Goal: Task Accomplishment & Management: Manage account settings

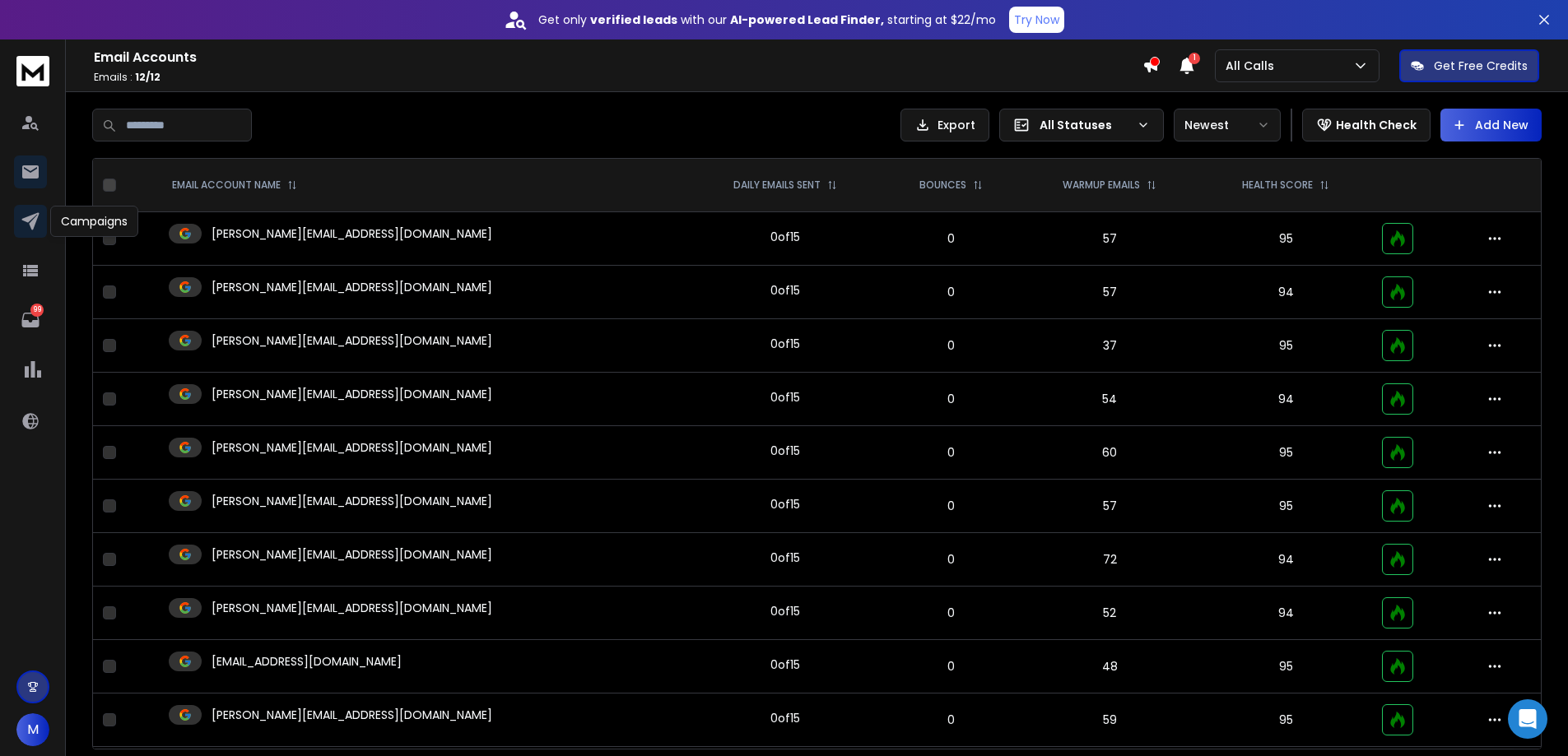
click at [22, 213] on icon at bounding box center [30, 221] width 20 height 20
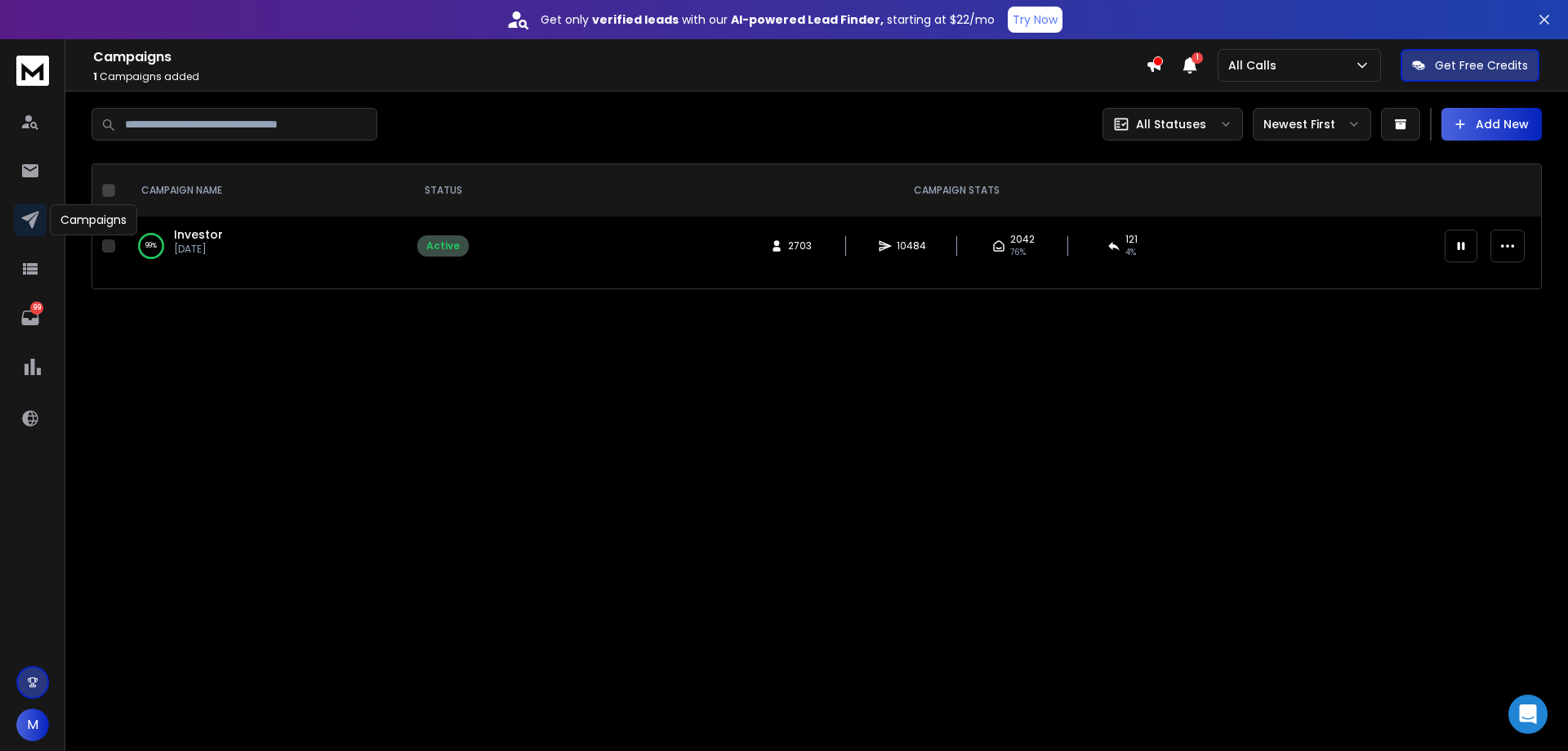
click at [254, 249] on div "99 % Investor 3 months ago" at bounding box center [264, 246] width 253 height 39
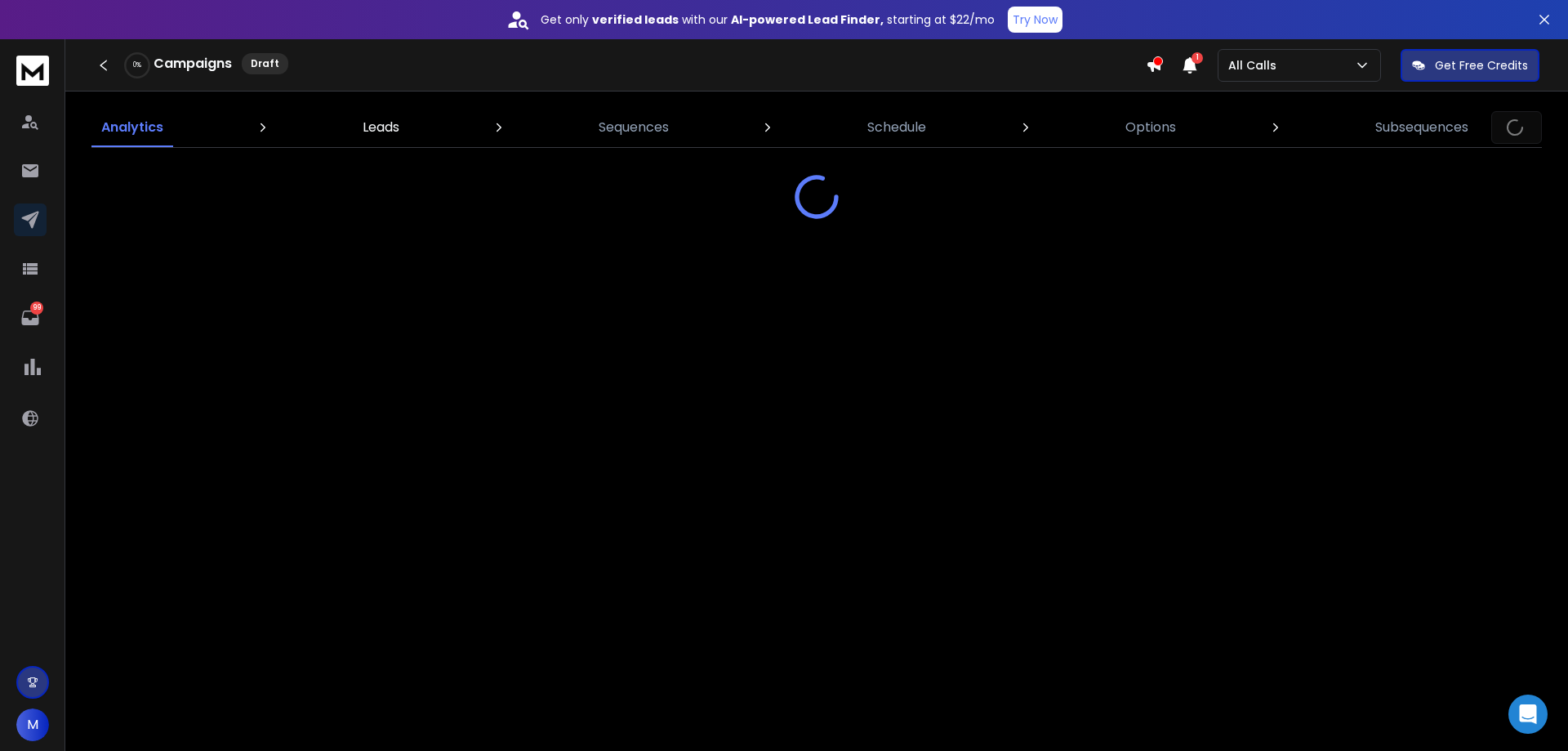
click at [373, 116] on link "Leads" at bounding box center [381, 127] width 56 height 39
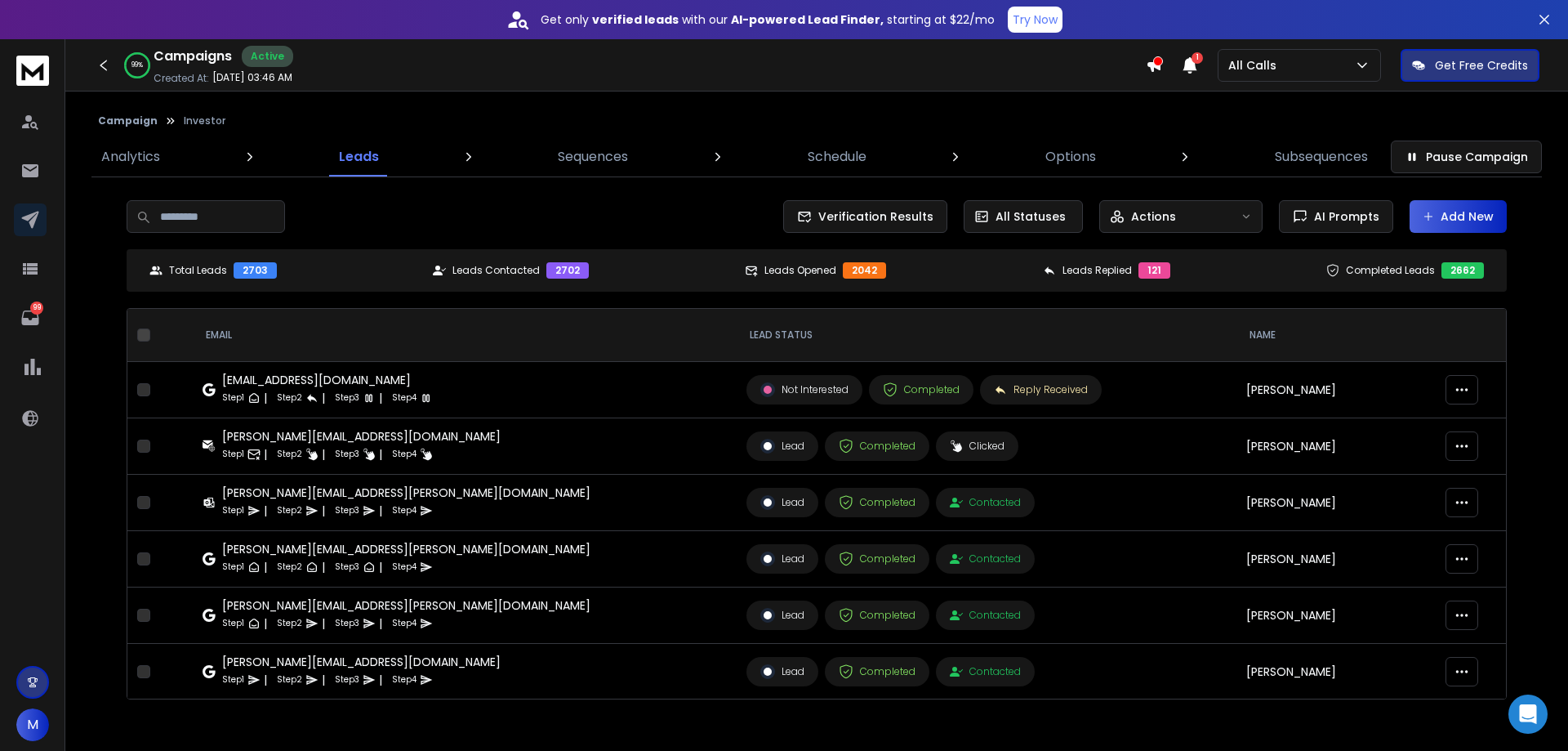
click at [195, 224] on input at bounding box center [206, 217] width 159 height 32
paste input "**********"
type input "**********"
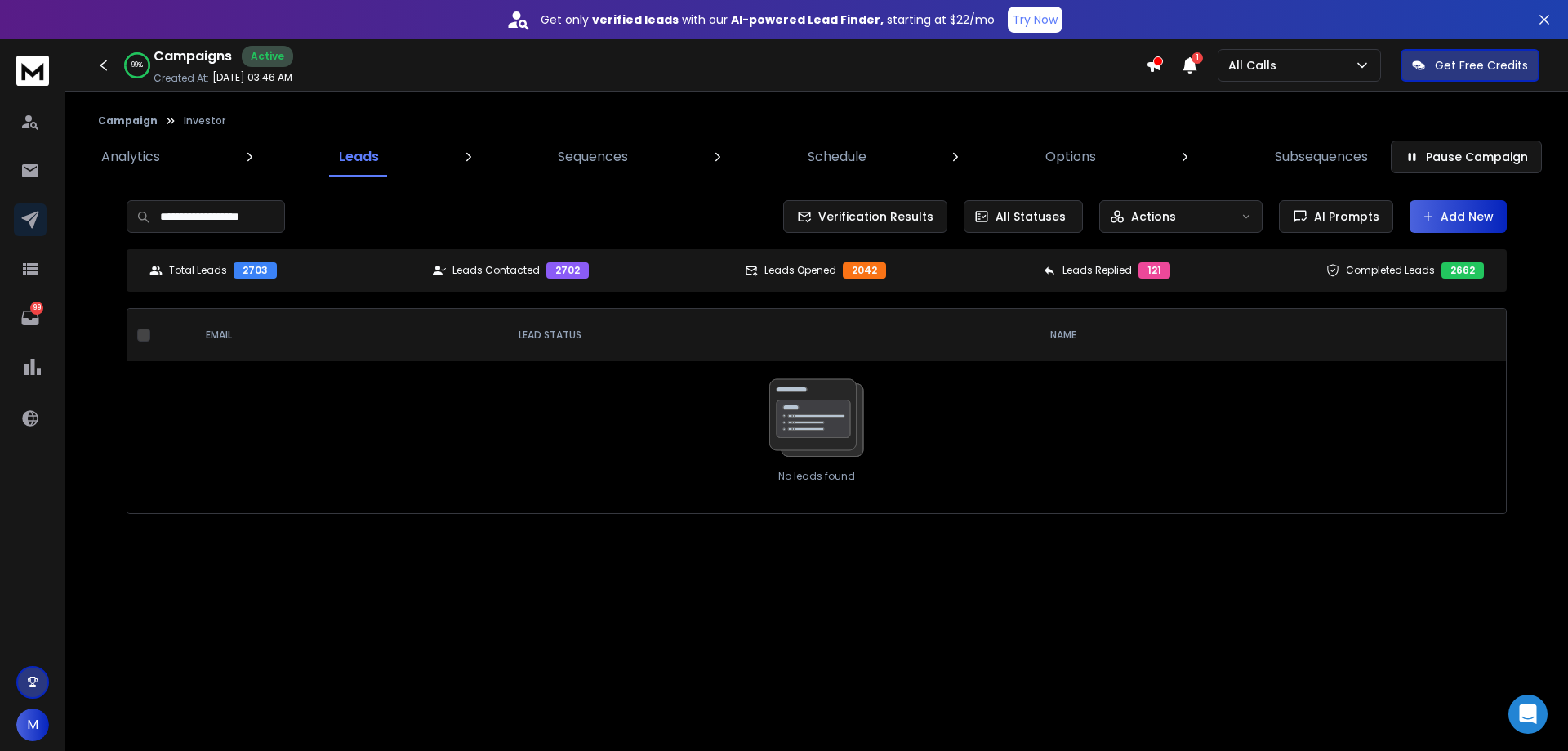
click at [1434, 216] on icon at bounding box center [1428, 216] width 11 height 11
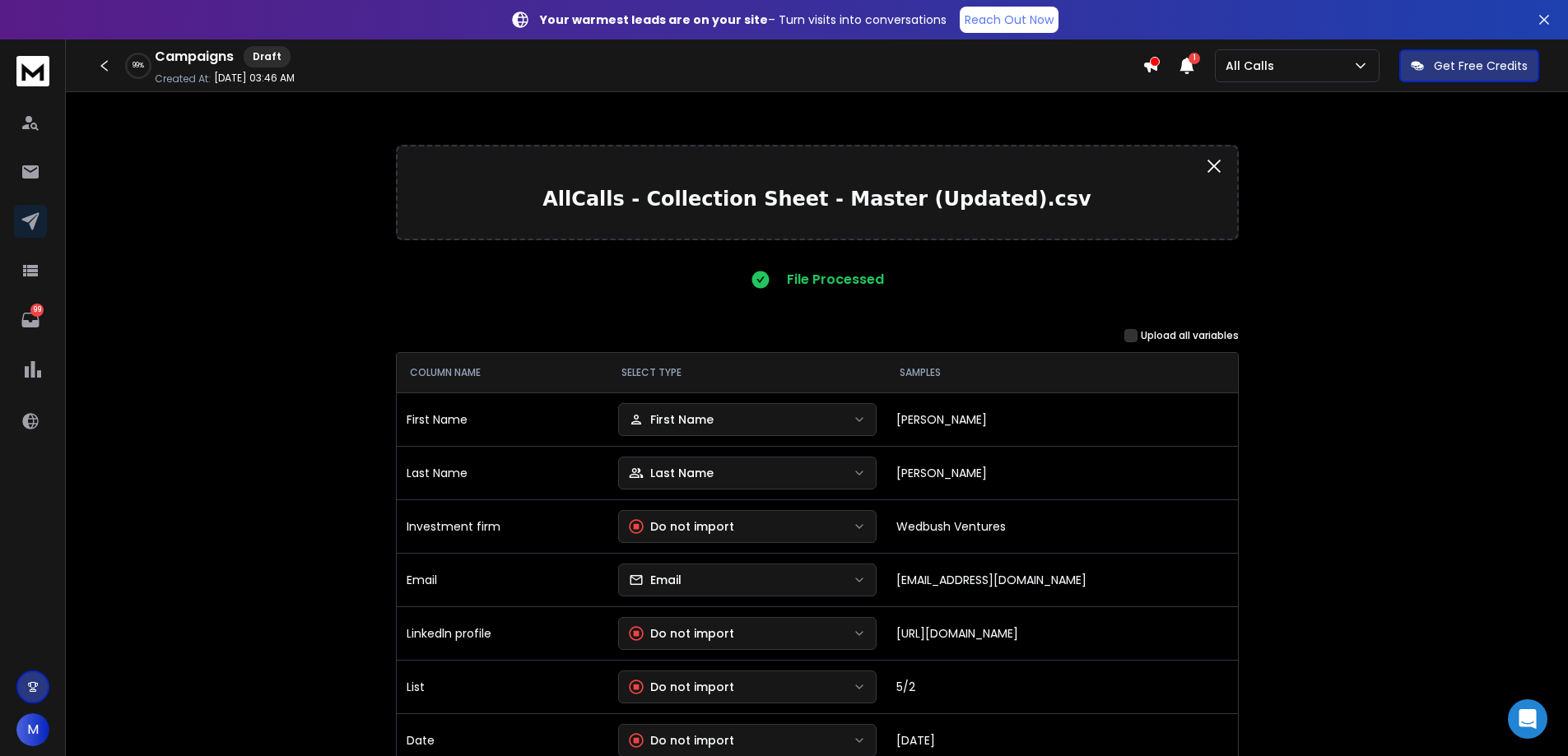
click at [636, 200] on p "AllCalls - Collection Sheet - Master (Updated).csv" at bounding box center [818, 198] width 813 height 27
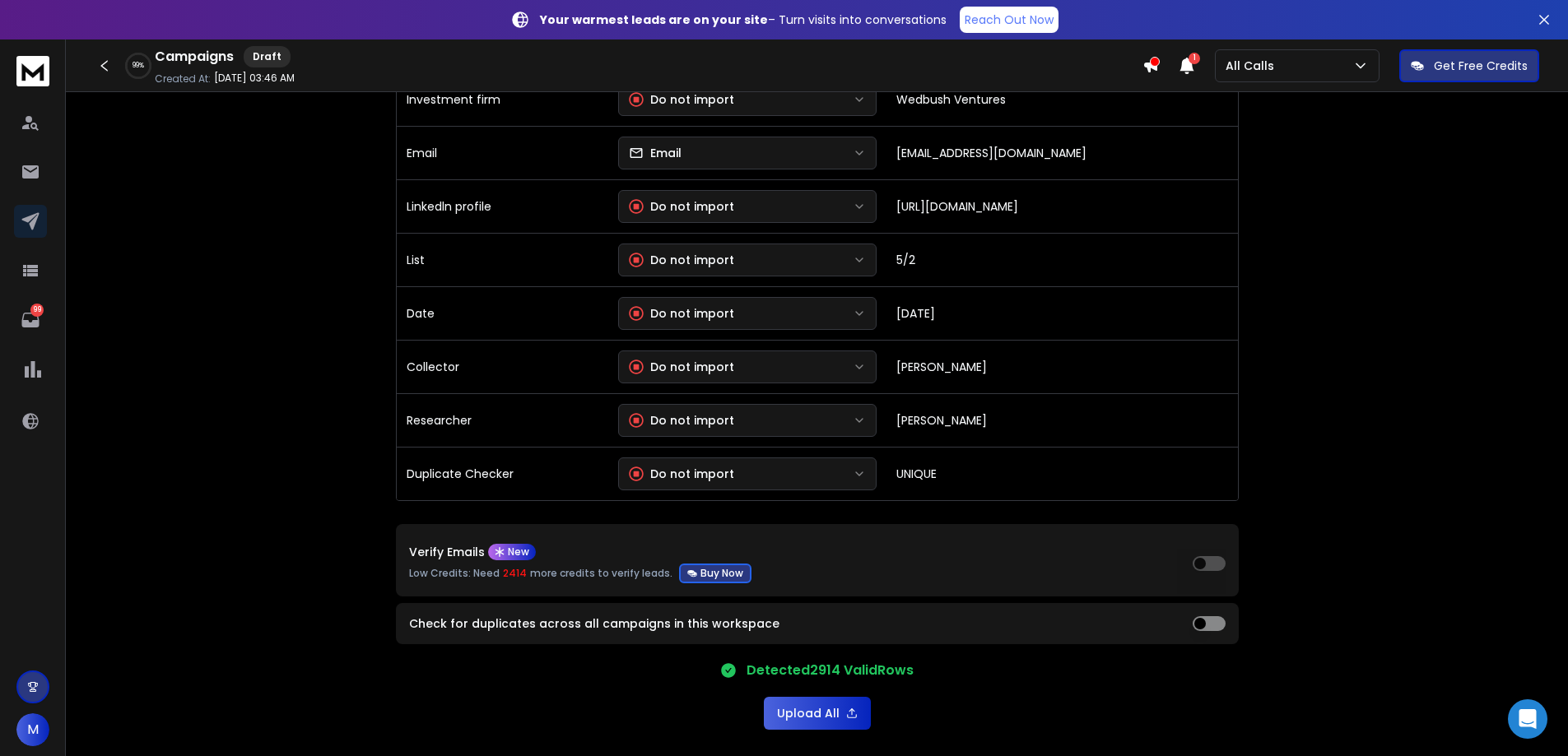
click at [807, 707] on button "Upload All" at bounding box center [817, 713] width 107 height 33
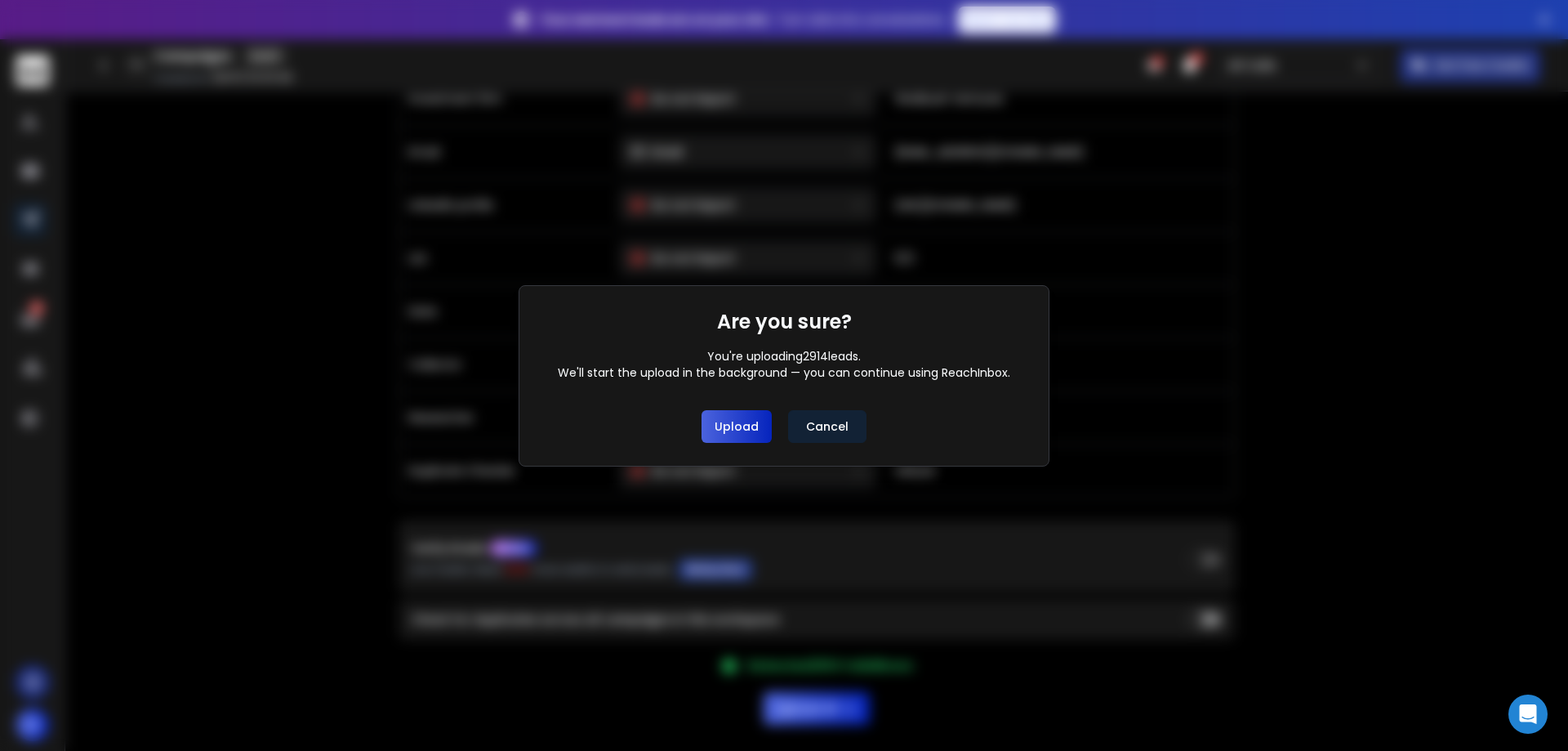
click at [724, 428] on button "Upload" at bounding box center [736, 427] width 70 height 32
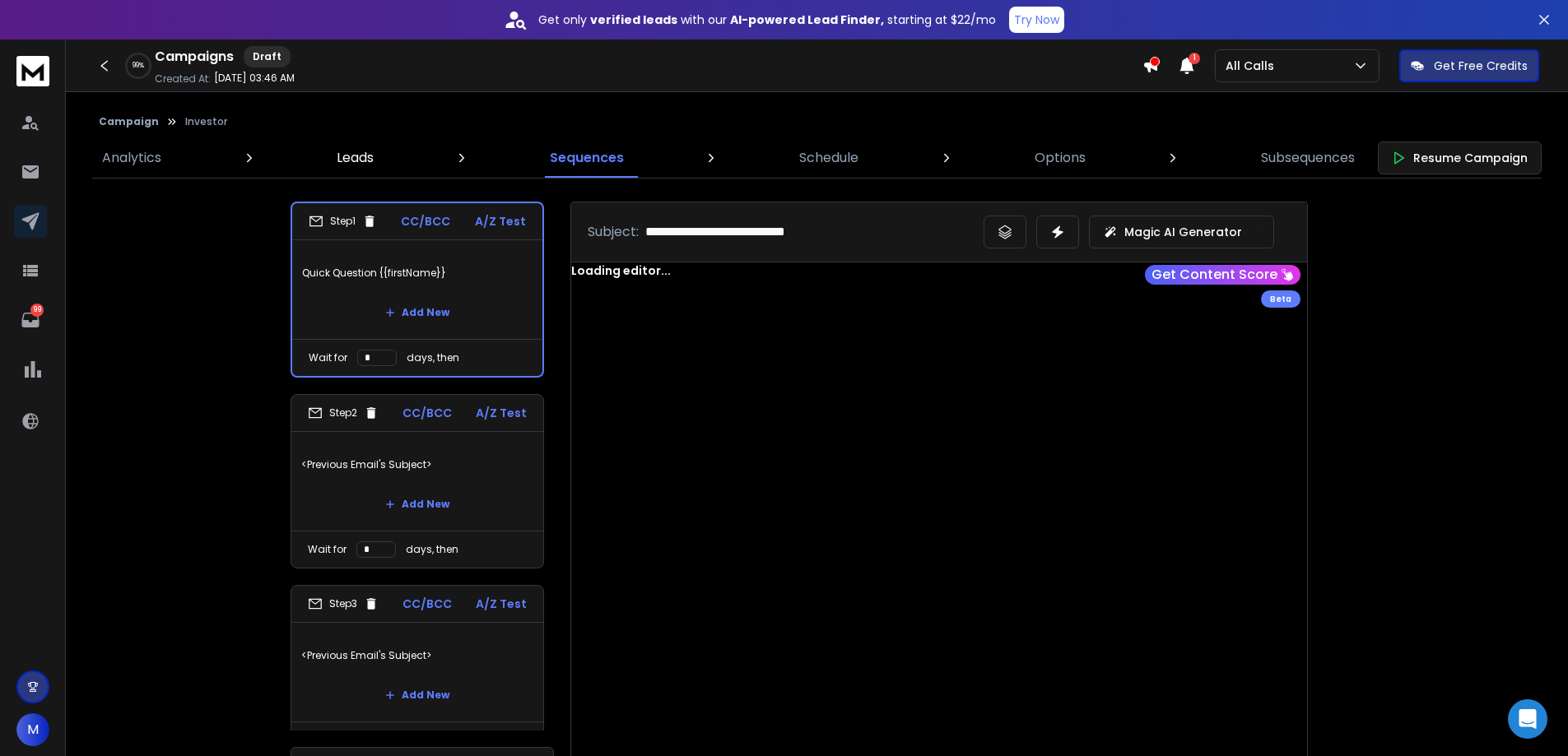
click at [360, 165] on p "Leads" at bounding box center [355, 157] width 37 height 20
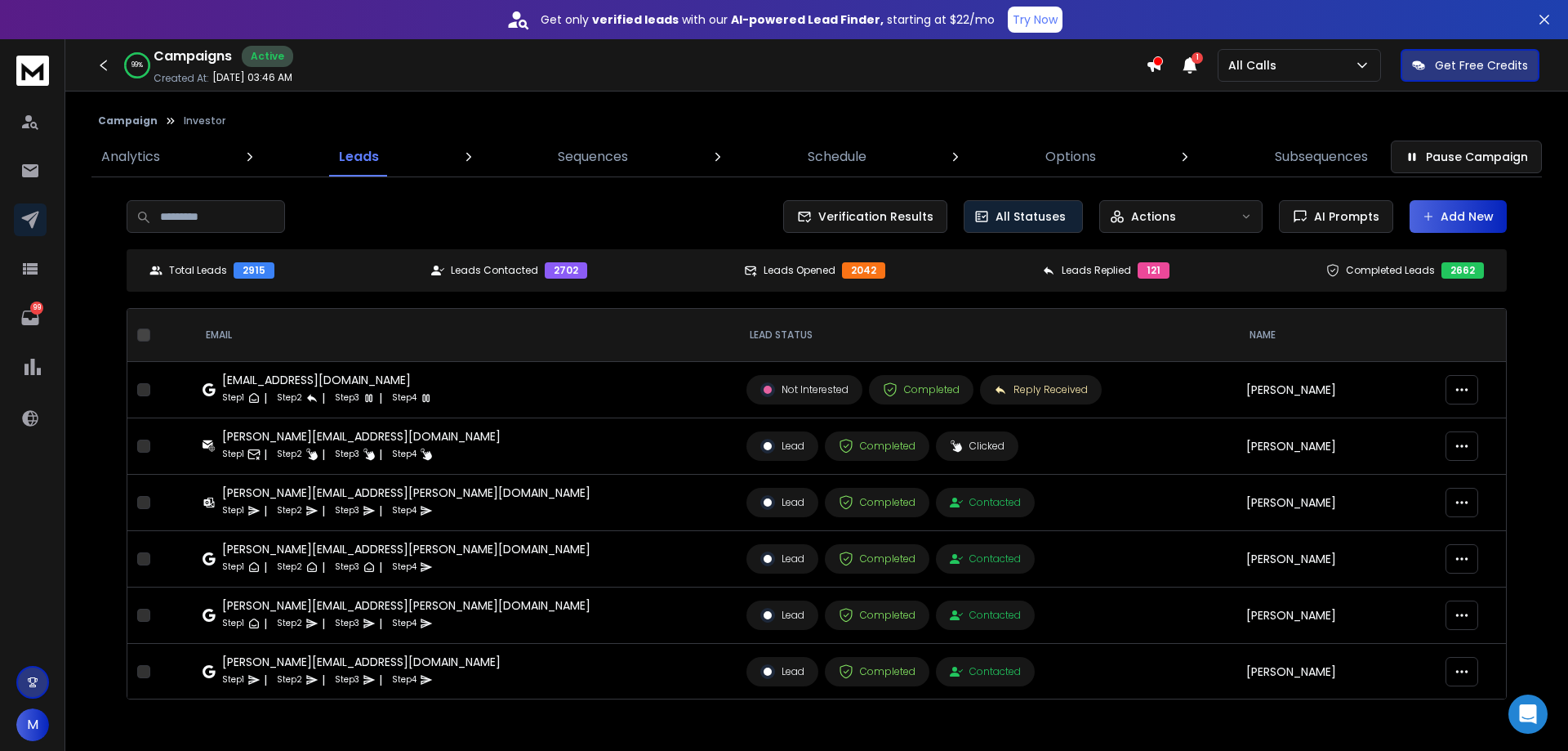
click at [1047, 219] on p "All Statuses" at bounding box center [1031, 216] width 70 height 16
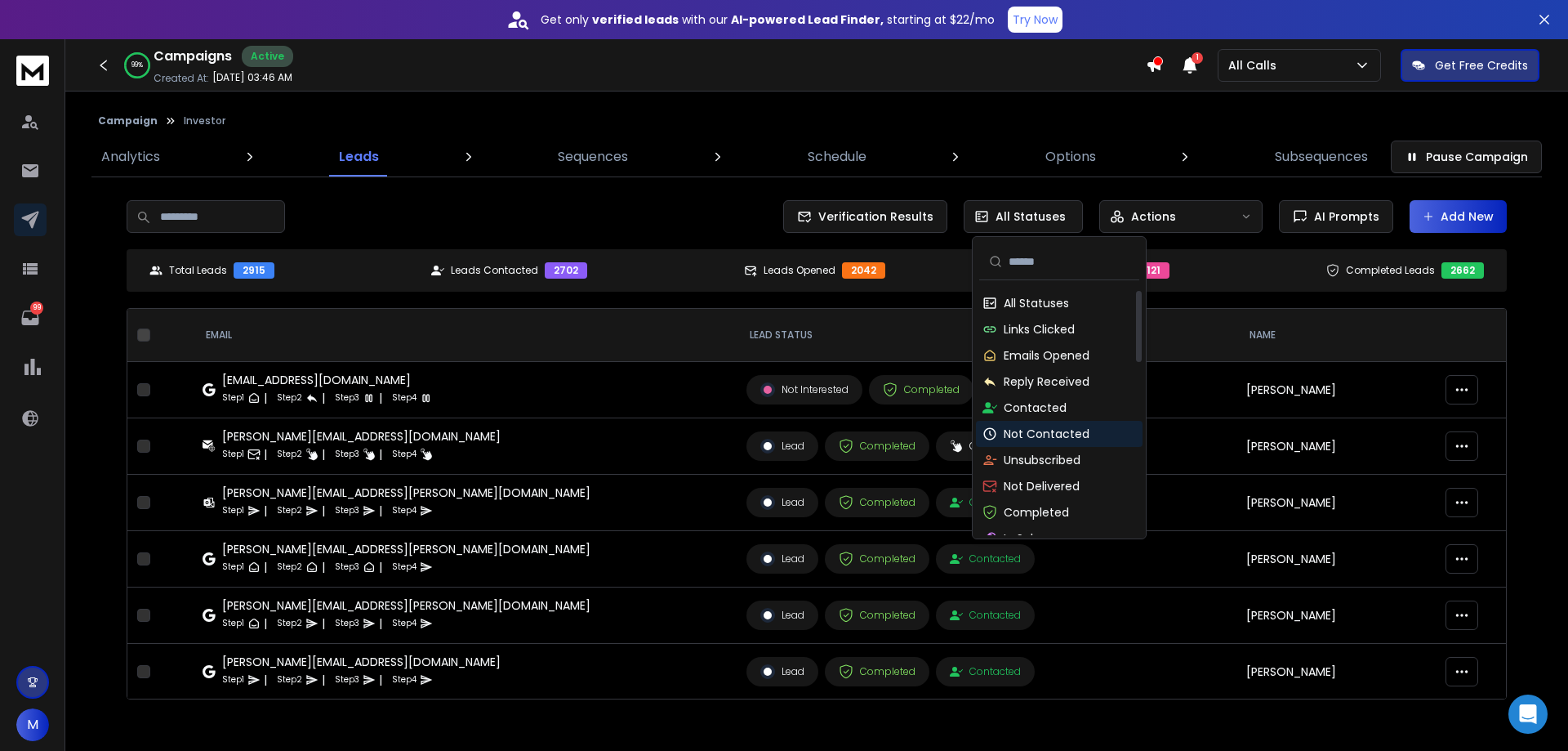
click at [1062, 434] on p "Not Contacted" at bounding box center [1046, 434] width 86 height 16
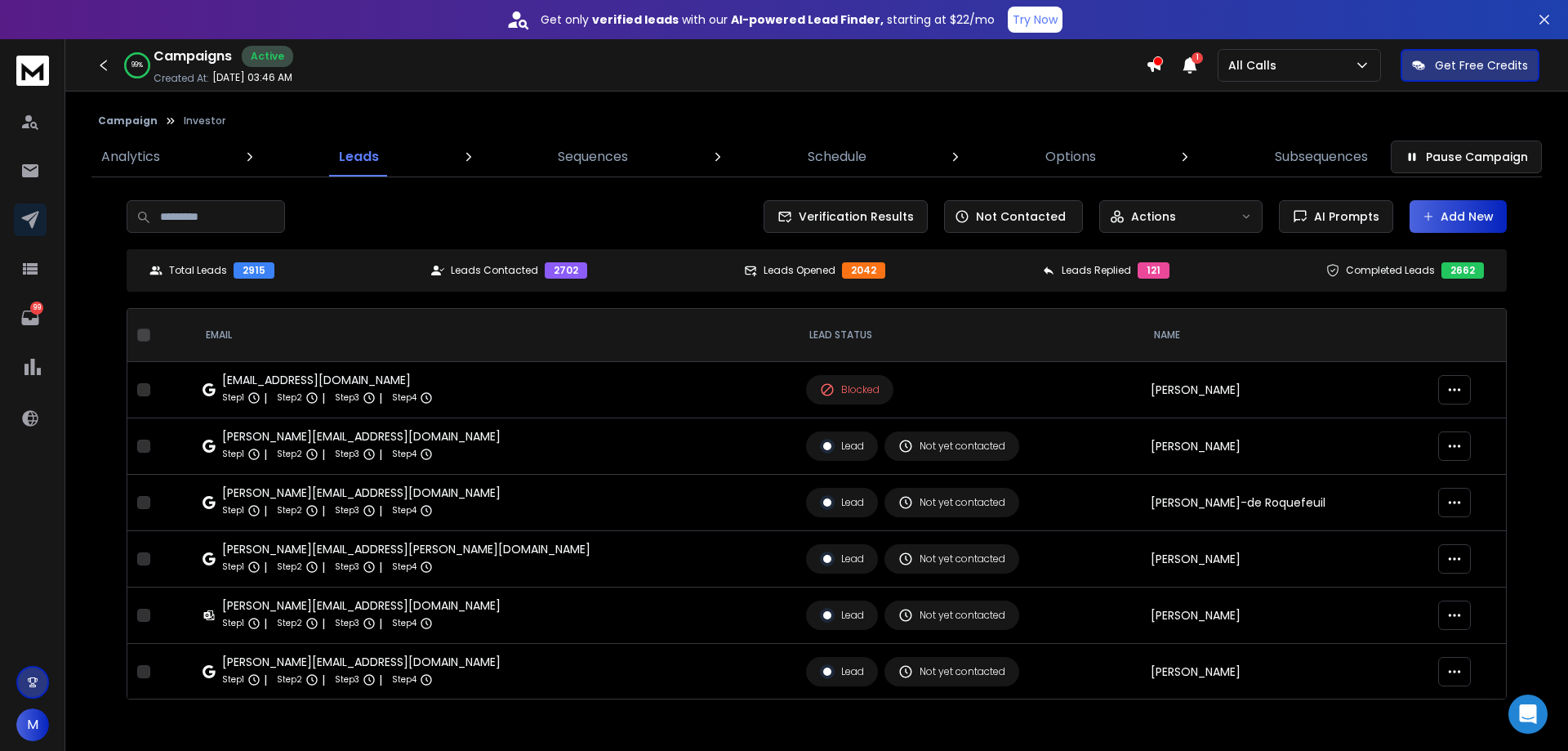
click at [176, 214] on input at bounding box center [206, 217] width 159 height 32
paste input "**********"
type input "**********"
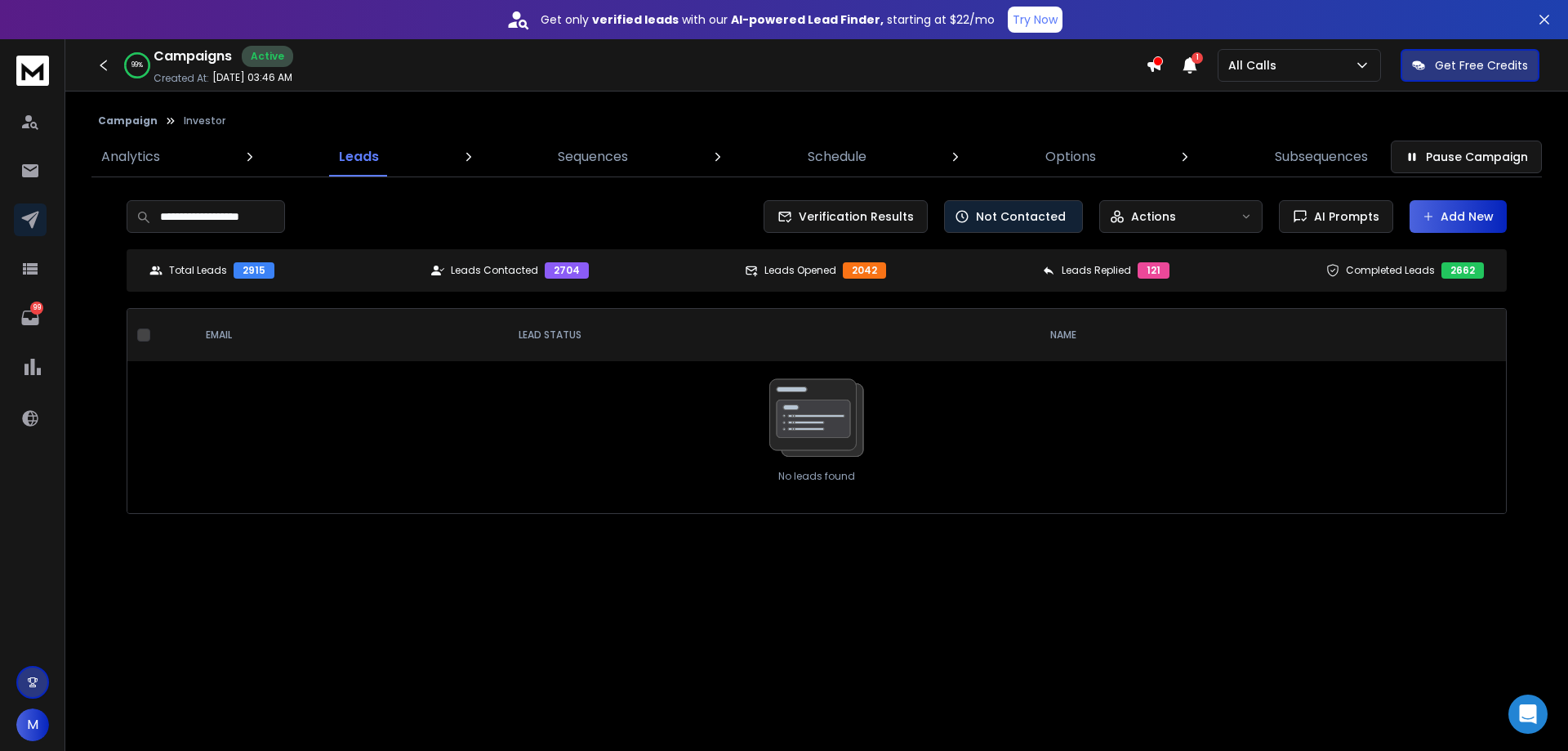
click at [1003, 225] on button "Not Contacted" at bounding box center [1013, 217] width 139 height 32
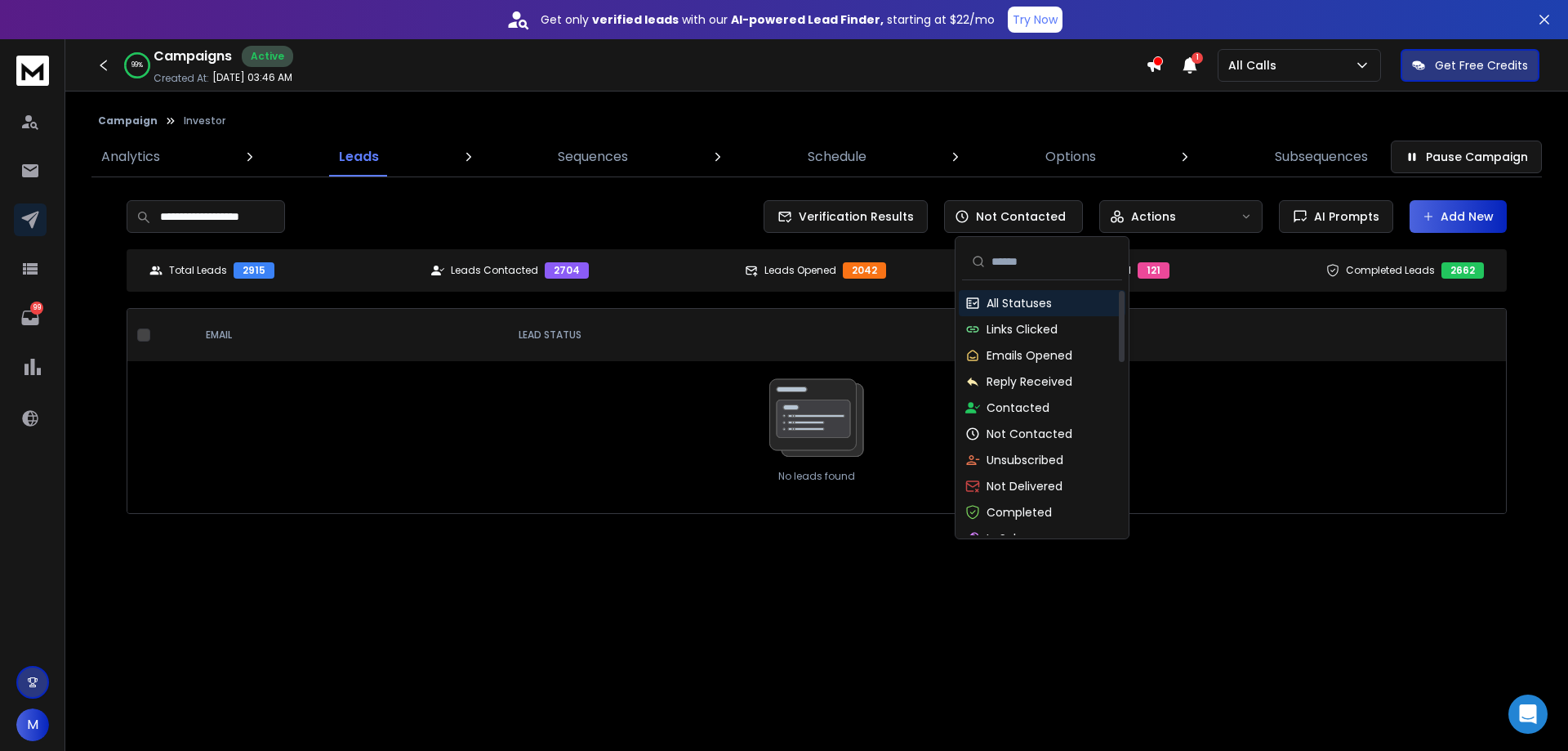
click at [1023, 302] on p "All Statuses" at bounding box center [1019, 303] width 66 height 16
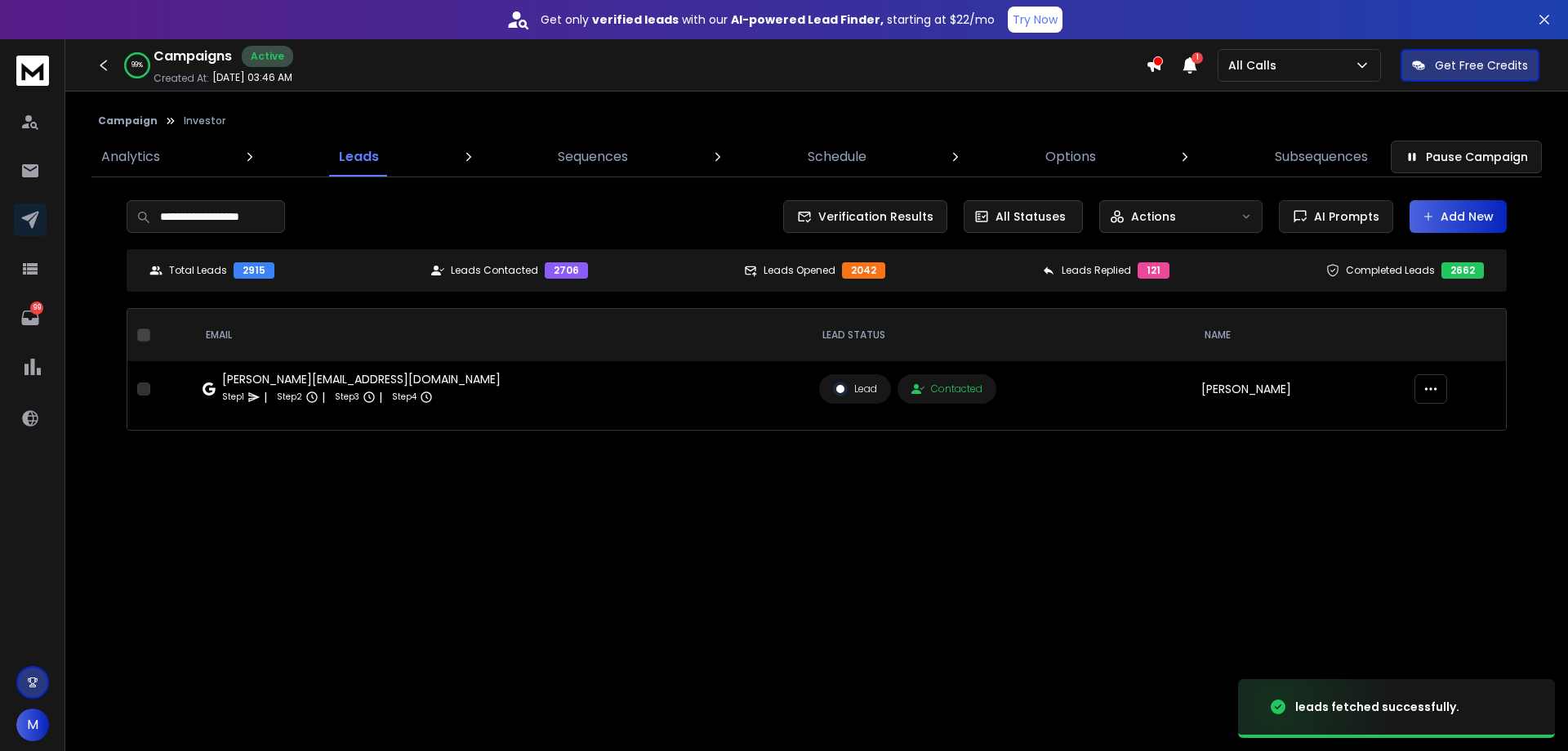
click at [283, 224] on input "**********" at bounding box center [206, 217] width 159 height 32
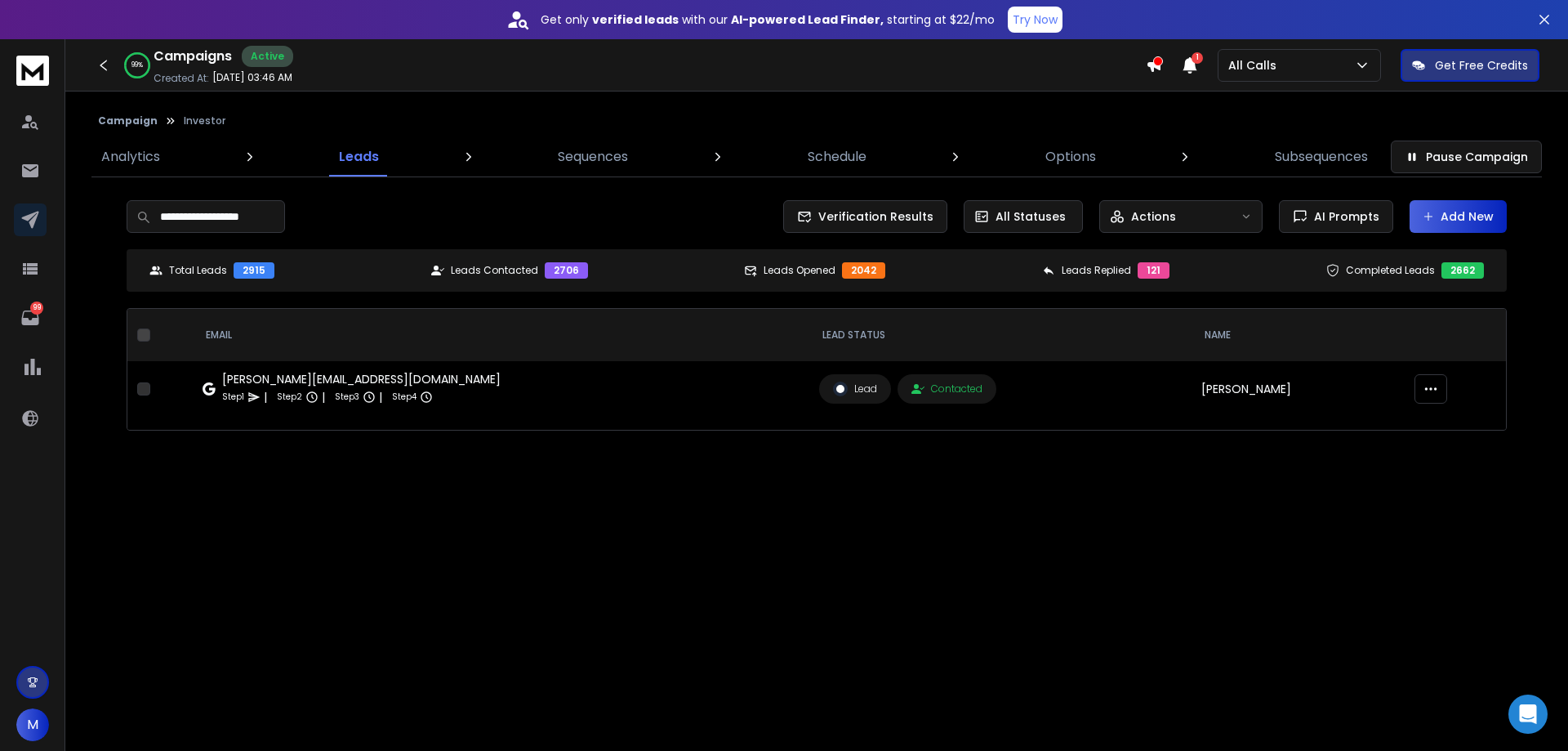
click at [277, 218] on input "**********" at bounding box center [206, 217] width 159 height 32
paste input "********"
type input "**********"
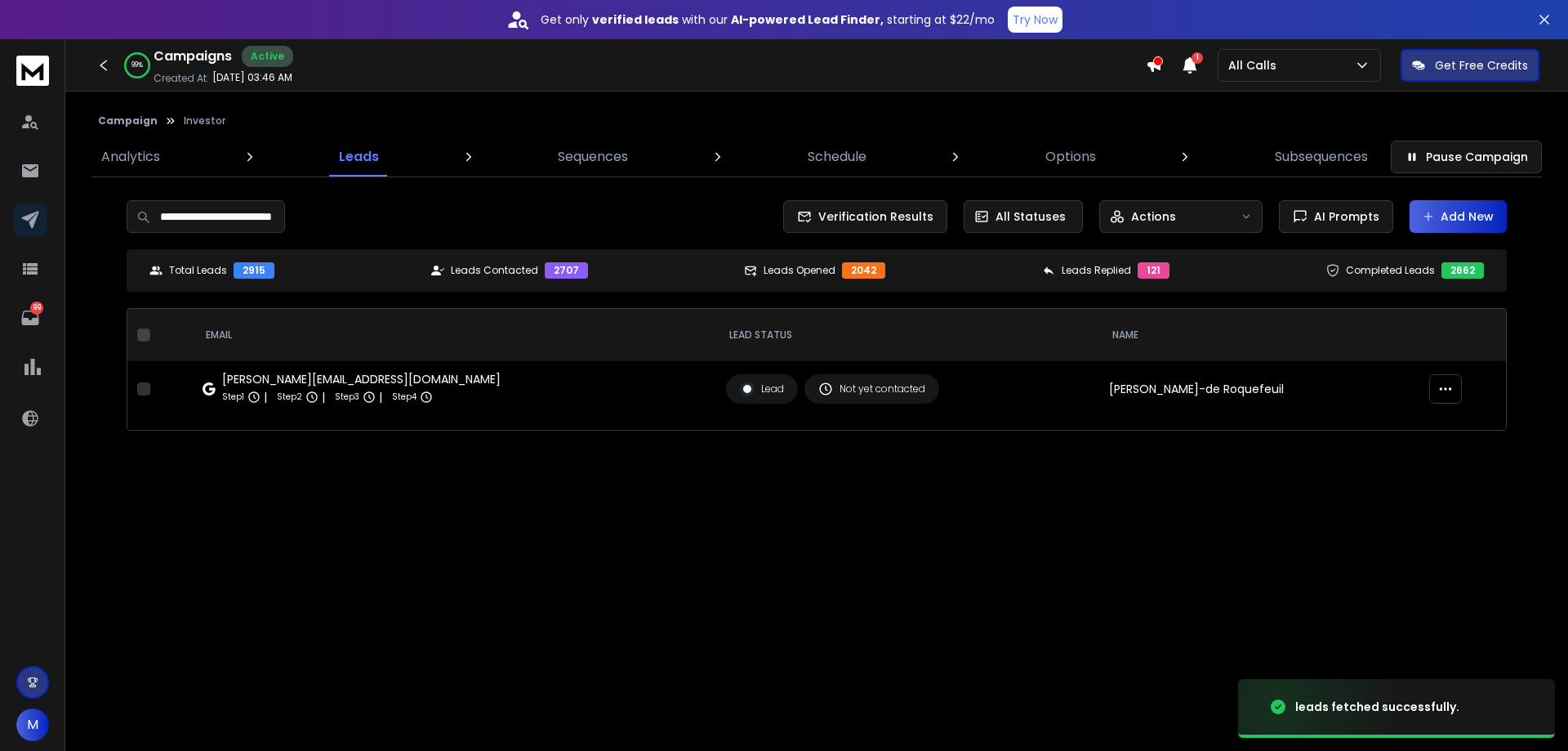
click at [266, 224] on input "**********" at bounding box center [206, 217] width 159 height 32
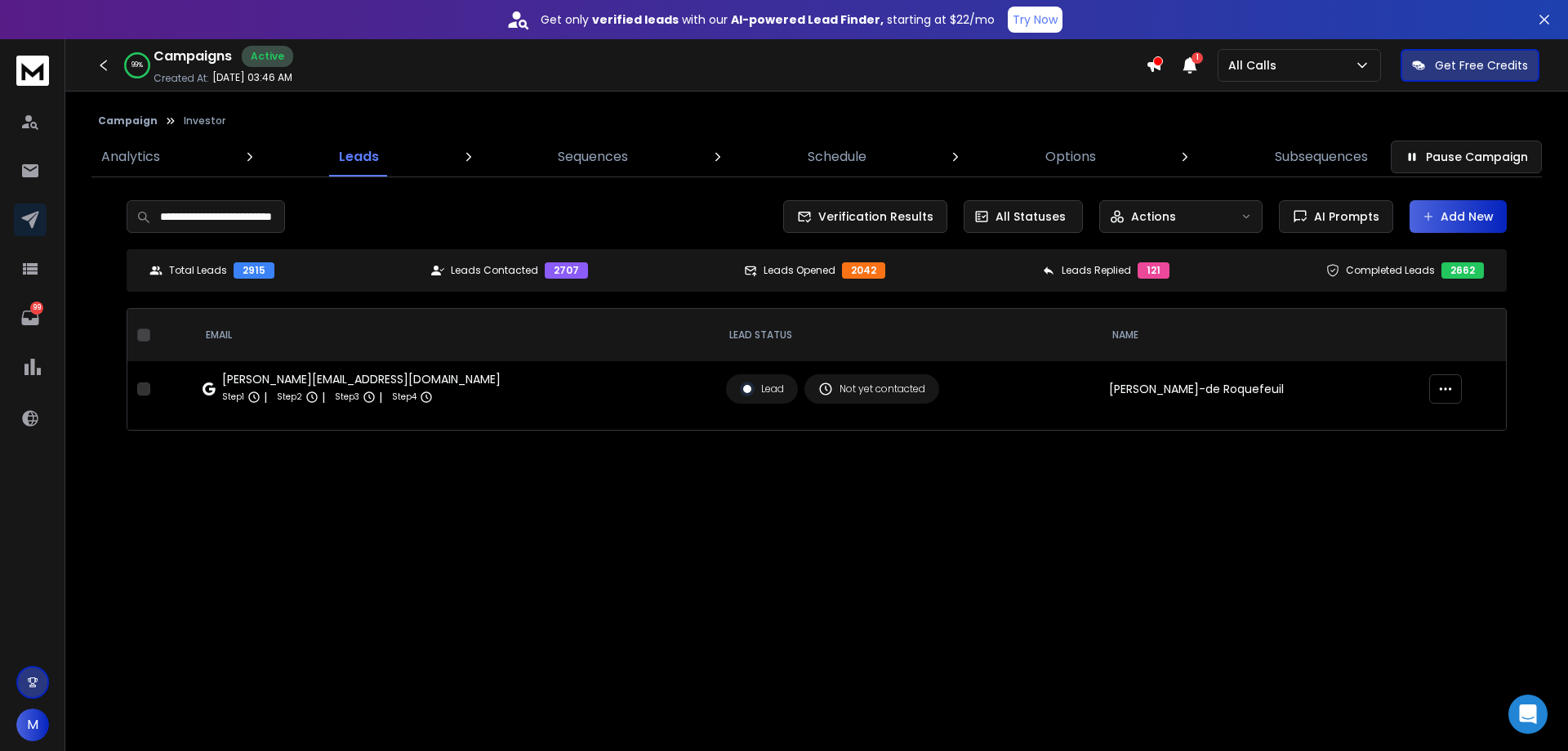
paste input "**"
type input "**********"
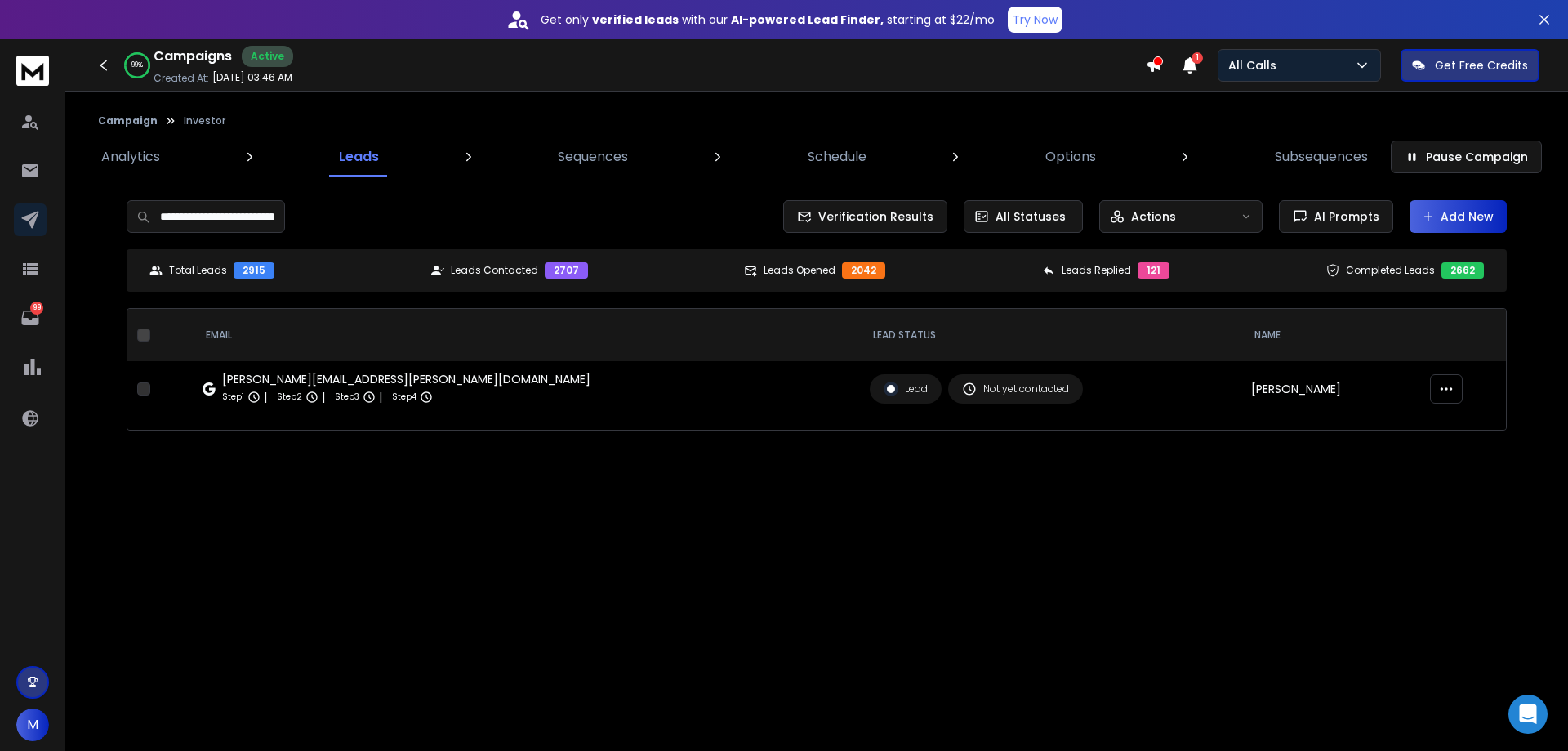
click at [1308, 72] on div "All Calls" at bounding box center [1299, 65] width 142 height 16
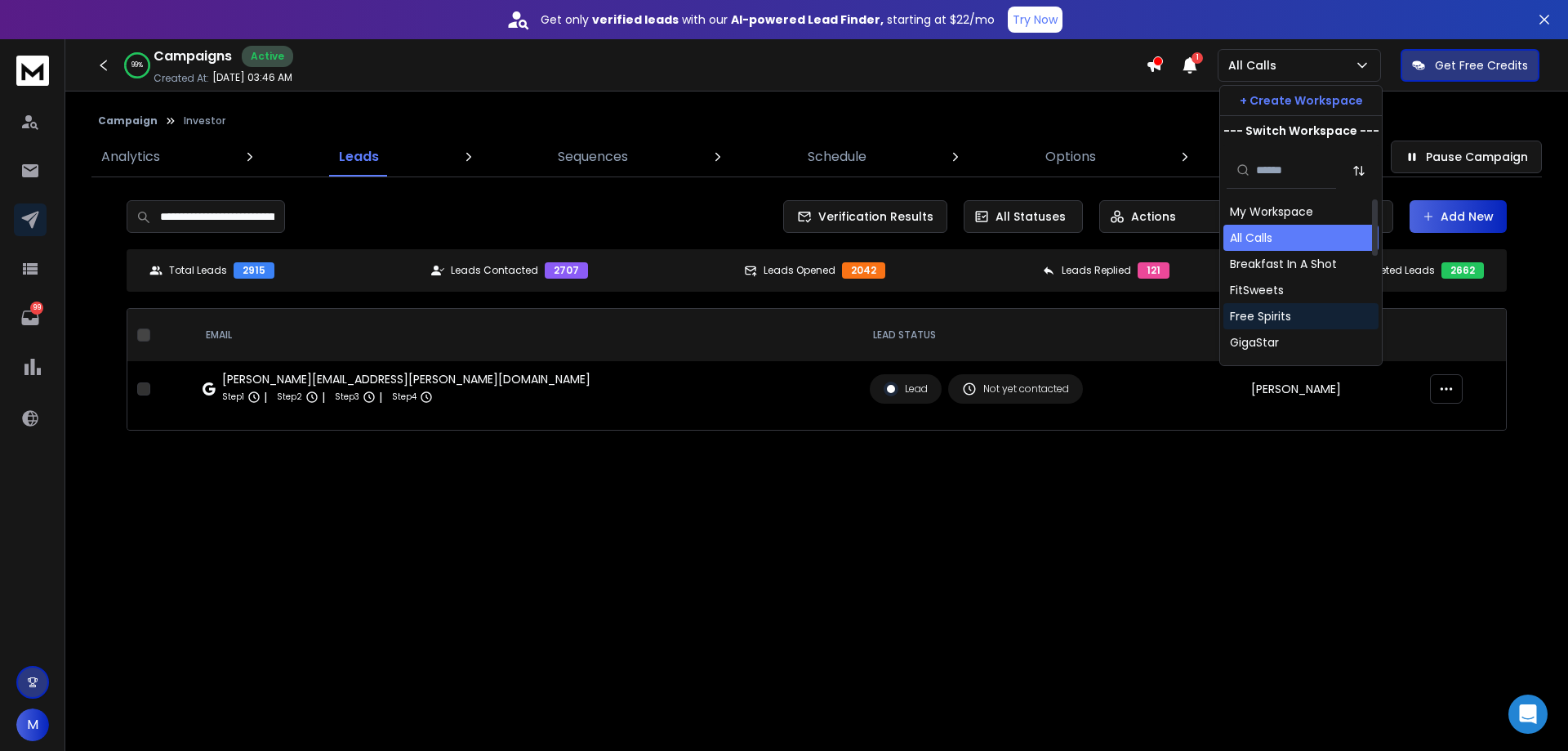
click at [1296, 318] on div "Free Spirits" at bounding box center [1301, 316] width 155 height 26
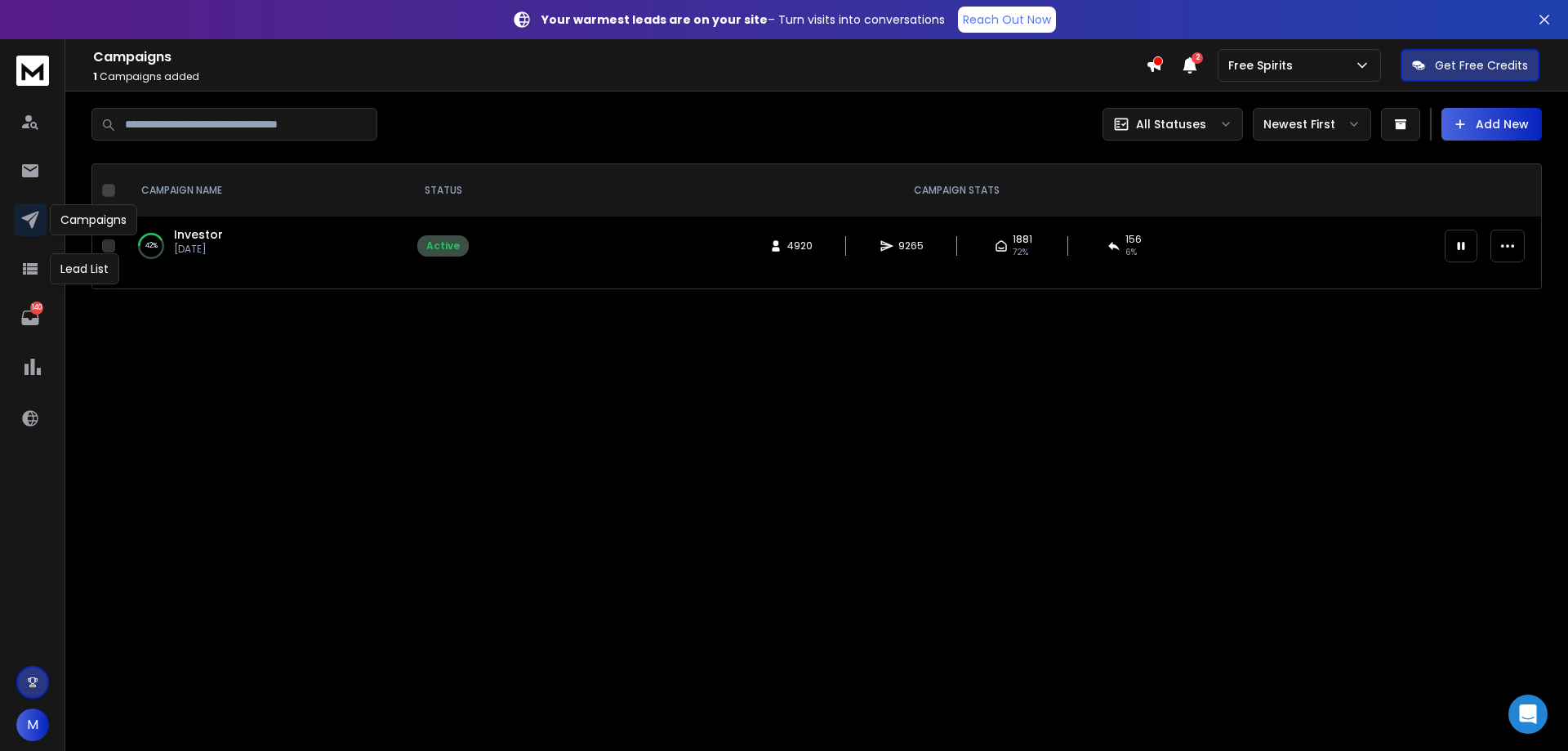
click at [23, 216] on icon at bounding box center [30, 219] width 20 height 20
click at [209, 243] on p "[DATE]" at bounding box center [198, 248] width 49 height 13
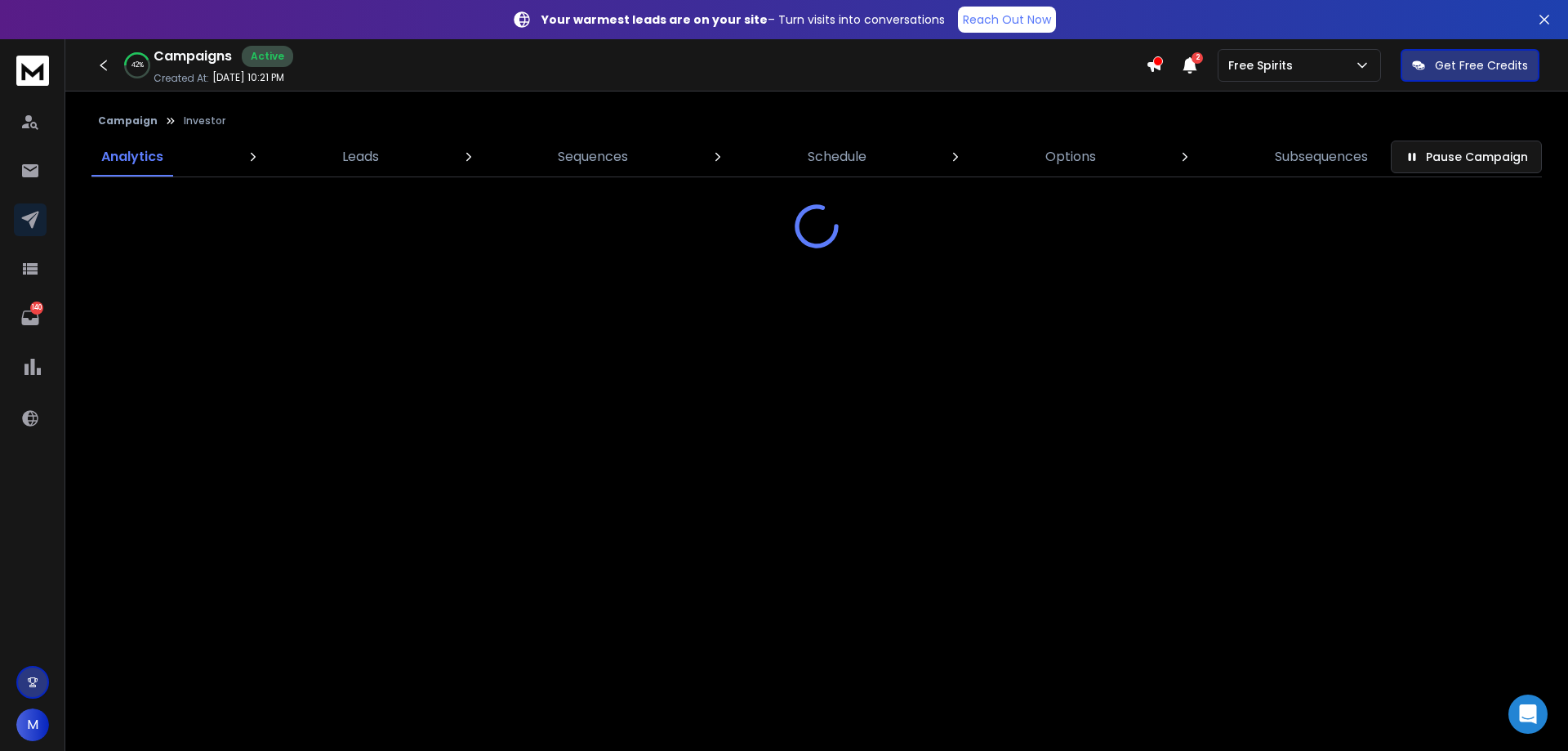
drag, startPoint x: 384, startPoint y: 136, endPoint x: 396, endPoint y: 137, distance: 12.0
click at [384, 136] on div "Campaign Investor Analytics Leads Sequences Schedule Options Subsequences Pause…" at bounding box center [816, 142] width 1450 height 69
click at [375, 161] on p "Leads" at bounding box center [360, 156] width 37 height 20
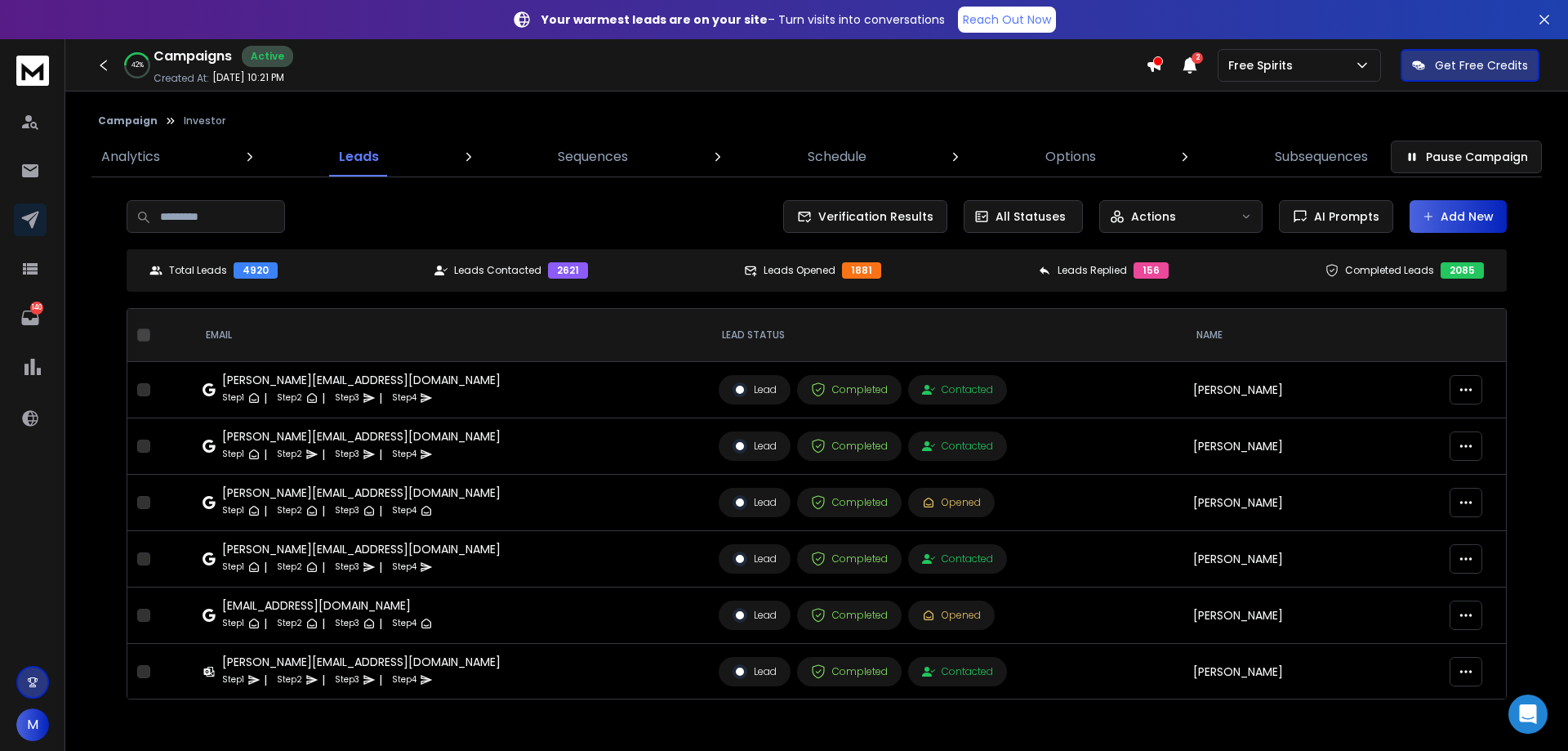
click at [1469, 214] on button "Add New" at bounding box center [1458, 217] width 97 height 32
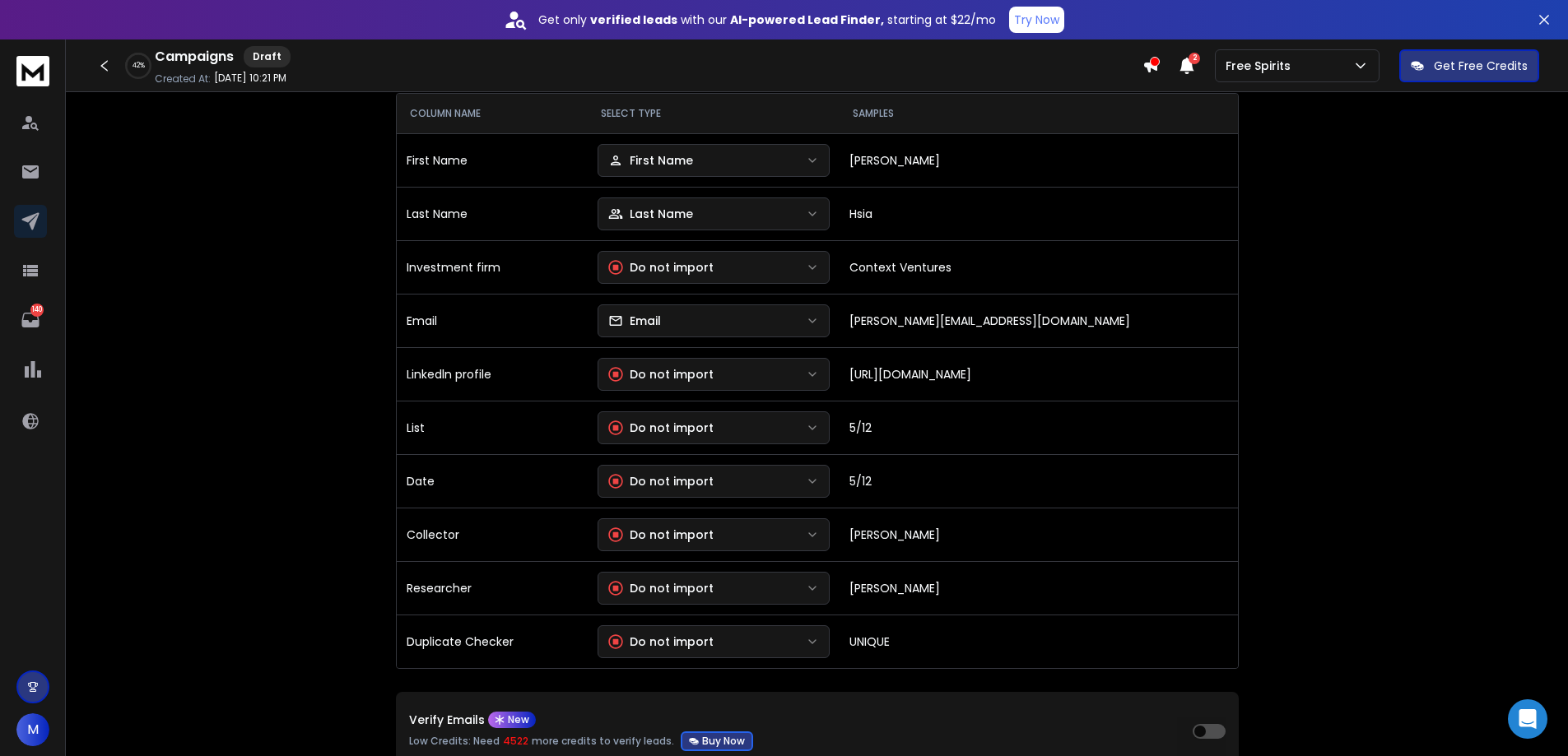
scroll to position [427, 0]
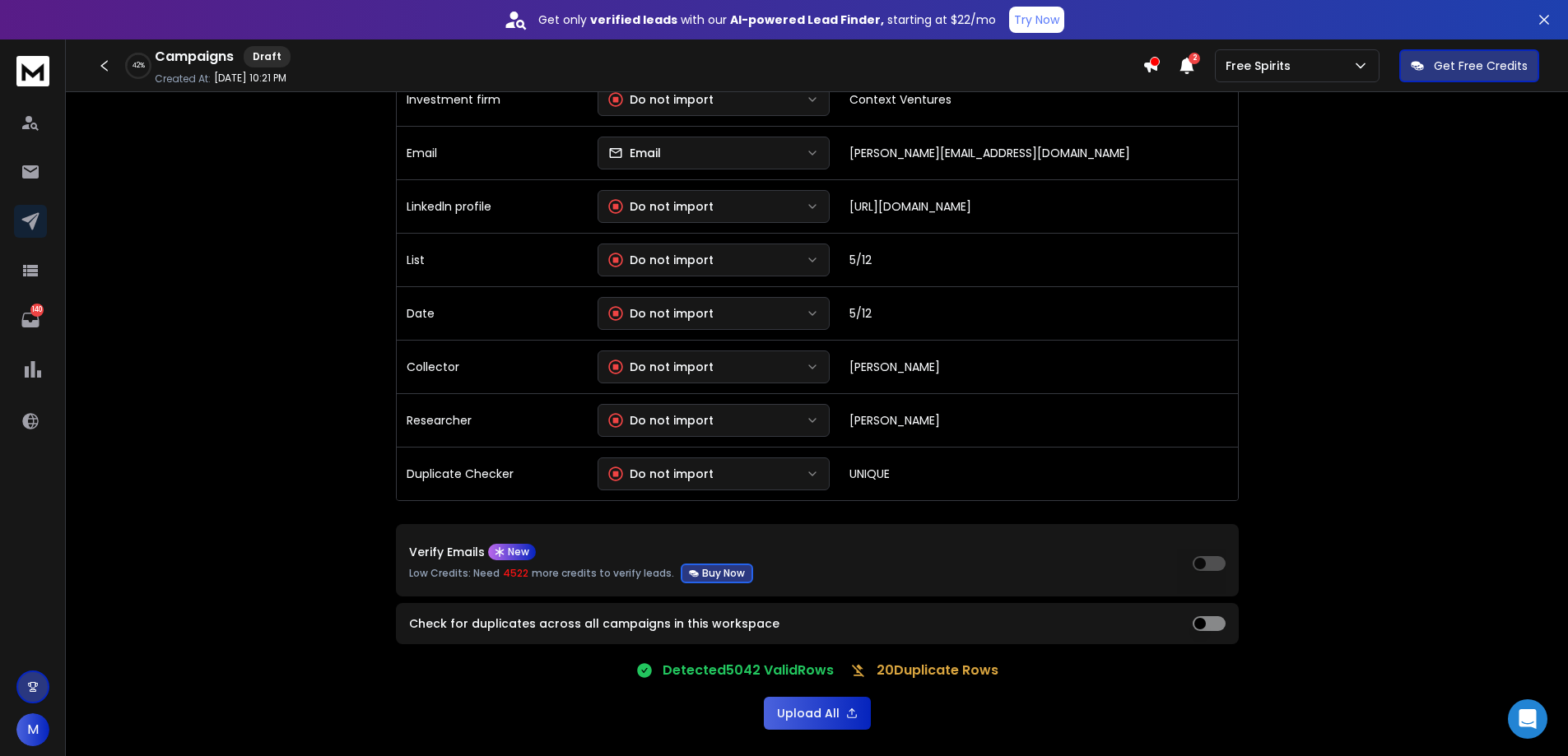
click at [795, 710] on button "Upload All" at bounding box center [817, 713] width 107 height 33
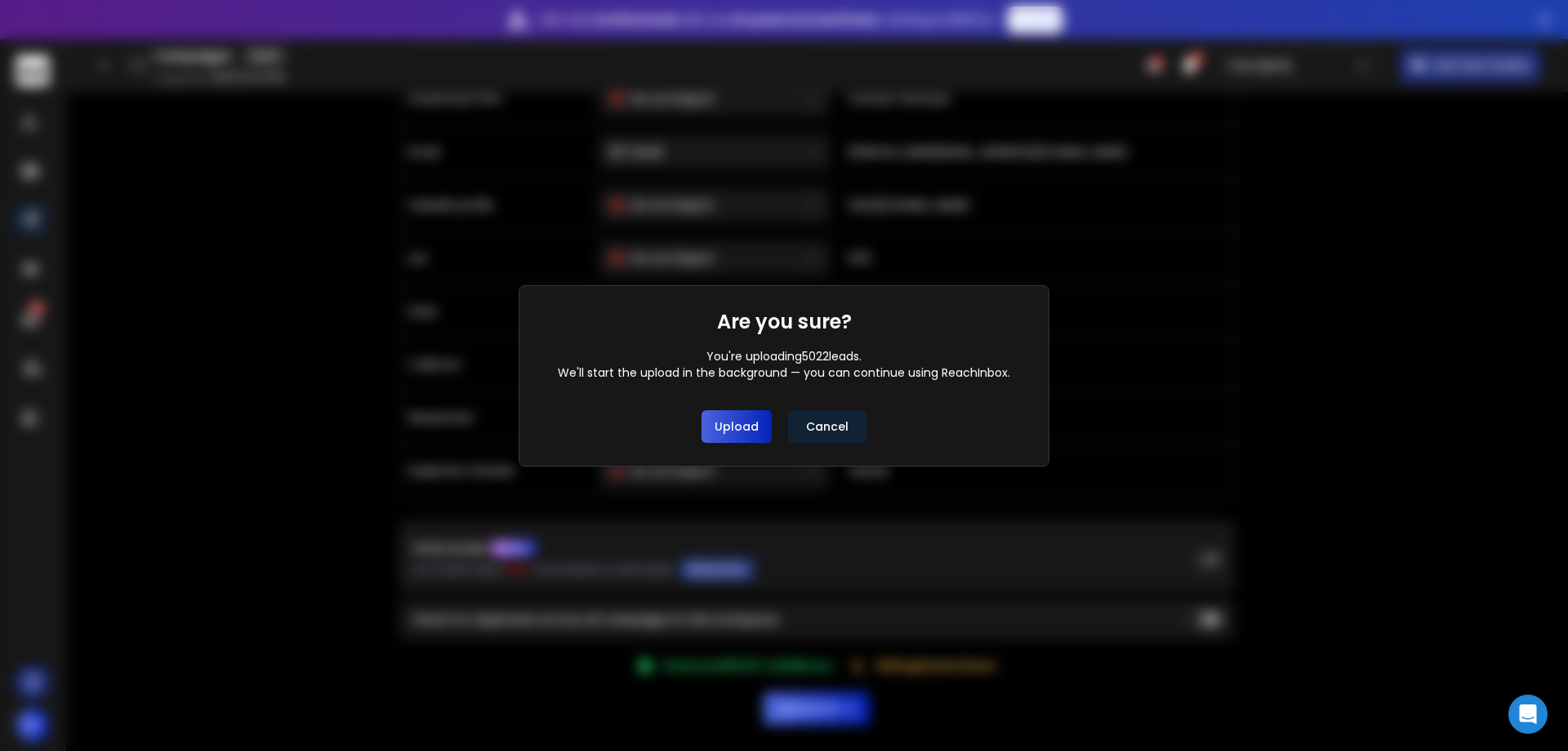
click at [740, 420] on button "Upload" at bounding box center [736, 427] width 70 height 32
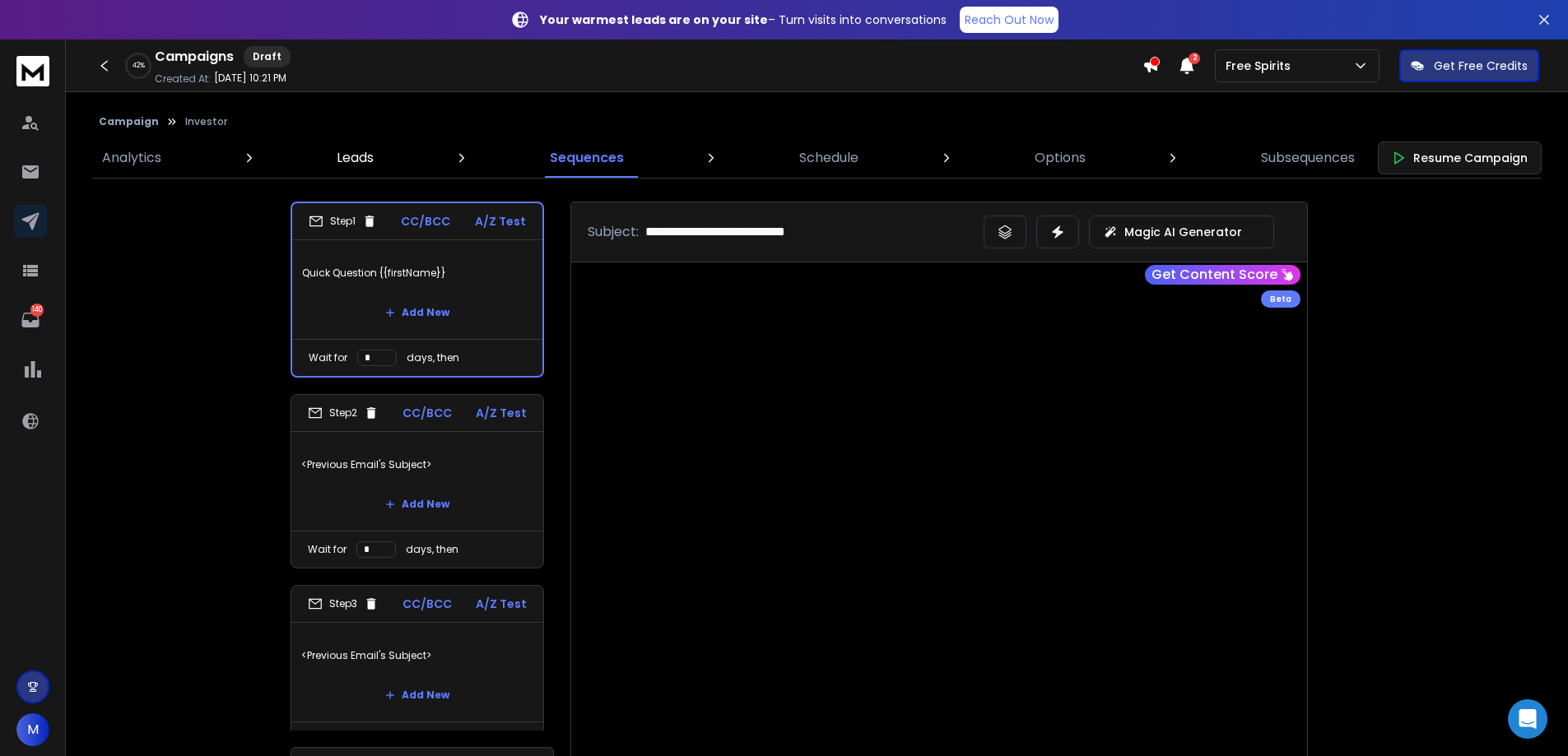
click at [371, 155] on p "Leads" at bounding box center [355, 157] width 37 height 20
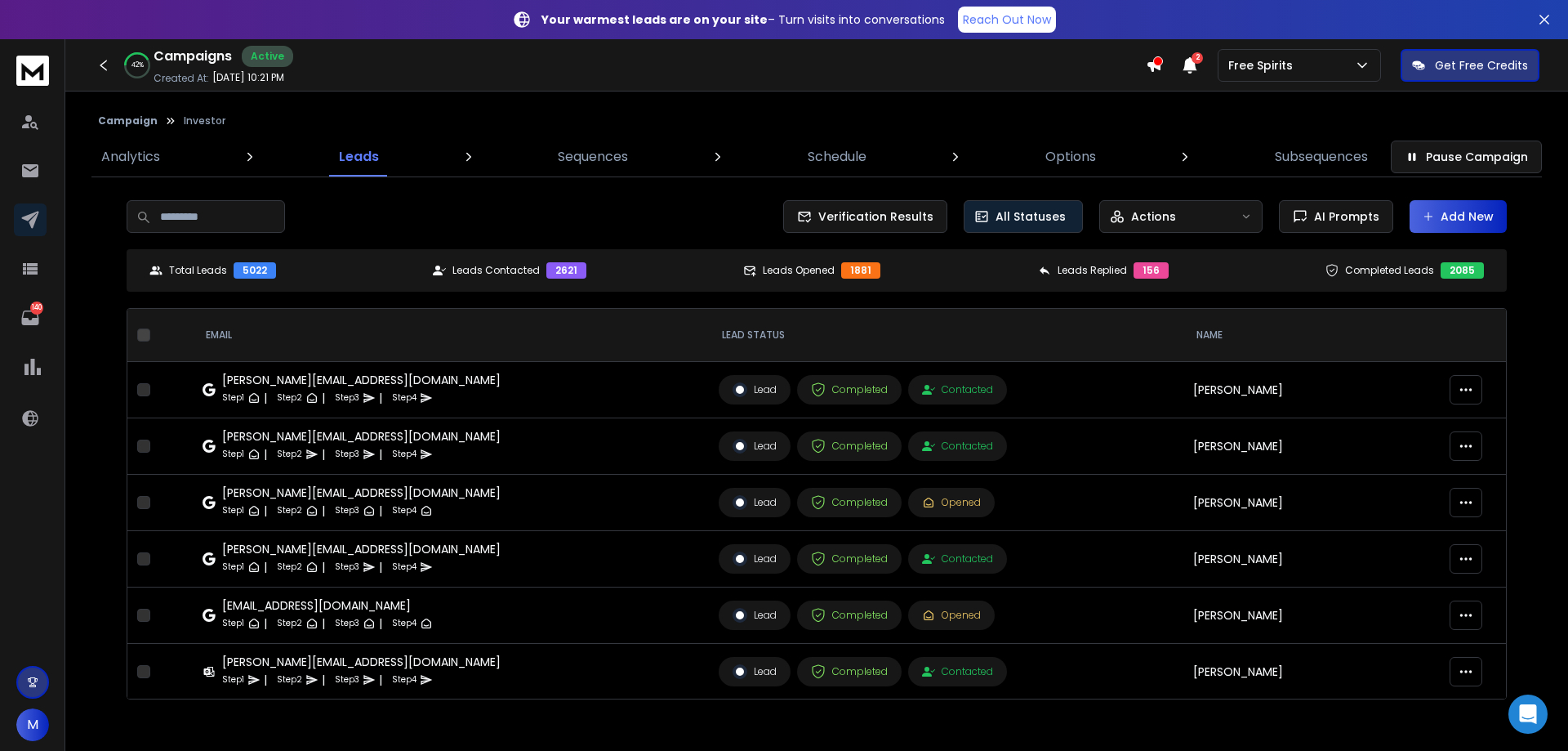
click at [1045, 211] on p "All Statuses" at bounding box center [1031, 216] width 70 height 16
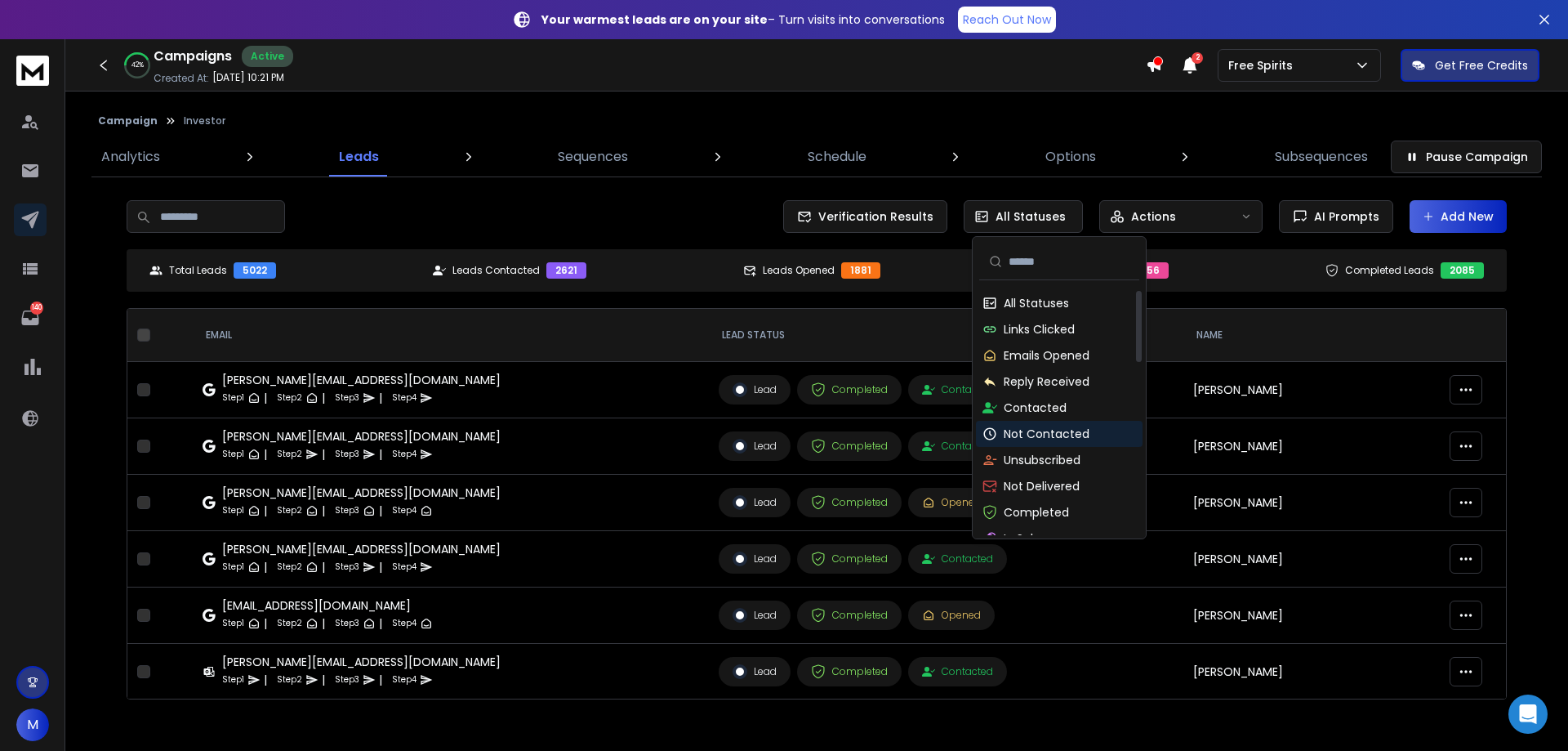
click at [1037, 430] on p "Not Contacted" at bounding box center [1046, 434] width 86 height 16
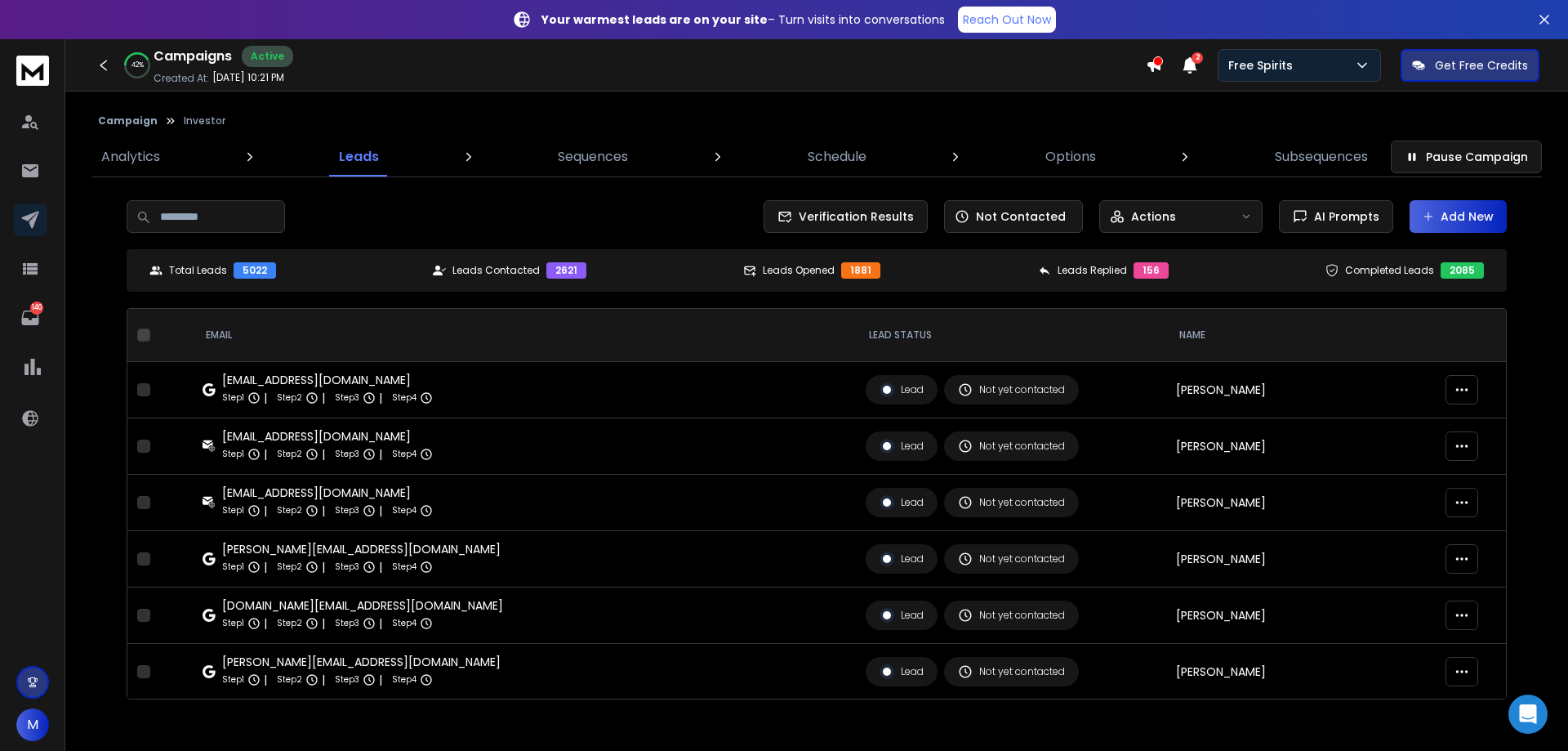
click at [1283, 64] on p "Free Spirits" at bounding box center [1263, 65] width 71 height 16
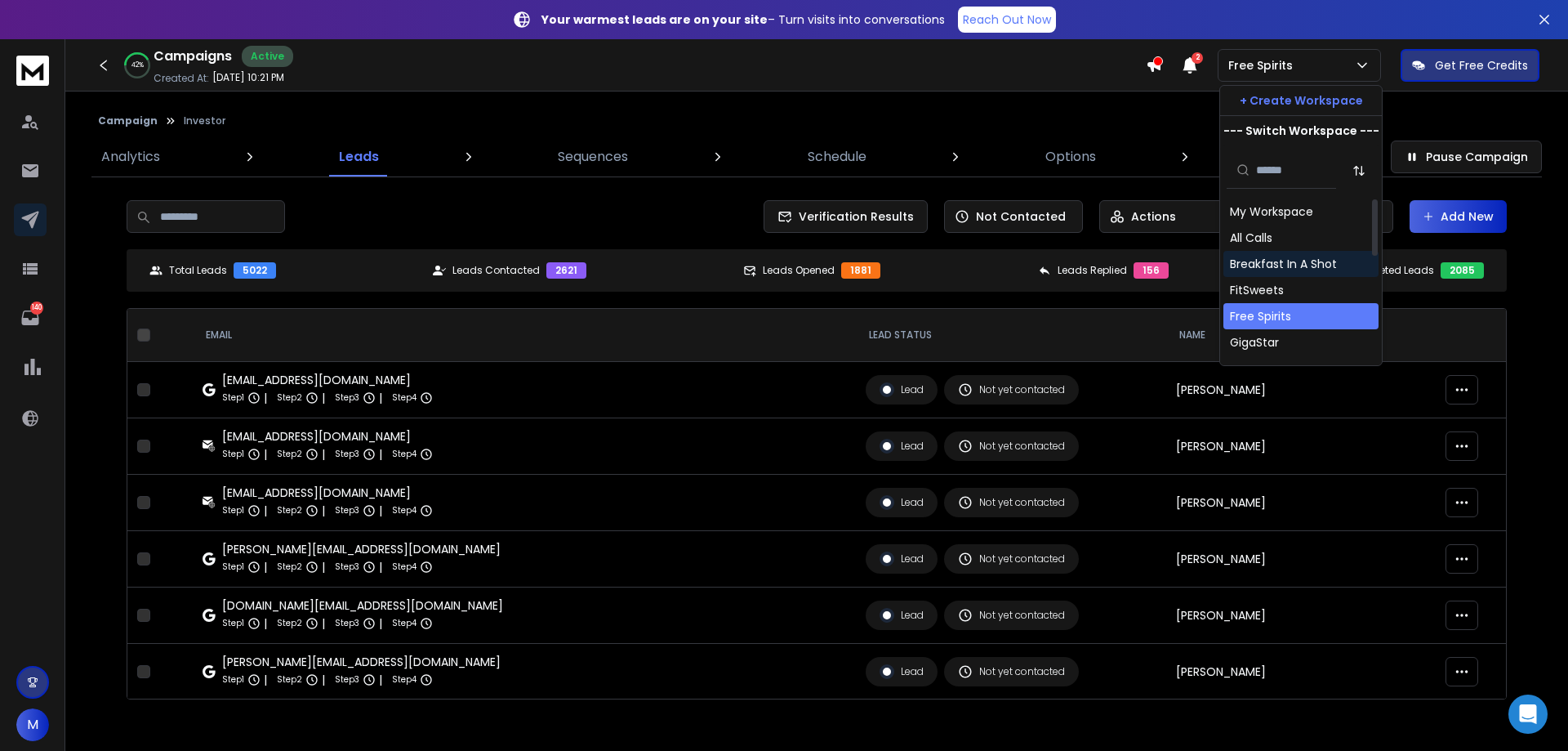
click at [1279, 270] on div "Breakfast In A Shot" at bounding box center [1283, 264] width 107 height 16
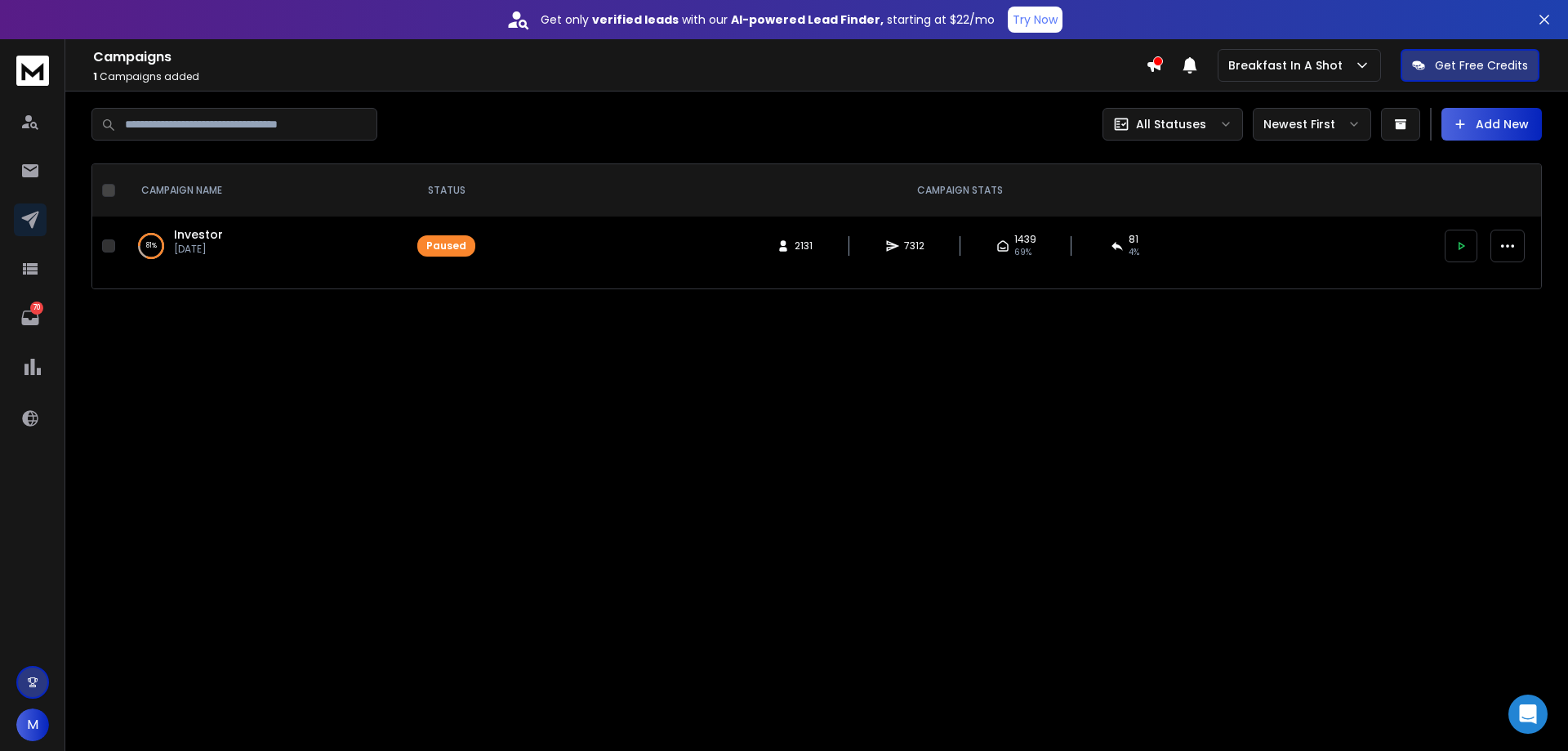
click at [223, 247] on p "[DATE]" at bounding box center [198, 248] width 49 height 13
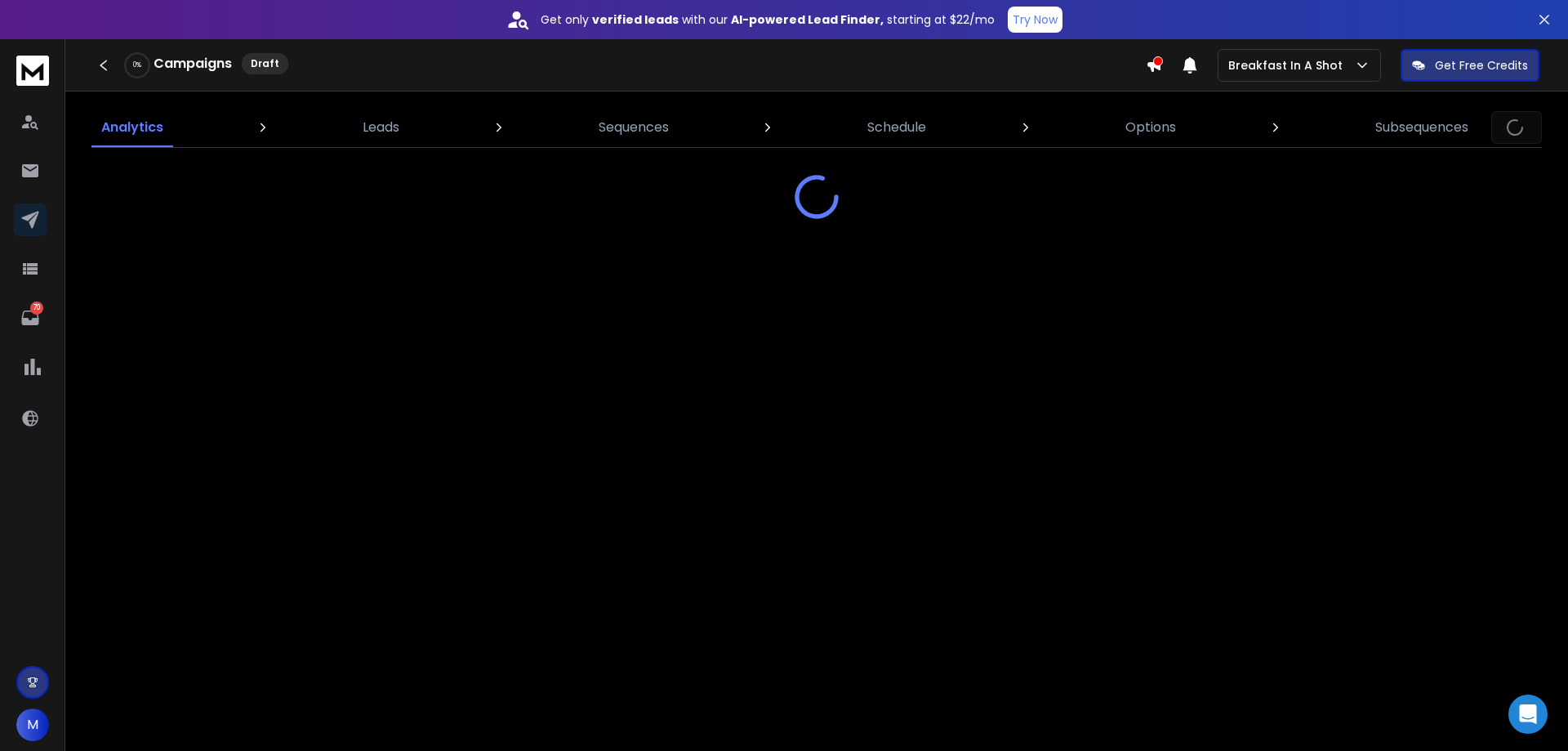
drag, startPoint x: 391, startPoint y: 128, endPoint x: 472, endPoint y: 147, distance: 83.2
click at [390, 128] on p "Leads" at bounding box center [380, 127] width 37 height 20
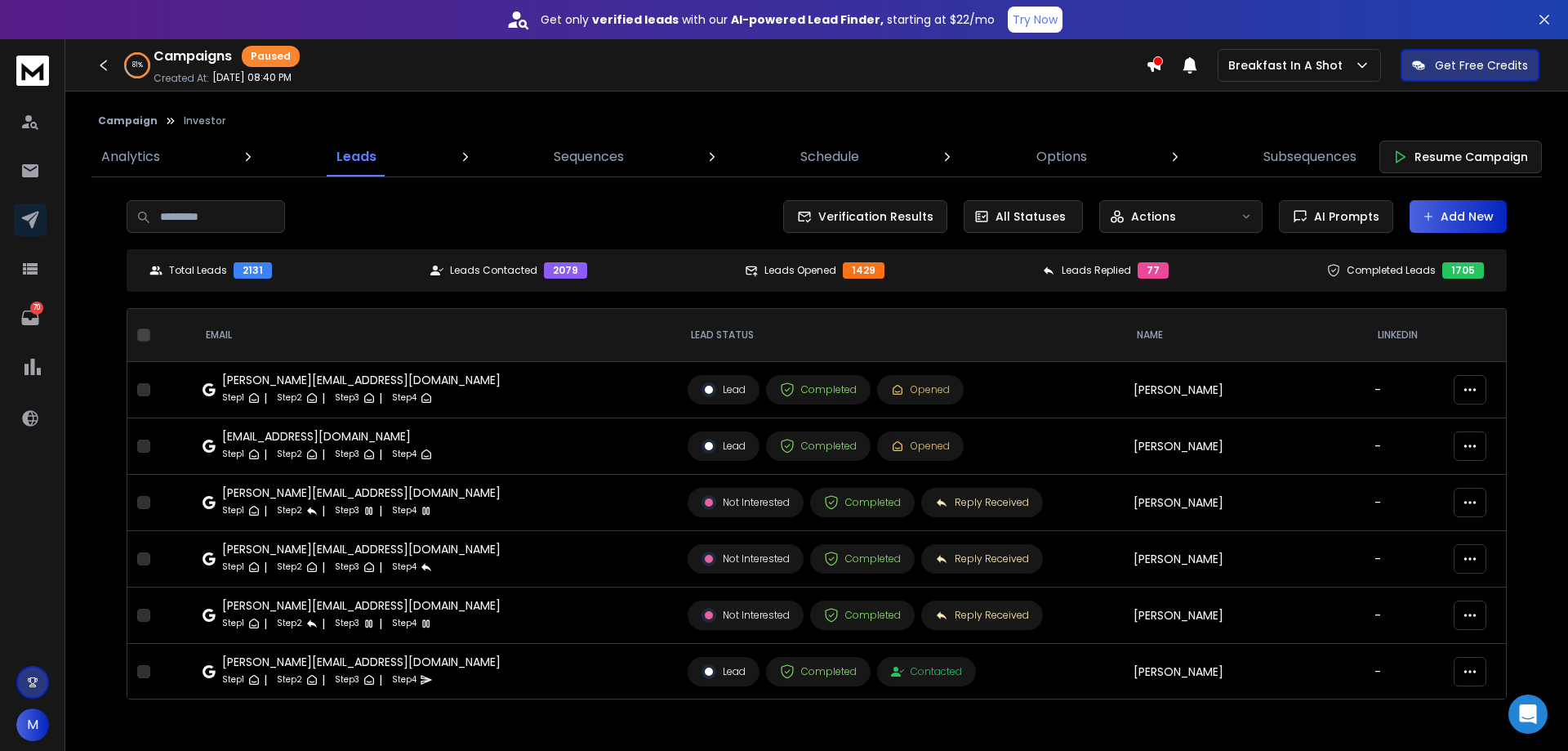
click at [1449, 213] on button "Add New" at bounding box center [1458, 217] width 97 height 32
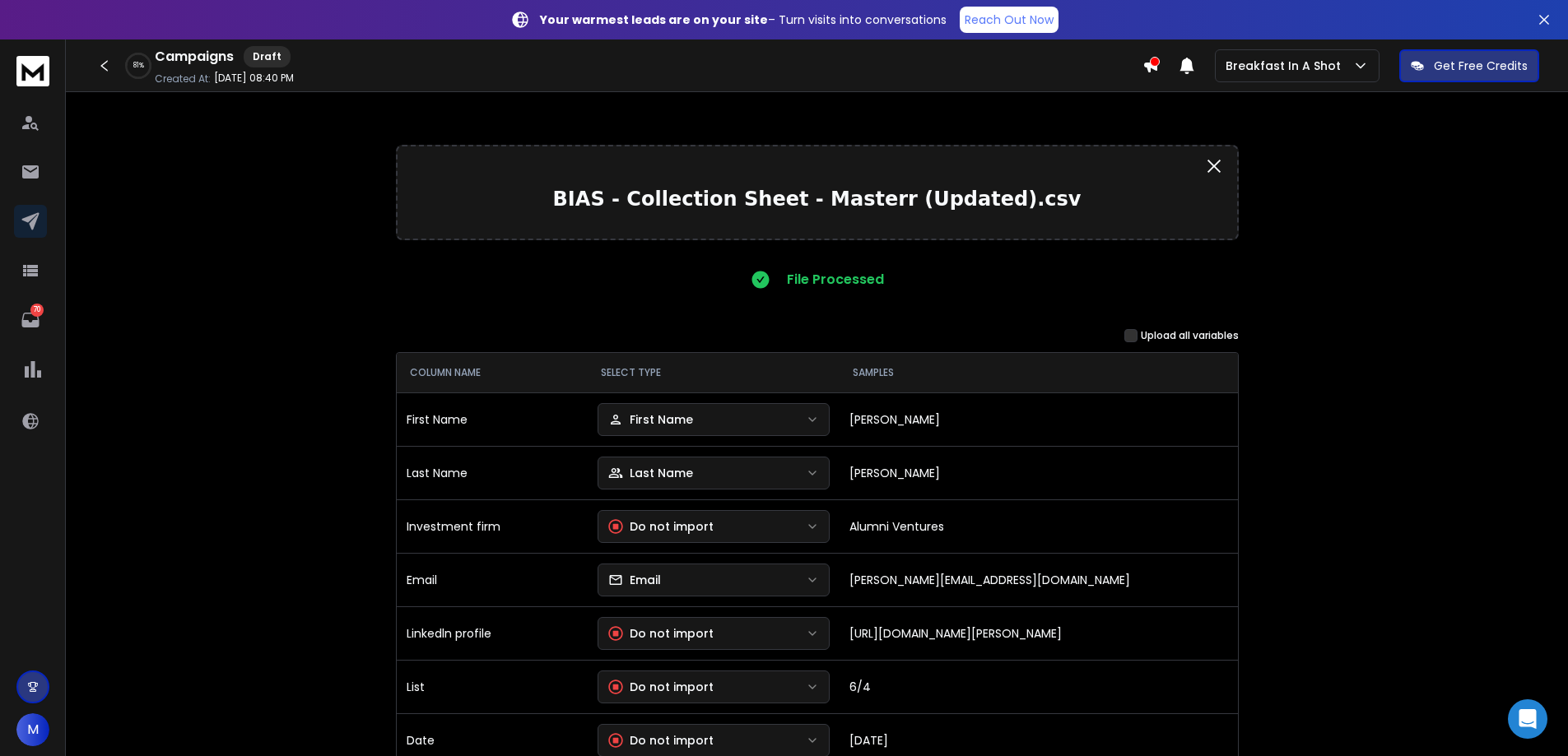
click at [609, 264] on div "BIAS - Collection Sheet - Masterr (Updated).csv File Processed Upload all varia…" at bounding box center [817, 690] width 842 height 1091
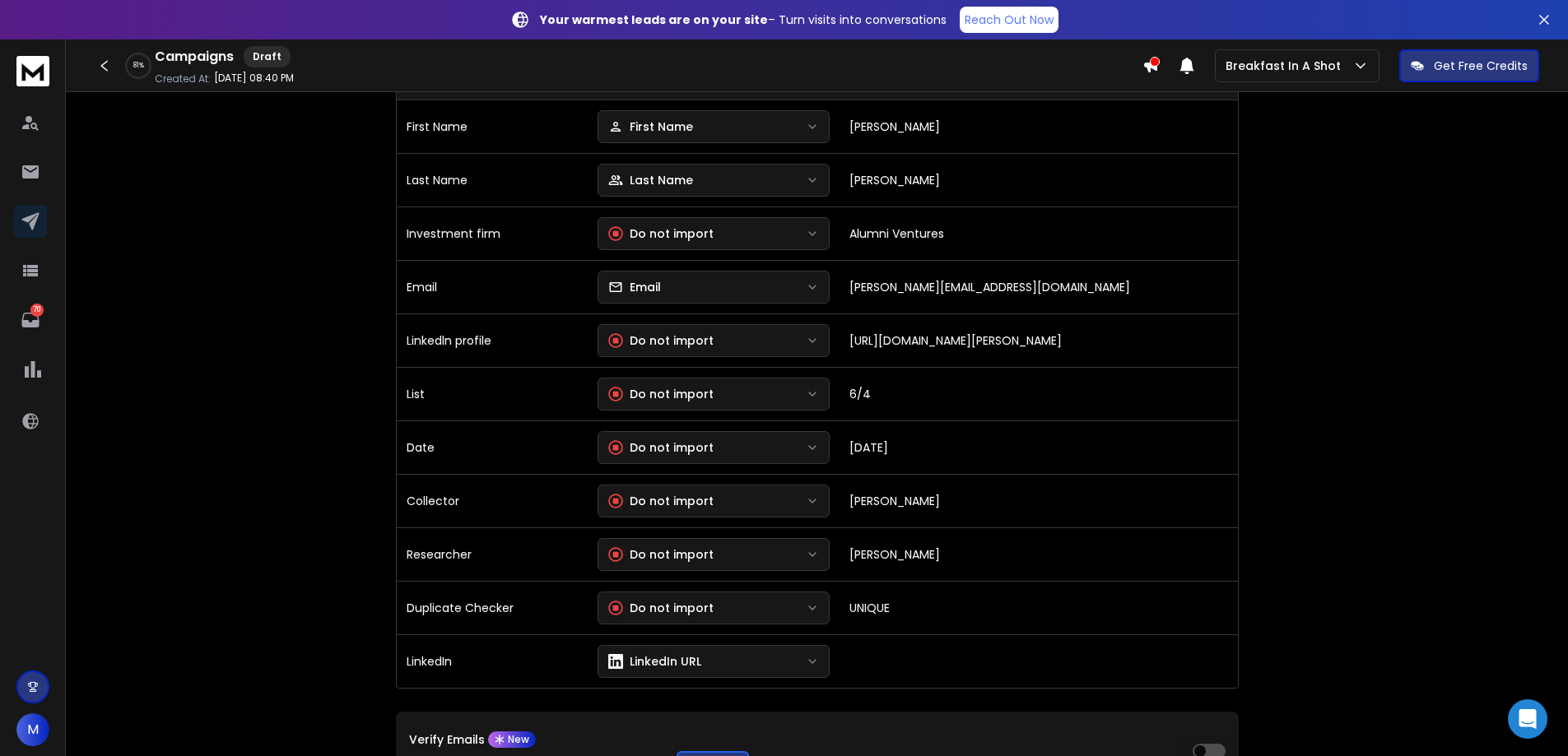
scroll to position [480, 0]
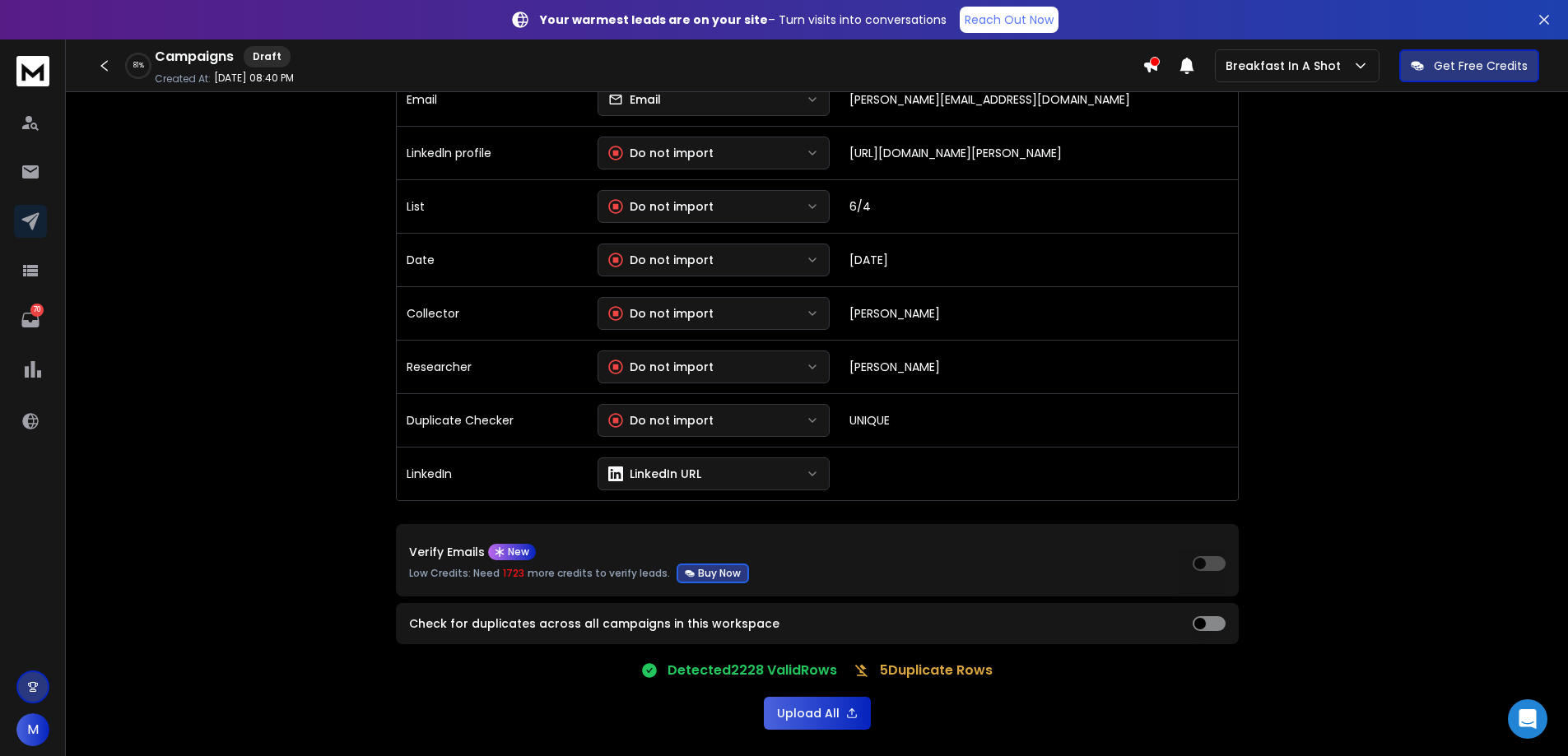
click at [793, 708] on button "Upload All" at bounding box center [817, 713] width 107 height 33
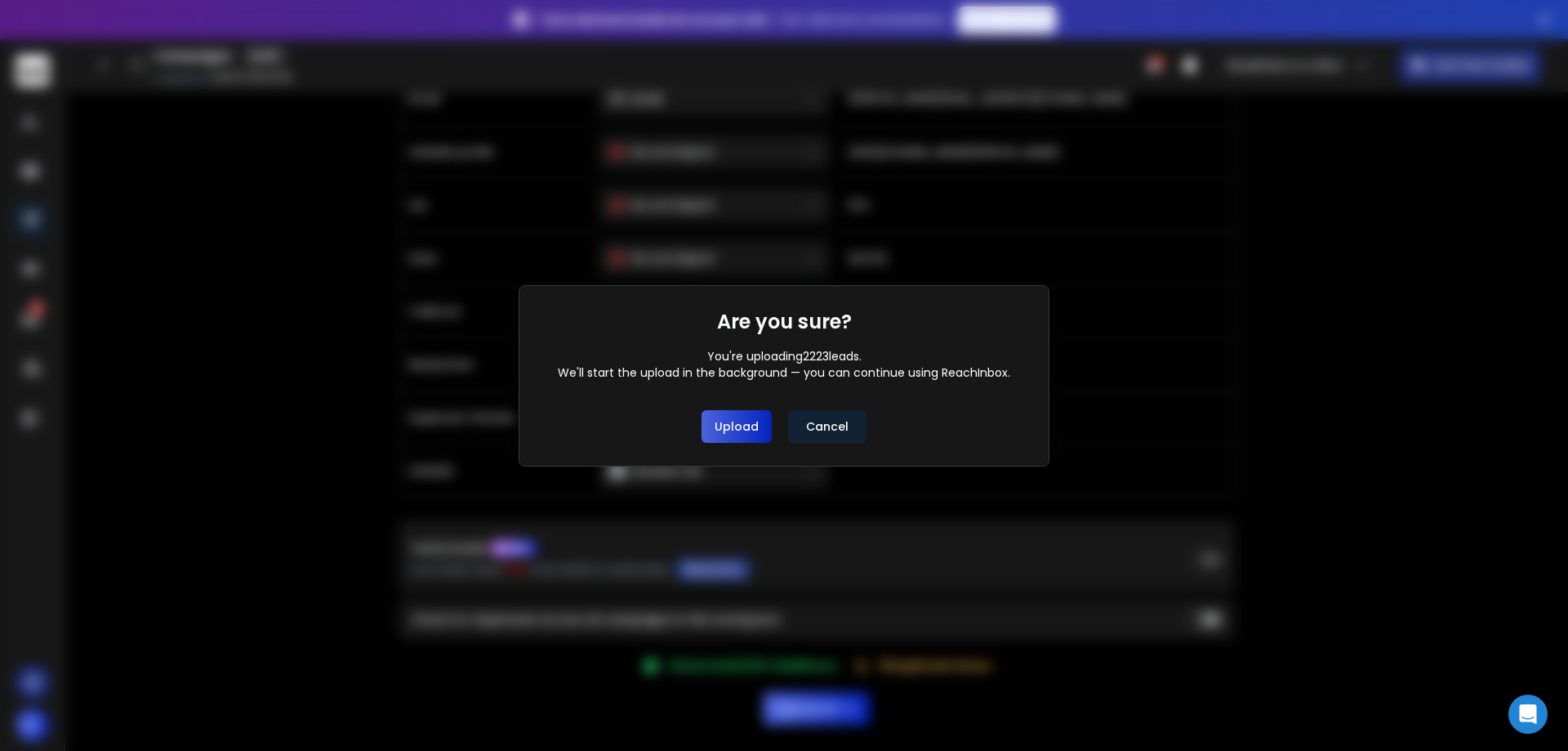
click at [735, 426] on button "Upload" at bounding box center [736, 427] width 70 height 32
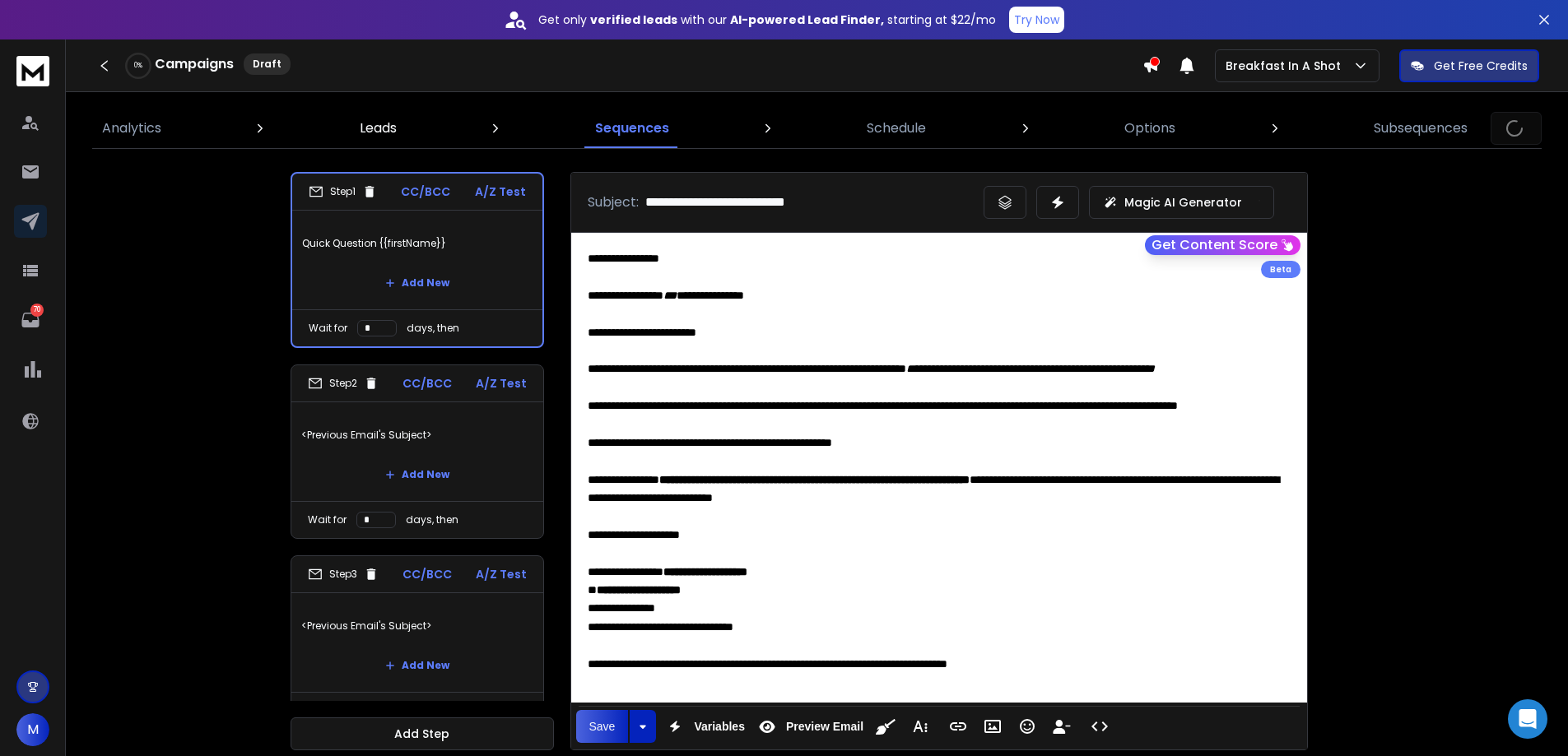
click at [383, 126] on p "Leads" at bounding box center [377, 128] width 37 height 20
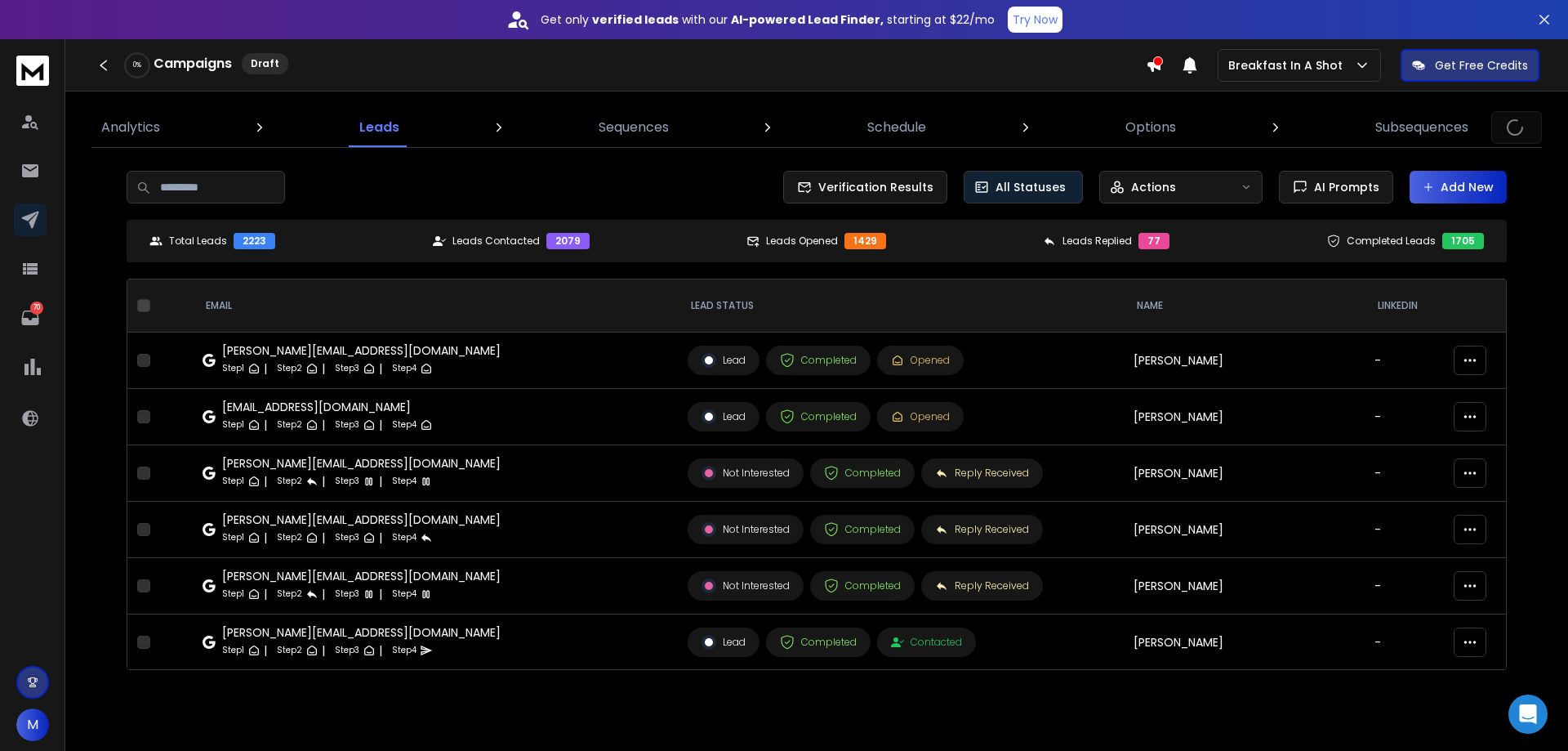
click at [1037, 197] on button "All Statuses" at bounding box center [1024, 187] width 119 height 32
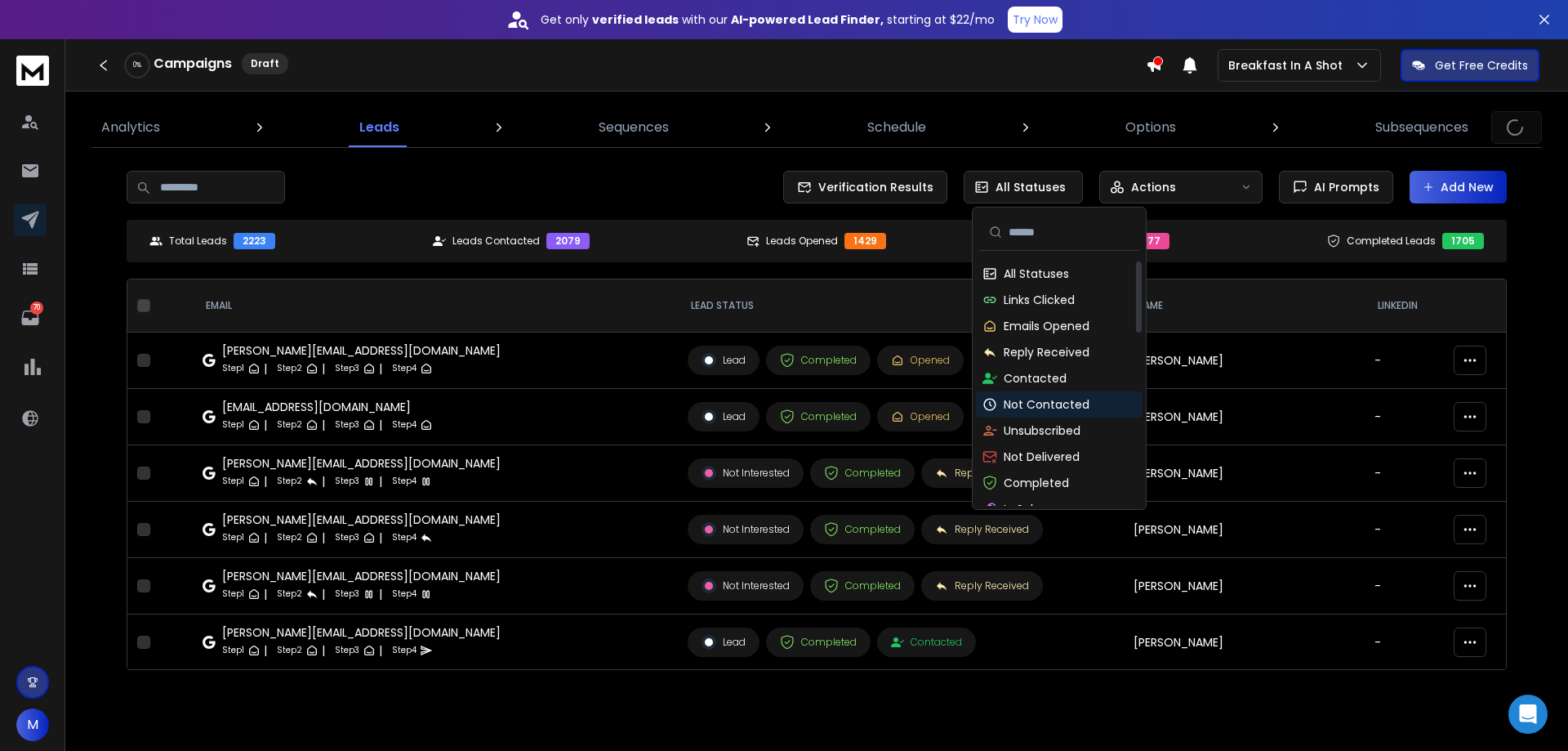
click at [1050, 400] on p "Not Contacted" at bounding box center [1046, 404] width 86 height 16
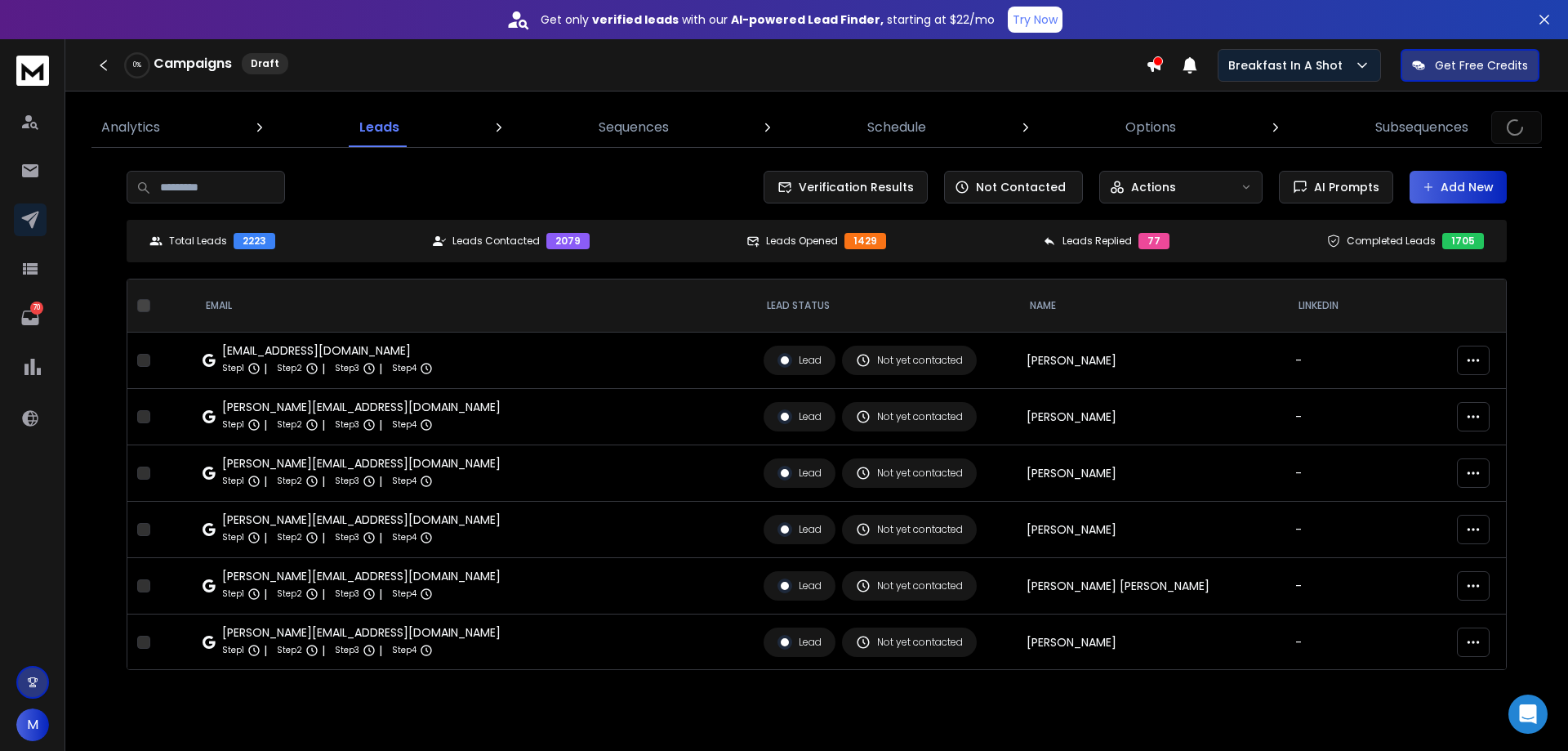
click at [1276, 75] on button "Breakfast In A Shot" at bounding box center [1298, 65] width 163 height 32
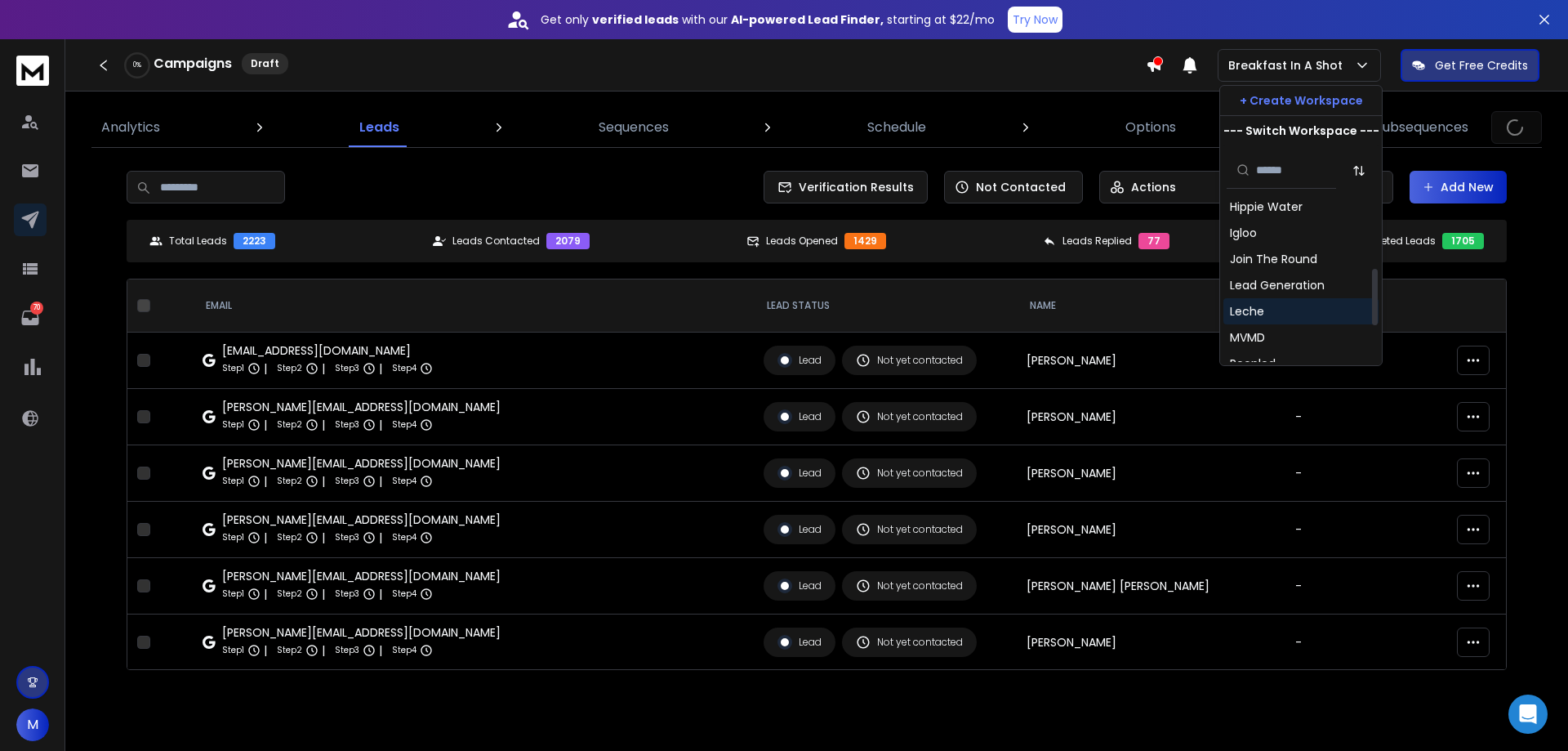
scroll to position [218, 0]
click at [1302, 290] on div "Leche" at bounding box center [1301, 281] width 155 height 26
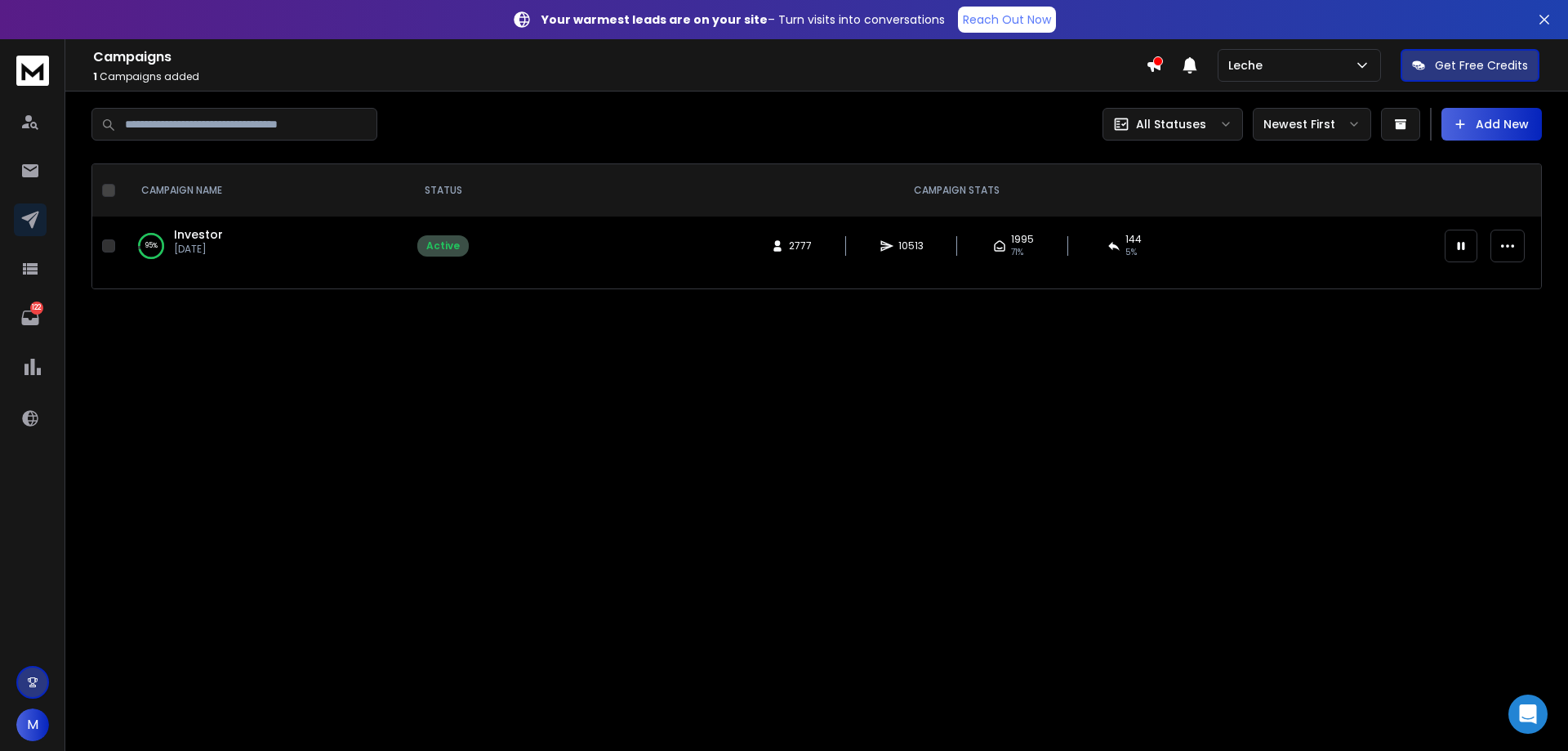
click at [267, 265] on div "95 % Investor 2 months ago" at bounding box center [264, 246] width 253 height 39
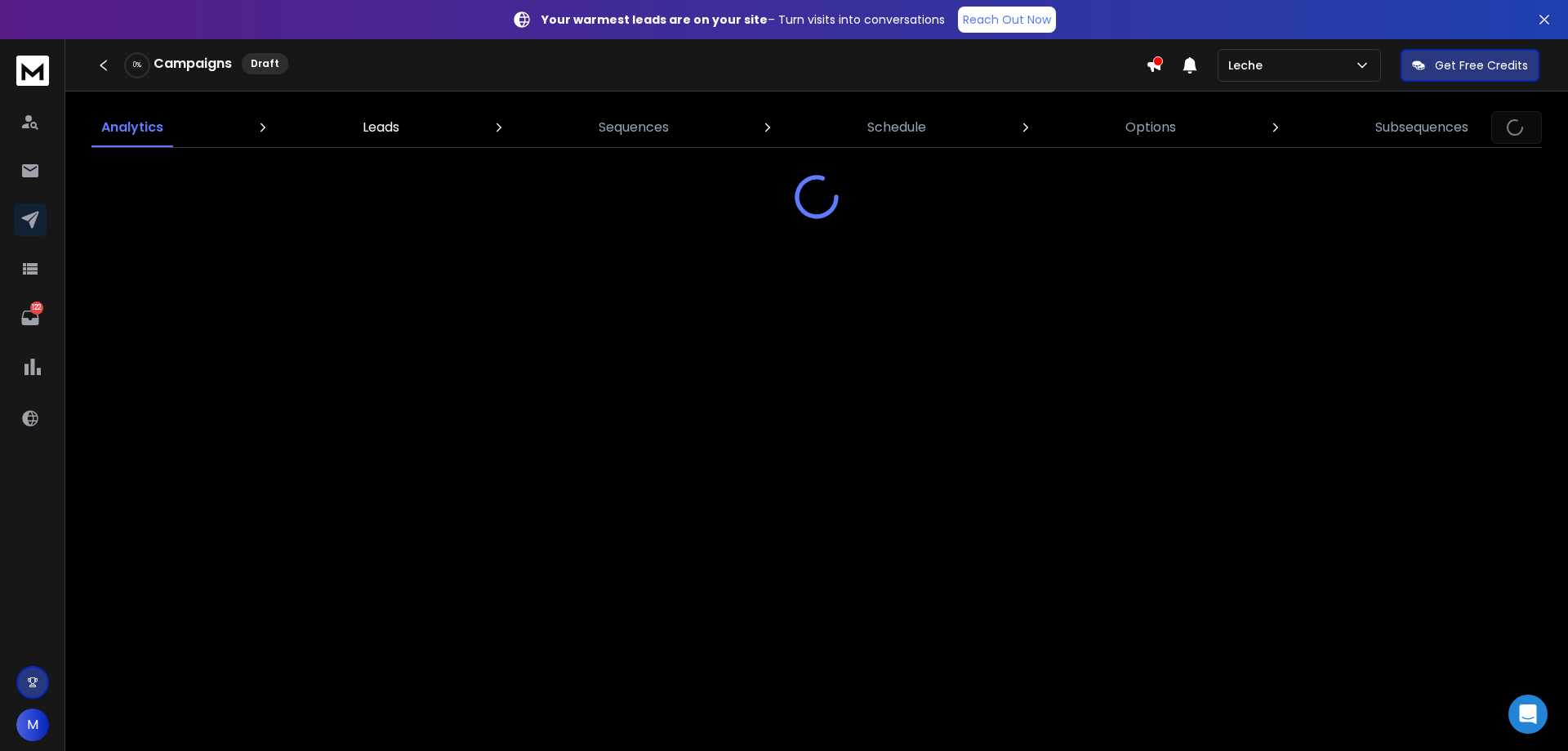
click at [364, 118] on p "Leads" at bounding box center [380, 127] width 37 height 20
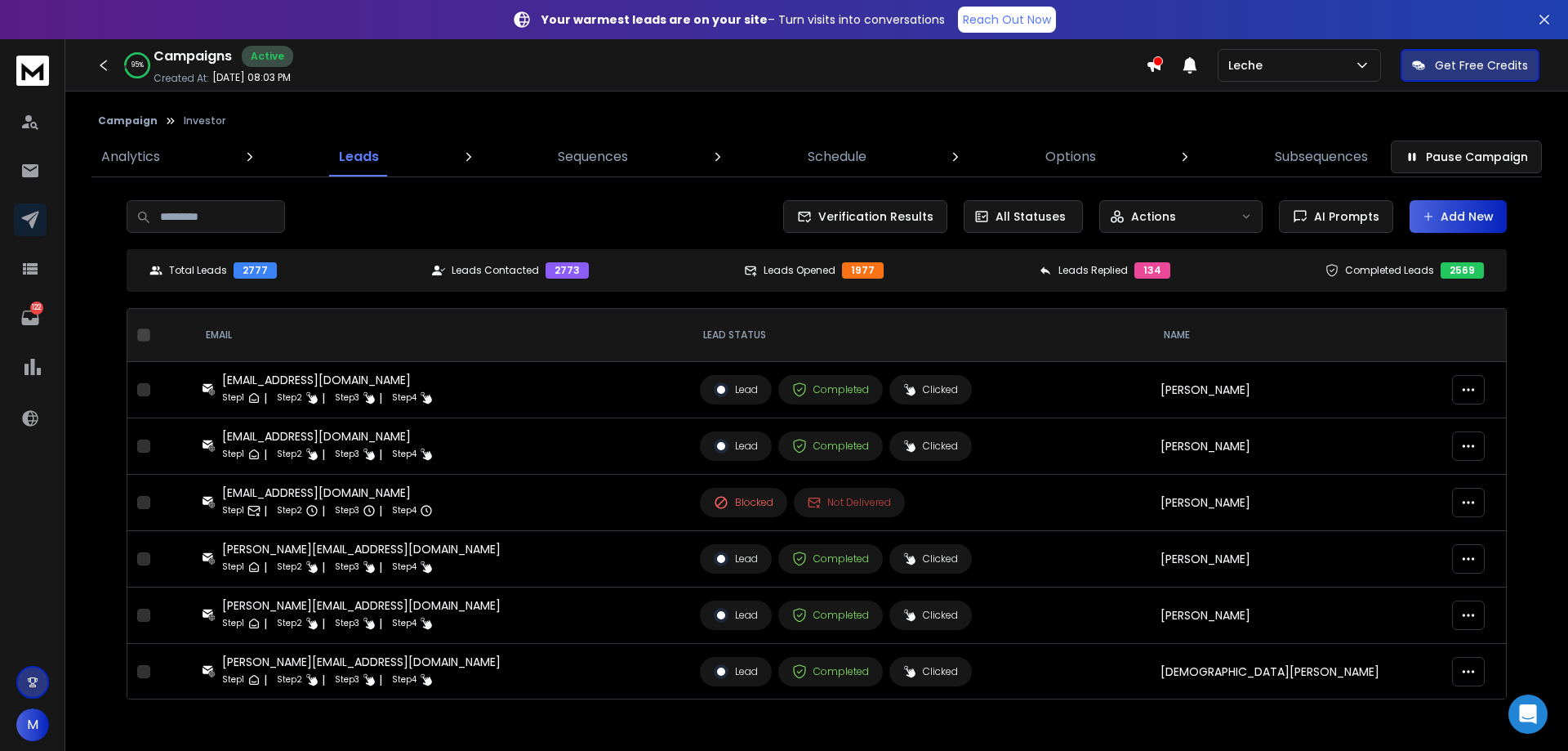
click at [1452, 213] on button "Add New" at bounding box center [1458, 217] width 97 height 32
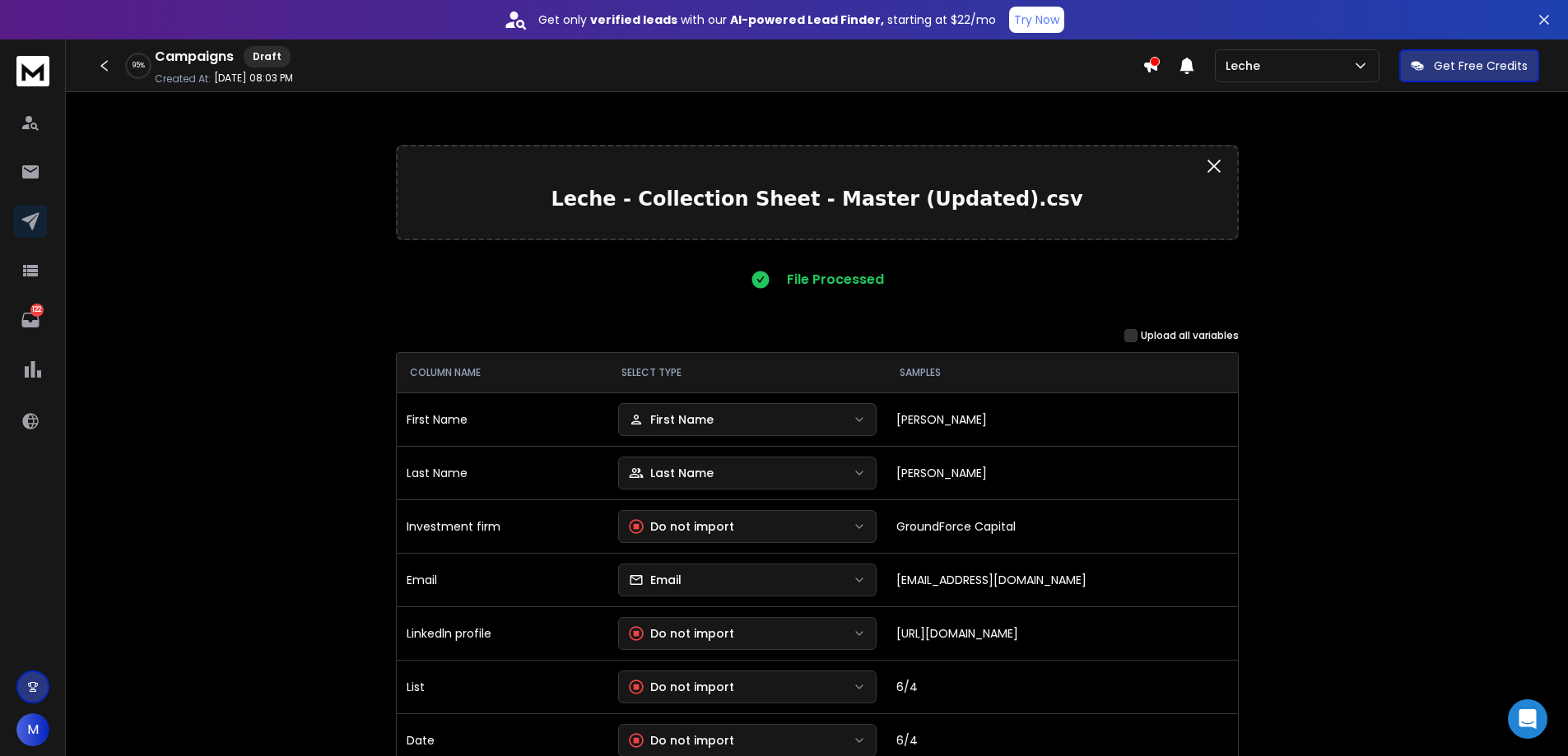
drag, startPoint x: 471, startPoint y: 278, endPoint x: 493, endPoint y: 275, distance: 22.2
click at [471, 278] on div "Leche - Collection Sheet - Master (Updated).csv File Processed Upload all varia…" at bounding box center [817, 660] width 842 height 1031
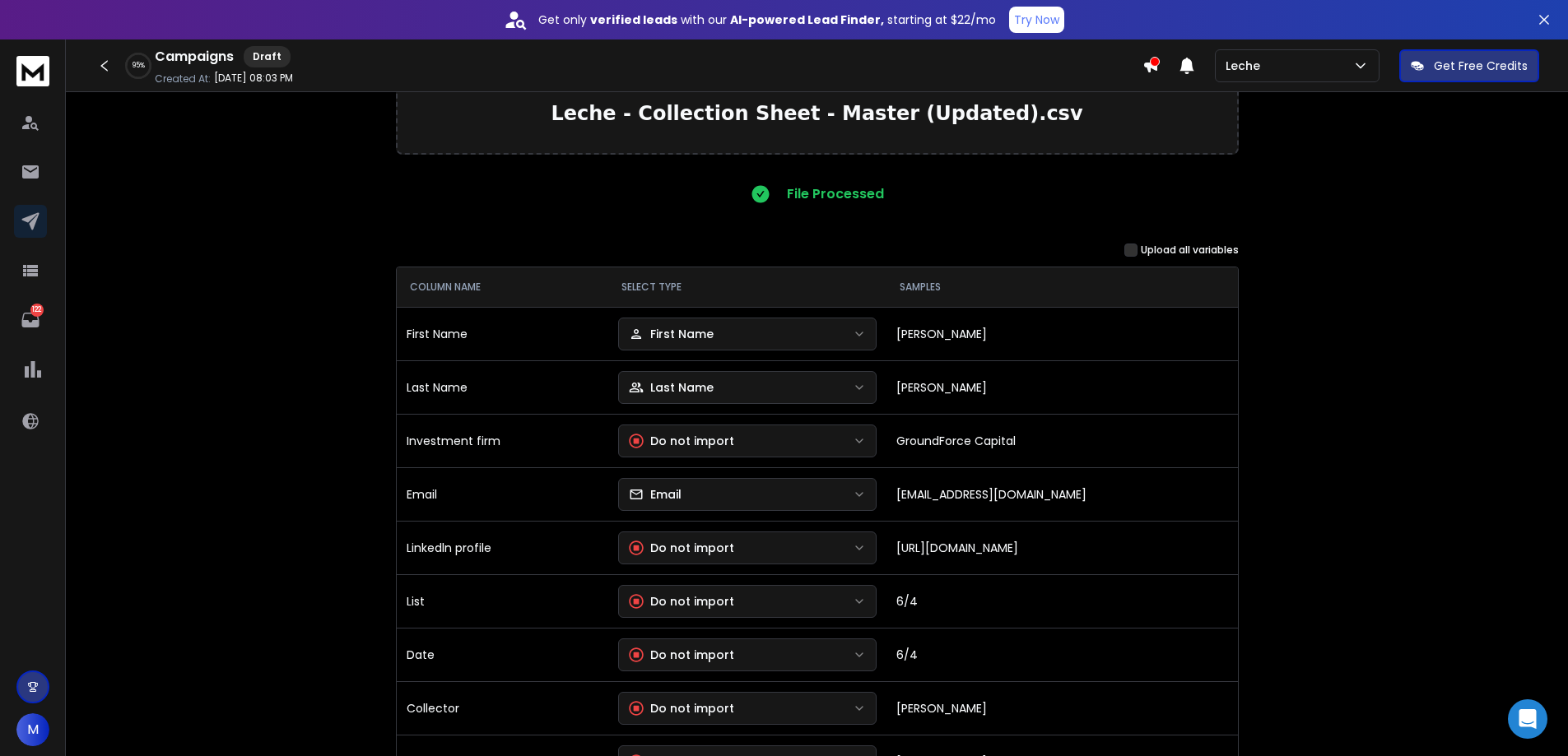
scroll to position [420, 0]
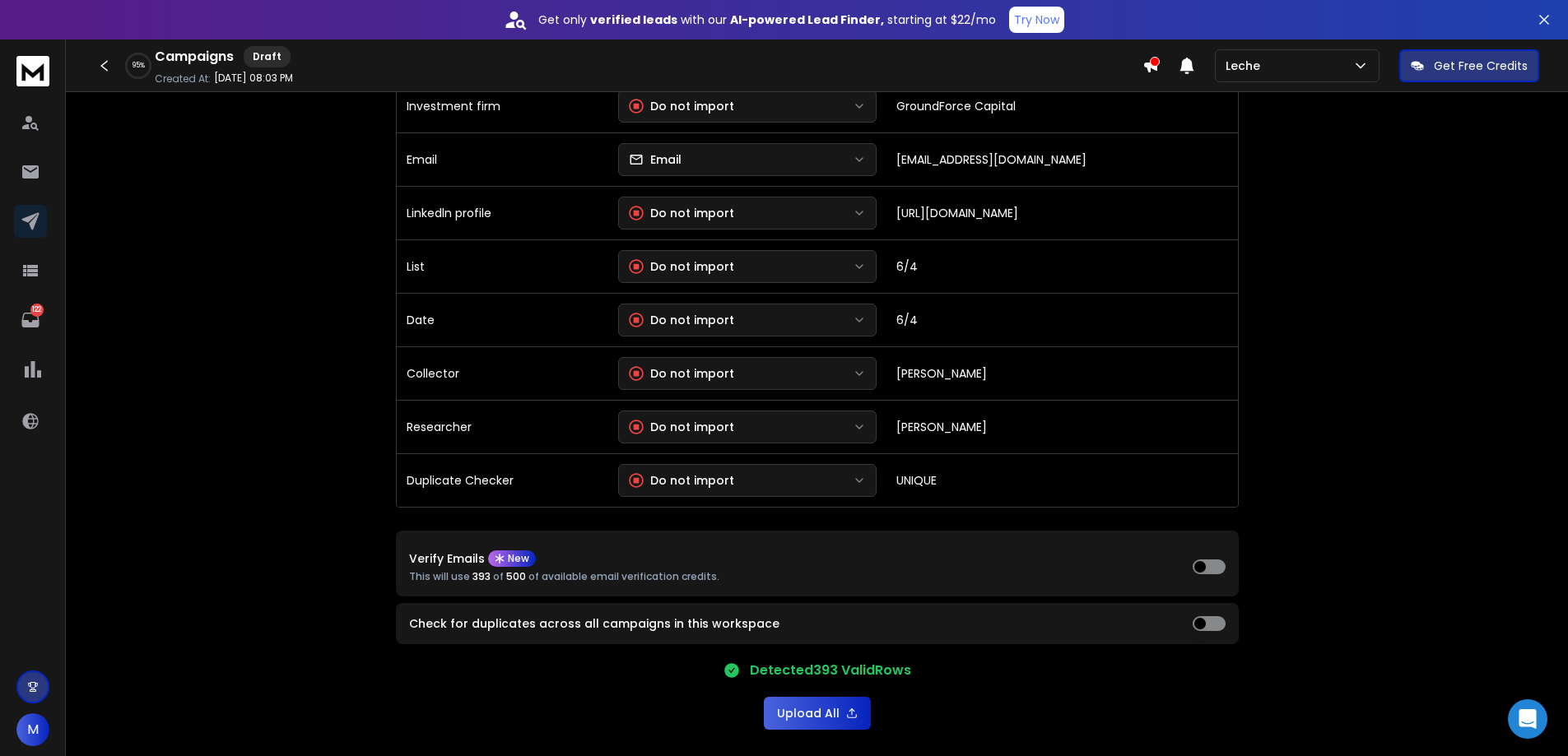
click at [818, 719] on button "Upload All" at bounding box center [817, 713] width 107 height 33
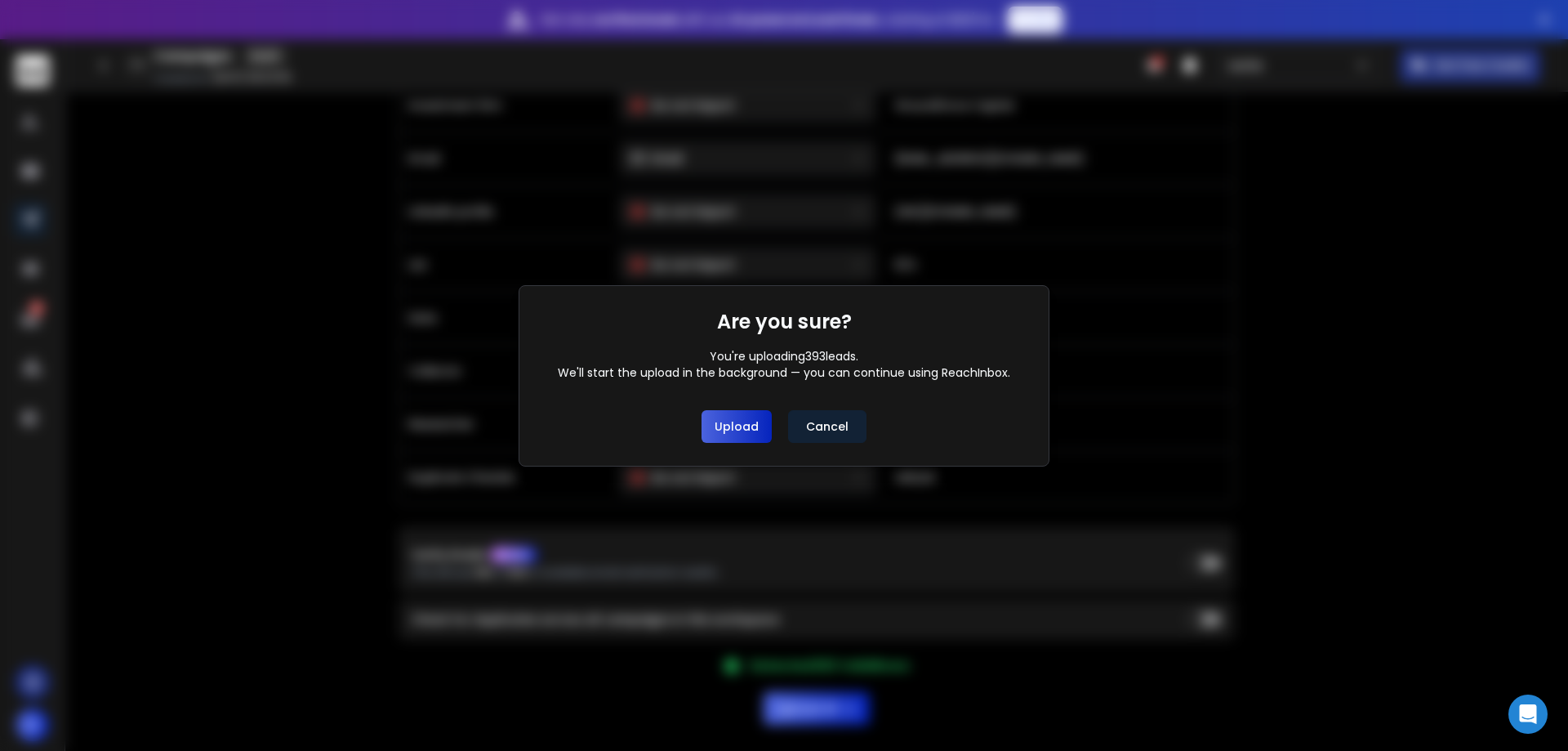
click at [827, 429] on button "Cancel" at bounding box center [828, 427] width 78 height 32
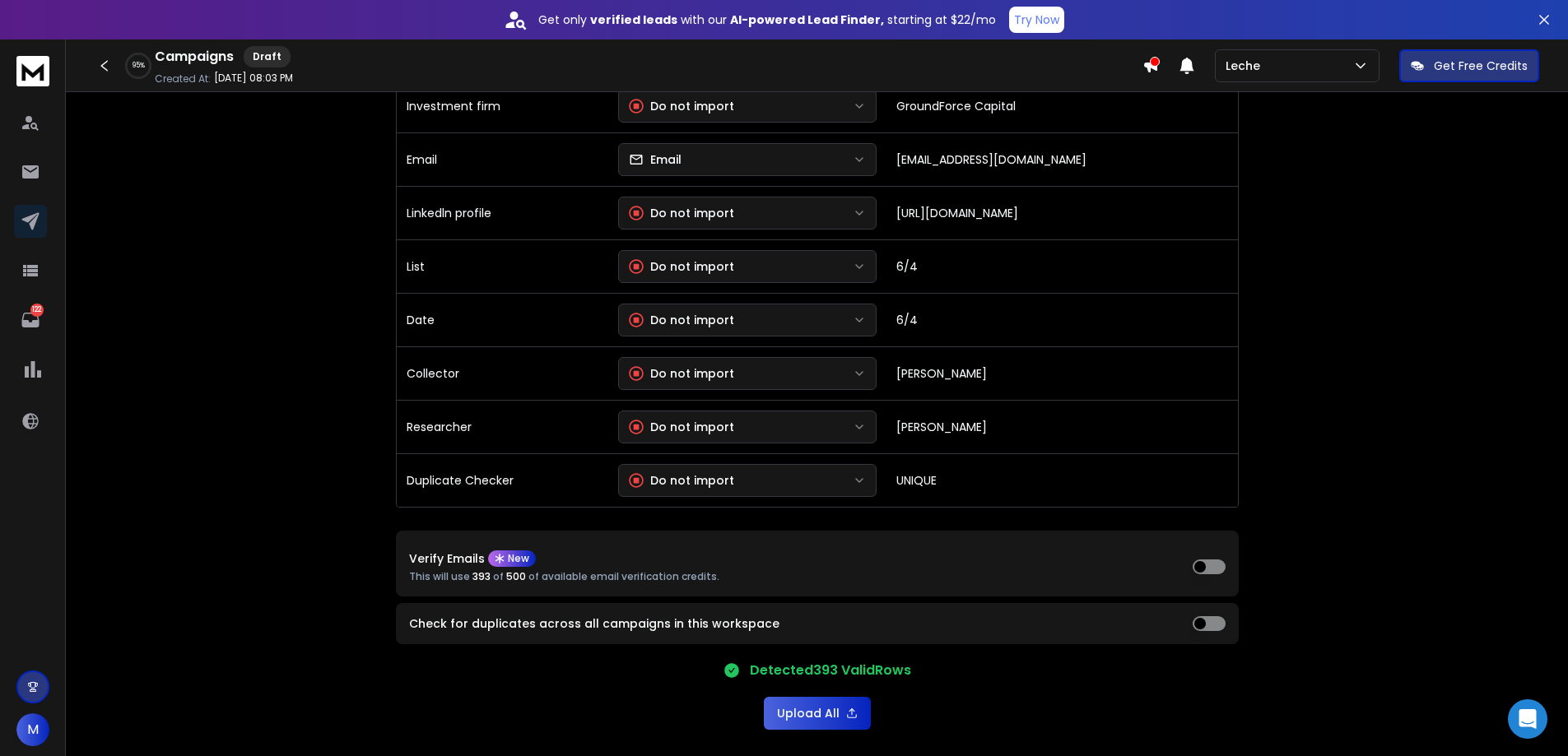
click at [816, 714] on button "Upload All" at bounding box center [817, 713] width 107 height 33
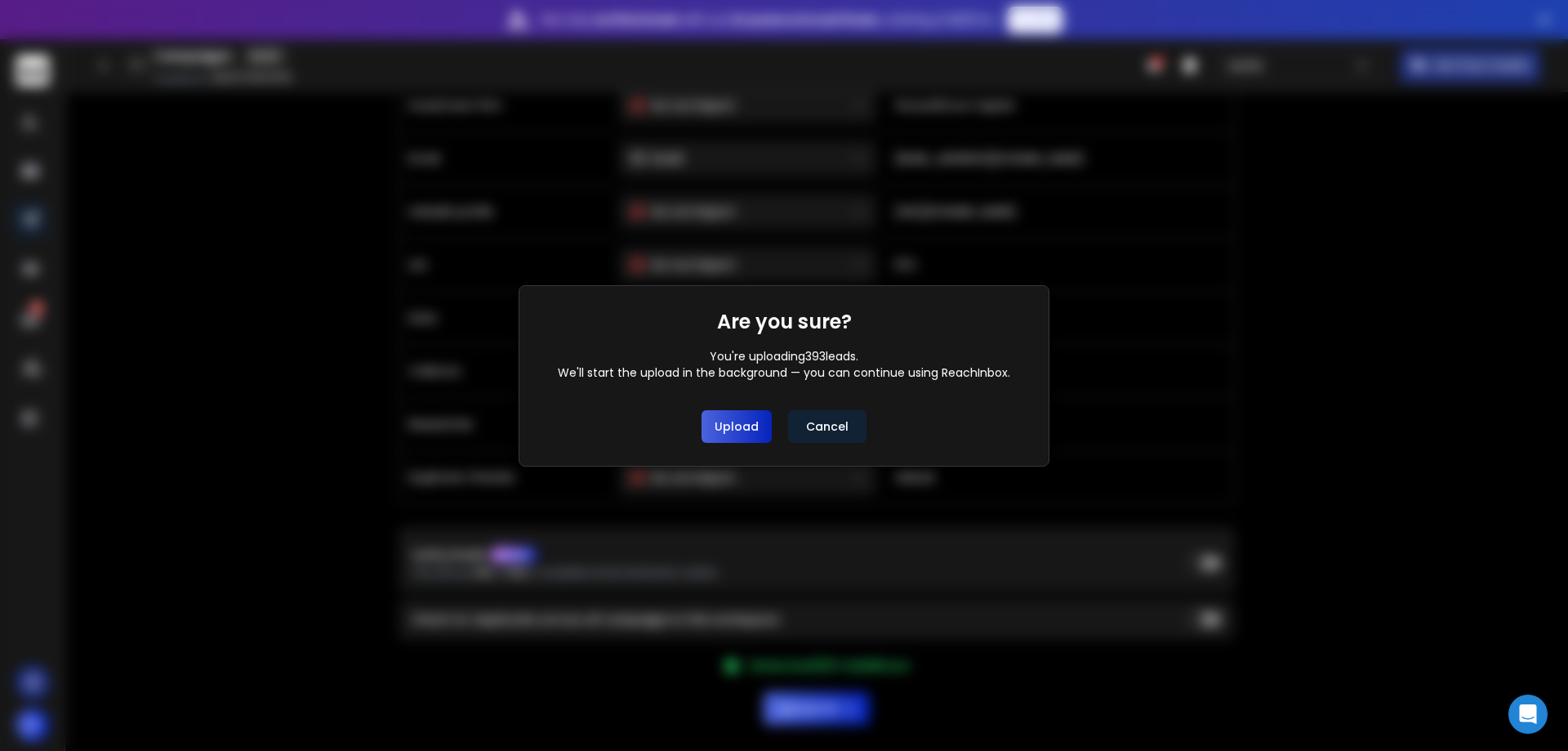
click at [721, 426] on button "Upload" at bounding box center [736, 427] width 70 height 32
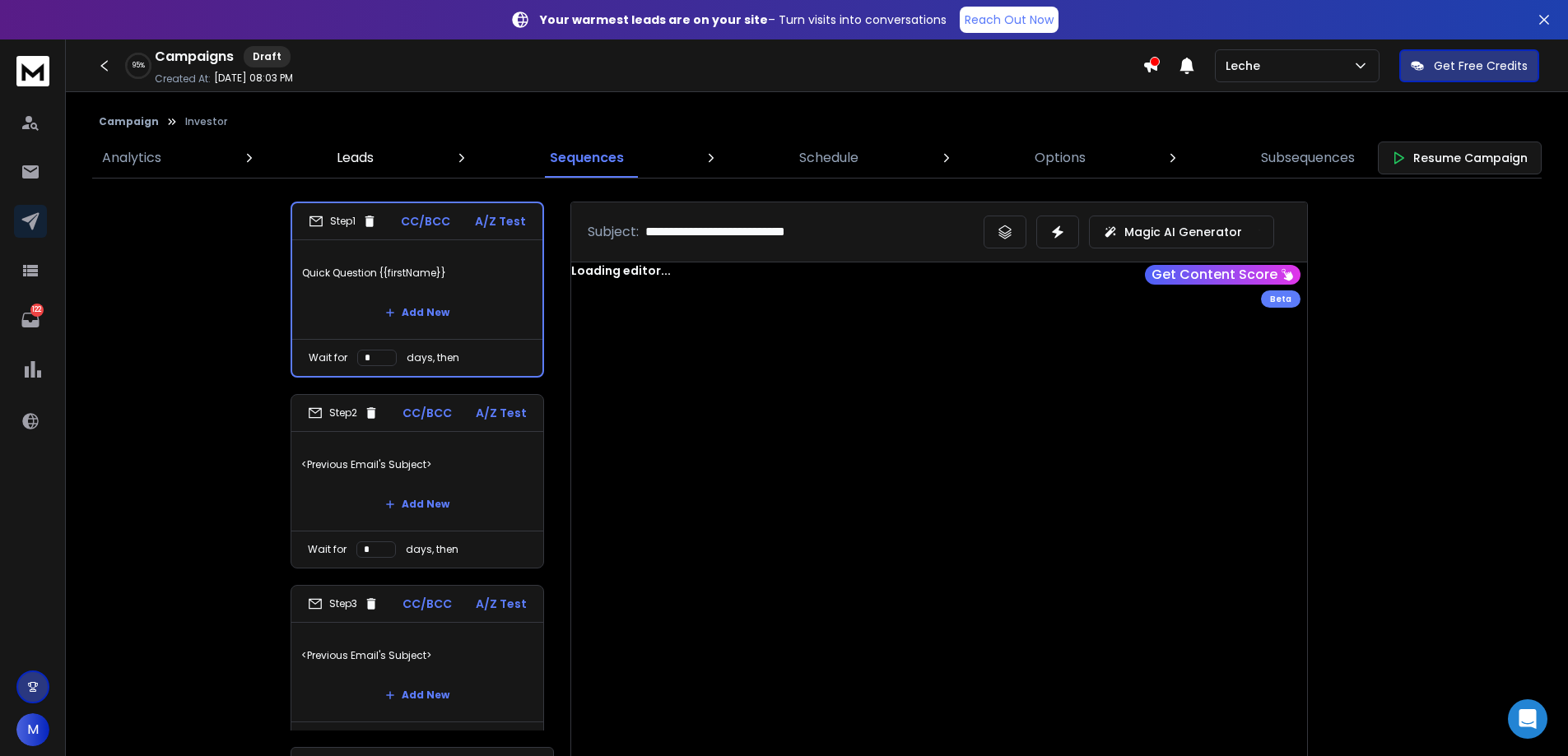
click at [352, 155] on p "Leads" at bounding box center [355, 157] width 37 height 20
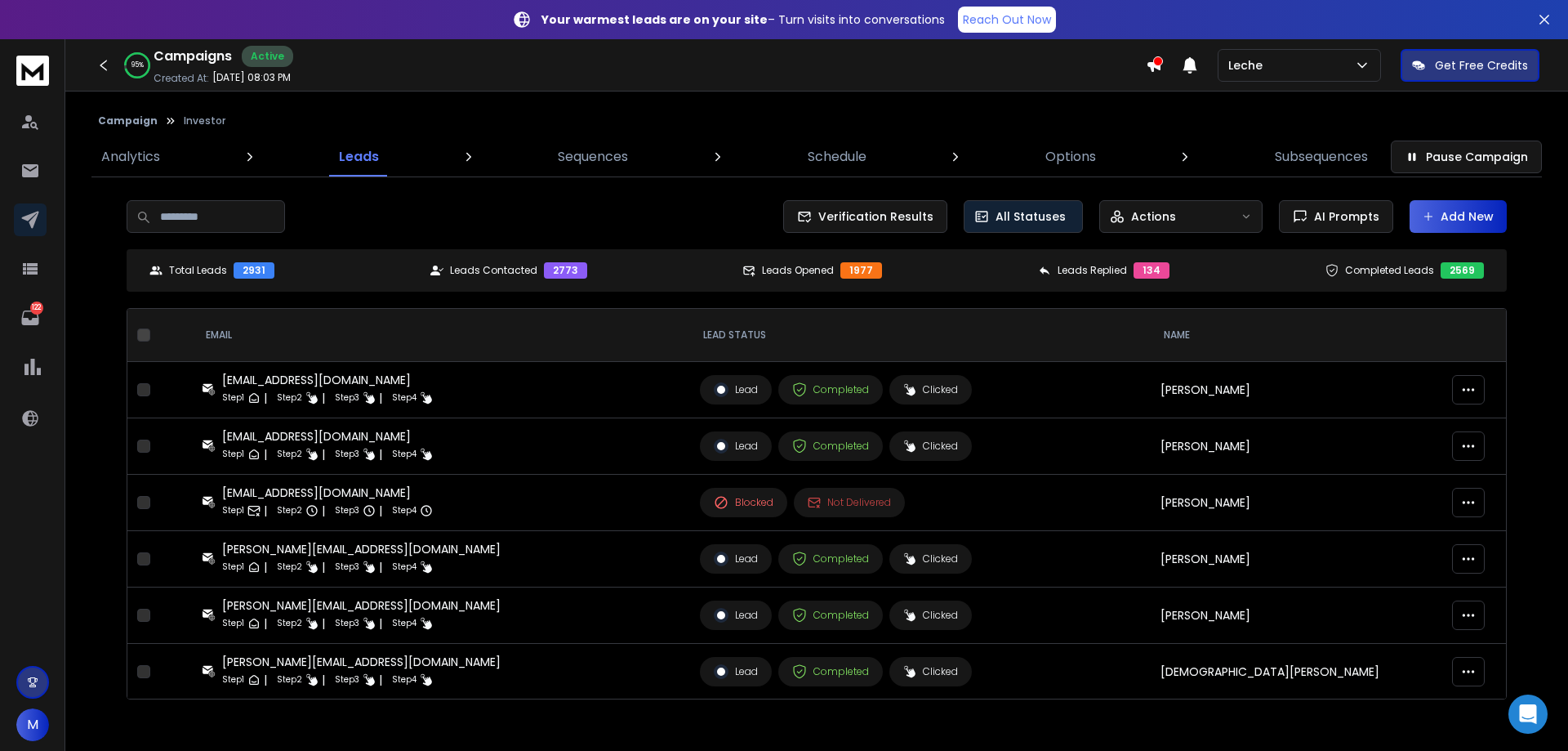
click at [1010, 218] on p "All Statuses" at bounding box center [1031, 216] width 70 height 16
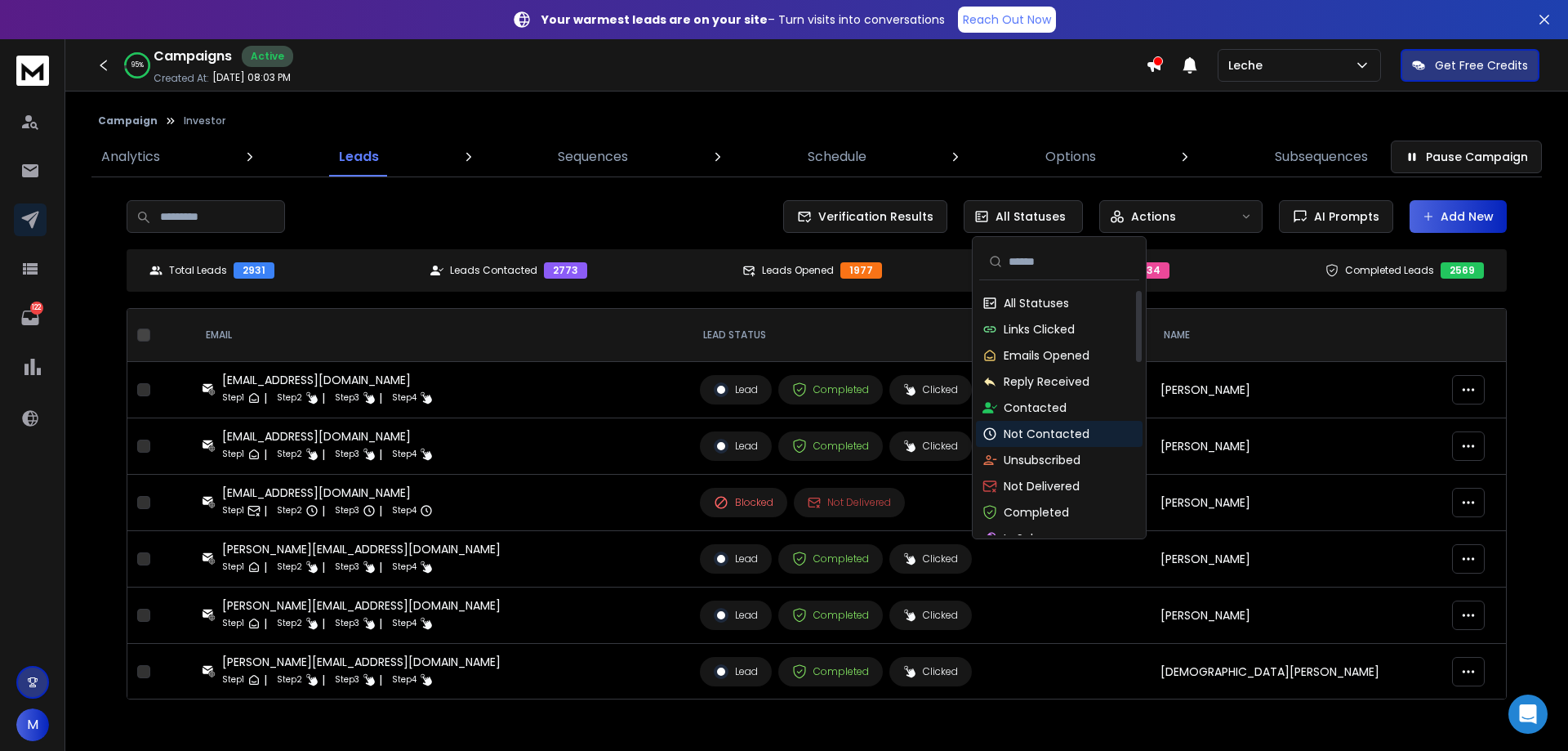
click at [1047, 430] on p "Not Contacted" at bounding box center [1046, 434] width 86 height 16
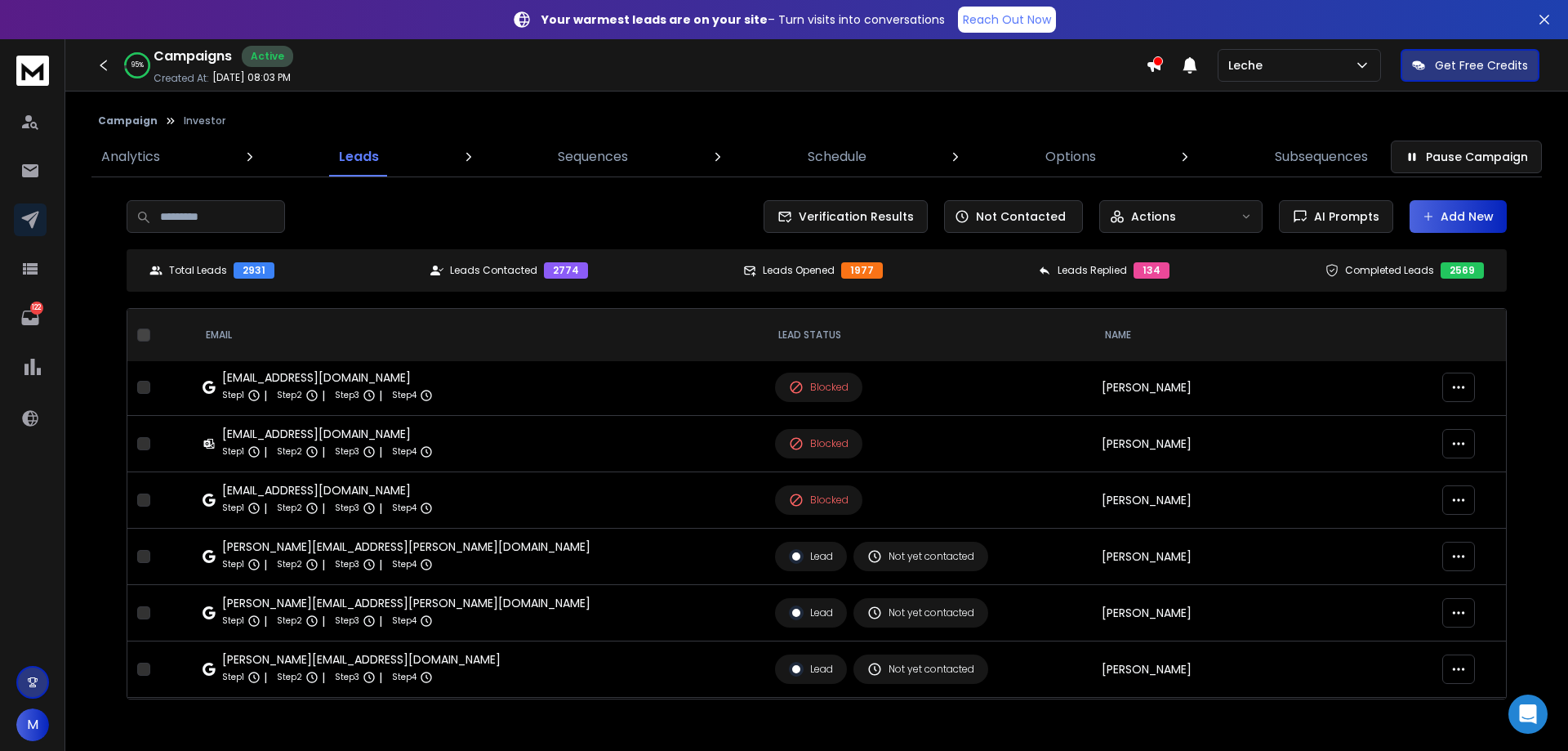
scroll to position [108, 0]
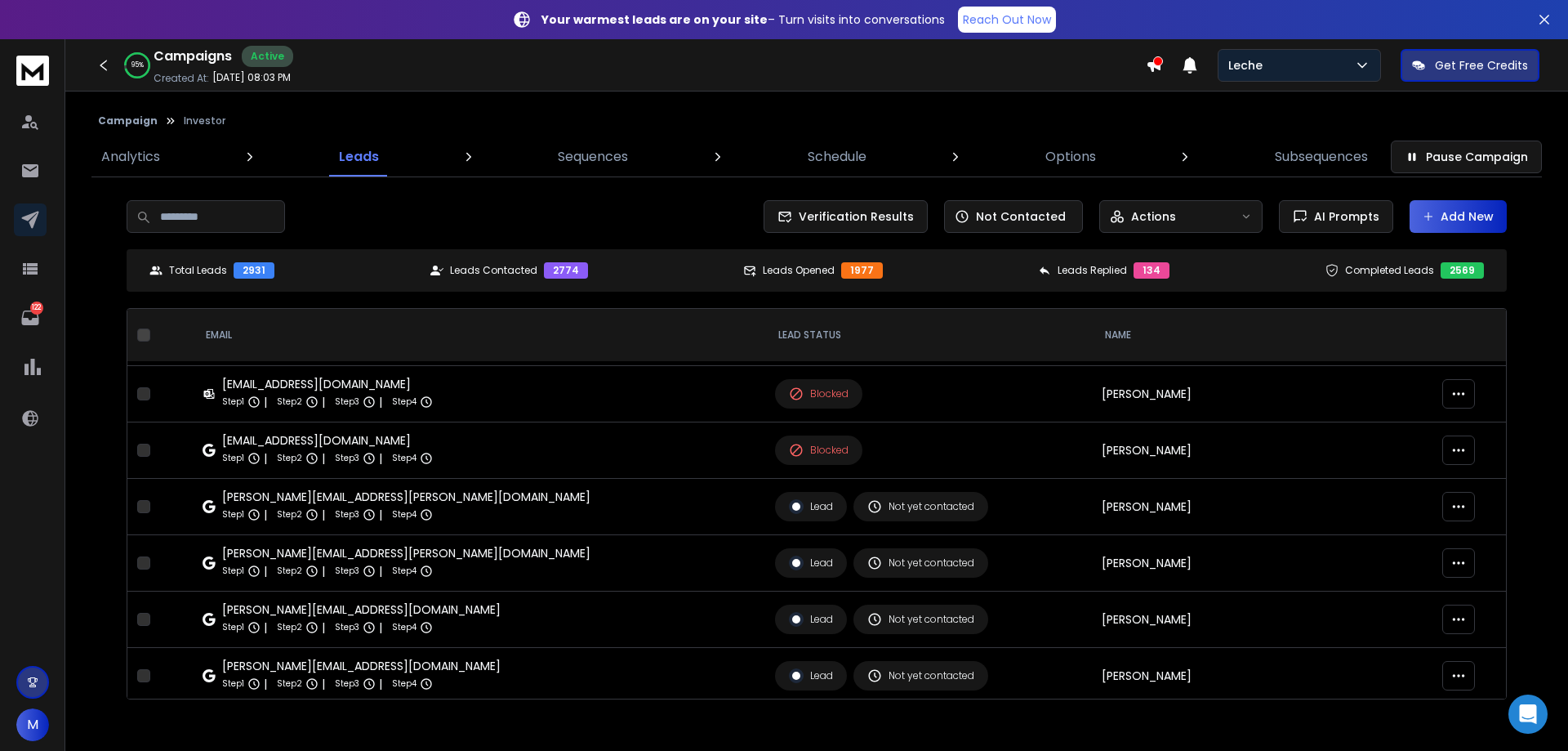
click at [1310, 70] on div "Leche" at bounding box center [1299, 65] width 142 height 16
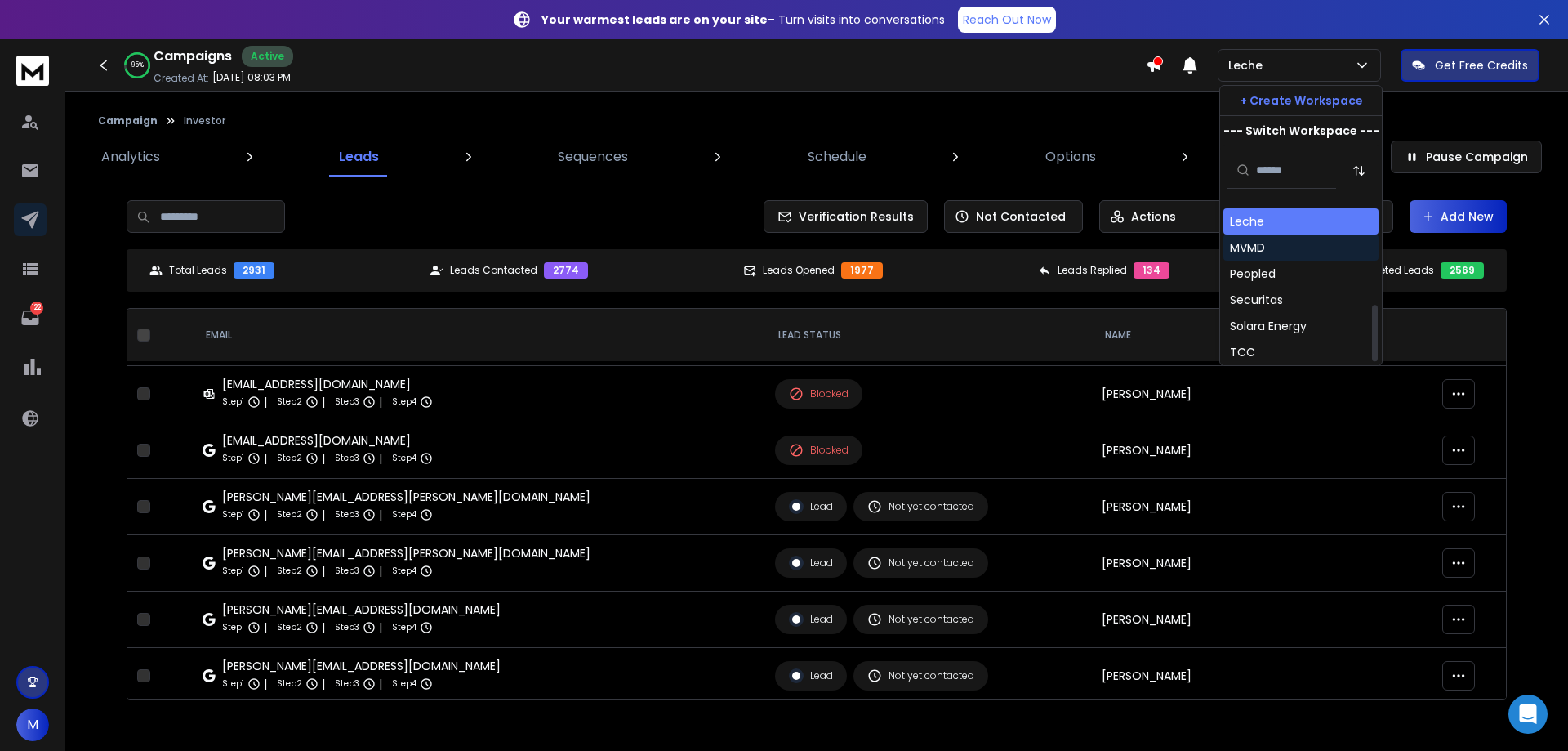
scroll to position [307, 0]
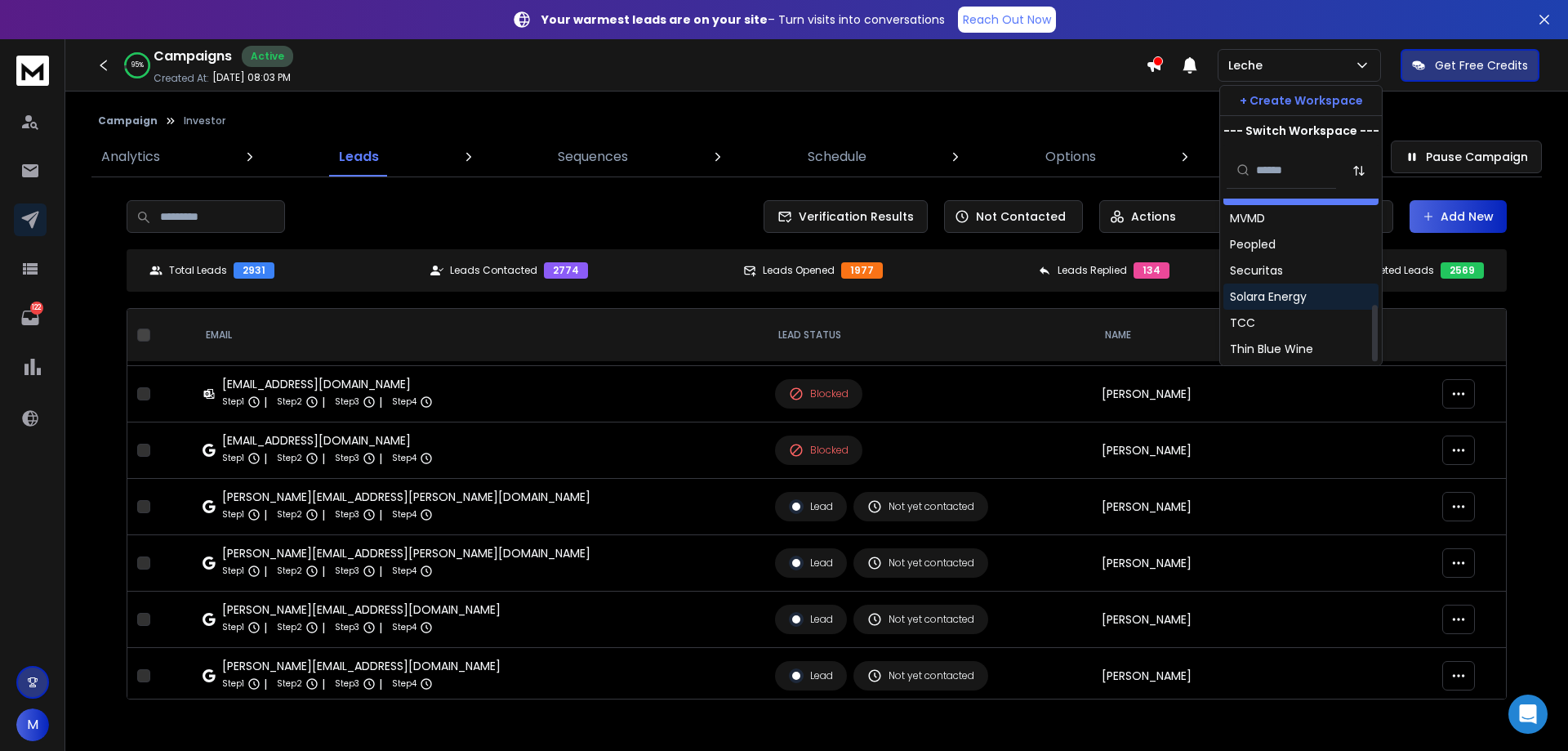
click at [1312, 291] on div "Solara Energy" at bounding box center [1301, 296] width 155 height 26
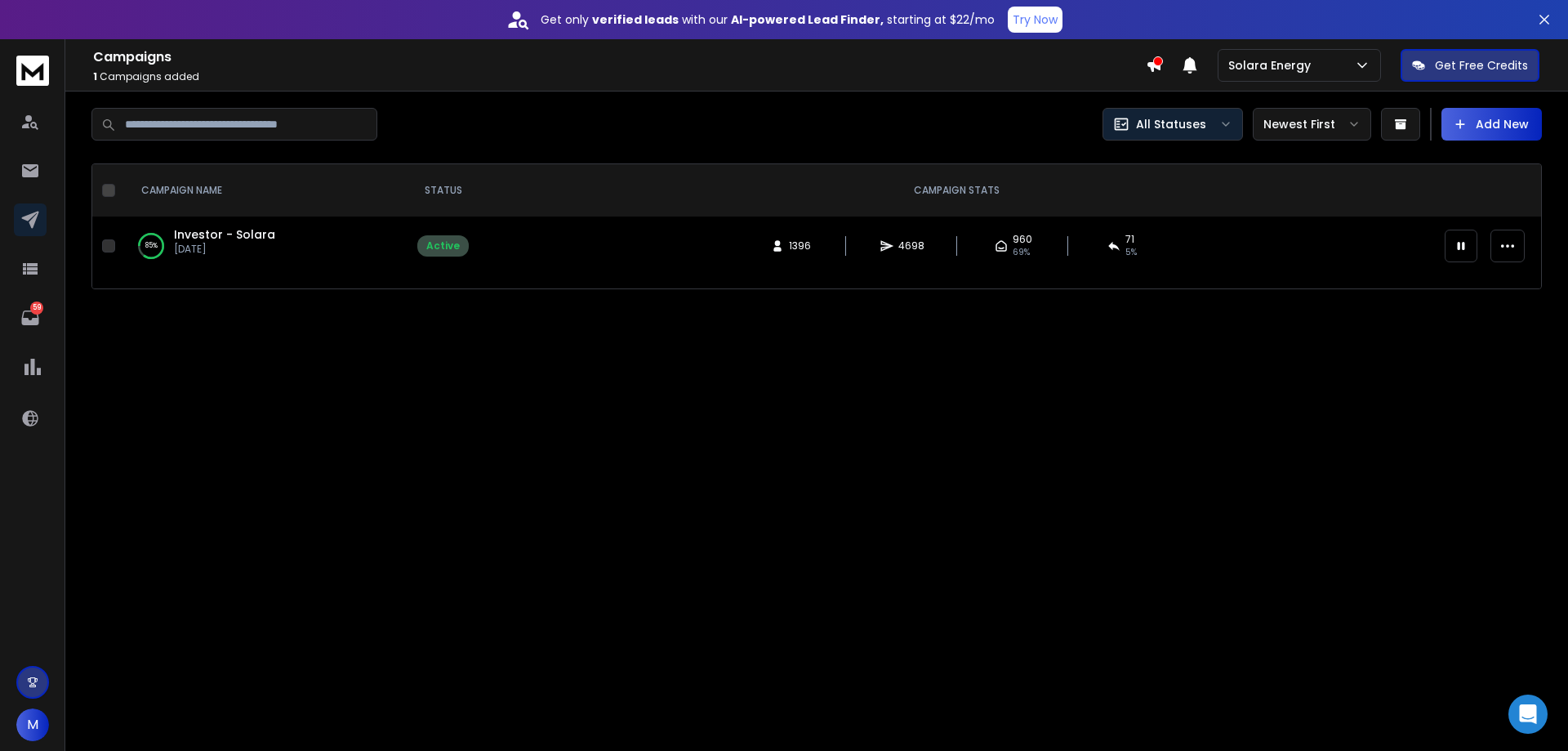
click at [1189, 129] on p "All Statuses" at bounding box center [1171, 124] width 70 height 16
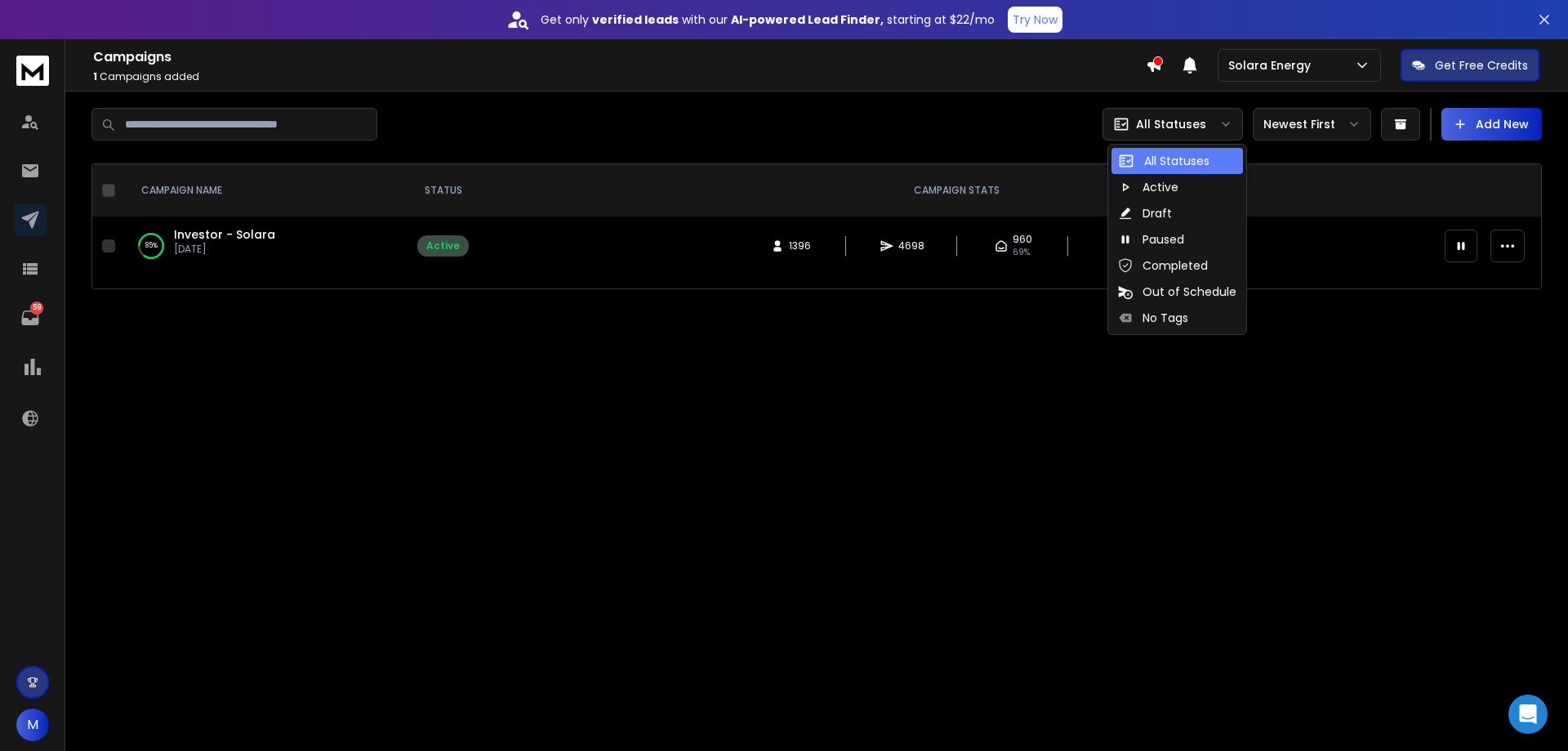
drag, startPoint x: 1189, startPoint y: 129, endPoint x: 549, endPoint y: 187, distance: 642.6
click at [1188, 129] on p "All Statuses" at bounding box center [1171, 124] width 70 height 16
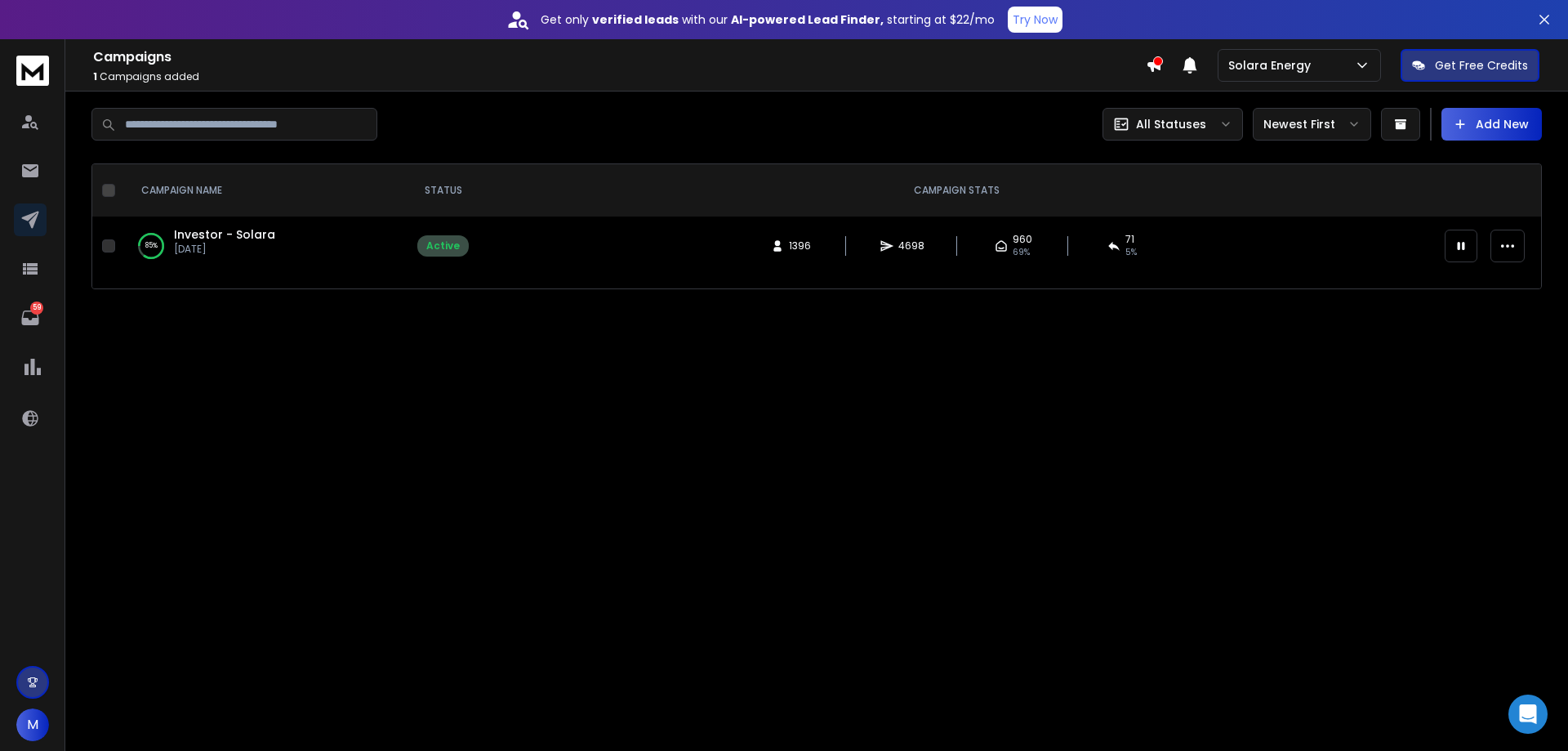
click at [243, 245] on p "2 months ago" at bounding box center [224, 248] width 102 height 13
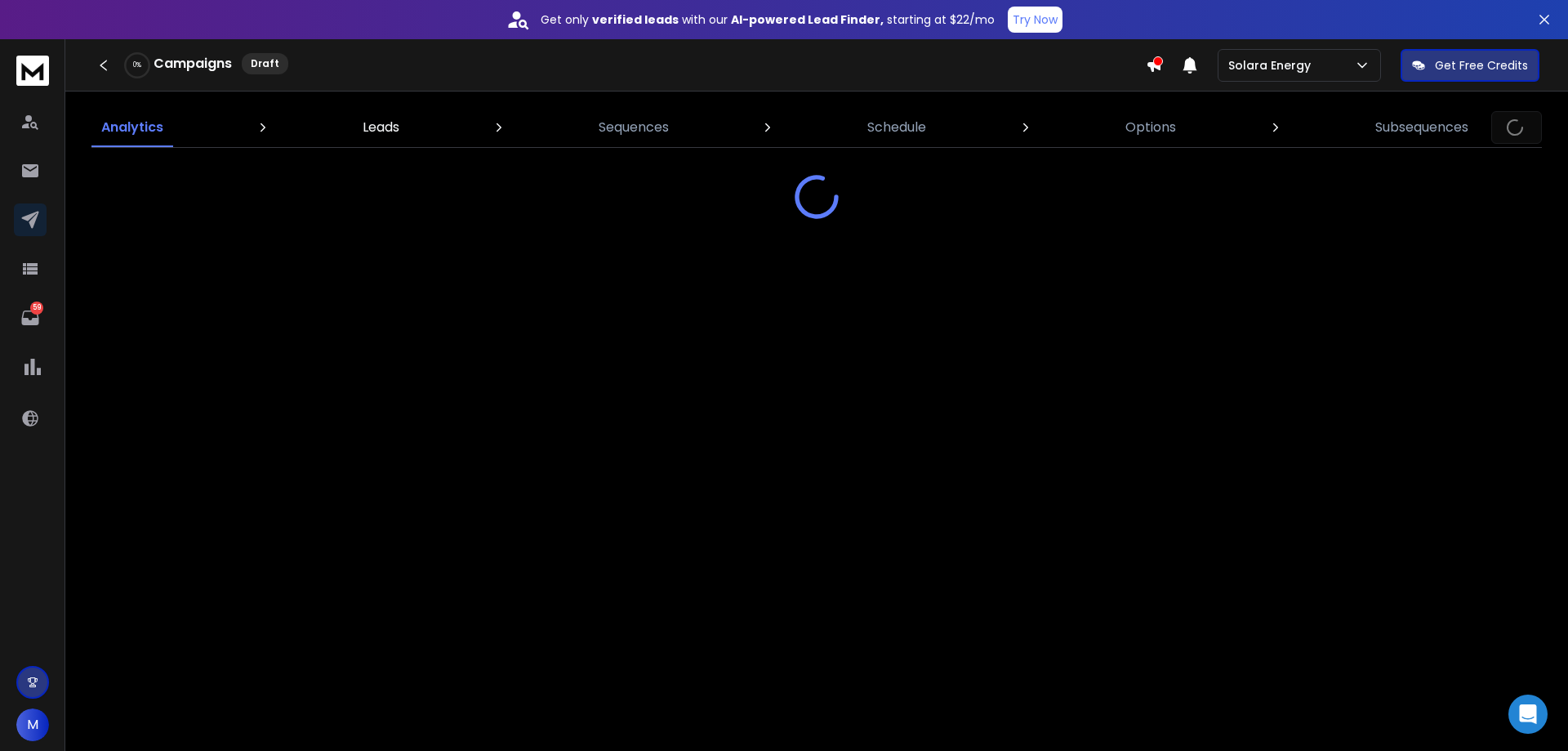
click at [394, 128] on p "Leads" at bounding box center [380, 127] width 37 height 20
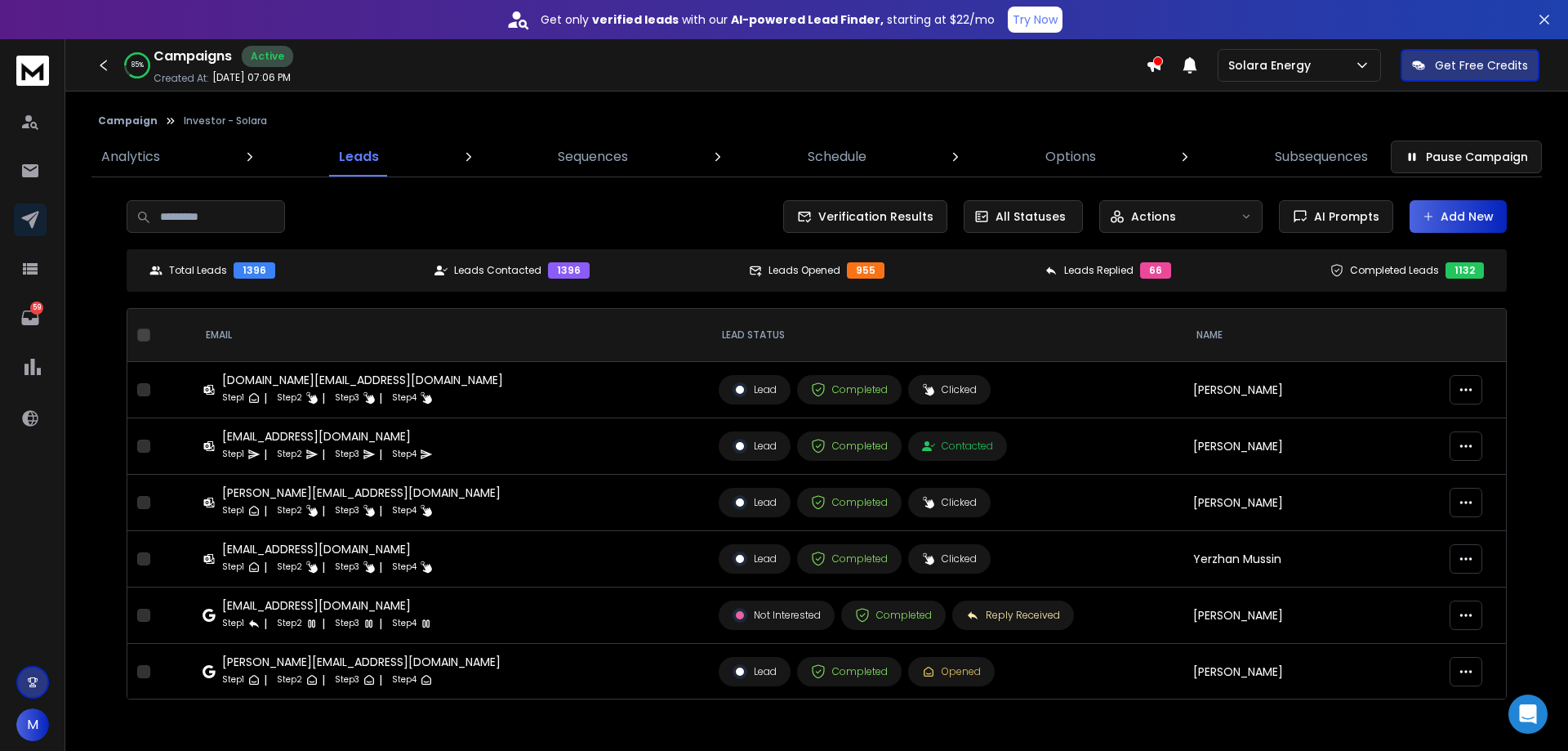
click at [1452, 224] on button "Add New" at bounding box center [1458, 217] width 97 height 32
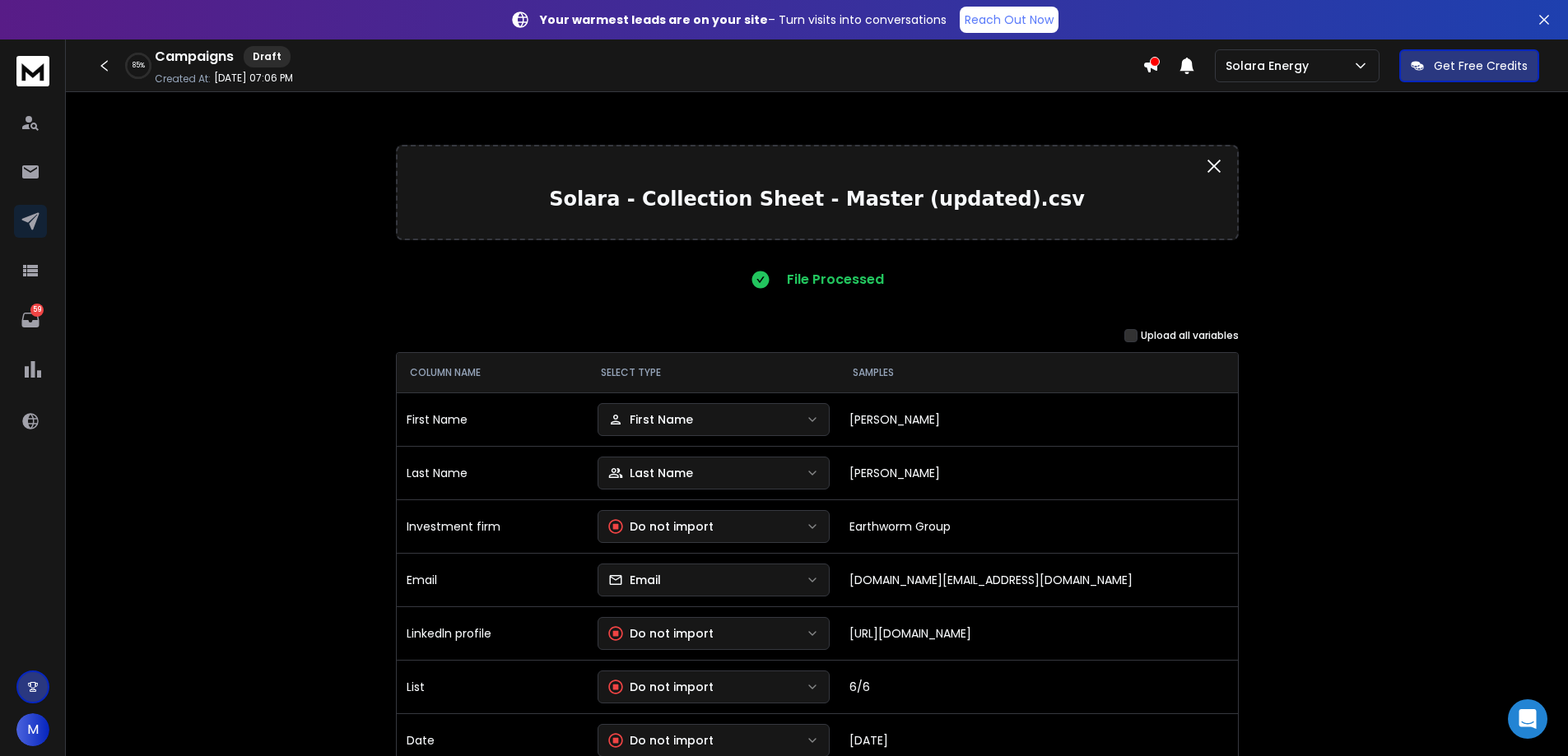
click at [611, 252] on div "Solara - Collection Sheet - Master (updated).csv File Processed Upload all vari…" at bounding box center [817, 663] width 842 height 1038
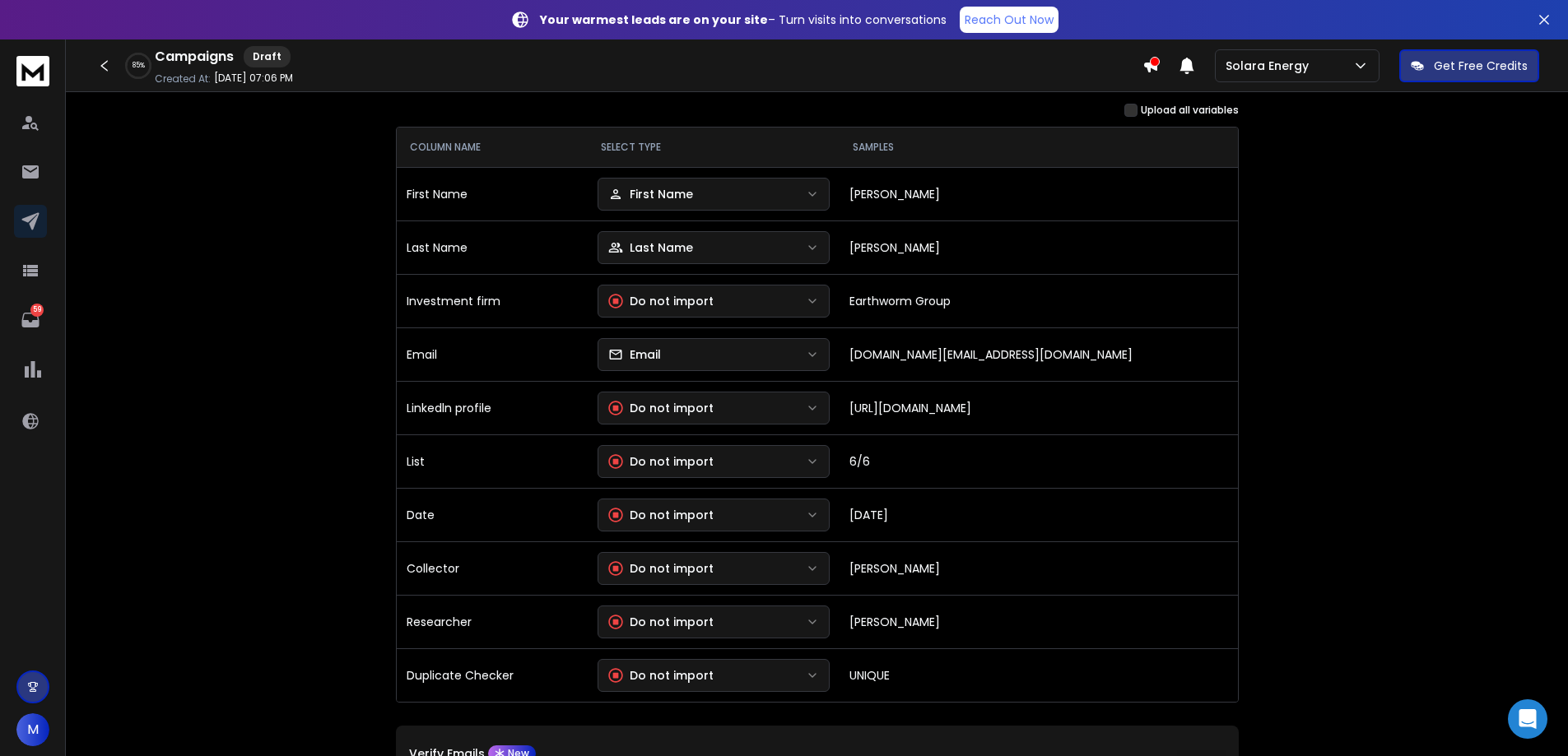
scroll to position [427, 0]
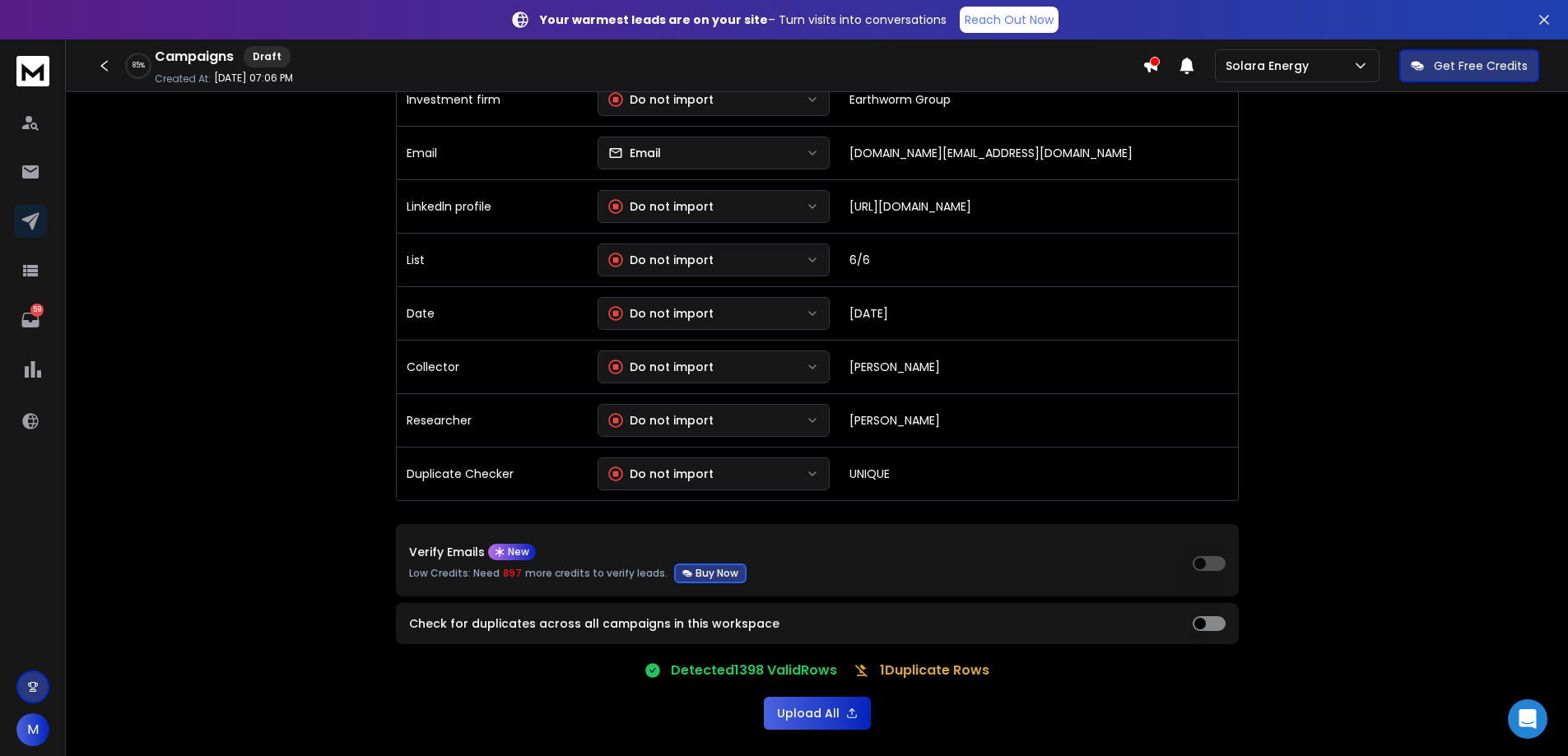
click at [802, 698] on button "Upload All" at bounding box center [817, 713] width 107 height 33
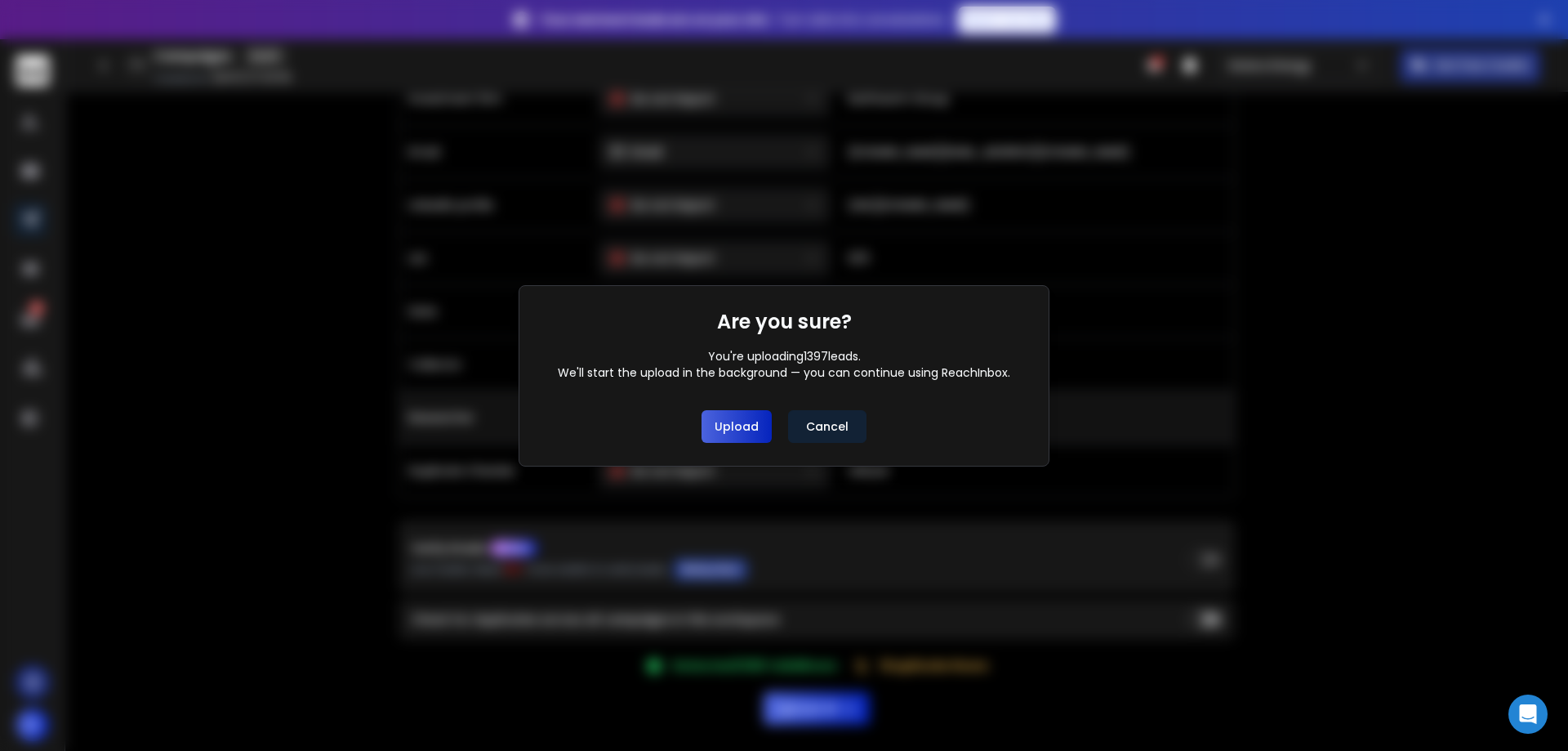
click at [799, 428] on button "Cancel" at bounding box center [828, 427] width 78 height 32
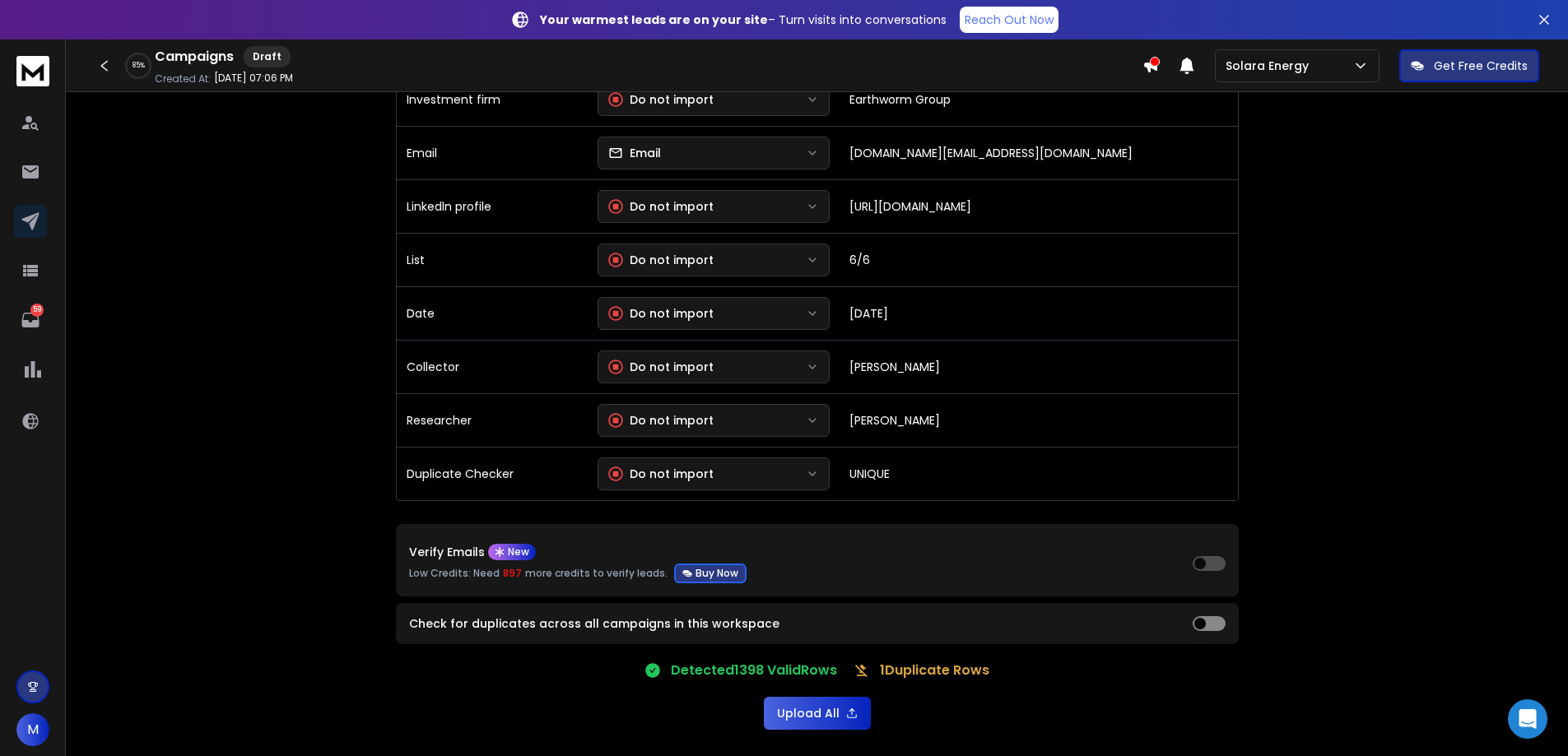
click at [828, 723] on button "Upload All" at bounding box center [817, 713] width 107 height 33
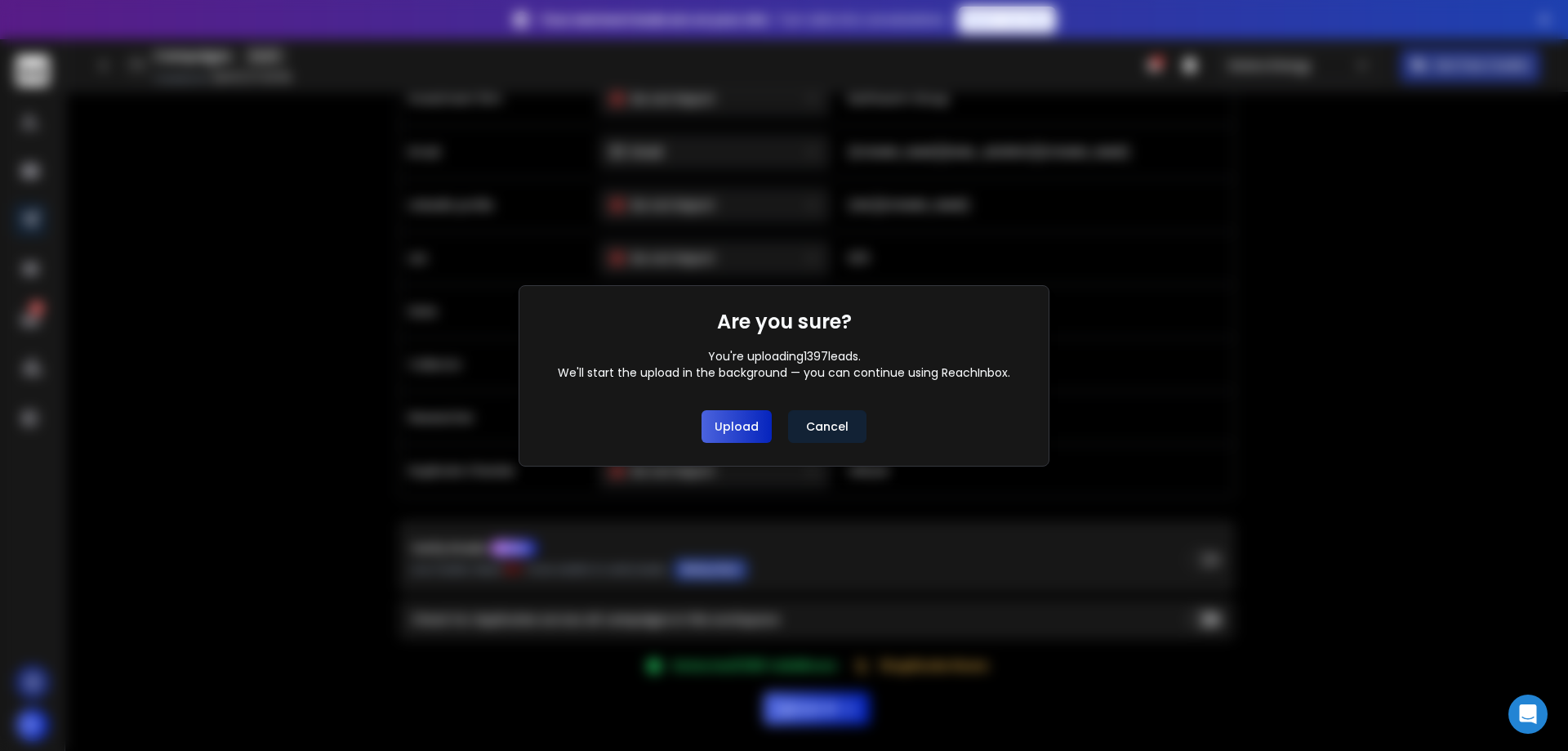
click at [743, 411] on button "Upload" at bounding box center [736, 427] width 70 height 32
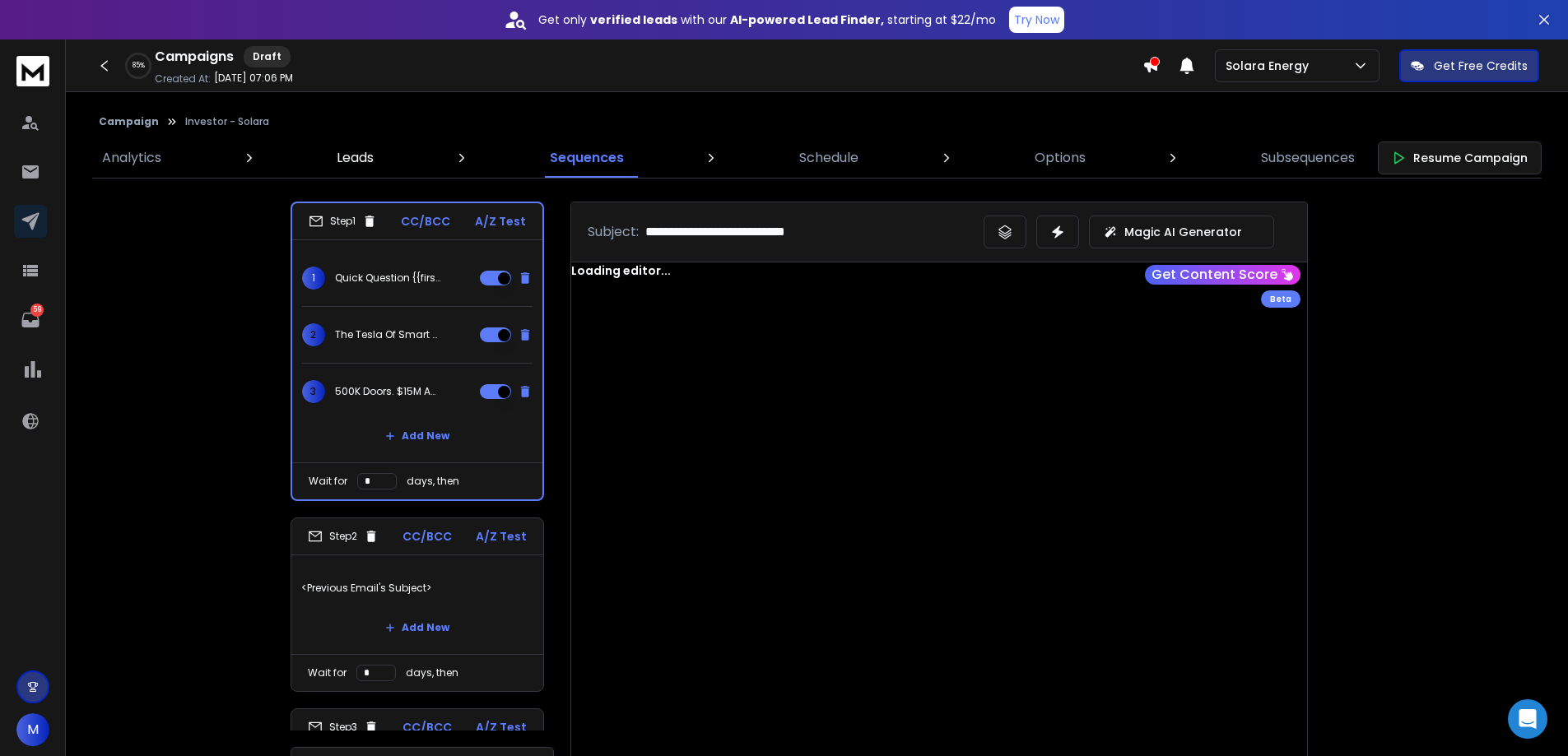
click at [338, 147] on link "Leads" at bounding box center [355, 158] width 57 height 40
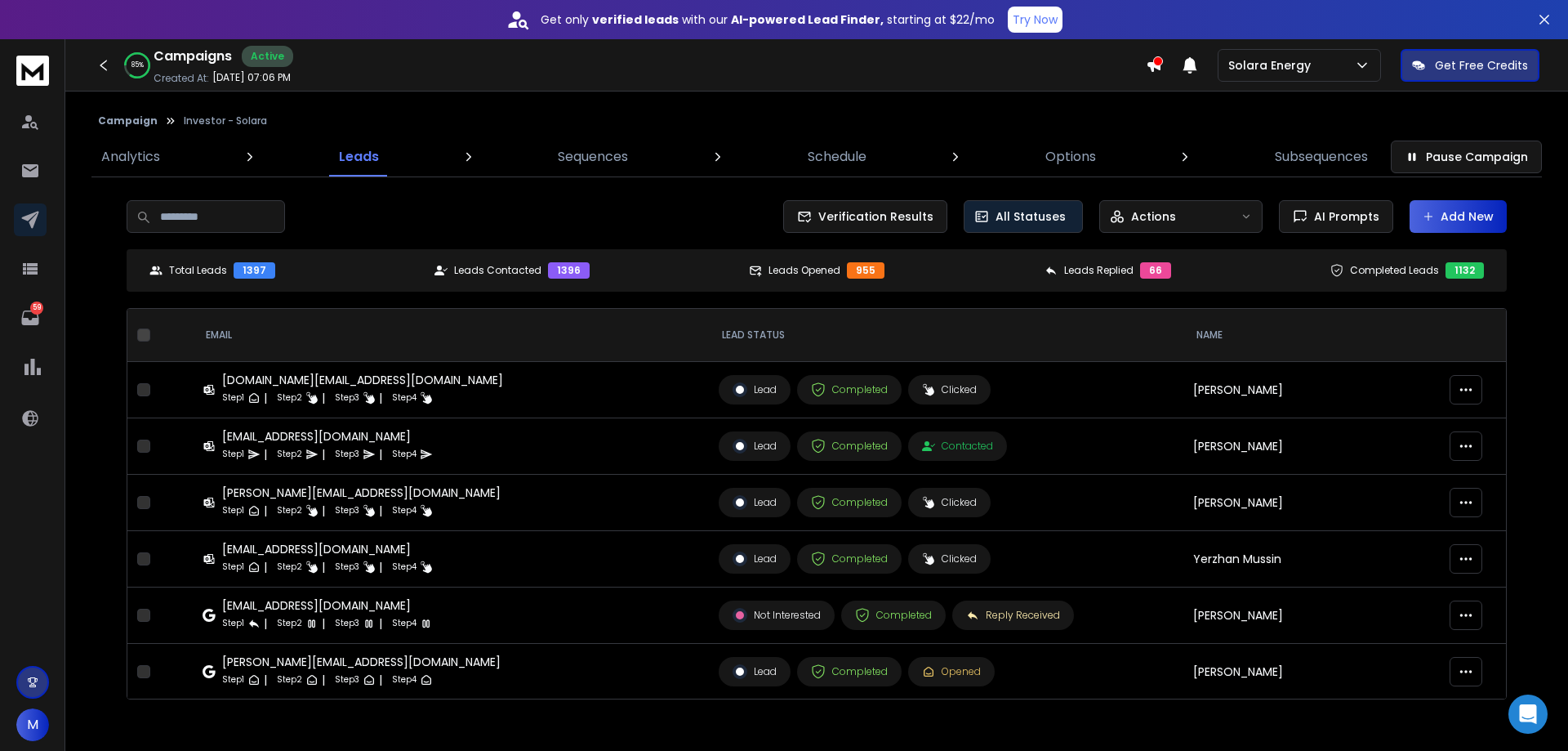
click at [1018, 215] on p "All Statuses" at bounding box center [1031, 216] width 70 height 16
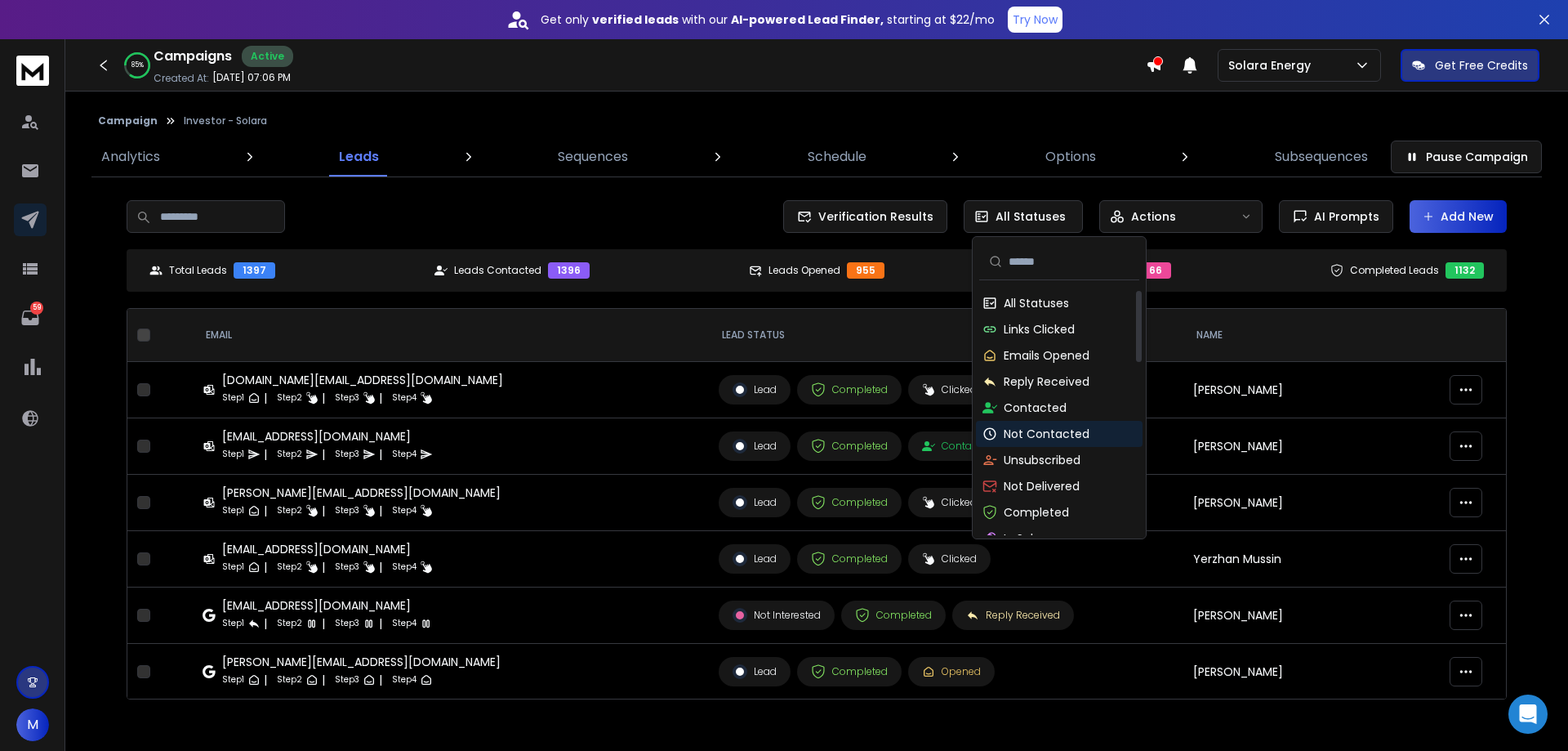
click at [1038, 430] on p "Not Contacted" at bounding box center [1046, 434] width 86 height 16
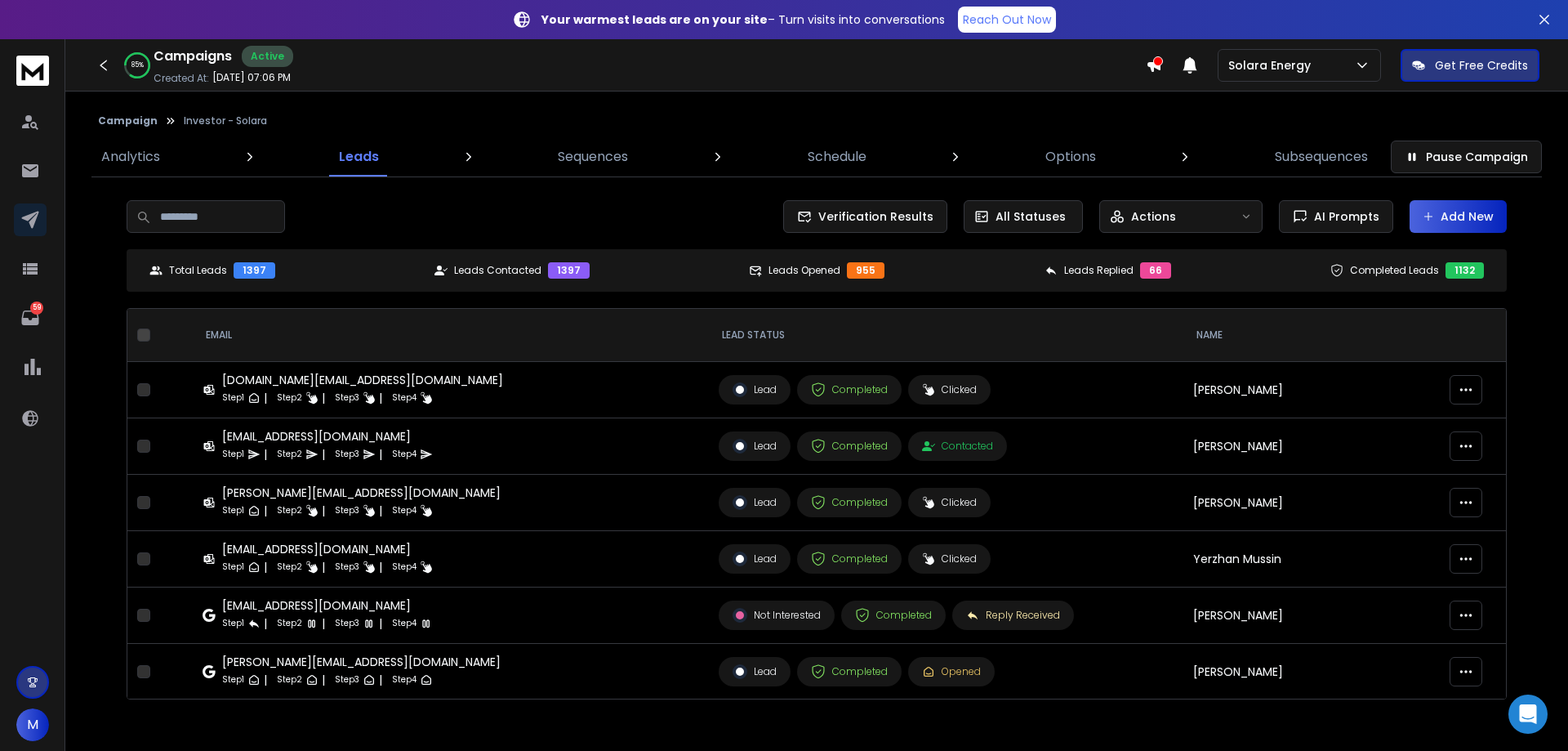
click at [996, 185] on div "Campaign Investor - Solara Analytics Leads Sequences Schedule Options Subsequen…" at bounding box center [816, 399] width 1450 height 582
click at [999, 208] on button "All Statuses" at bounding box center [1024, 217] width 119 height 32
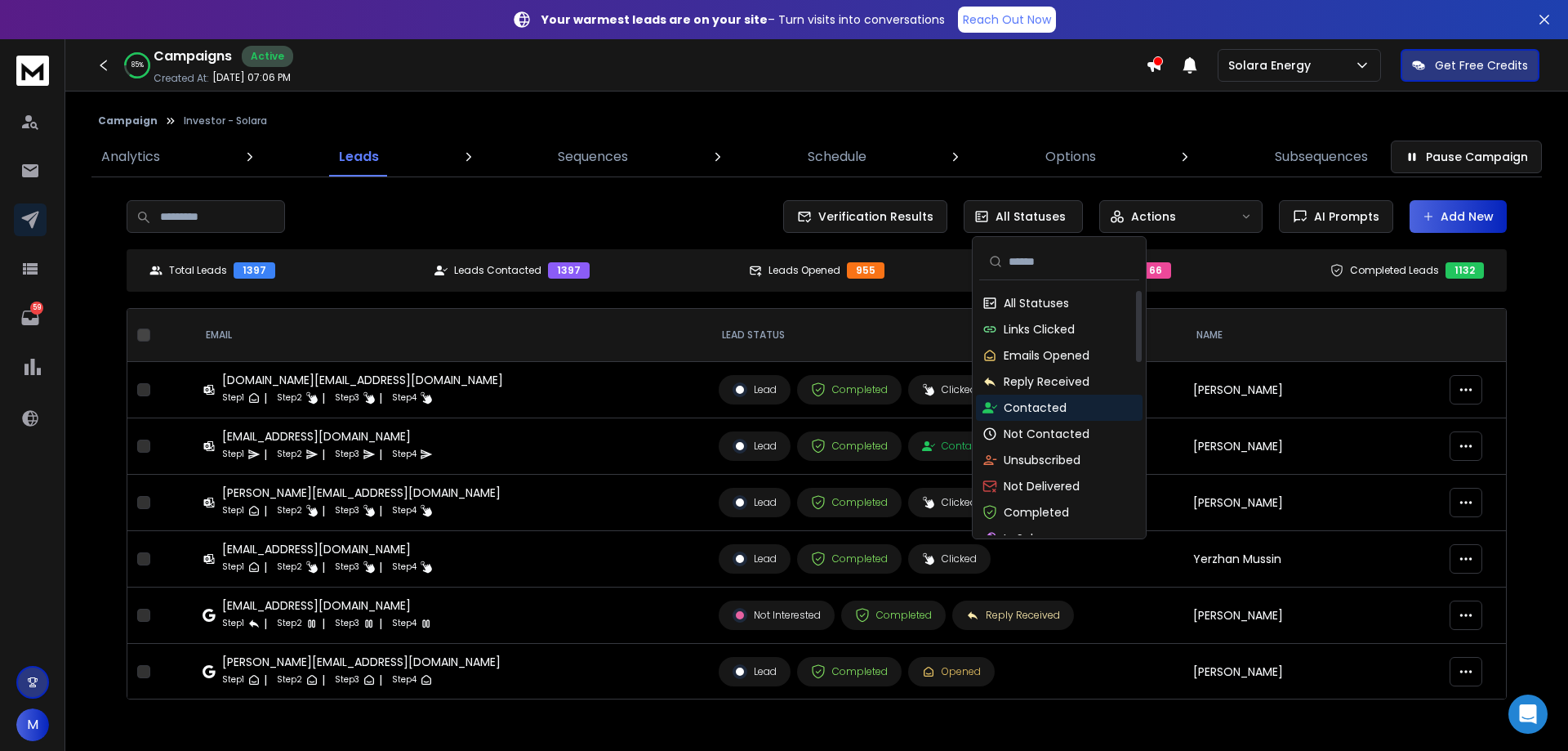
click at [1027, 431] on p "Not Contacted" at bounding box center [1046, 434] width 86 height 16
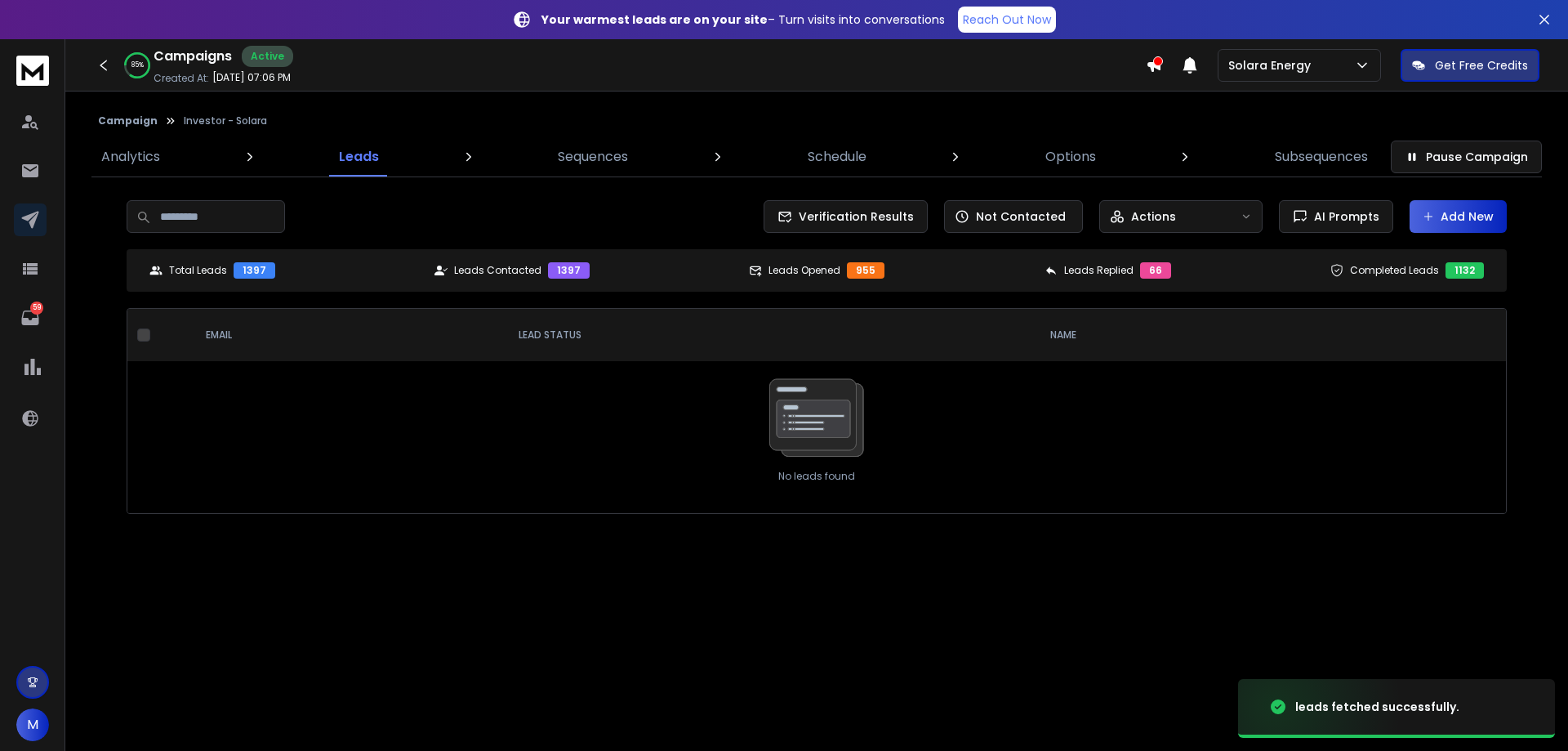
click at [252, 218] on input at bounding box center [206, 217] width 159 height 32
paste input "**********"
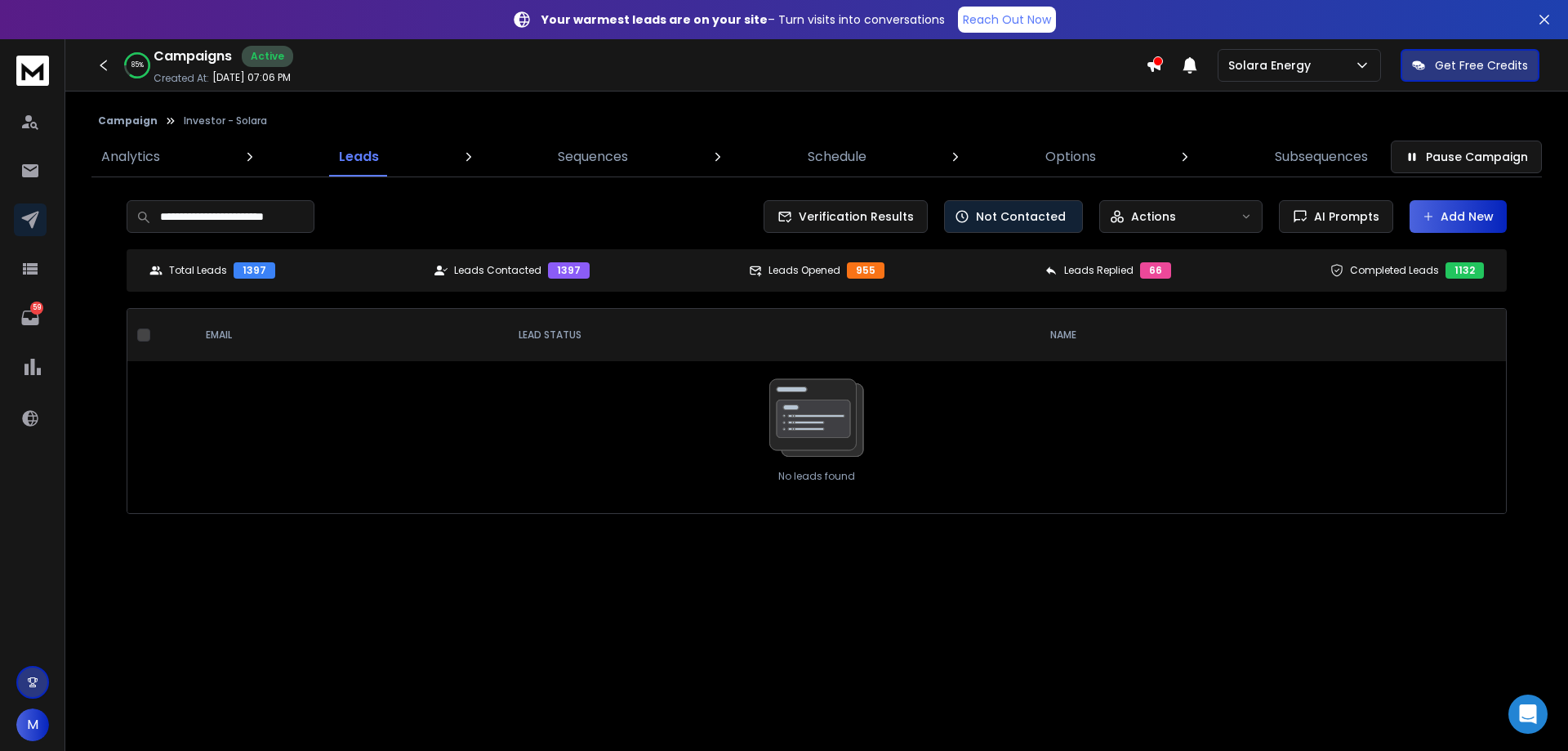
type input "**********"
click at [1010, 222] on p "Not Contacted" at bounding box center [1020, 216] width 90 height 16
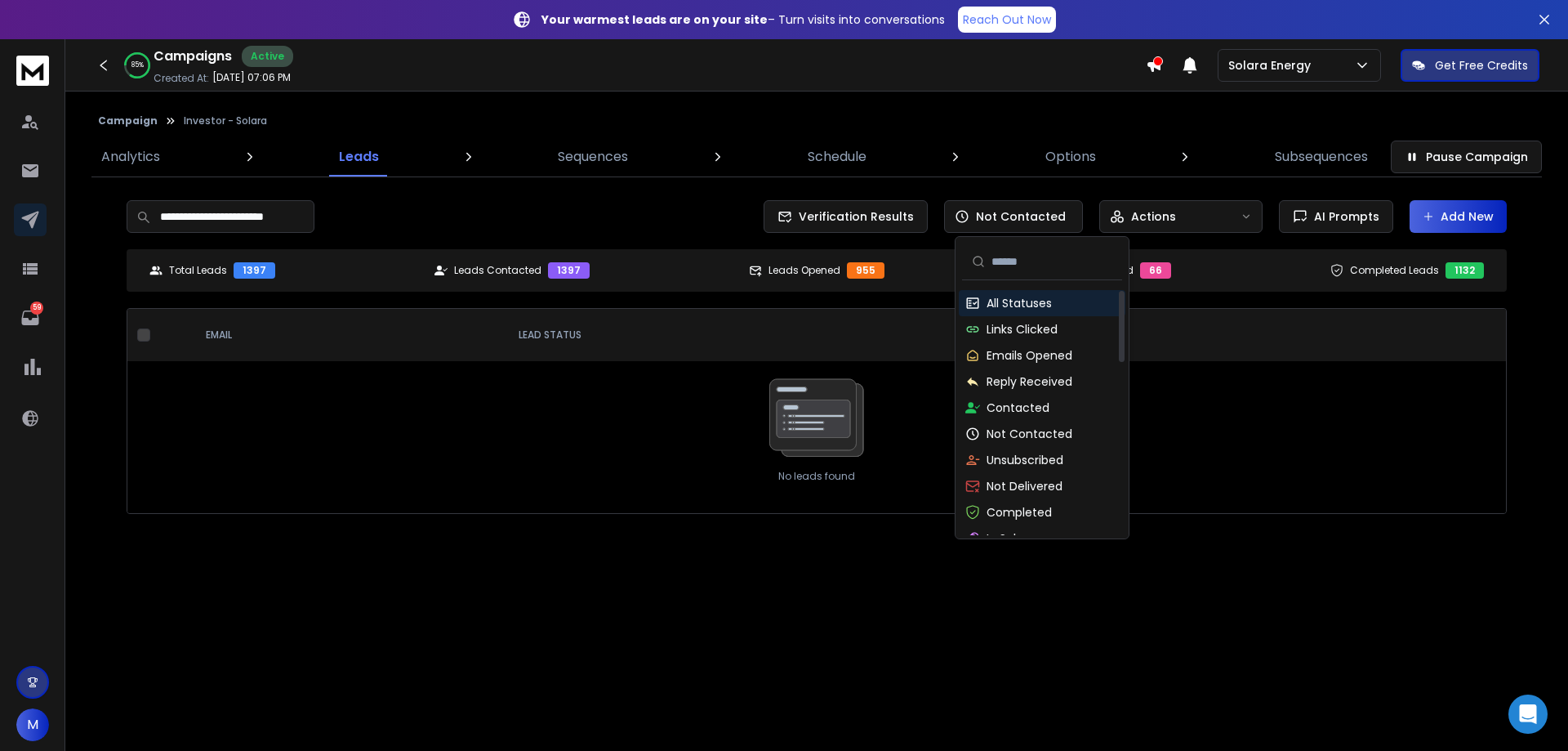
click at [1006, 299] on p "All Statuses" at bounding box center [1019, 303] width 66 height 16
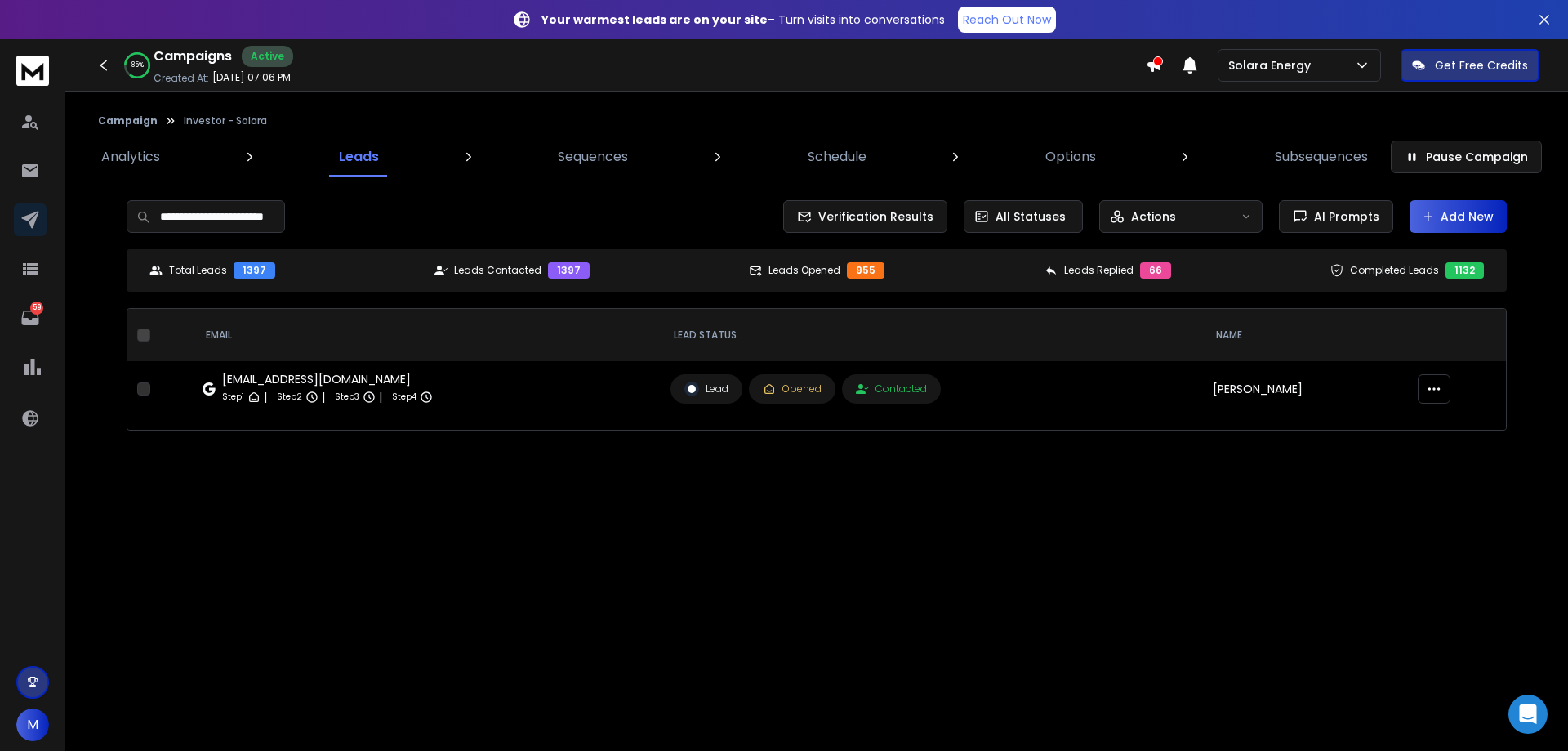
click at [589, 378] on div "iahmed@aurisbioenergy.com Step 1 | Step 2 | Step 3 | Step 4" at bounding box center [427, 389] width 449 height 36
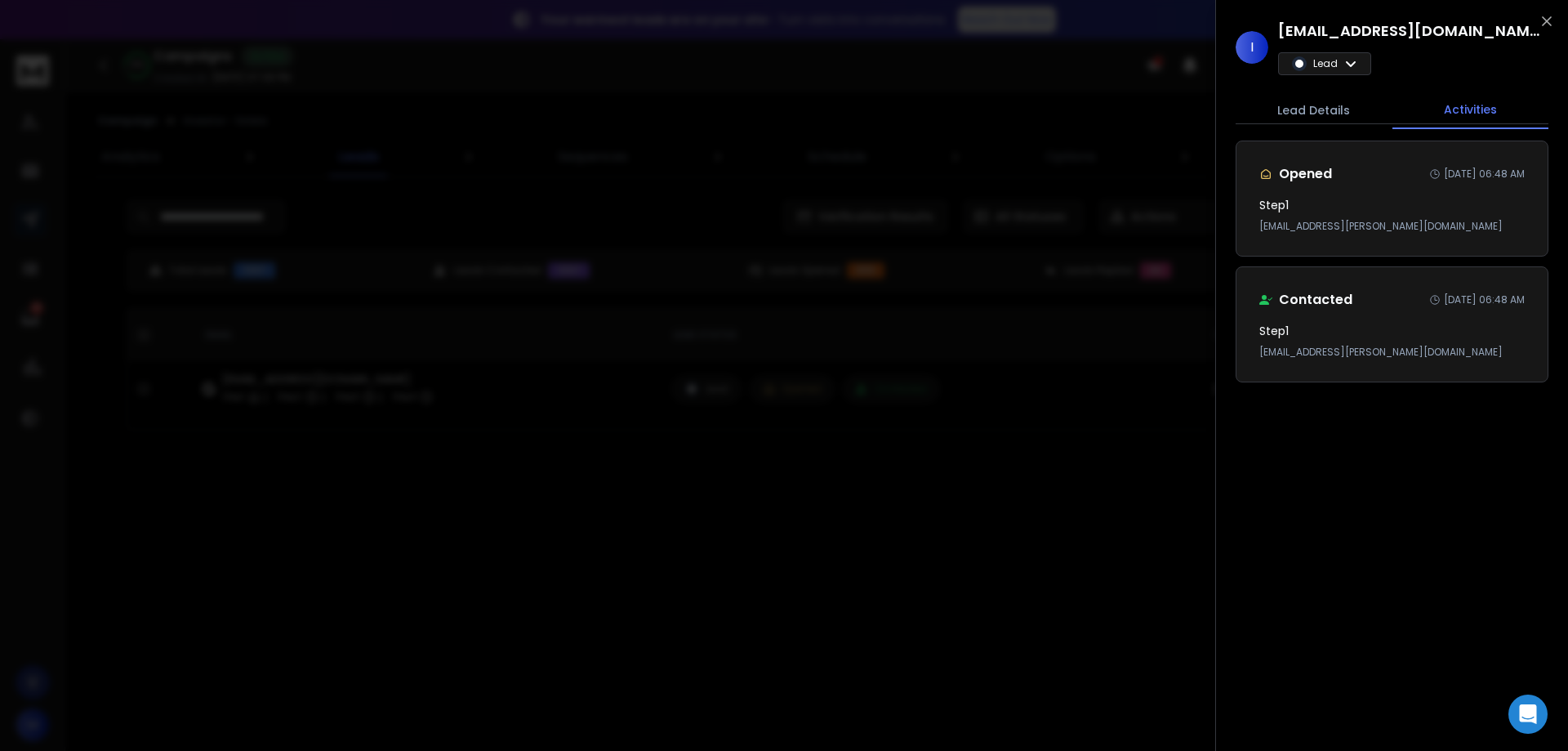
click at [1472, 102] on button "Activities" at bounding box center [1471, 110] width 157 height 38
drag, startPoint x: 334, startPoint y: 233, endPoint x: 301, endPoint y: 236, distance: 33.1
click at [334, 234] on div at bounding box center [784, 376] width 1568 height 751
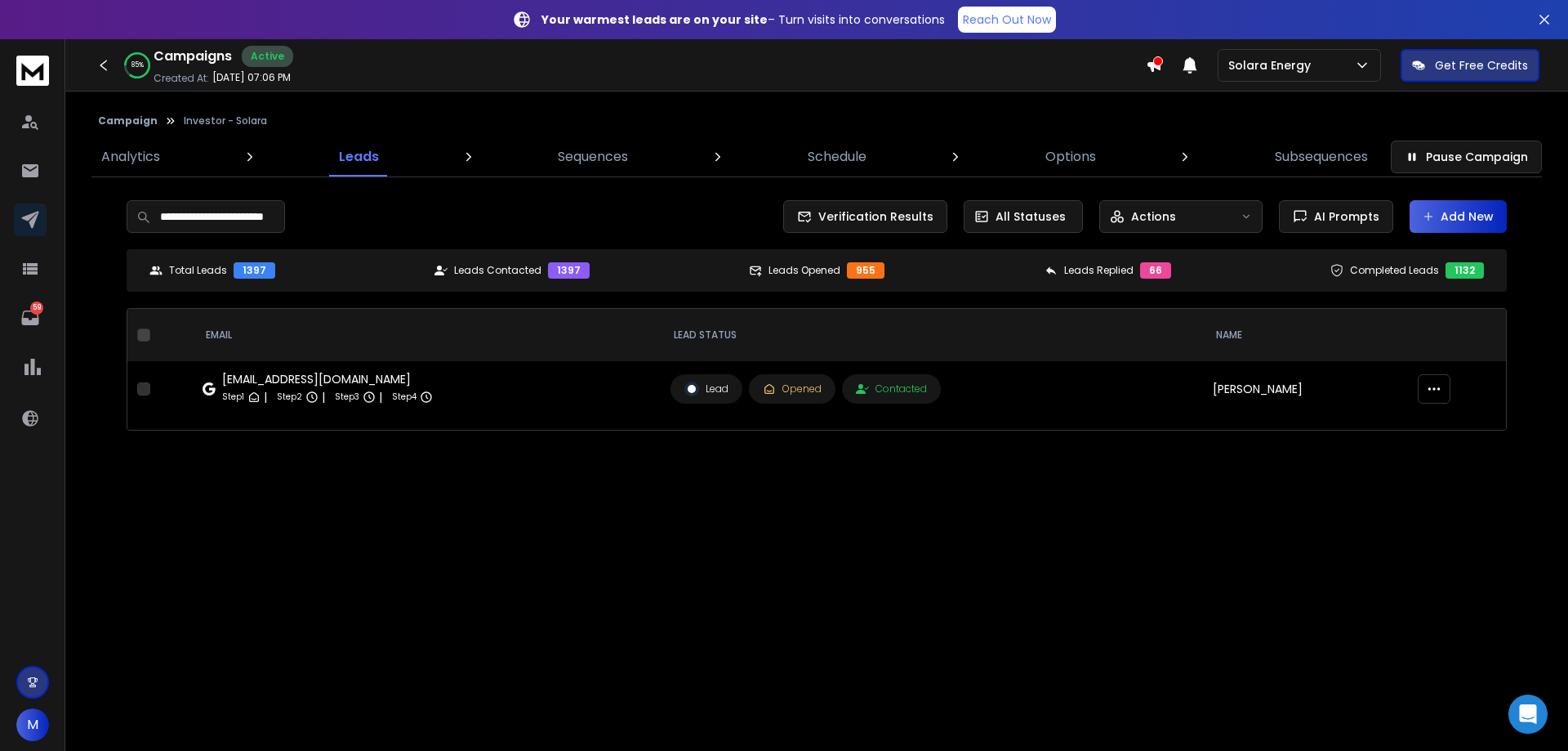
click at [266, 218] on input "**********" at bounding box center [206, 217] width 159 height 32
paste input
type input "**********"
click at [1269, 61] on div "Notifications" at bounding box center [1249, 65] width 93 height 31
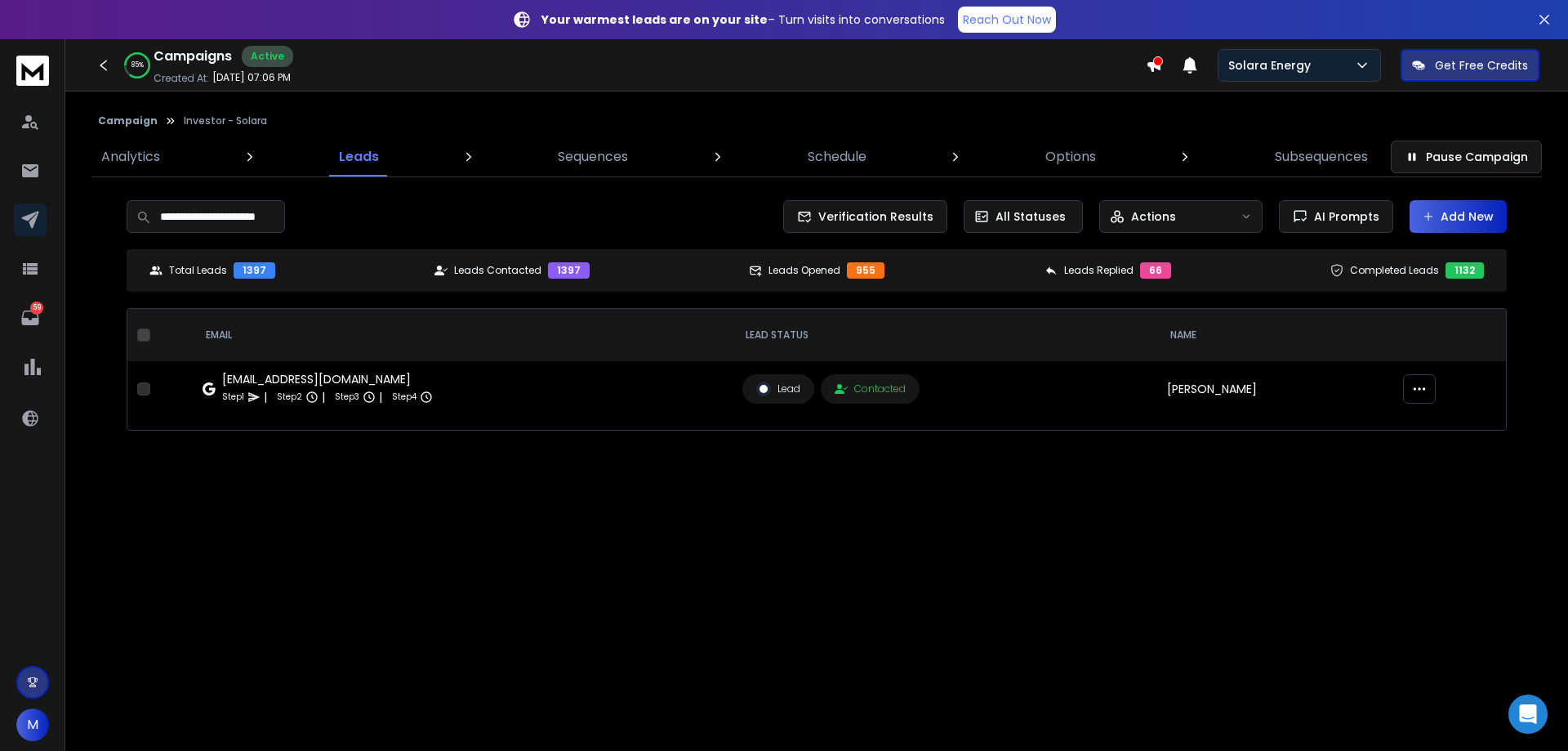
click at [1312, 64] on p "Solara Energy" at bounding box center [1273, 65] width 89 height 16
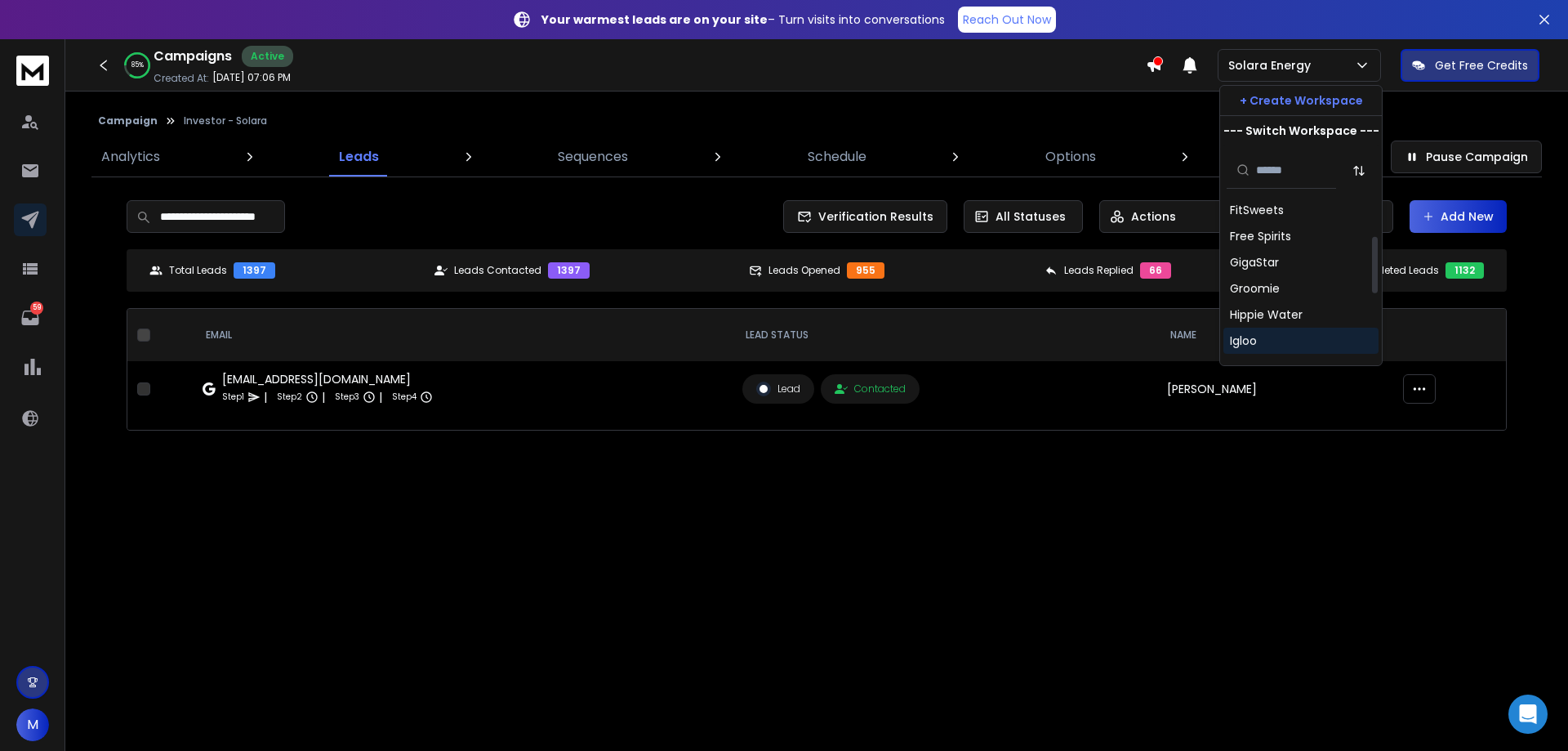
scroll to position [108, 0]
click at [1284, 235] on div "GigaStar" at bounding box center [1301, 233] width 155 height 26
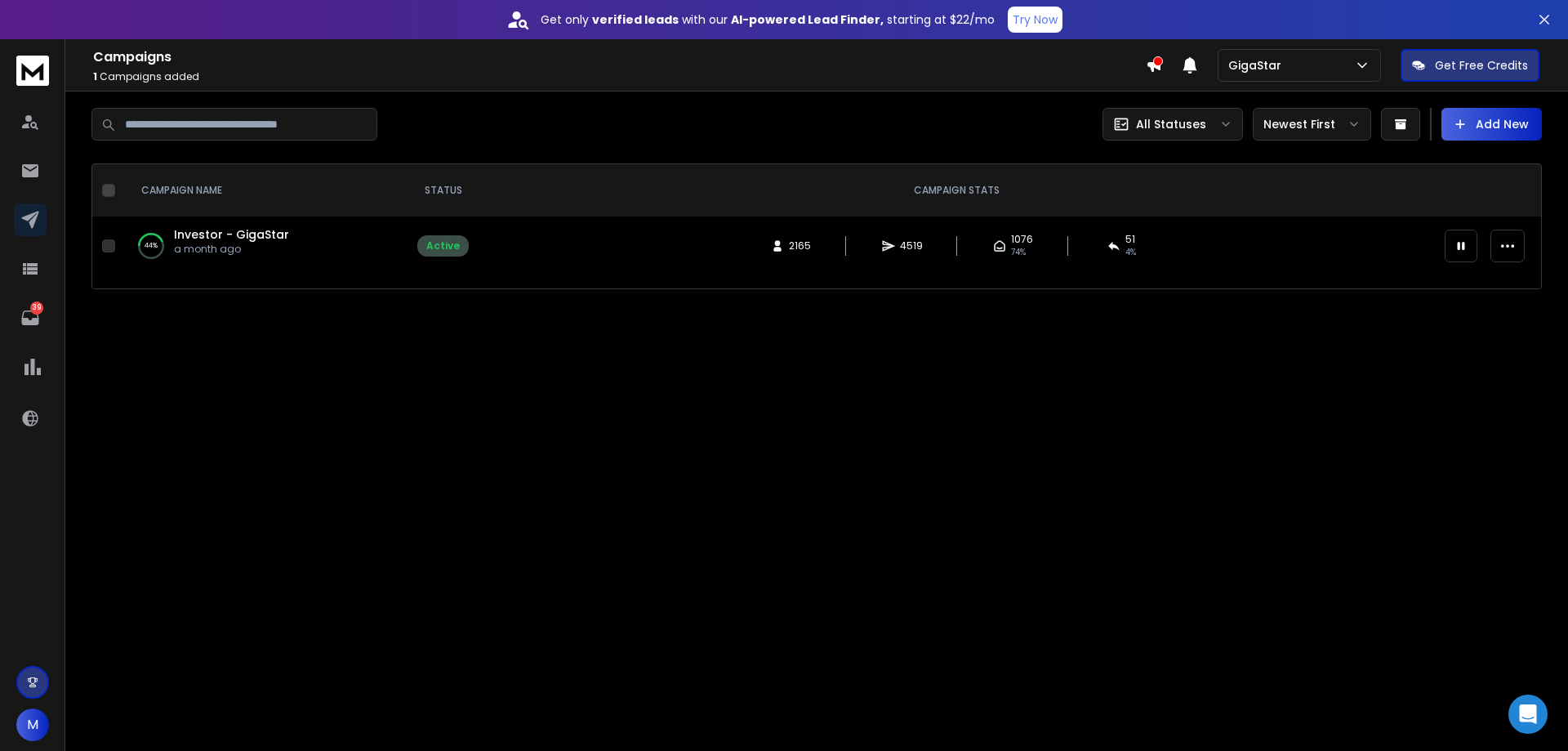
click at [258, 238] on span "Investor - GigaStar" at bounding box center [231, 234] width 115 height 16
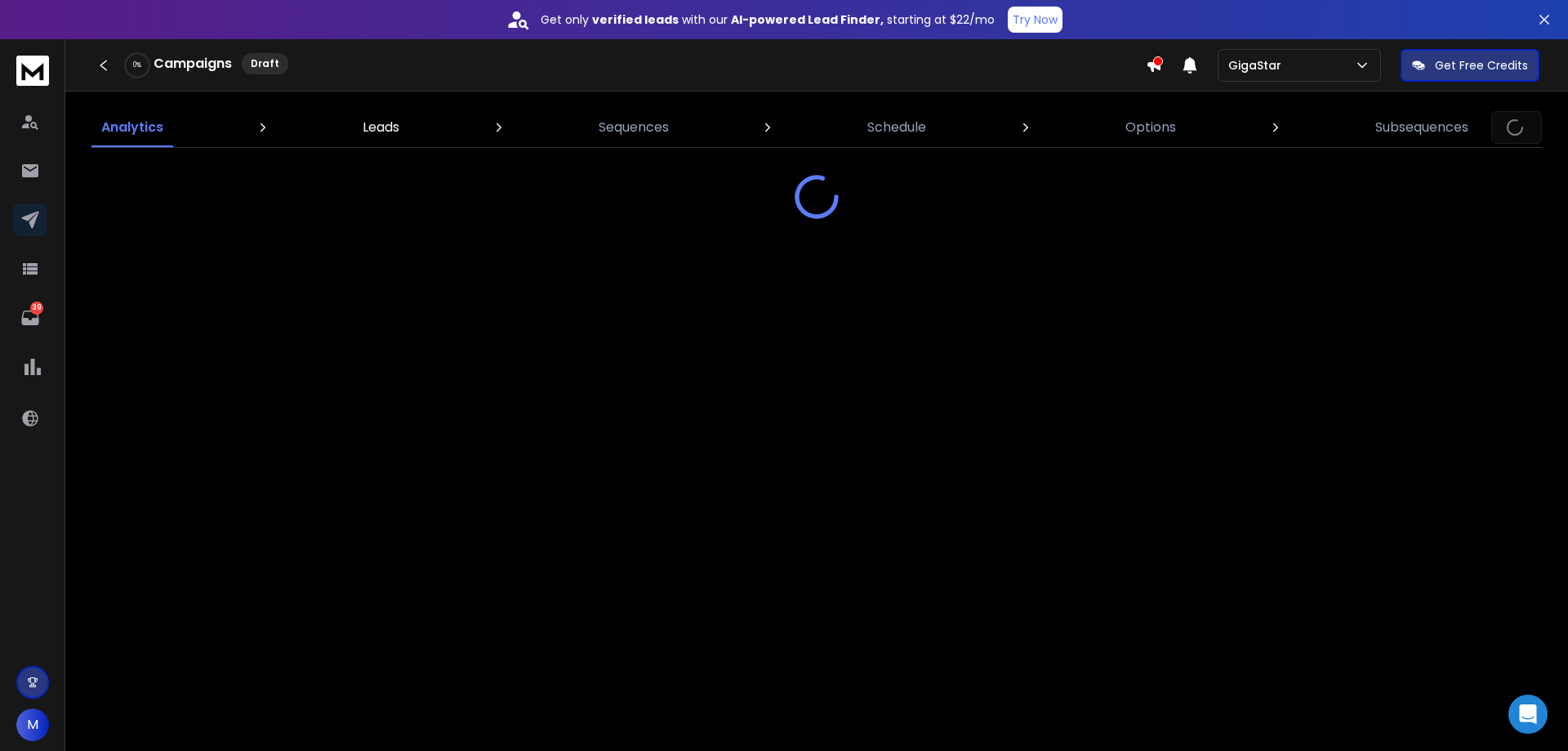
click at [380, 129] on p "Leads" at bounding box center [380, 127] width 37 height 20
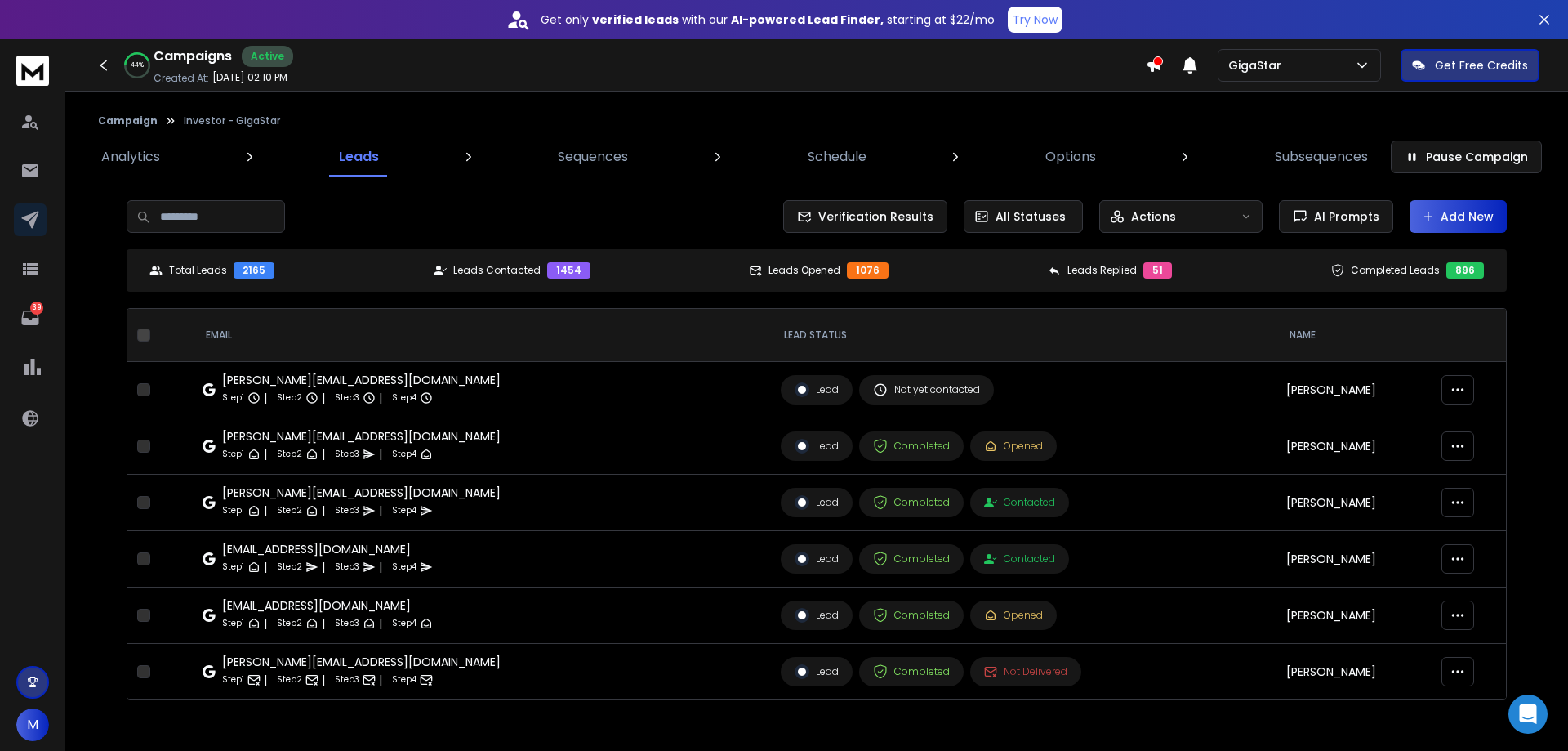
click at [1465, 215] on button "Add New" at bounding box center [1458, 217] width 97 height 32
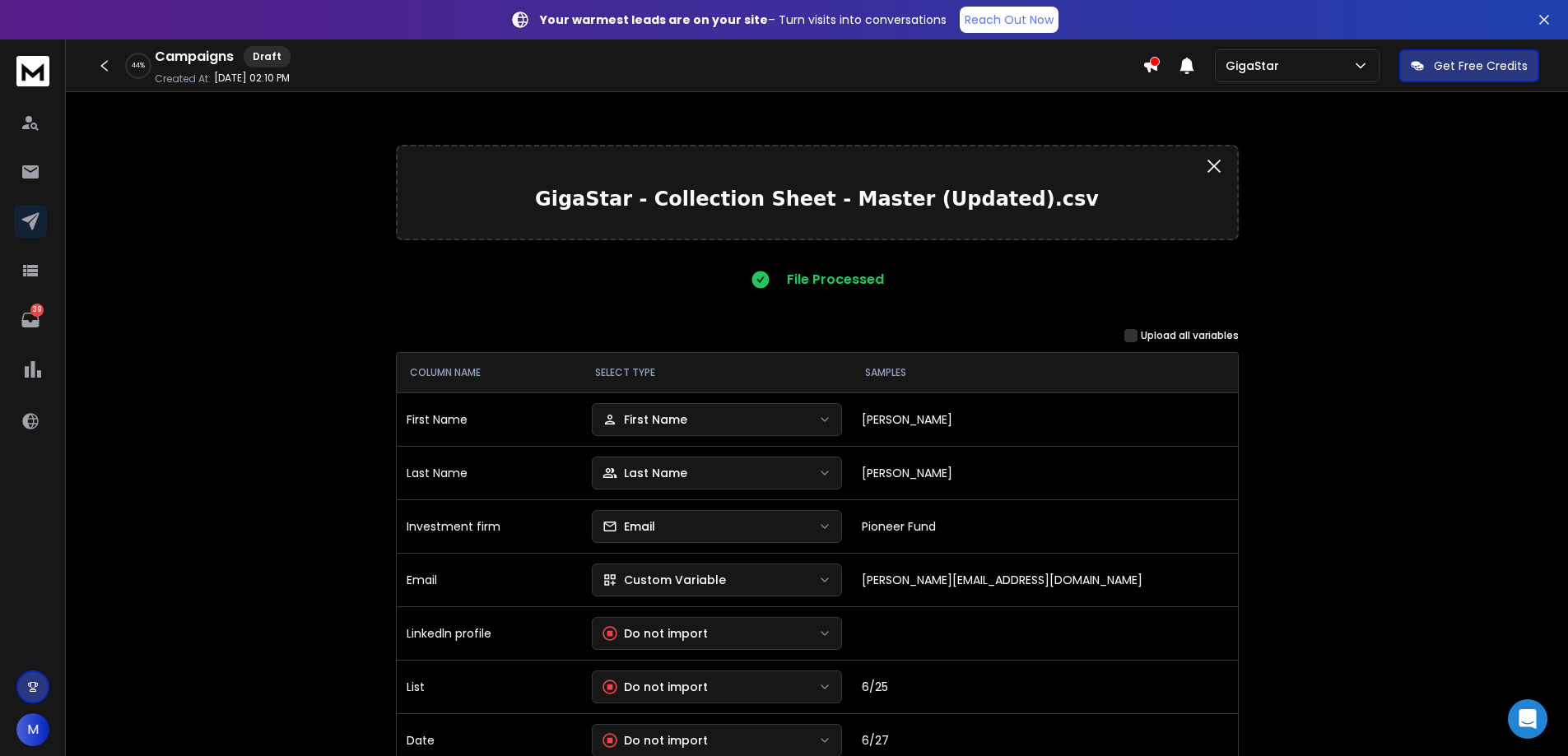
click at [624, 265] on div "GigaStar - Collection Sheet - Master (Updated).csv File Processed Upload all va…" at bounding box center [817, 660] width 842 height 1031
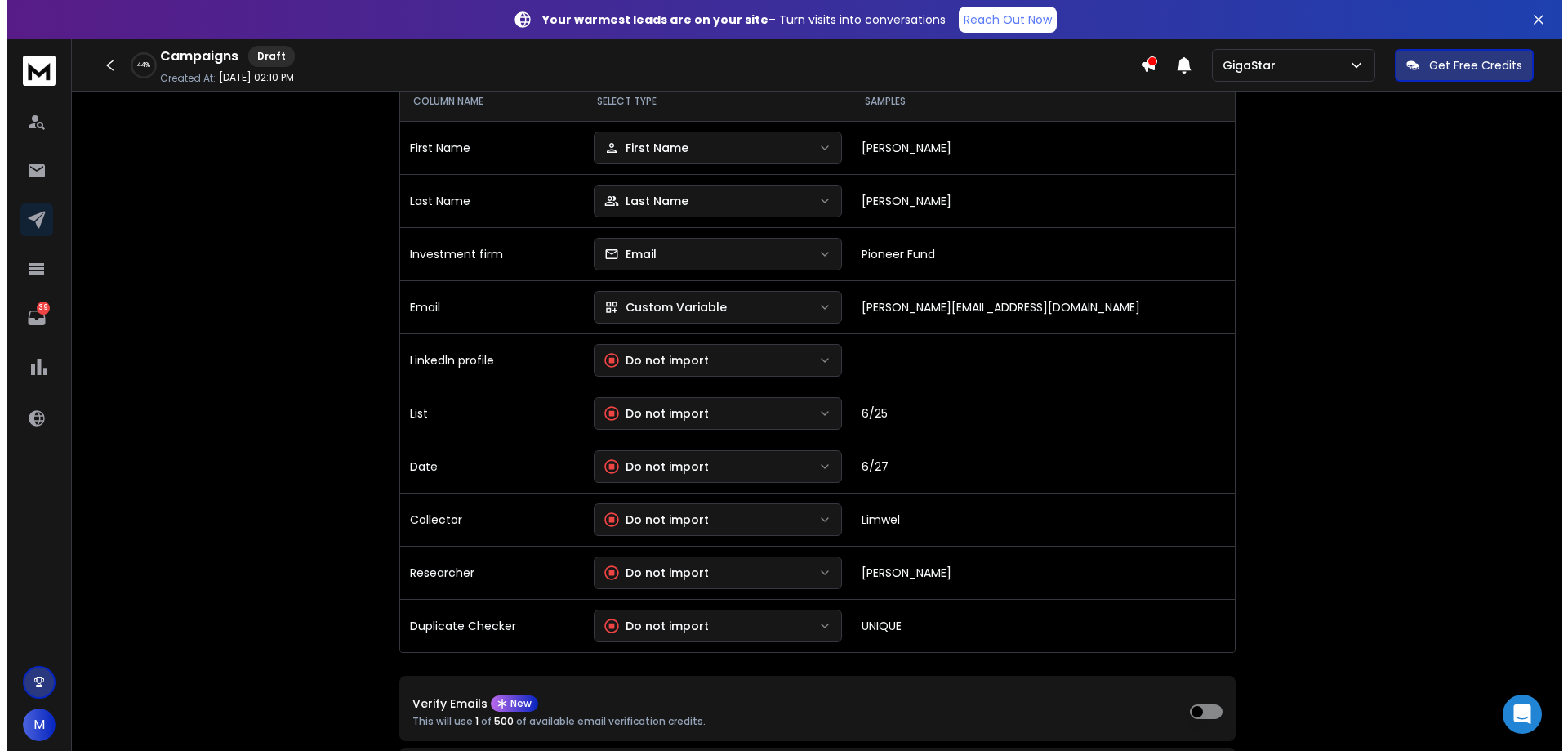
scroll to position [417, 0]
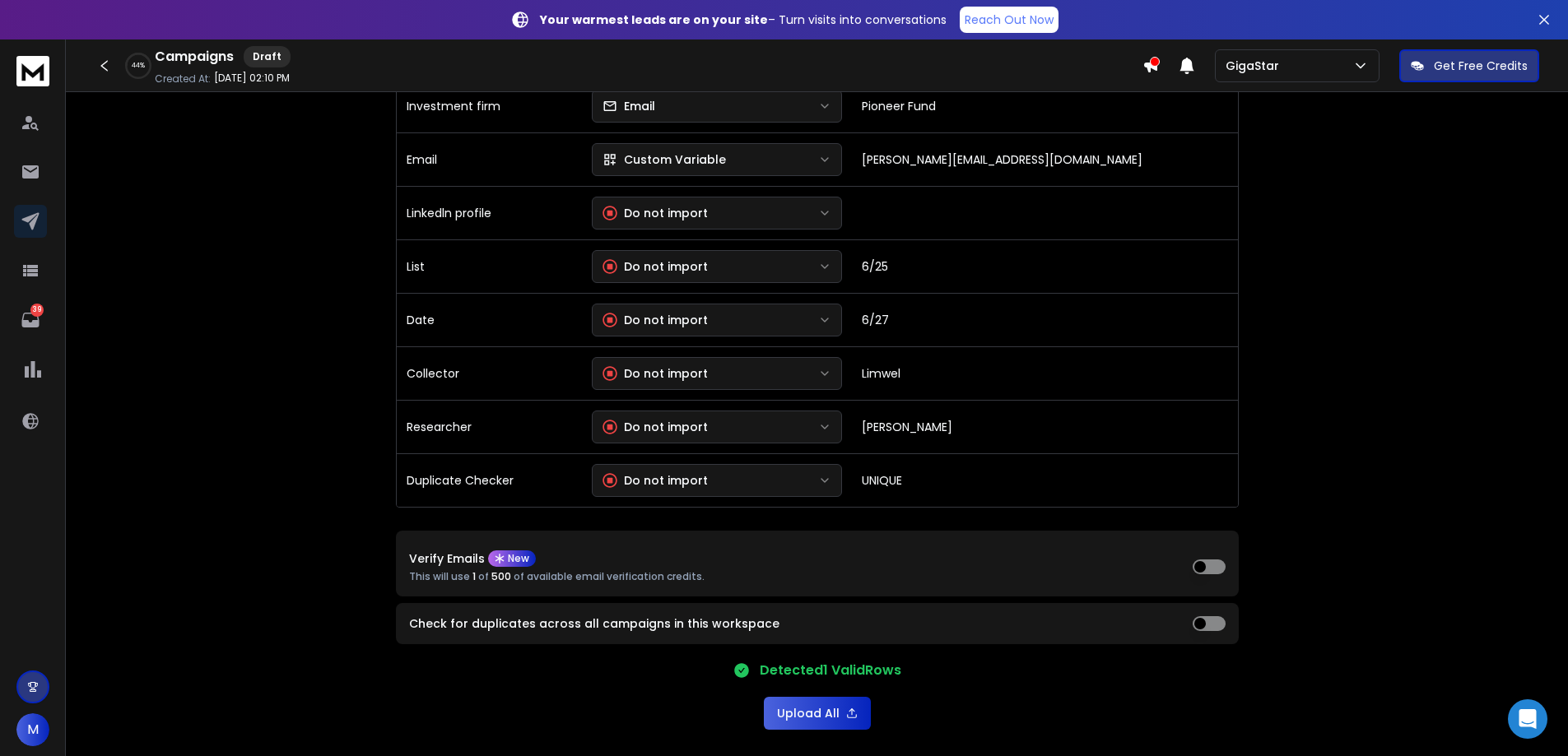
click at [809, 710] on button "Upload All" at bounding box center [817, 713] width 107 height 33
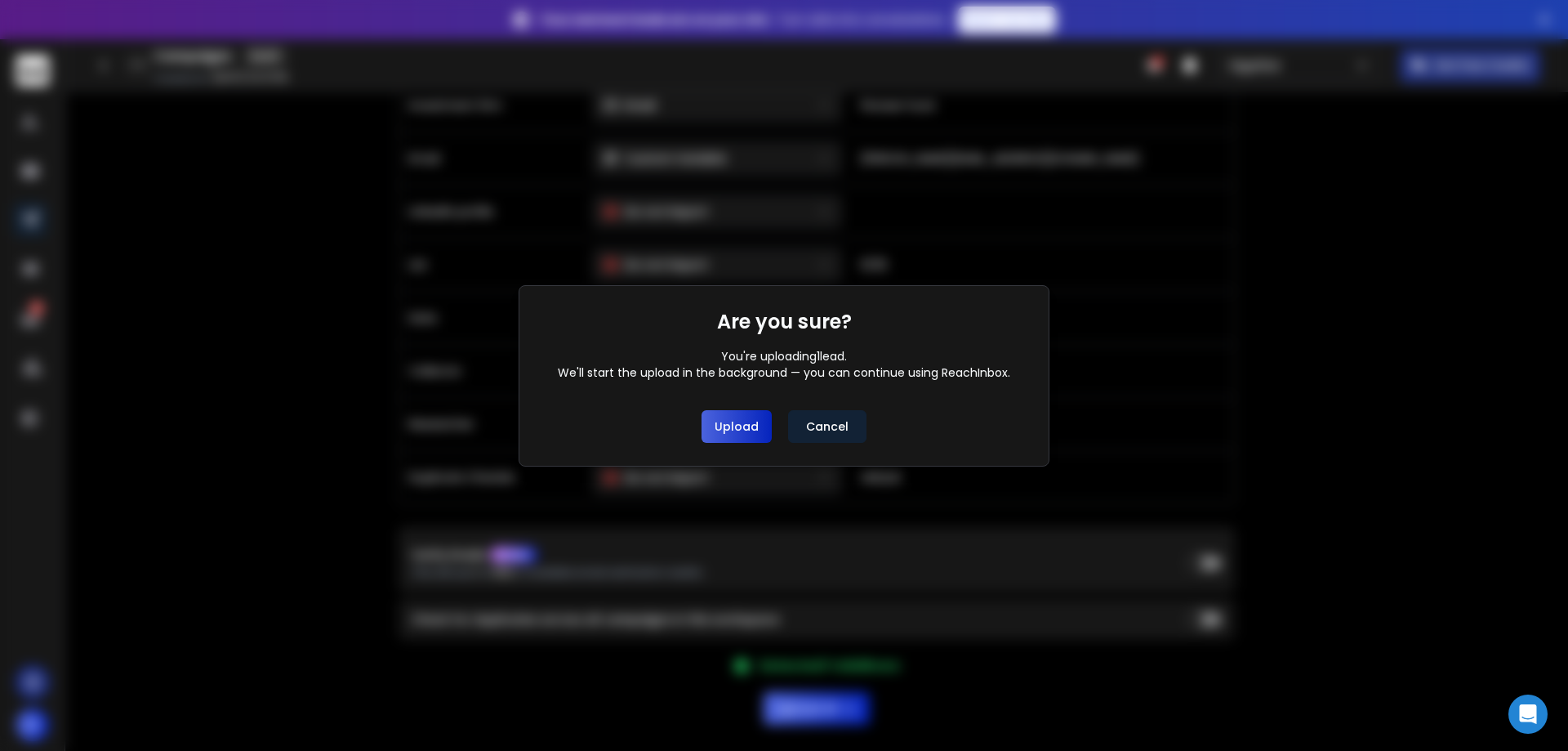
click at [722, 436] on button "Upload" at bounding box center [736, 427] width 70 height 32
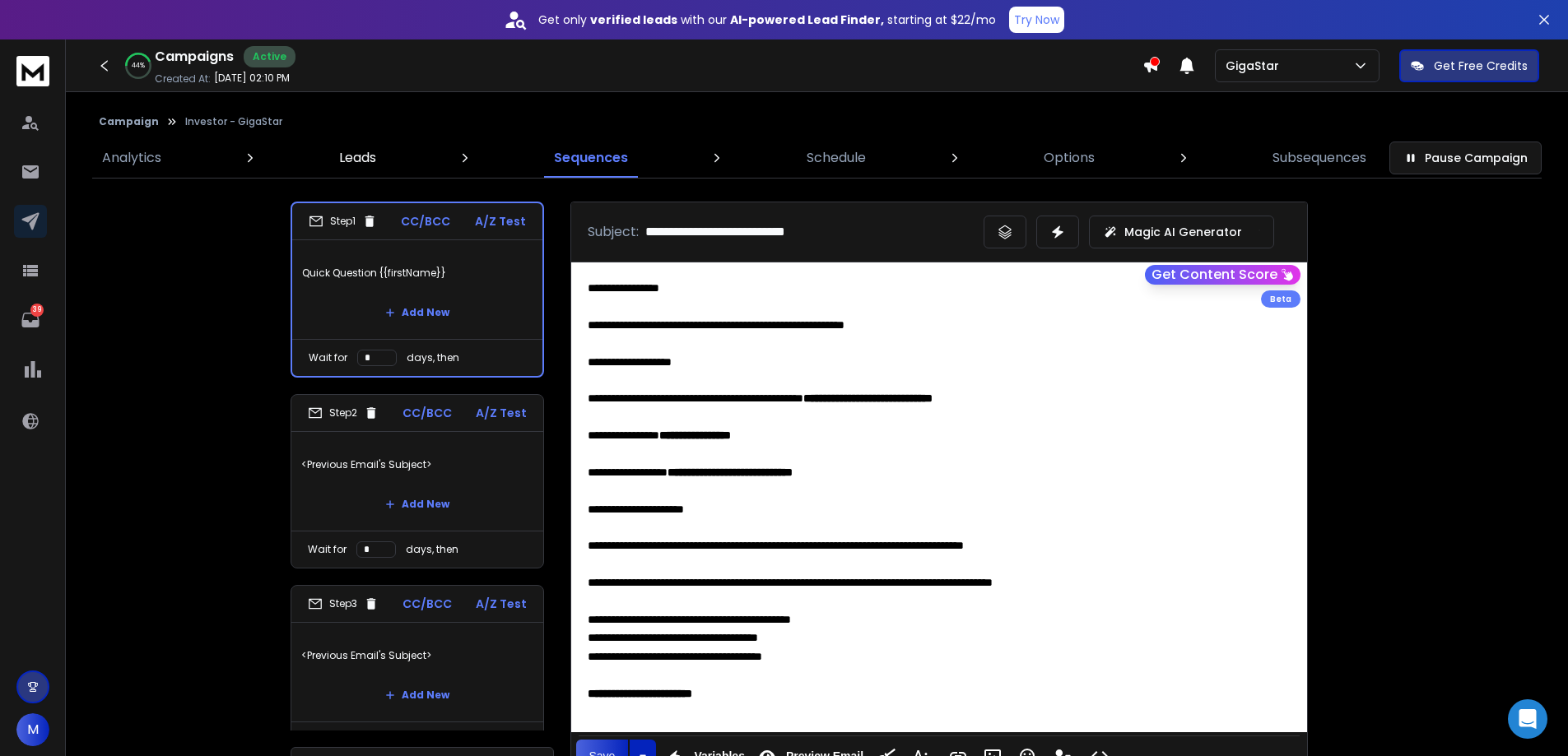
click at [343, 158] on p "Leads" at bounding box center [357, 157] width 37 height 20
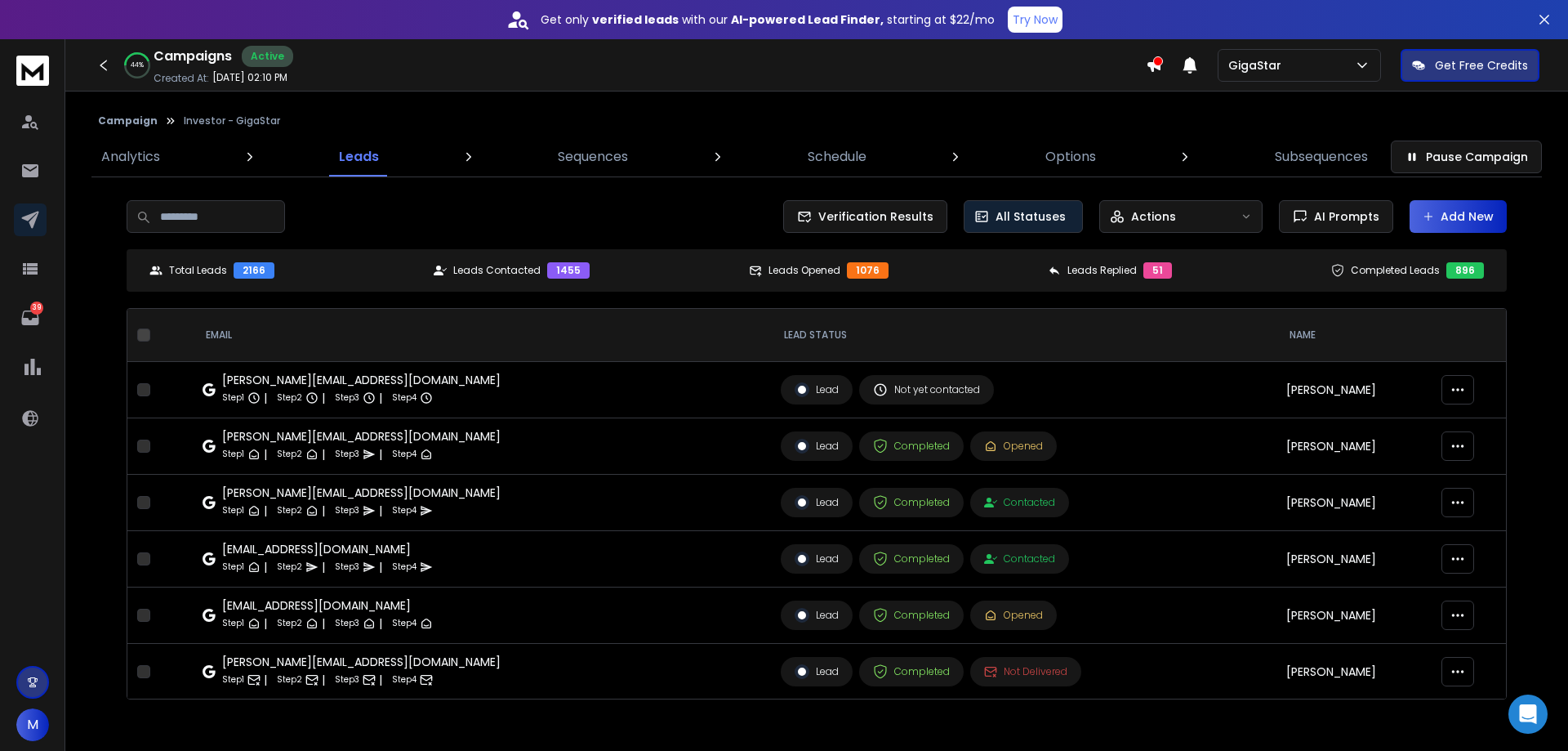
click at [998, 213] on div "All Statuses" at bounding box center [1019, 216] width 91 height 16
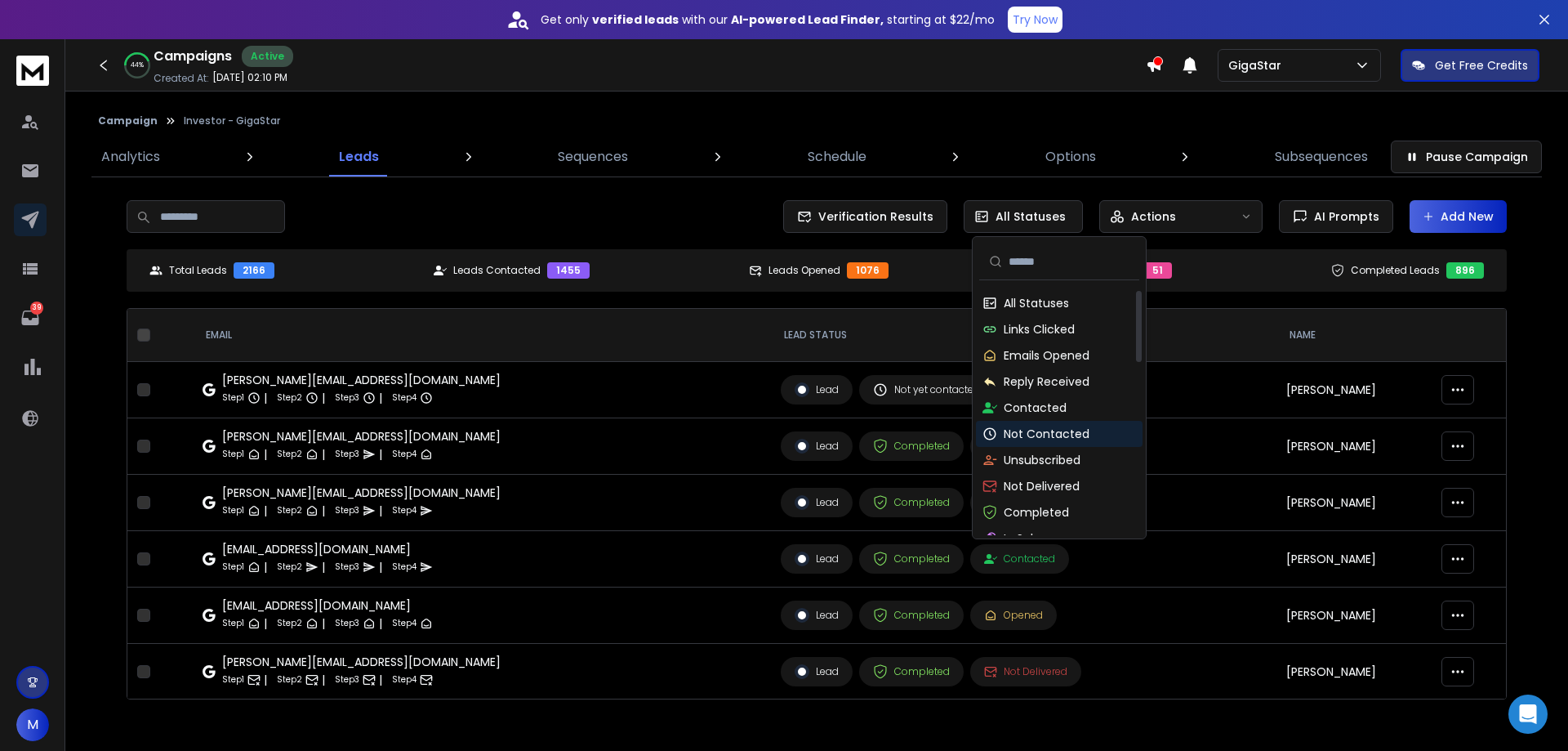
drag, startPoint x: 1048, startPoint y: 433, endPoint x: 724, endPoint y: 434, distance: 324.0
click at [1048, 434] on p "Not Contacted" at bounding box center [1046, 434] width 86 height 16
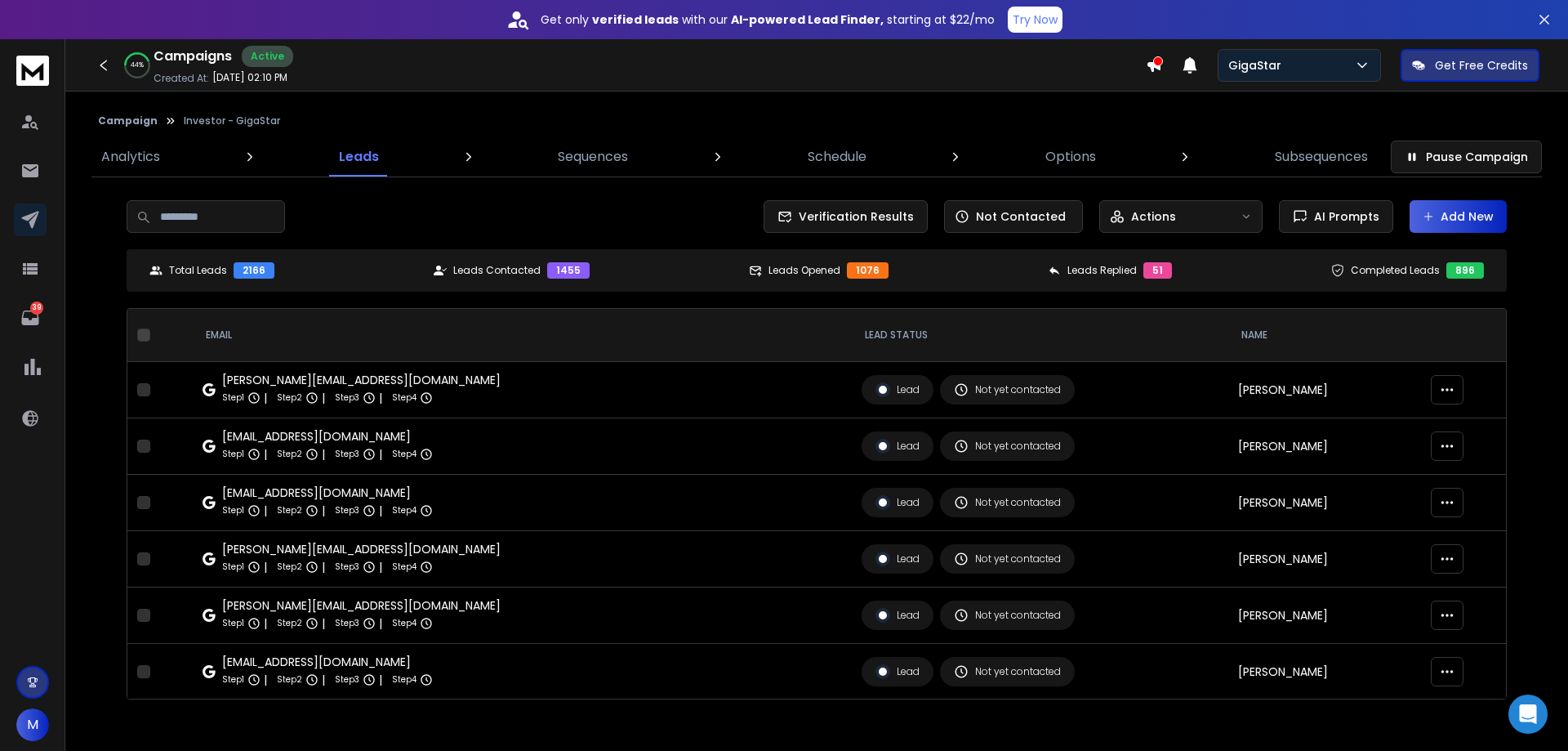
click at [1274, 65] on p "GigaStar" at bounding box center [1258, 65] width 60 height 16
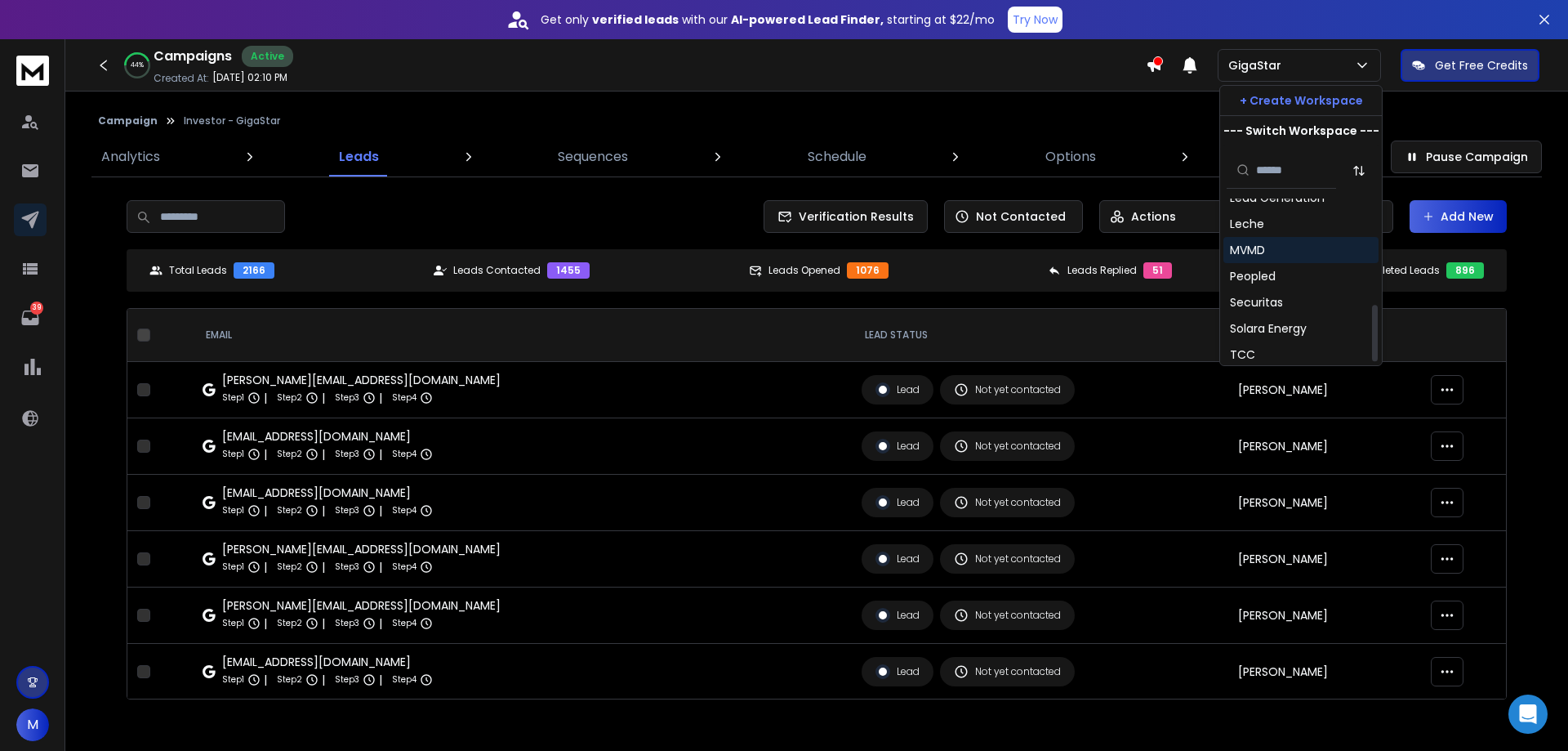
scroll to position [307, 0]
click at [1304, 292] on div "Solara Energy" at bounding box center [1269, 296] width 77 height 16
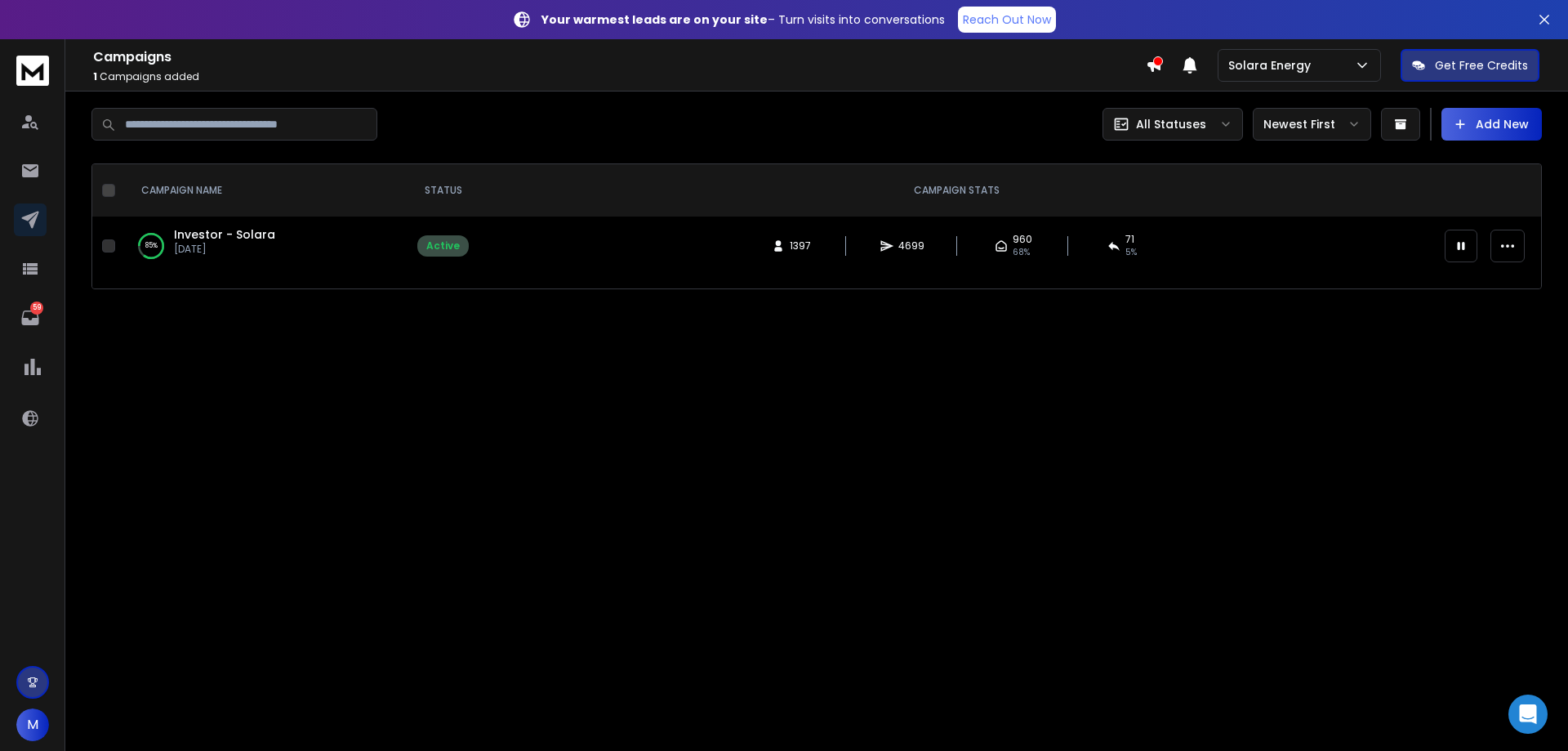
click at [256, 249] on p "[DATE]" at bounding box center [224, 248] width 102 height 13
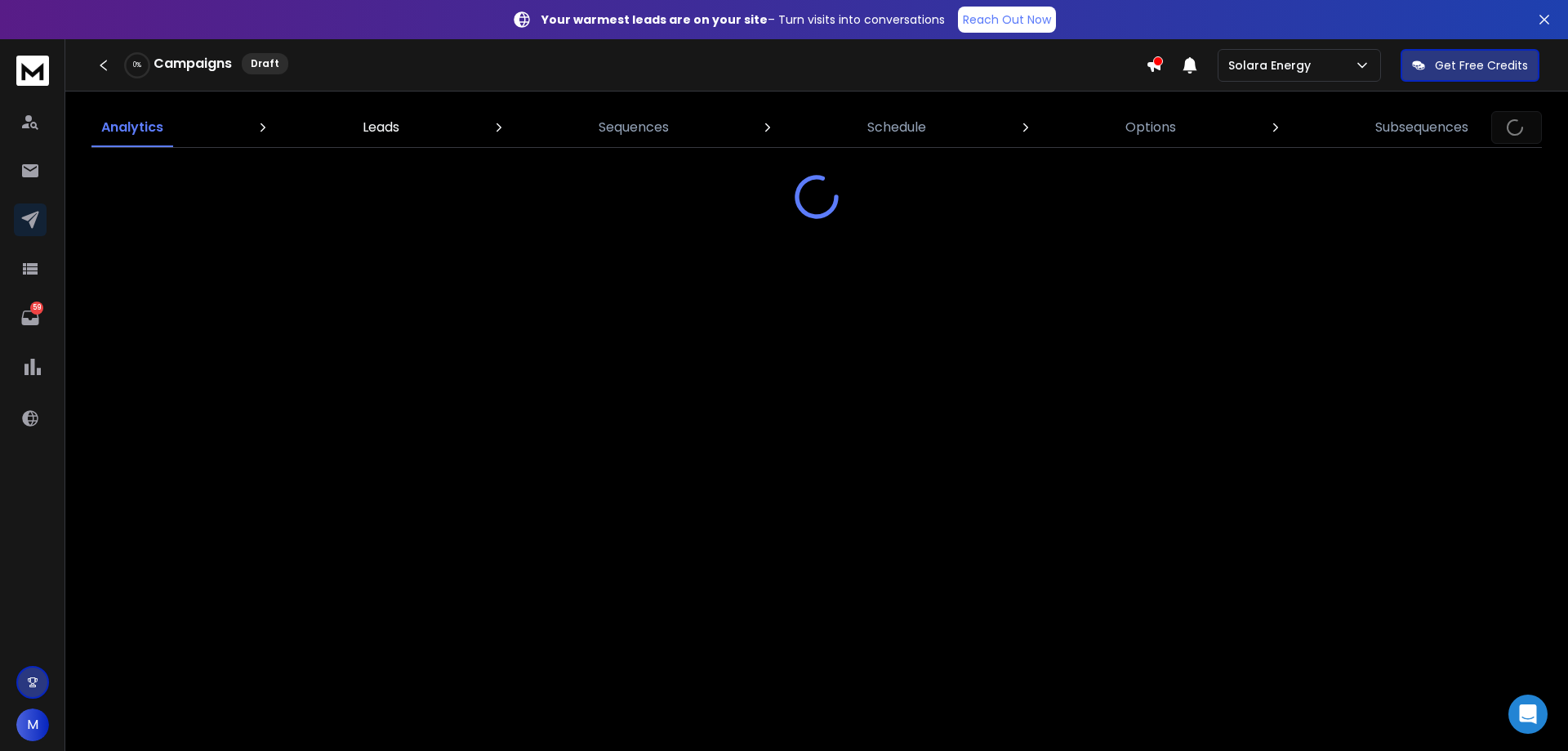
click at [405, 133] on link "Leads" at bounding box center [381, 127] width 56 height 39
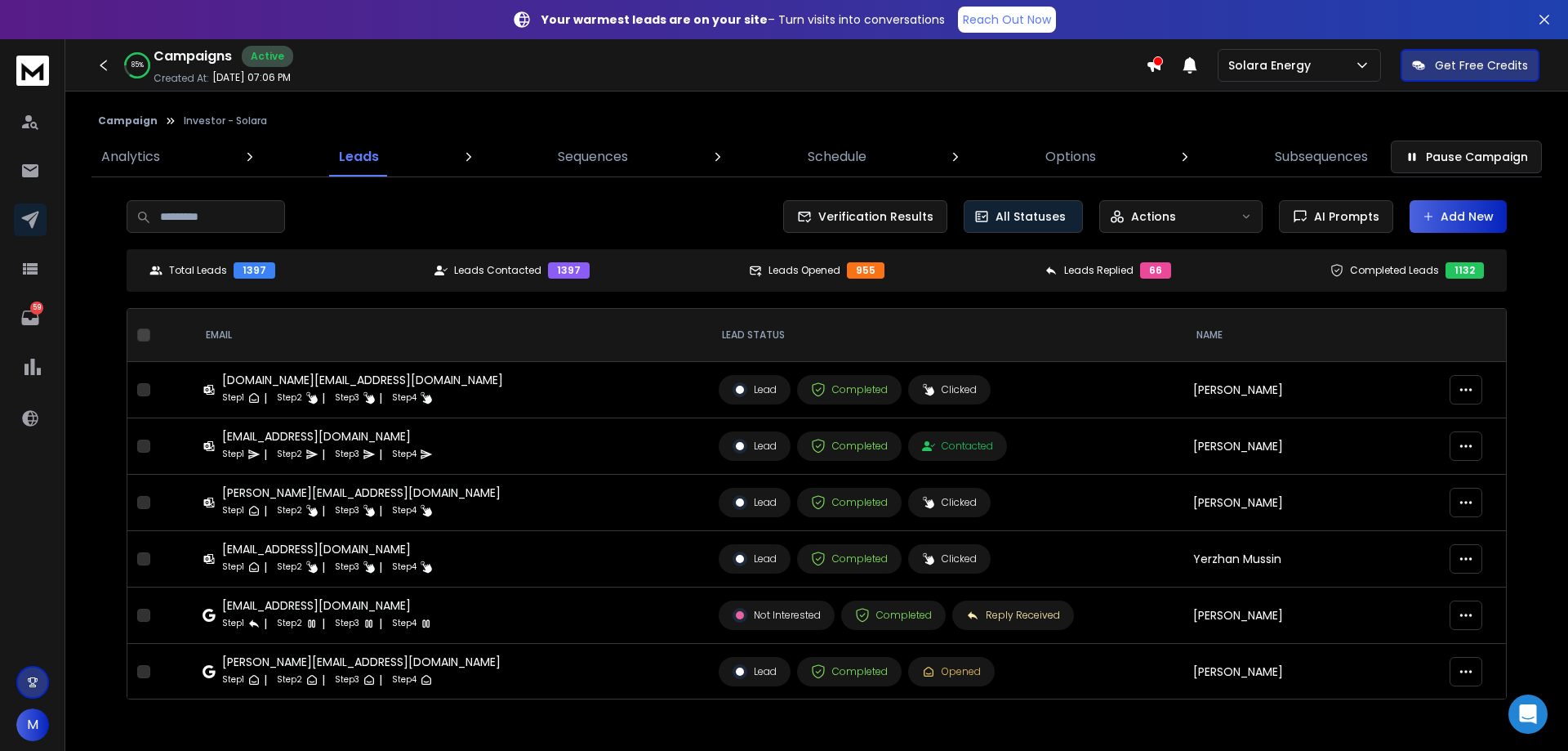
click at [1015, 219] on p "All Statuses" at bounding box center [1031, 216] width 70 height 16
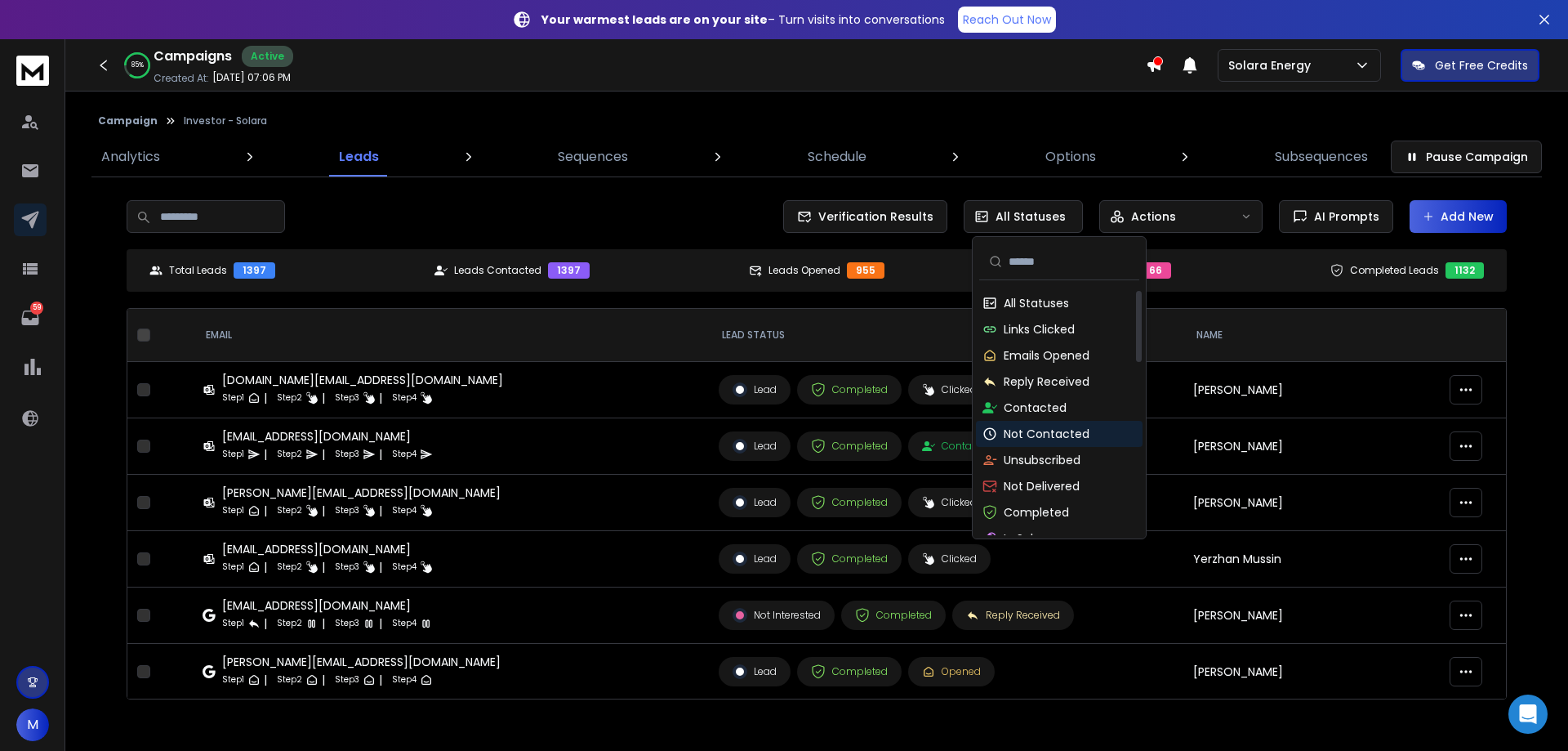
click at [1013, 428] on p "Not Contacted" at bounding box center [1046, 434] width 86 height 16
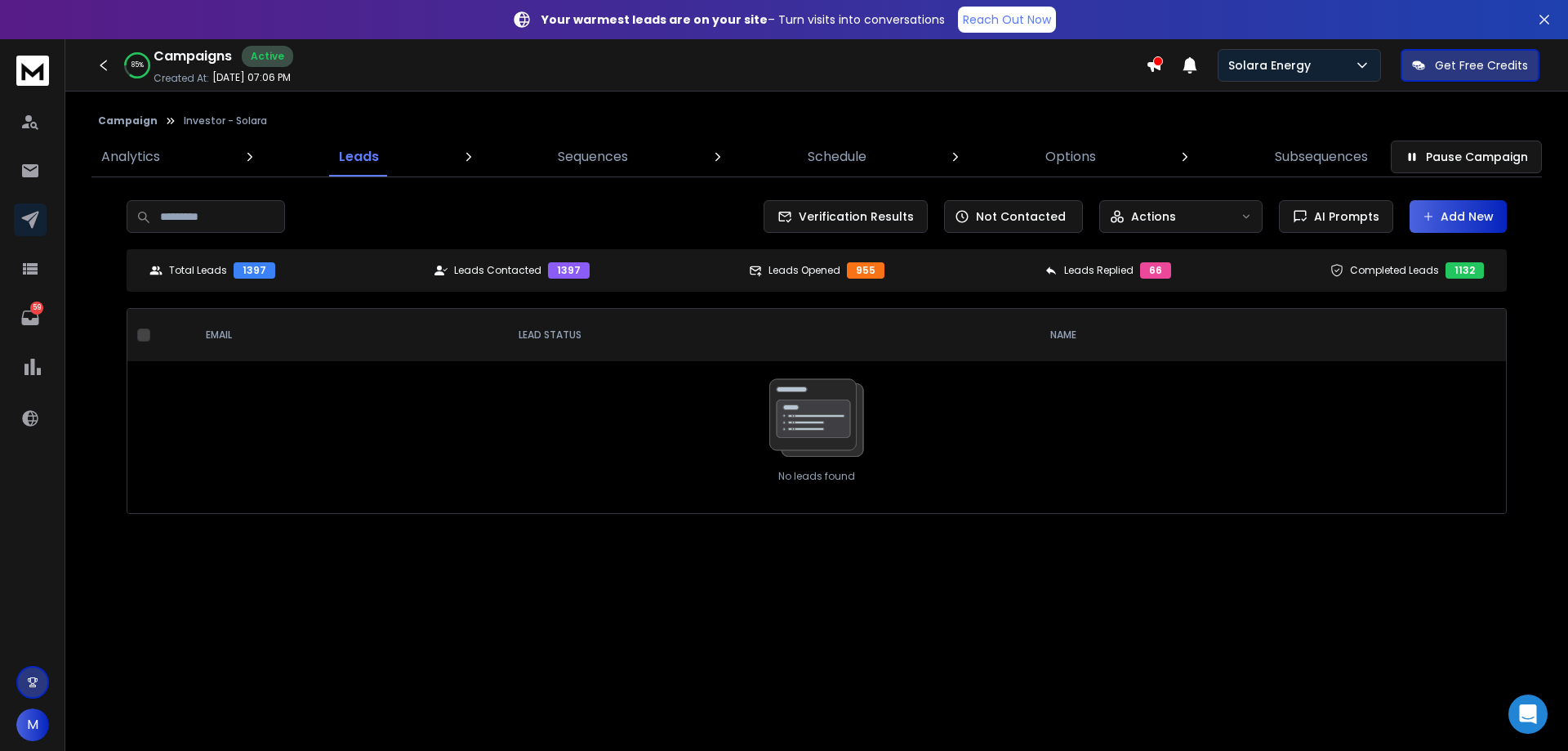
click at [1278, 75] on button "Solara Energy" at bounding box center [1298, 65] width 163 height 32
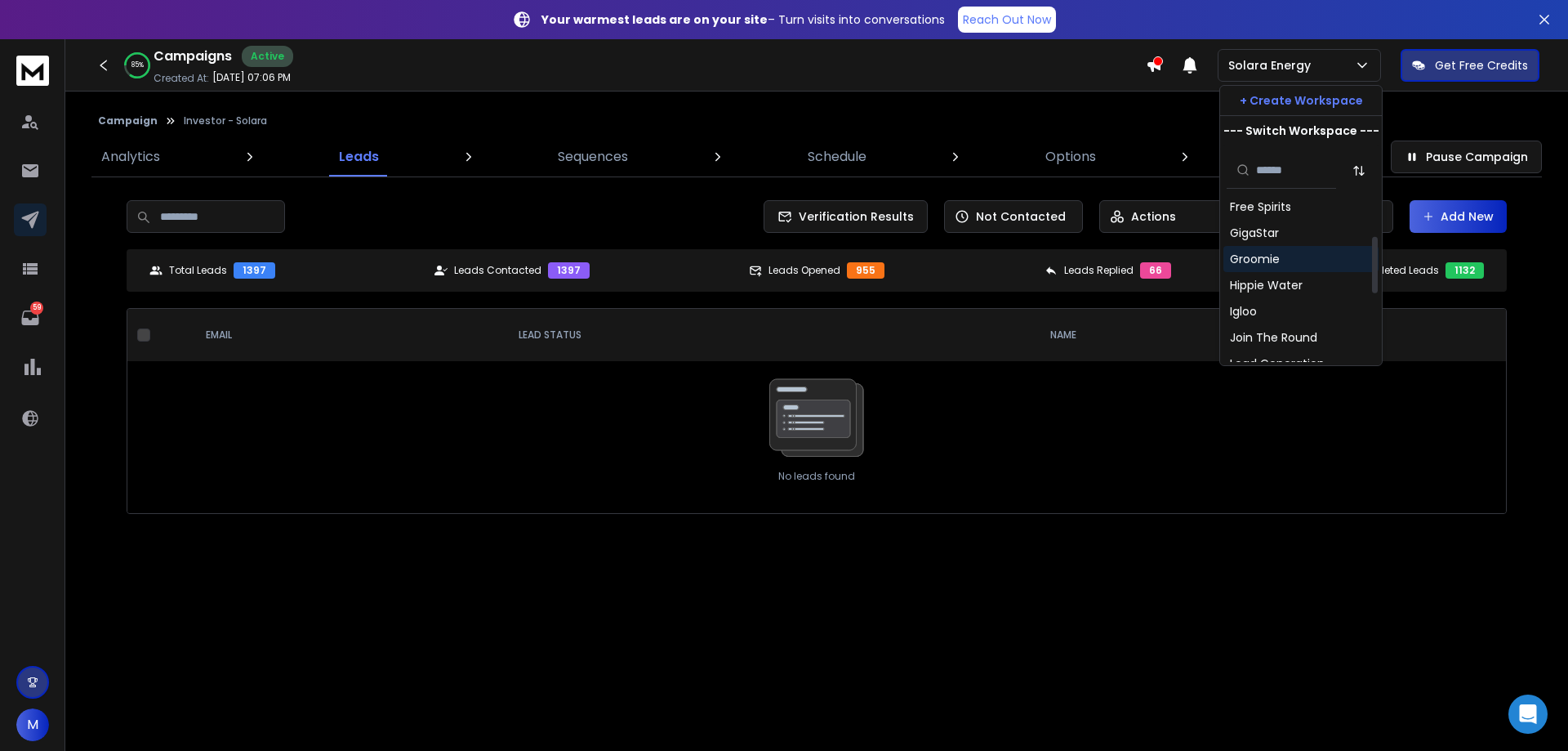
scroll to position [108, 0]
click at [1292, 282] on div "Hippie Water" at bounding box center [1266, 285] width 73 height 16
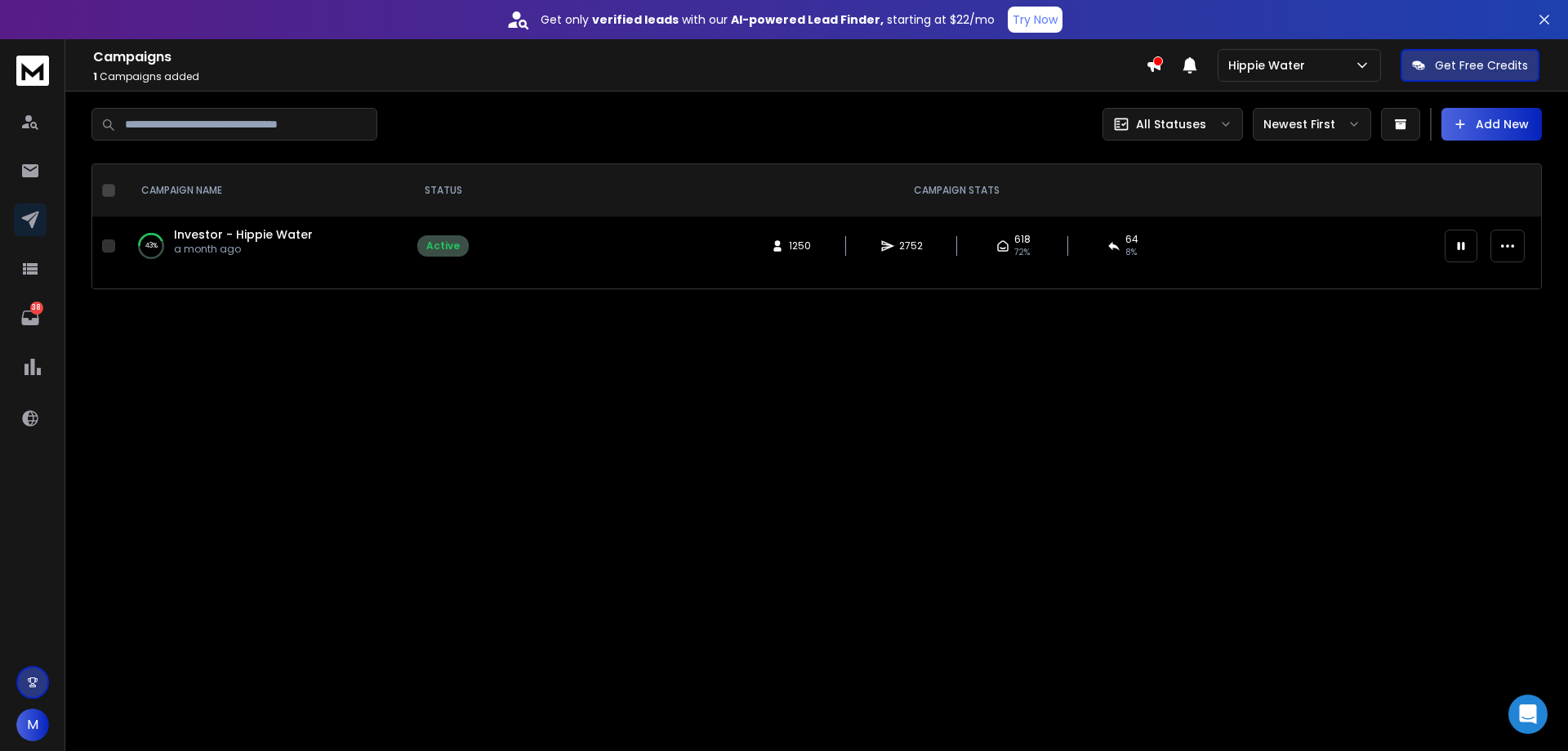
click at [260, 229] on span "Investor - Hippie Water" at bounding box center [243, 234] width 139 height 16
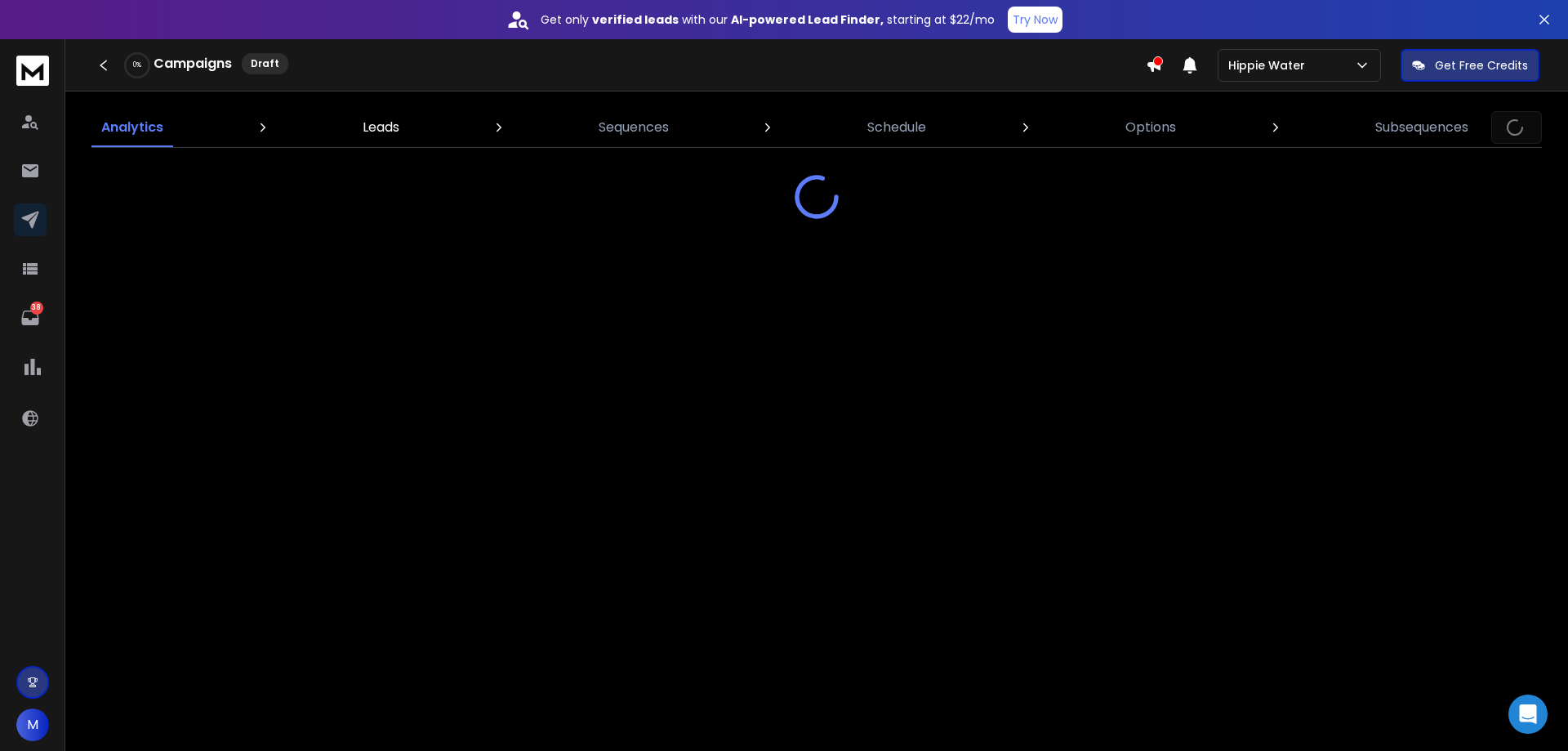
click at [392, 137] on p "Leads" at bounding box center [380, 127] width 37 height 20
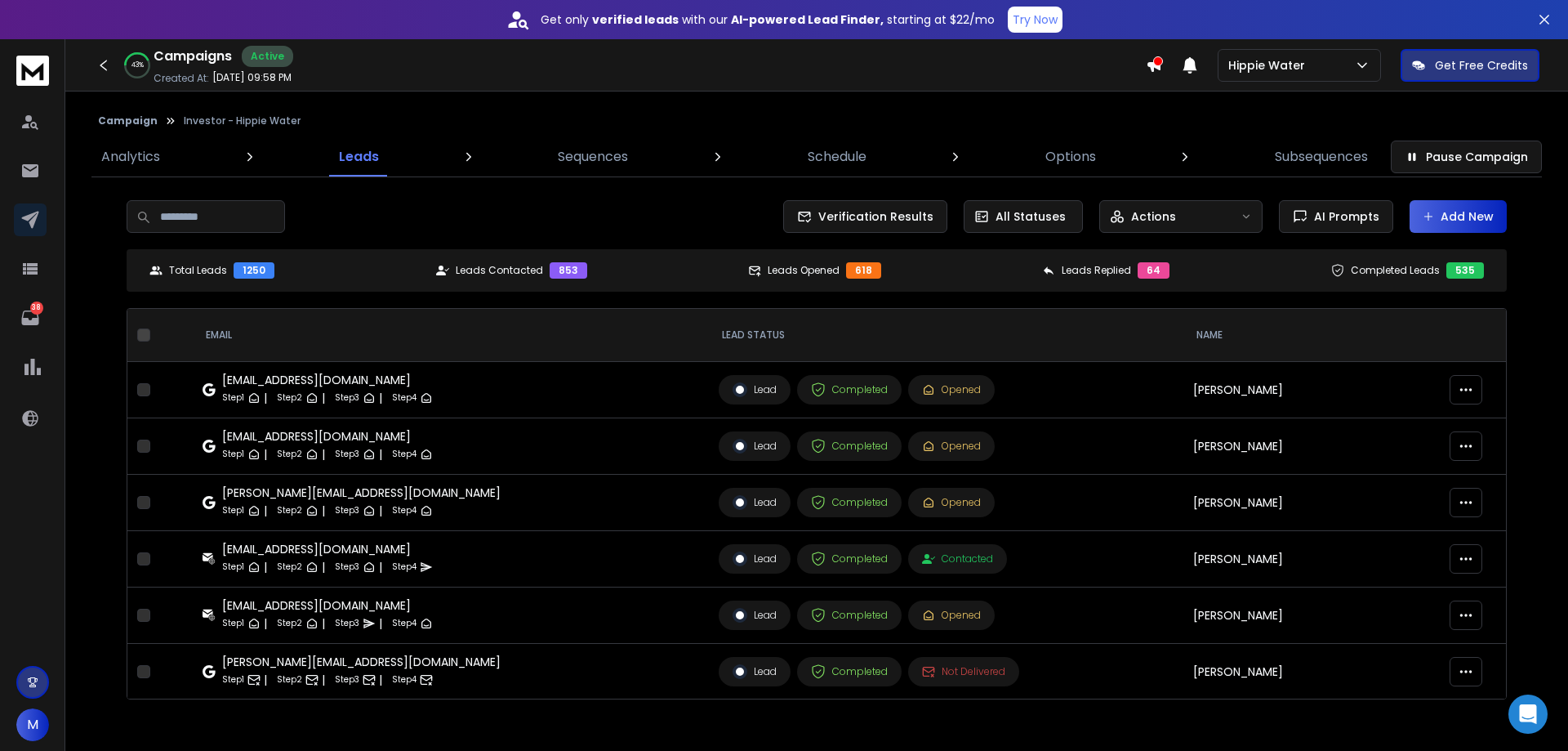
click at [1484, 218] on button "Add New" at bounding box center [1458, 217] width 97 height 32
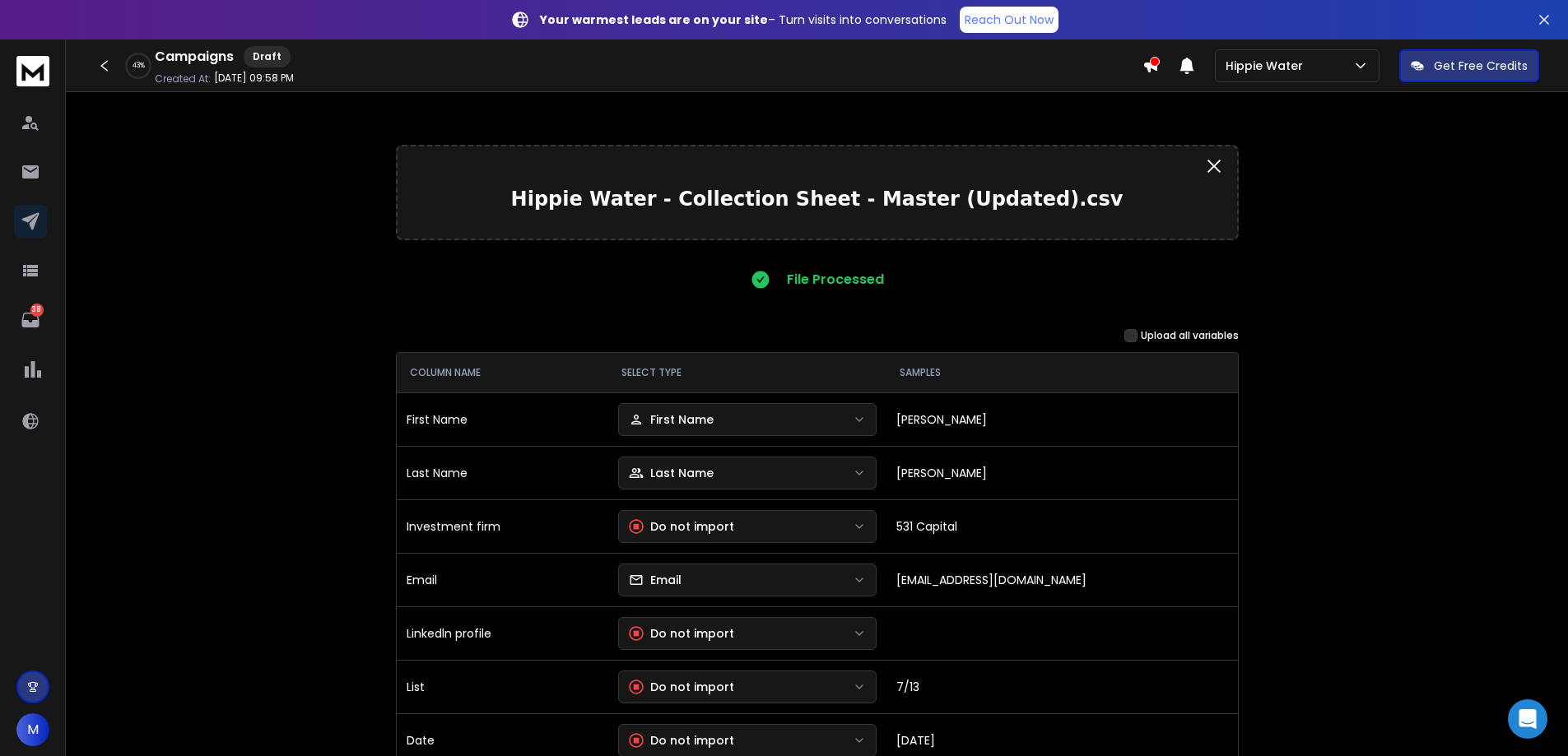
drag, startPoint x: 563, startPoint y: 277, endPoint x: 574, endPoint y: 256, distance: 23.7
click at [563, 276] on div "Hippie Water - Collection Sheet - Master (Updated).csv File Processed Upload al…" at bounding box center [817, 663] width 842 height 1038
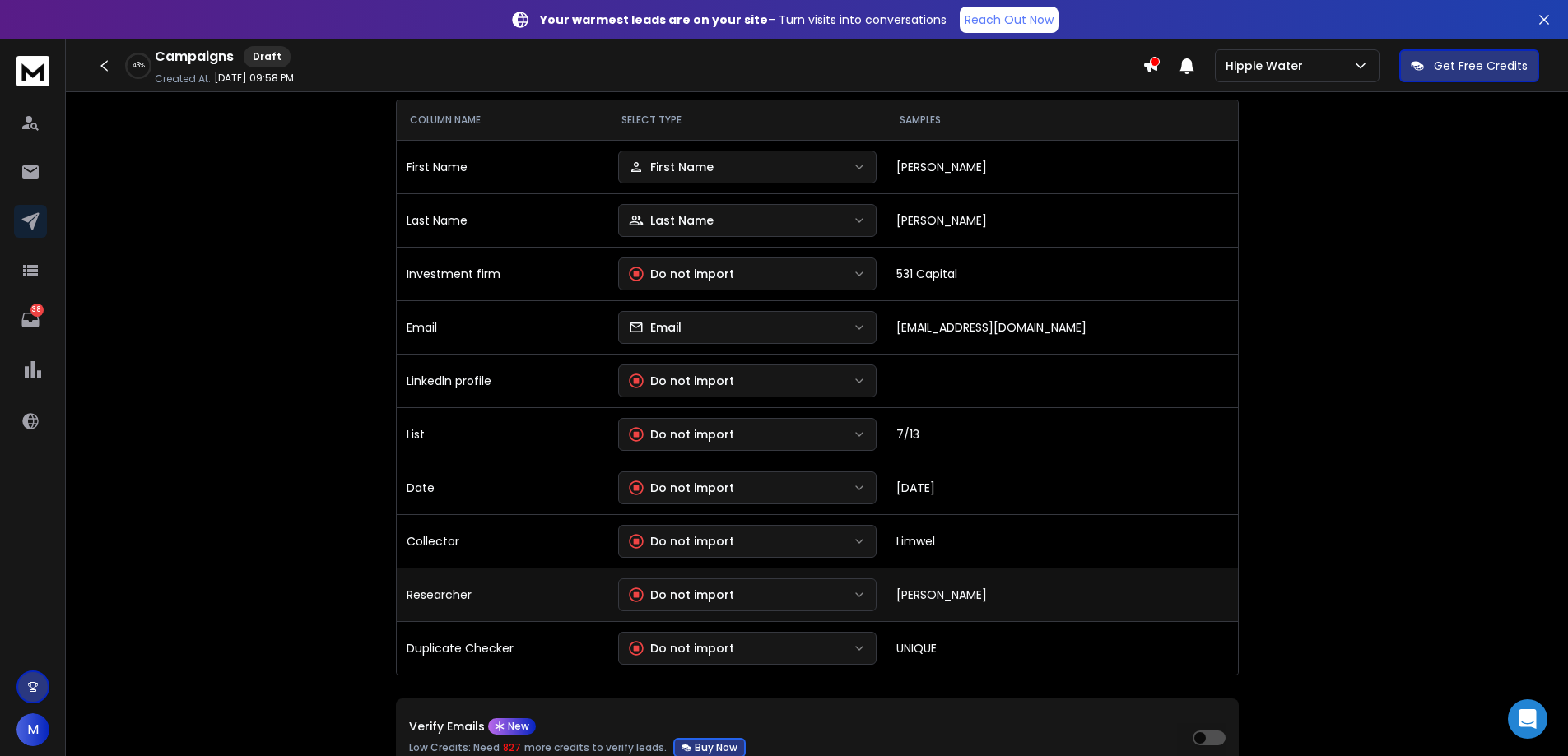
scroll to position [427, 0]
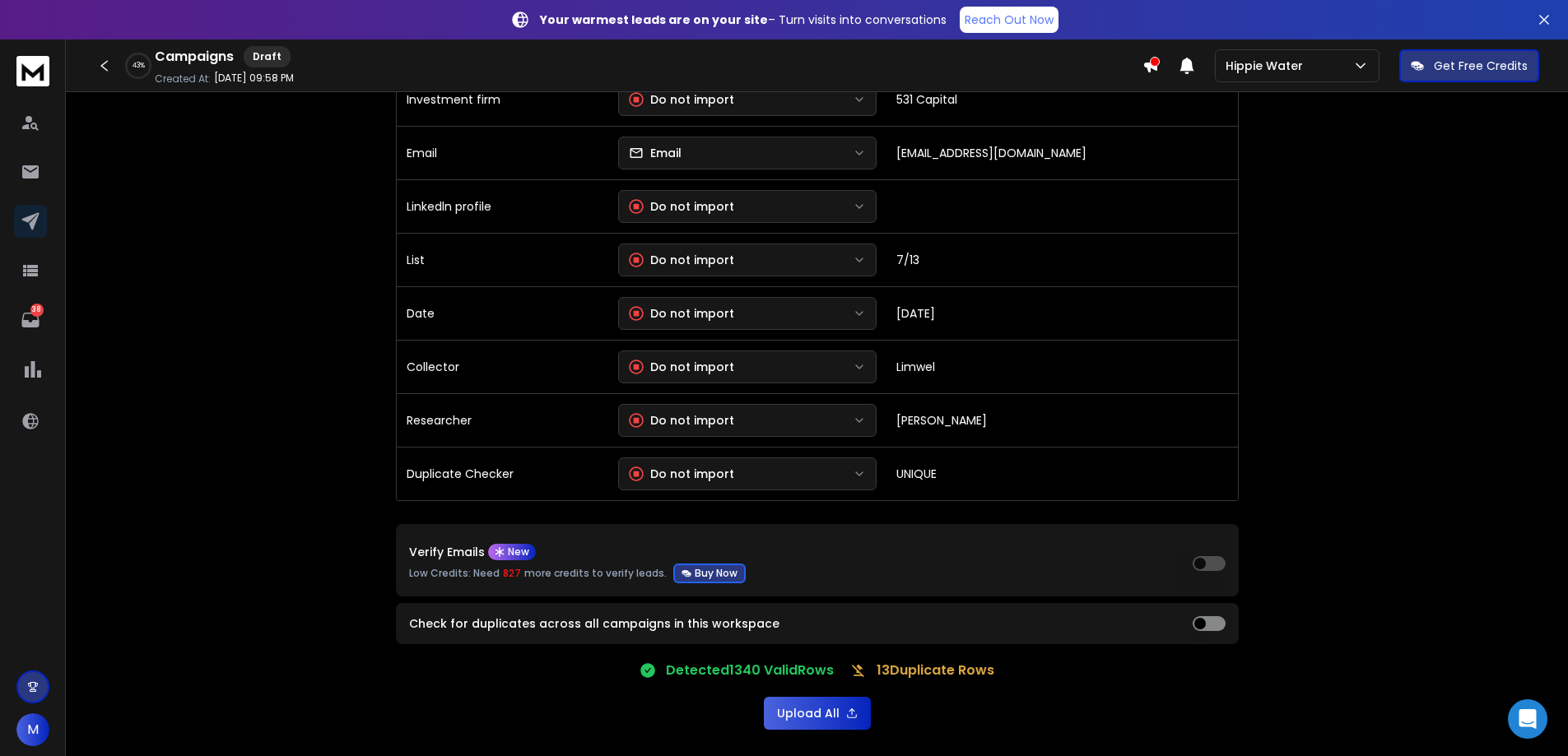
click at [811, 705] on button "Upload All" at bounding box center [817, 713] width 107 height 33
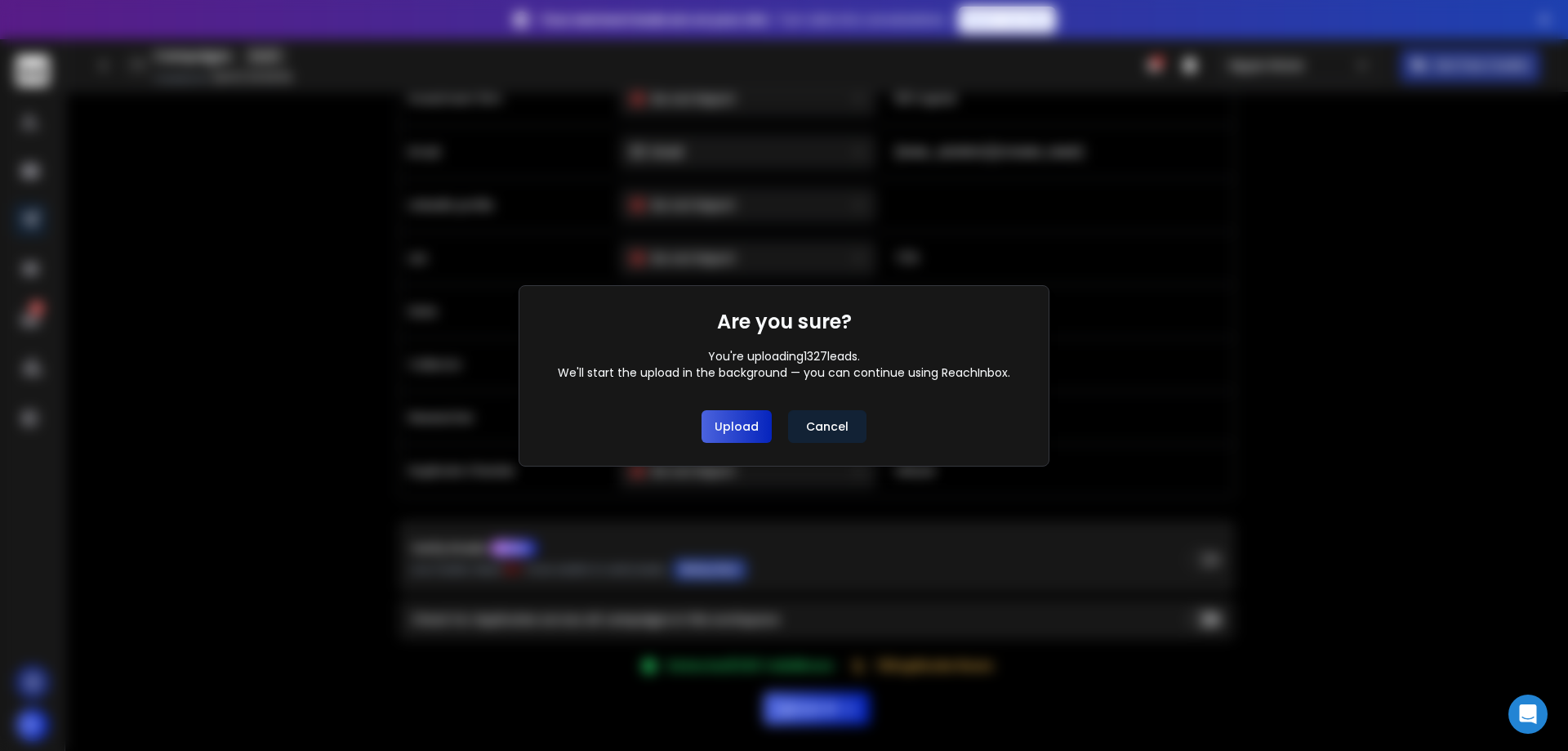
click at [750, 432] on button "Upload" at bounding box center [736, 427] width 70 height 32
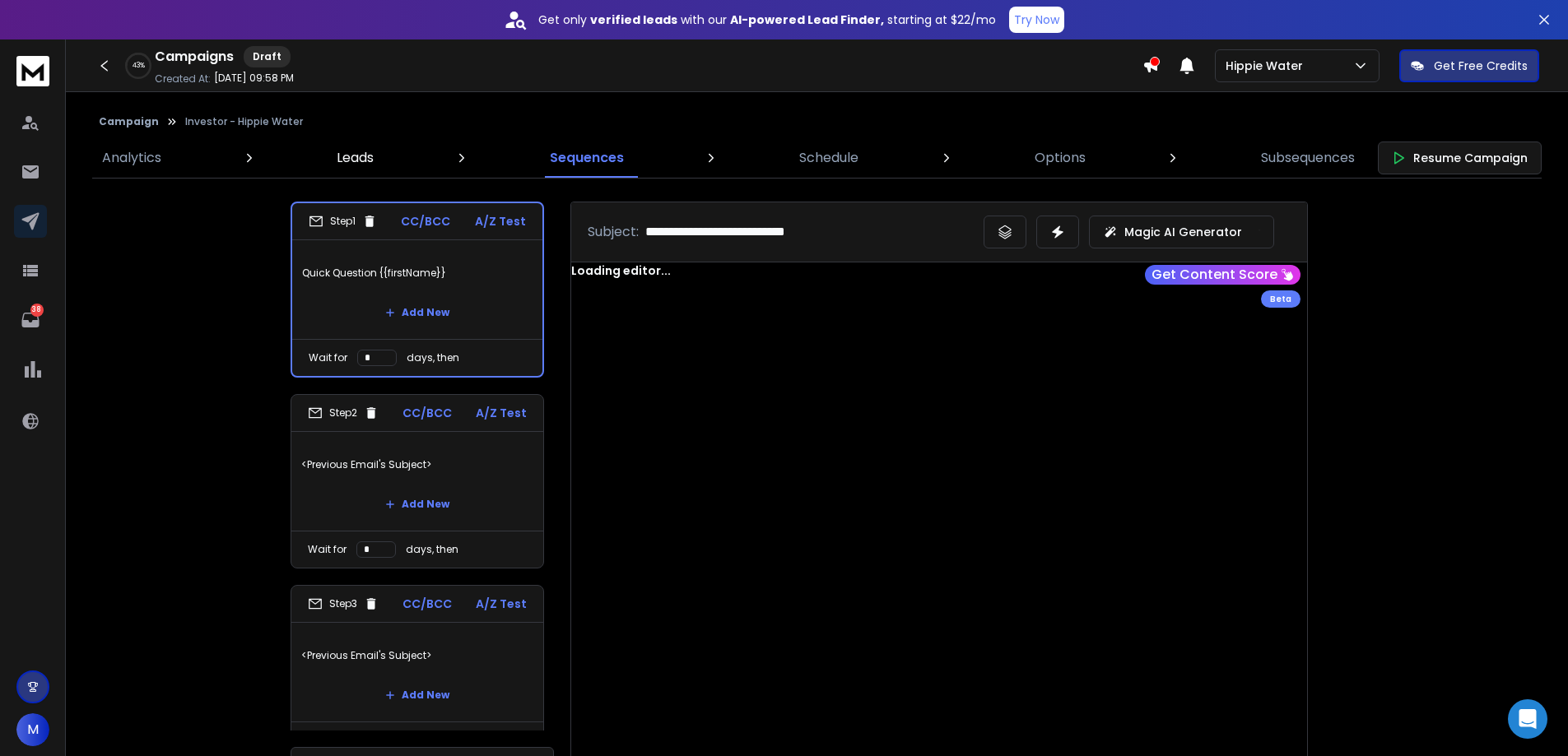
click at [341, 150] on p "Leads" at bounding box center [355, 157] width 37 height 20
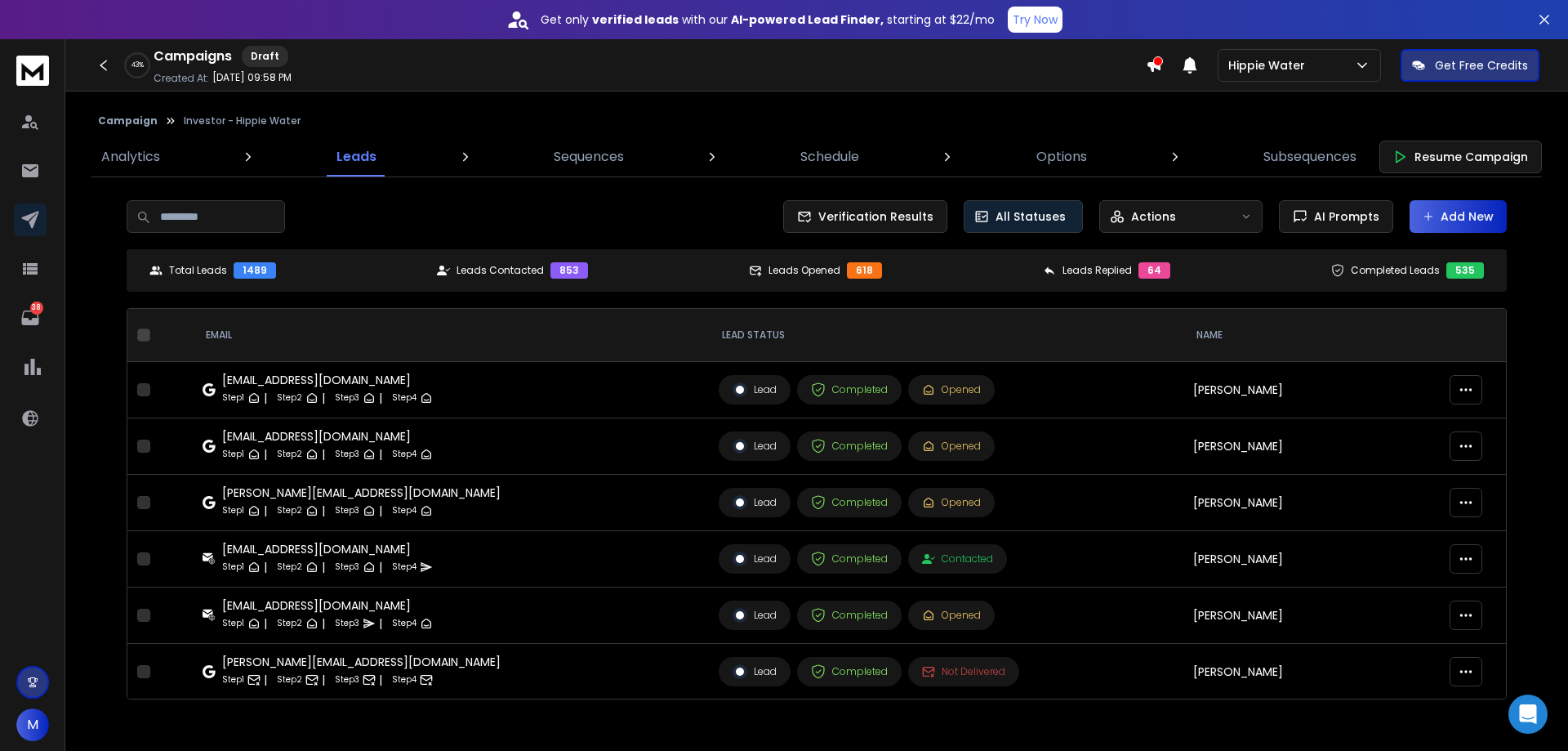
click at [999, 212] on div "All Statuses" at bounding box center [1019, 216] width 91 height 16
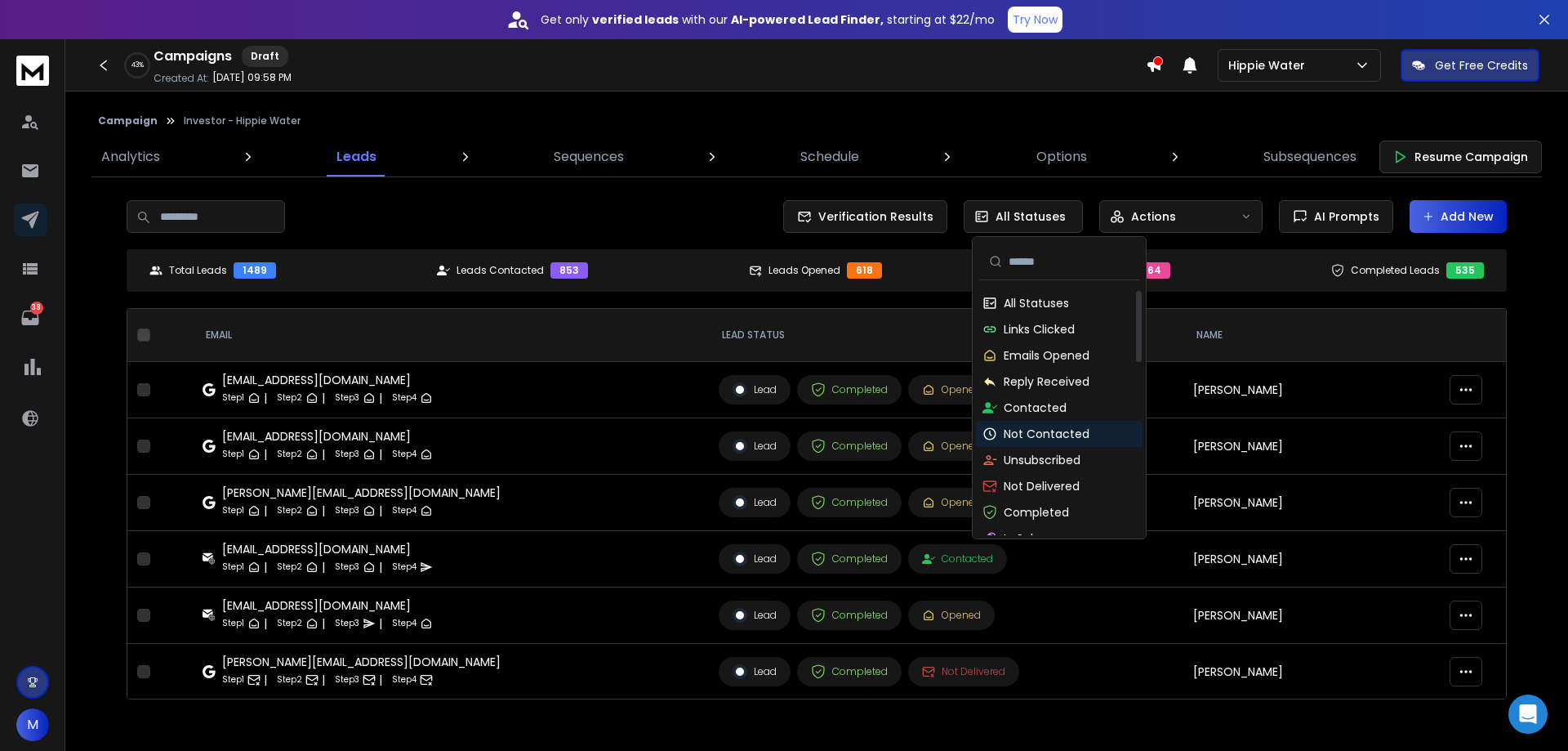
click at [1025, 430] on p "Not Contacted" at bounding box center [1046, 434] width 86 height 16
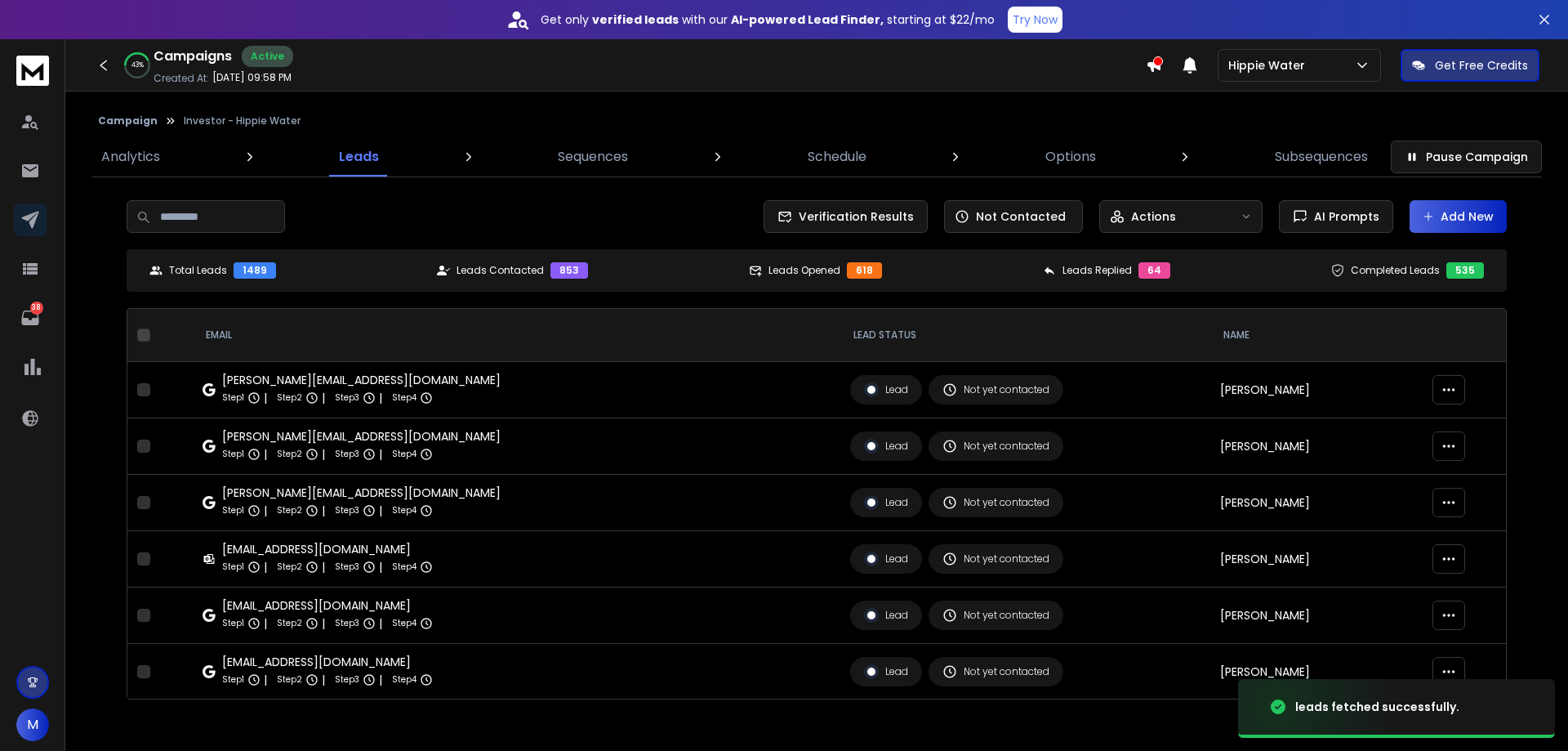
click at [234, 222] on input at bounding box center [206, 217] width 159 height 32
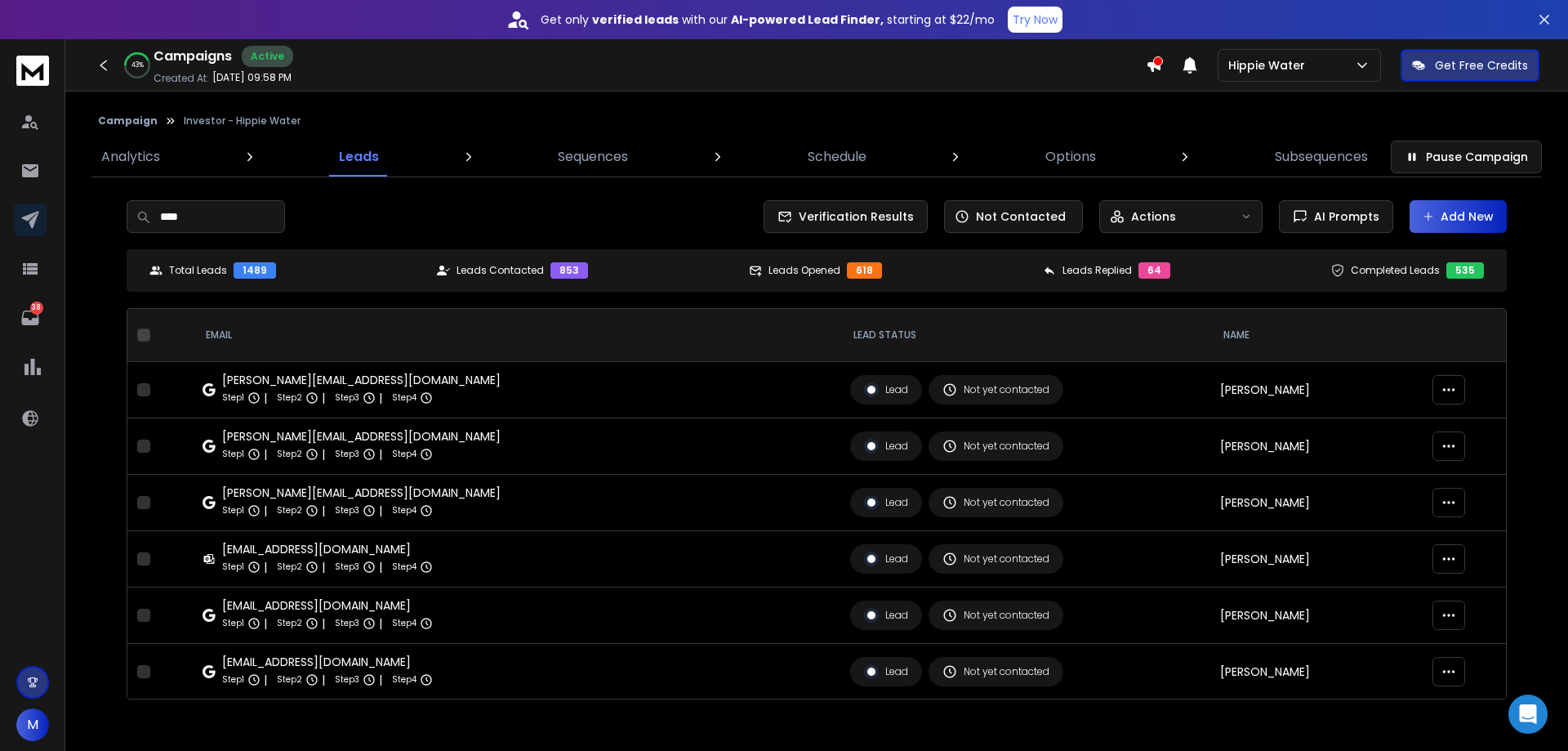
type input "*****"
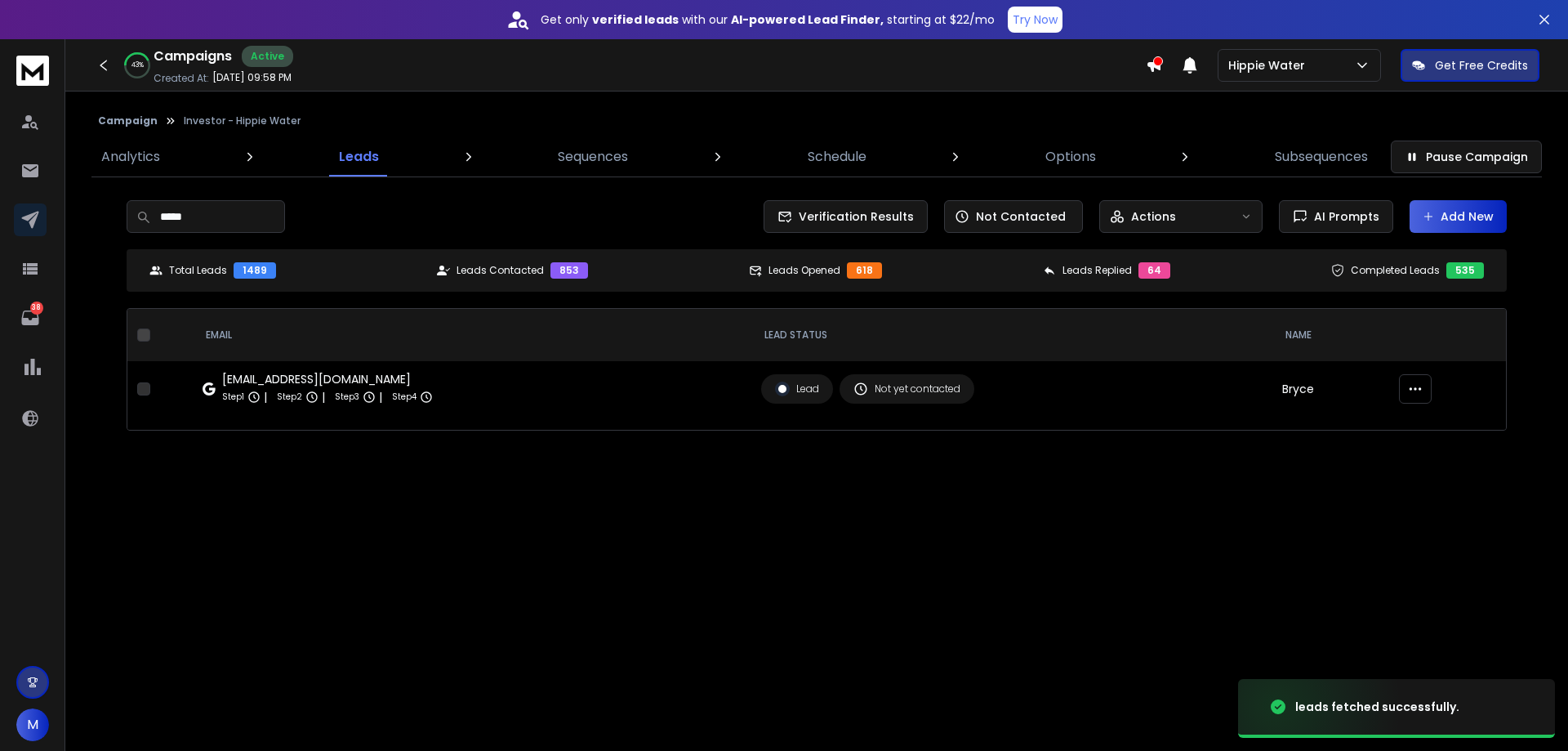
click at [229, 220] on input "*****" at bounding box center [206, 217] width 159 height 32
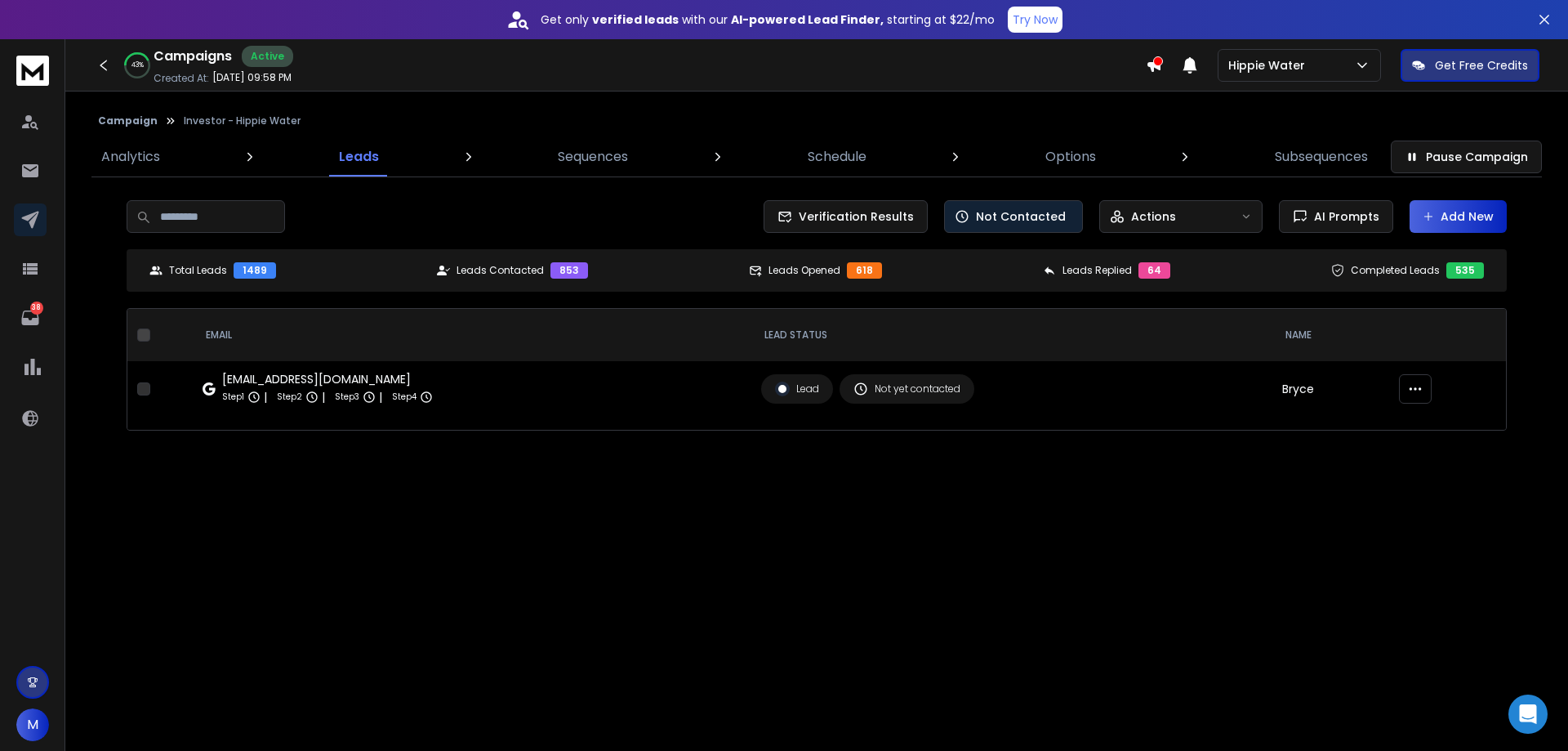
click at [979, 224] on button "Not Contacted" at bounding box center [1013, 217] width 139 height 32
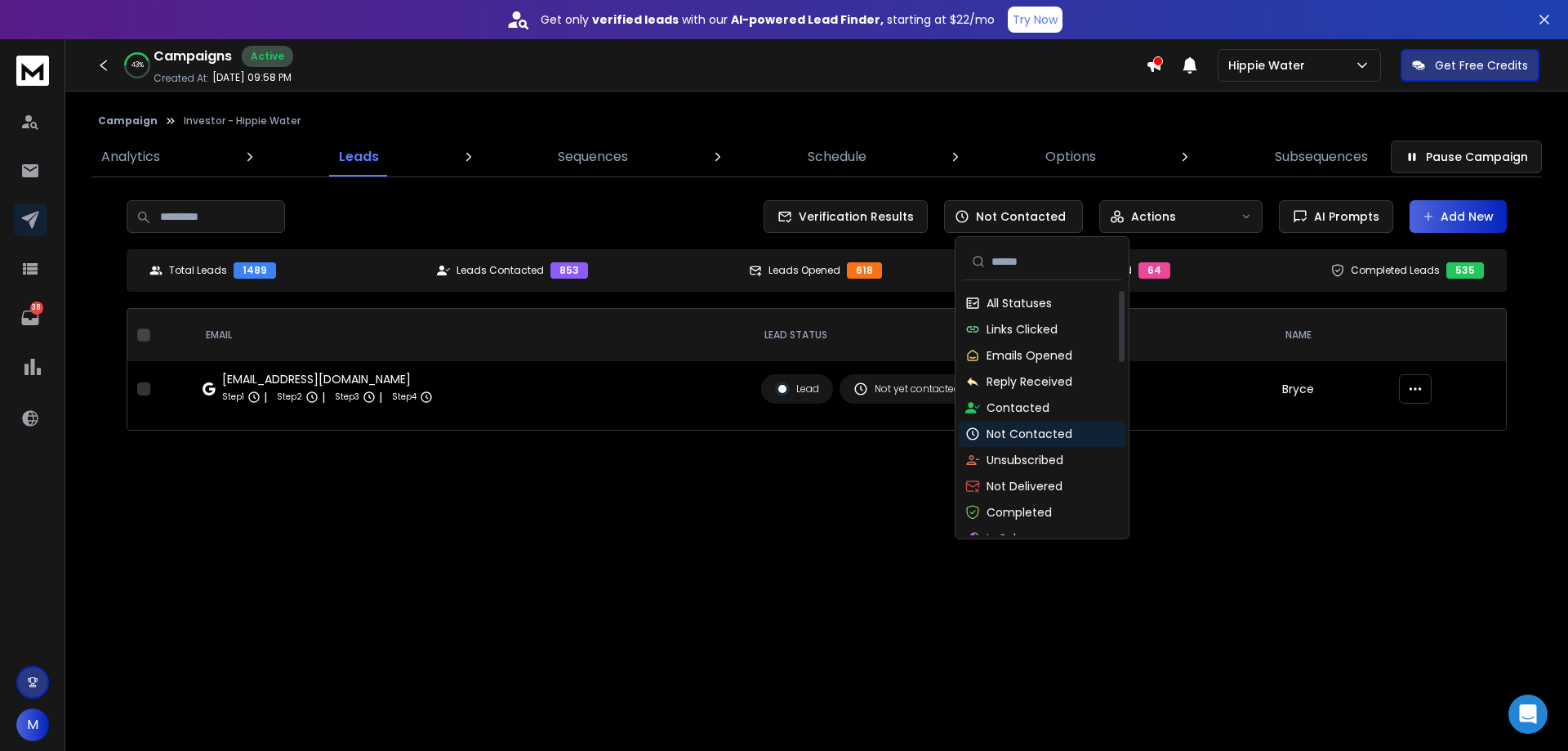
click at [1029, 443] on div "Not Contacted" at bounding box center [1042, 434] width 166 height 26
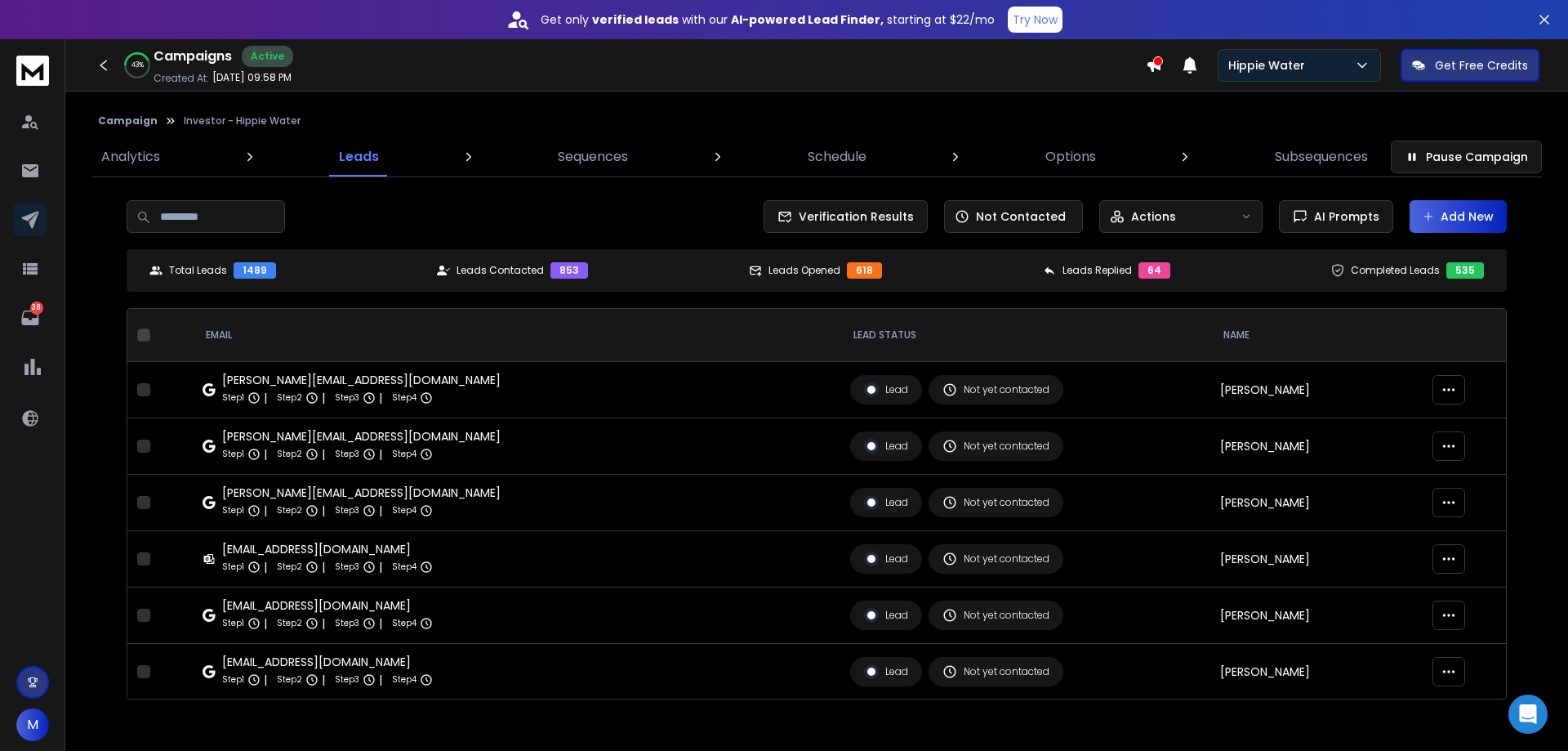
click at [1257, 65] on p "Hippie Water" at bounding box center [1270, 65] width 84 height 16
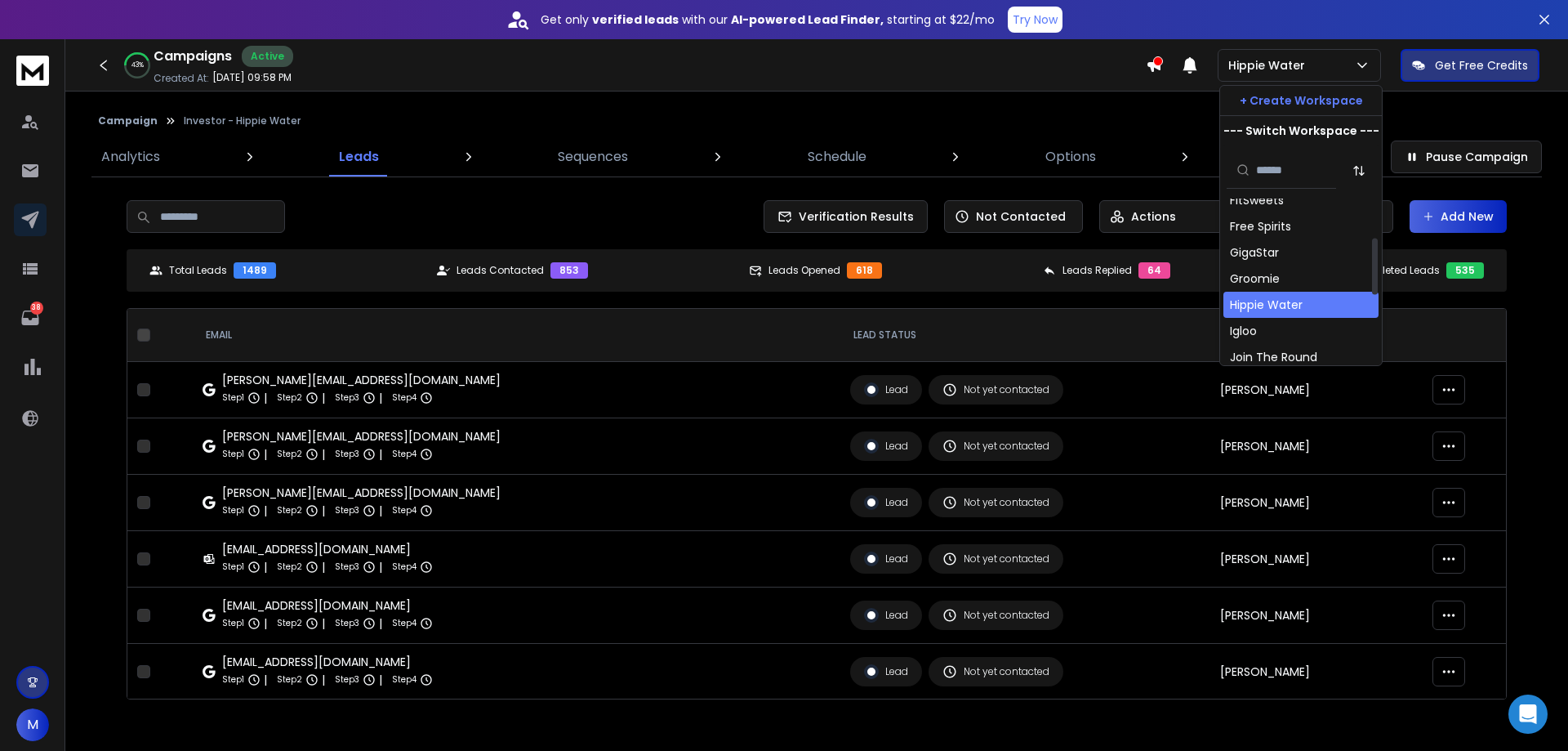
scroll to position [89, 0]
click at [1296, 331] on div "Igloo" at bounding box center [1301, 331] width 155 height 26
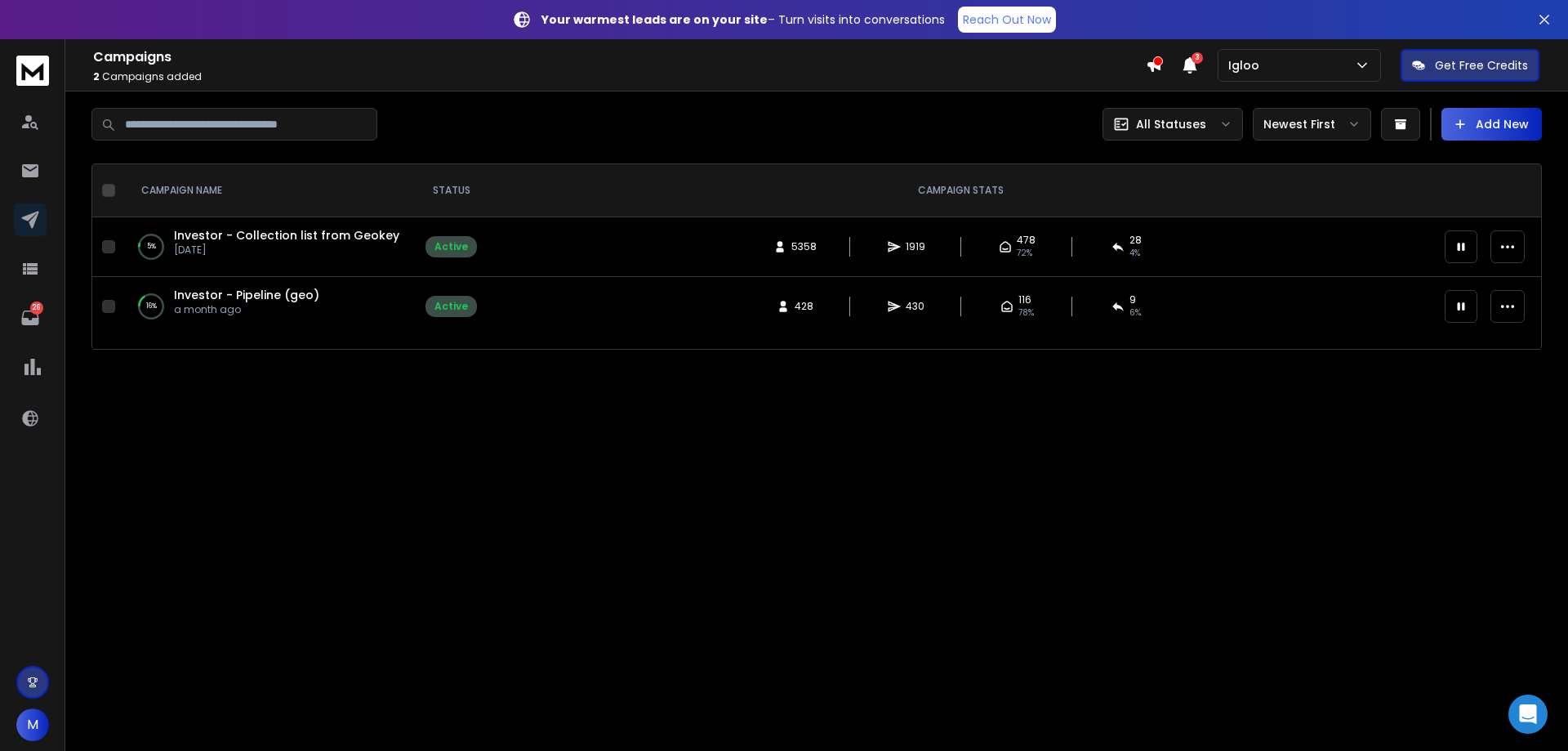
click at [267, 316] on div "Investor - Pipeline (geo) a month ago" at bounding box center [247, 306] width 145 height 39
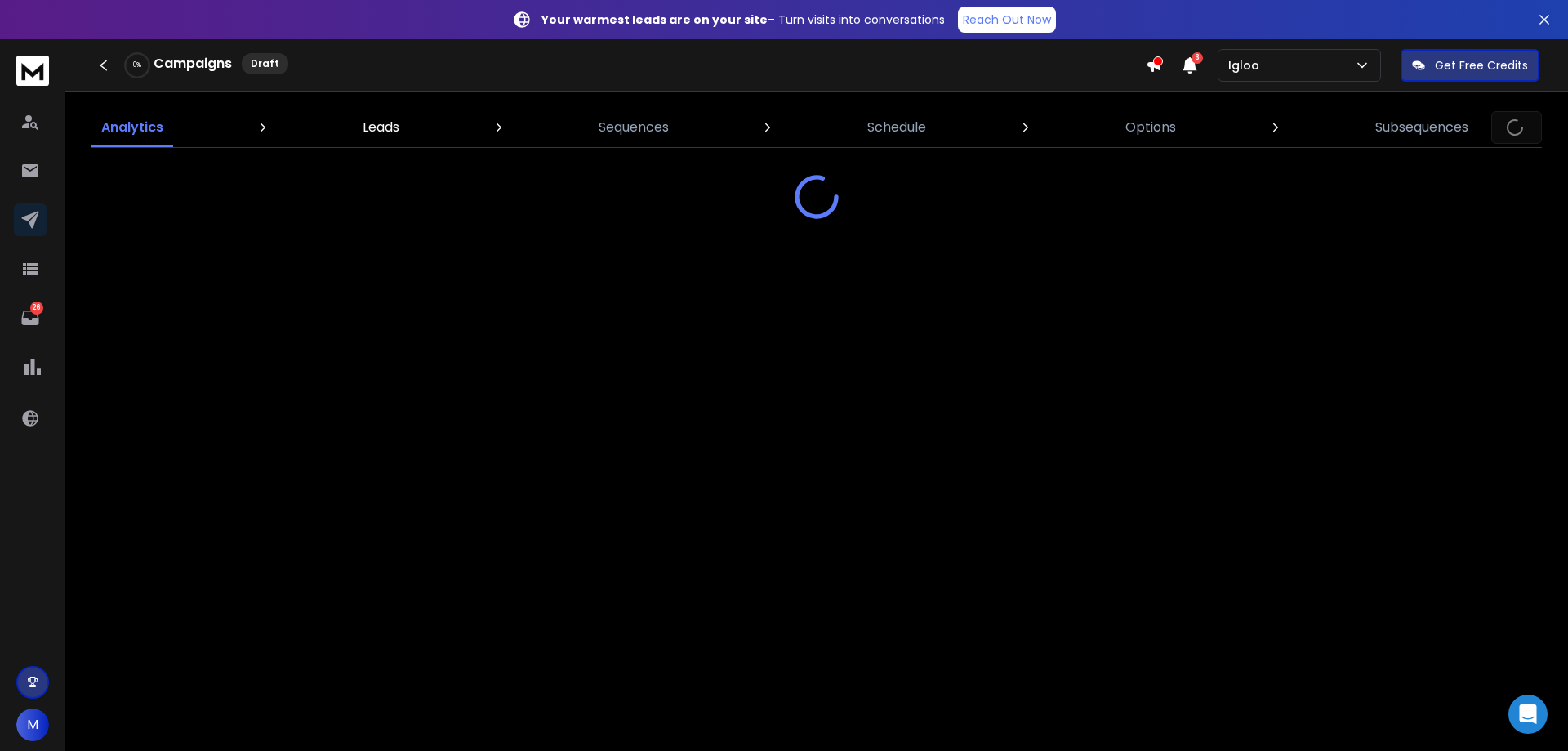
click at [380, 125] on p "Leads" at bounding box center [380, 127] width 37 height 20
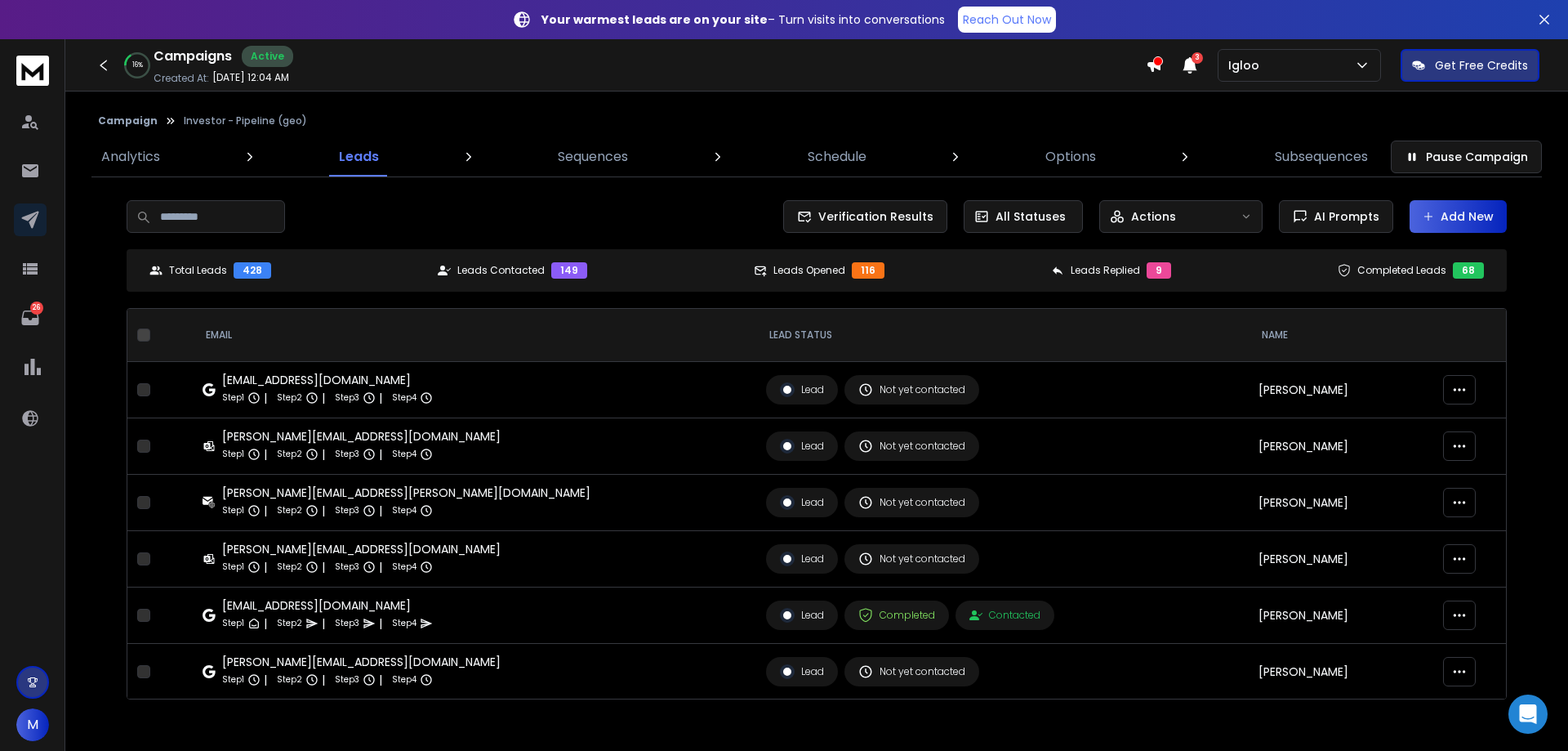
click at [1466, 216] on button "Add New" at bounding box center [1458, 217] width 97 height 32
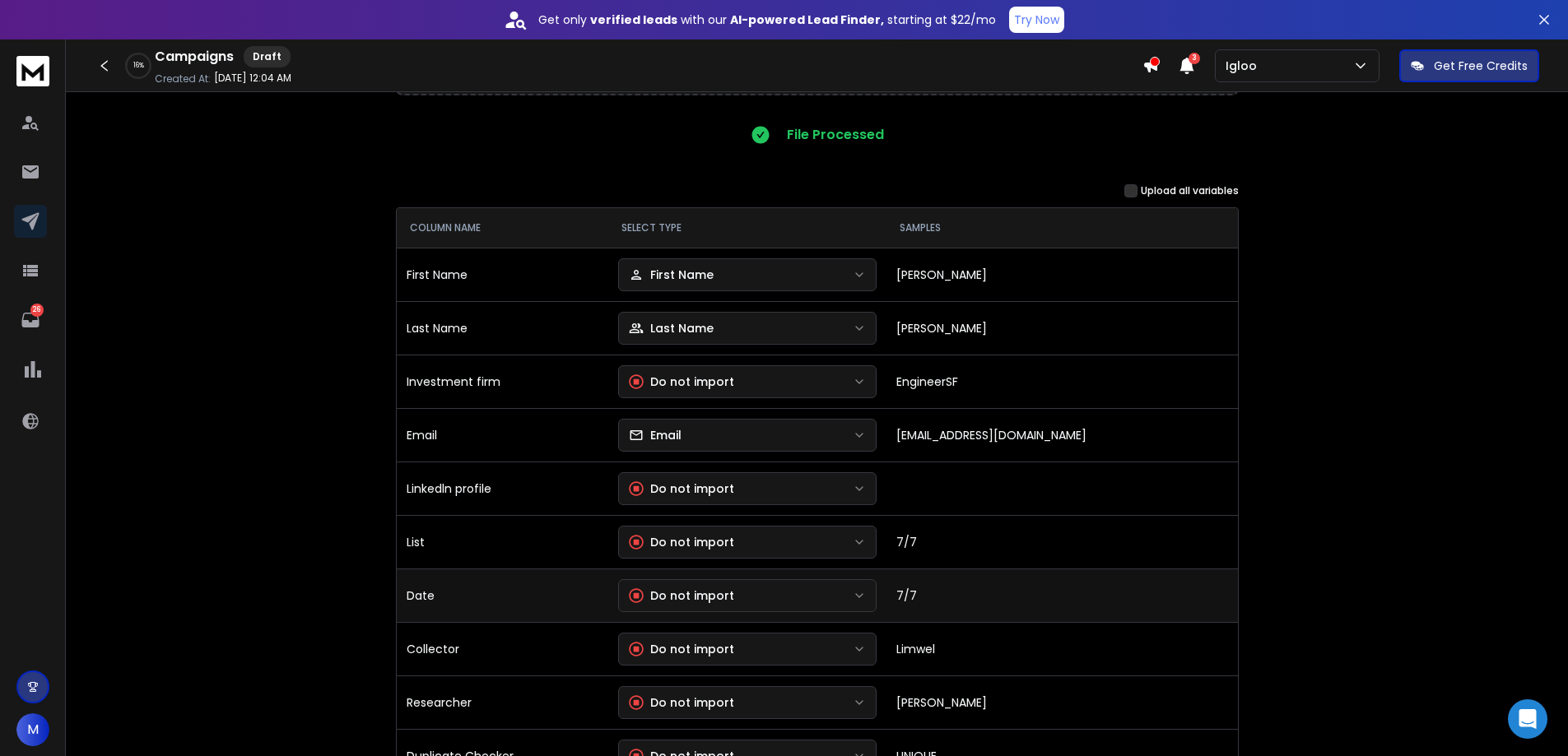
scroll to position [420, 0]
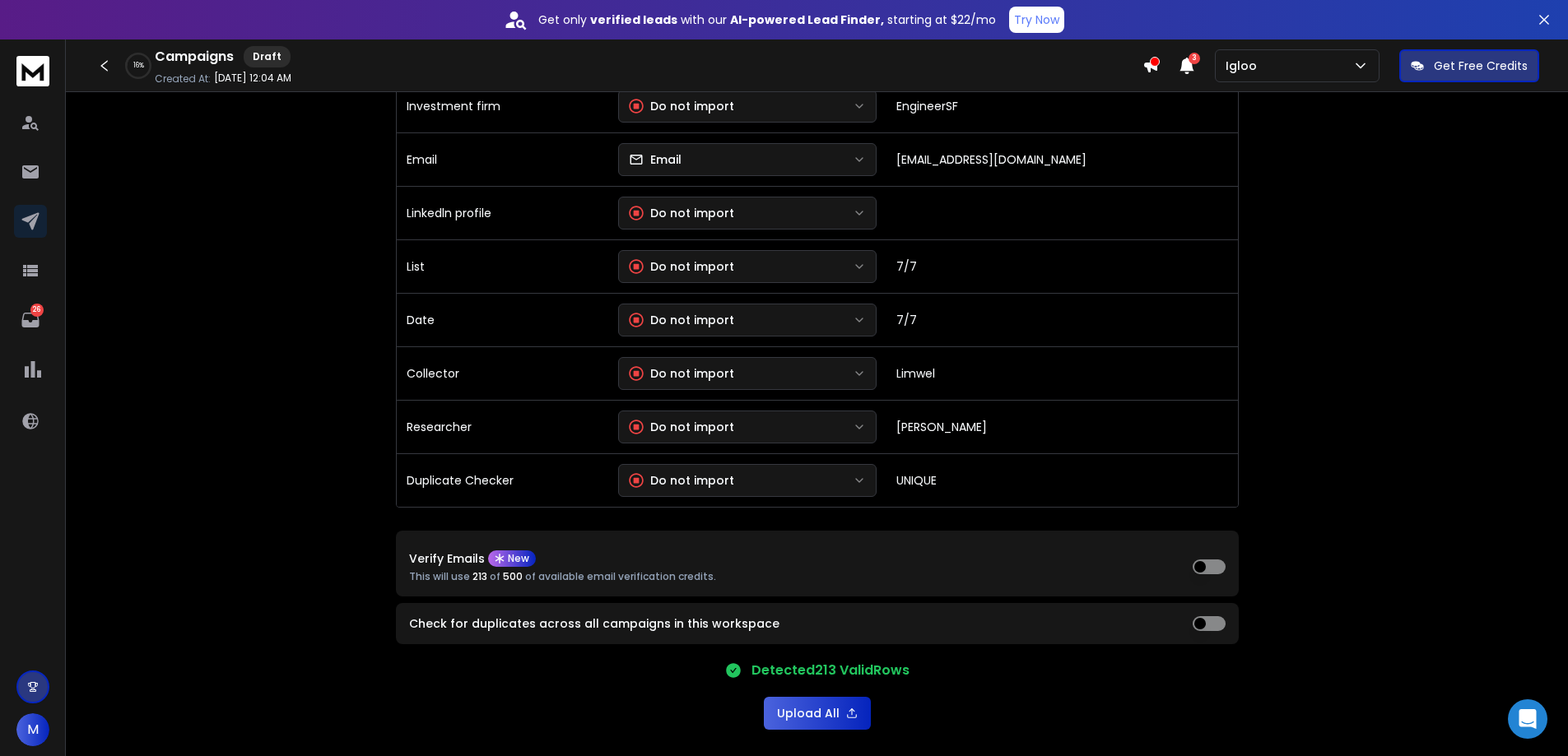
click at [825, 704] on button "Upload All" at bounding box center [817, 713] width 107 height 33
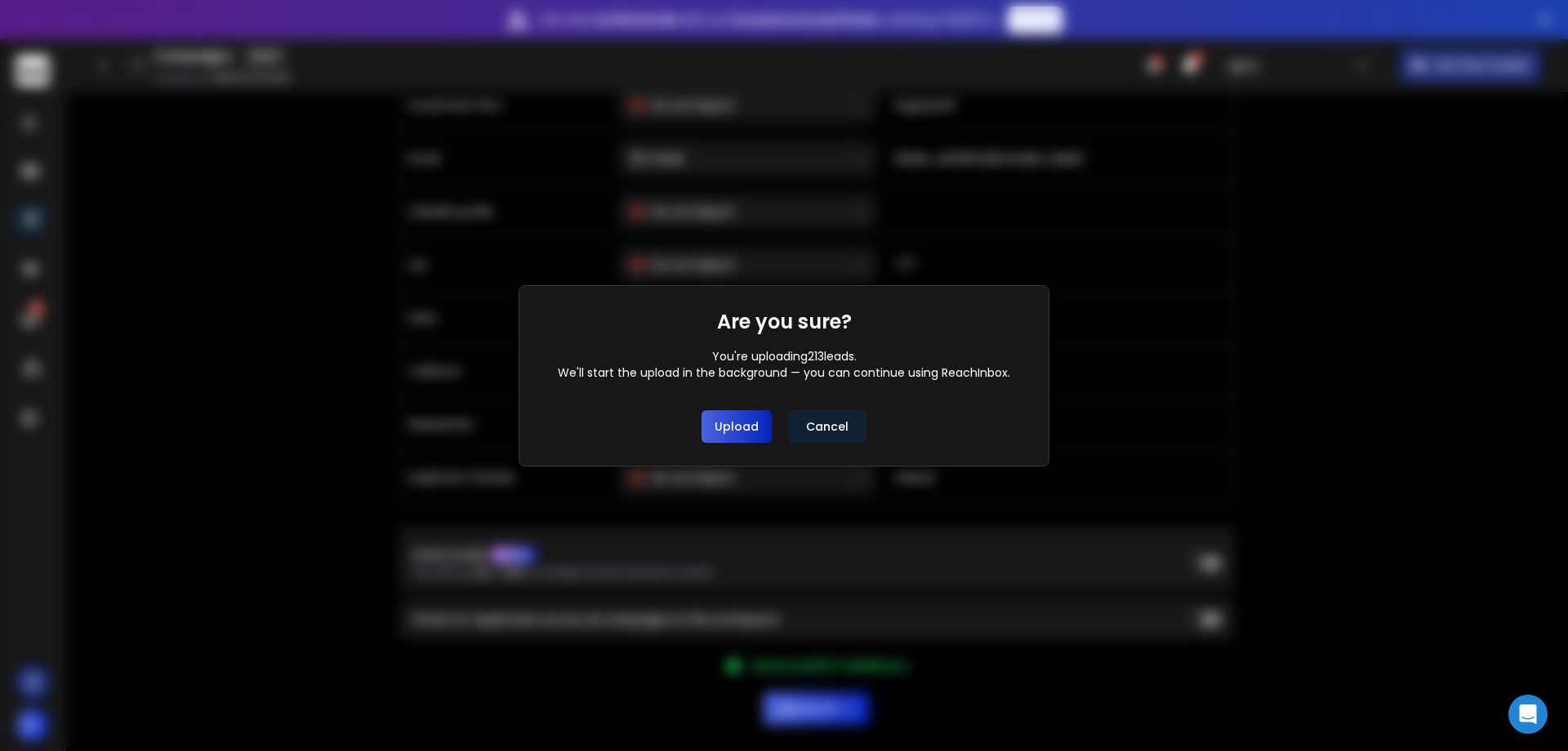
click at [723, 428] on button "Upload" at bounding box center [736, 427] width 70 height 32
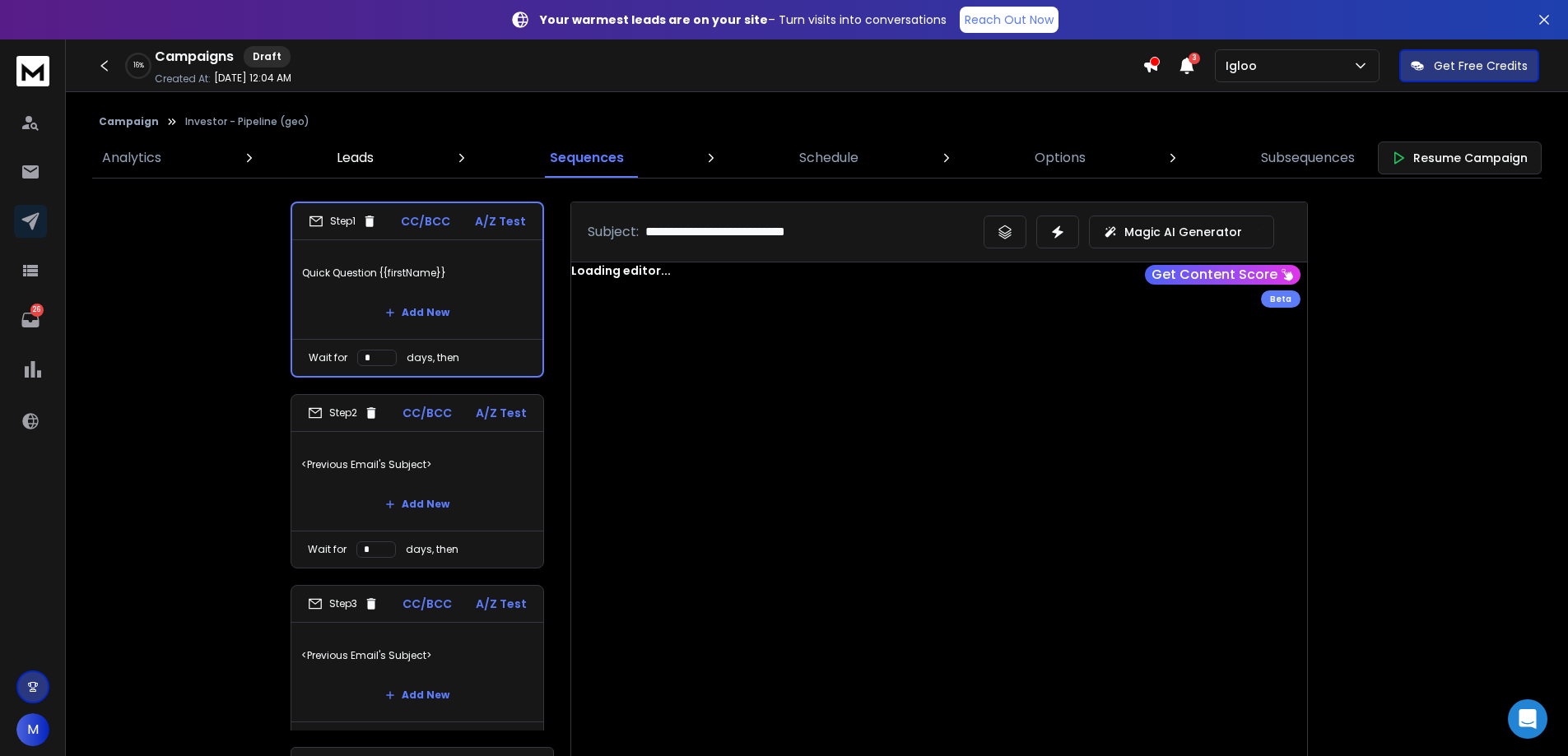
click at [368, 153] on p "Leads" at bounding box center [355, 157] width 37 height 20
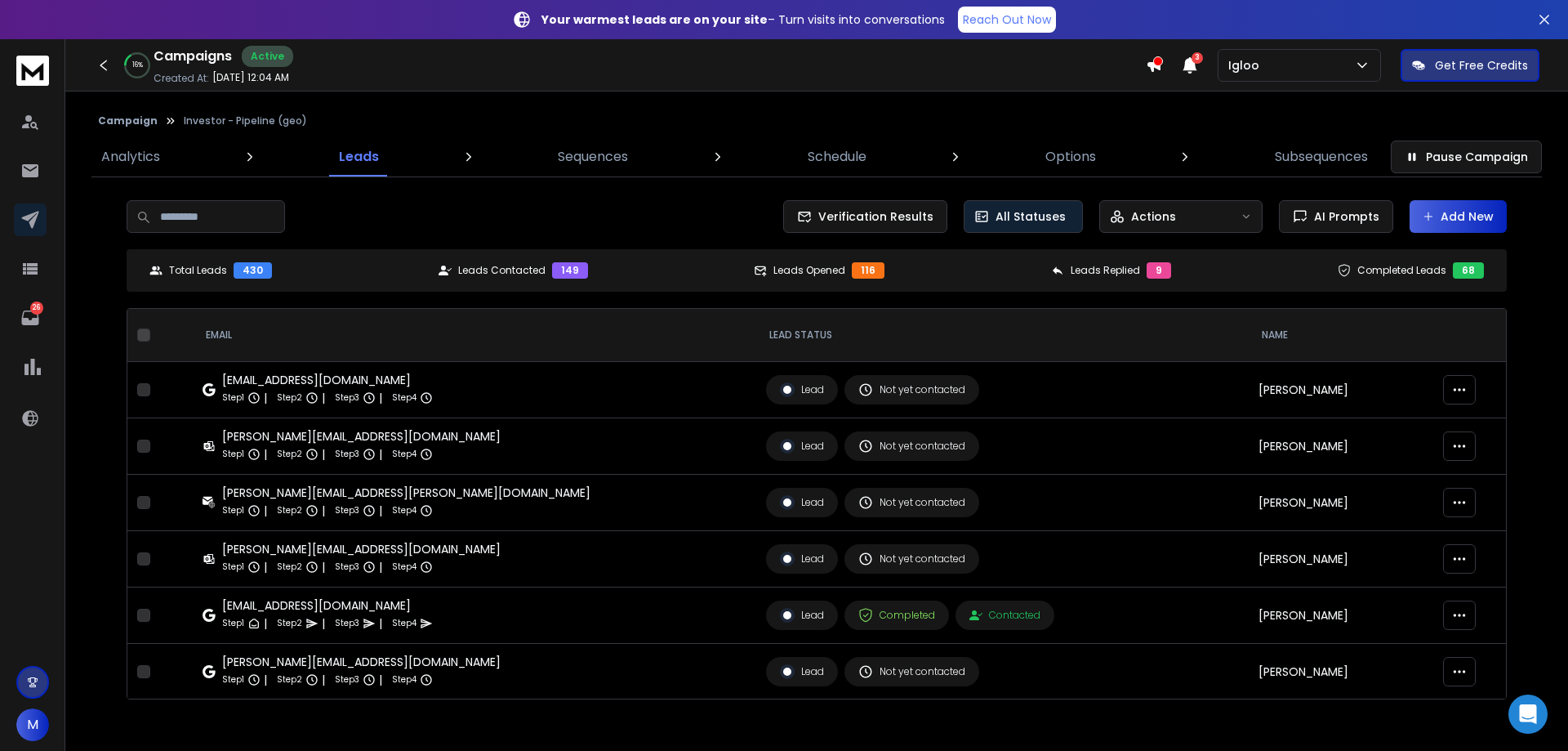
click at [1039, 224] on button "All Statuses" at bounding box center [1024, 217] width 119 height 32
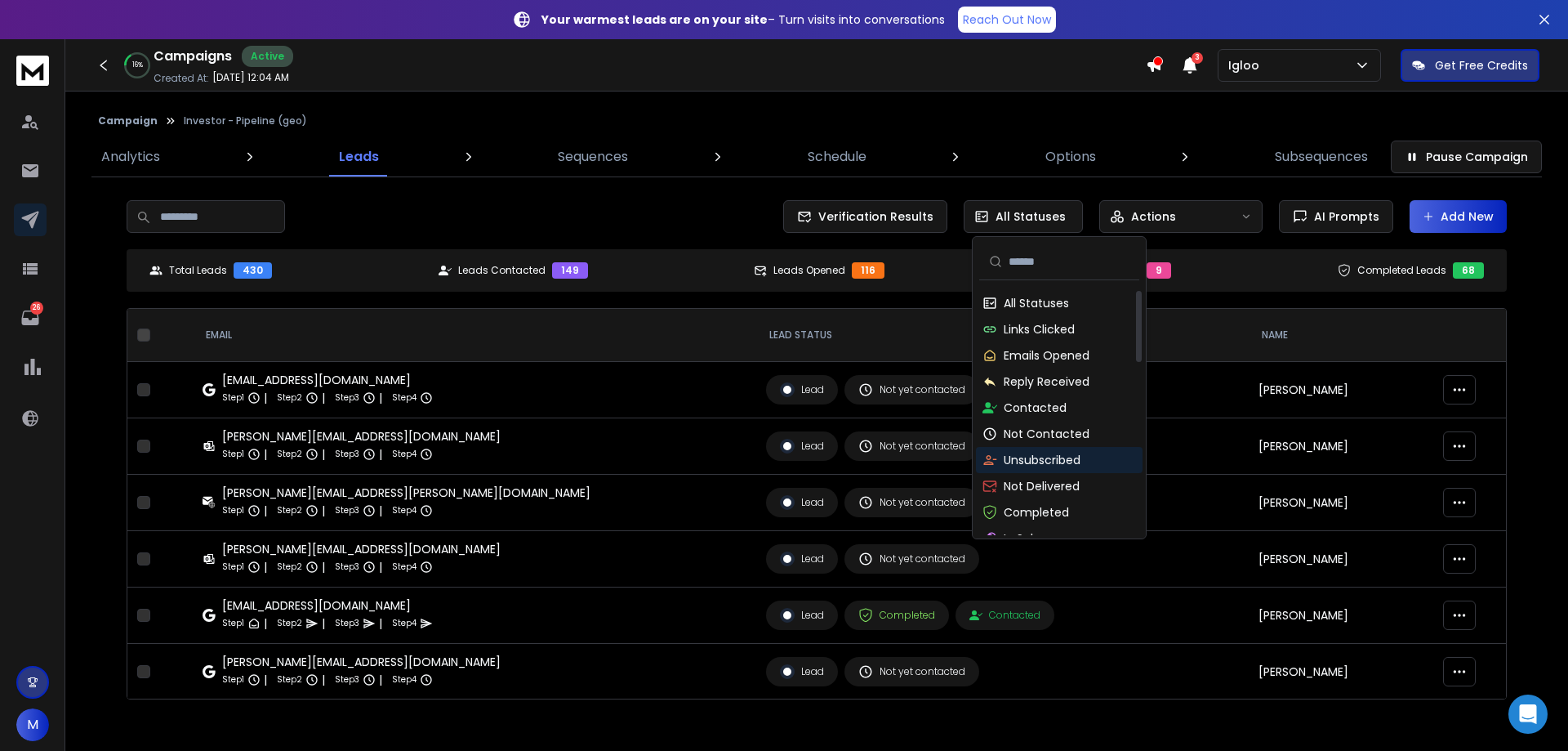
drag, startPoint x: 1060, startPoint y: 439, endPoint x: 1053, endPoint y: 438, distance: 7.1
click at [1060, 438] on p "Not Contacted" at bounding box center [1046, 434] width 86 height 16
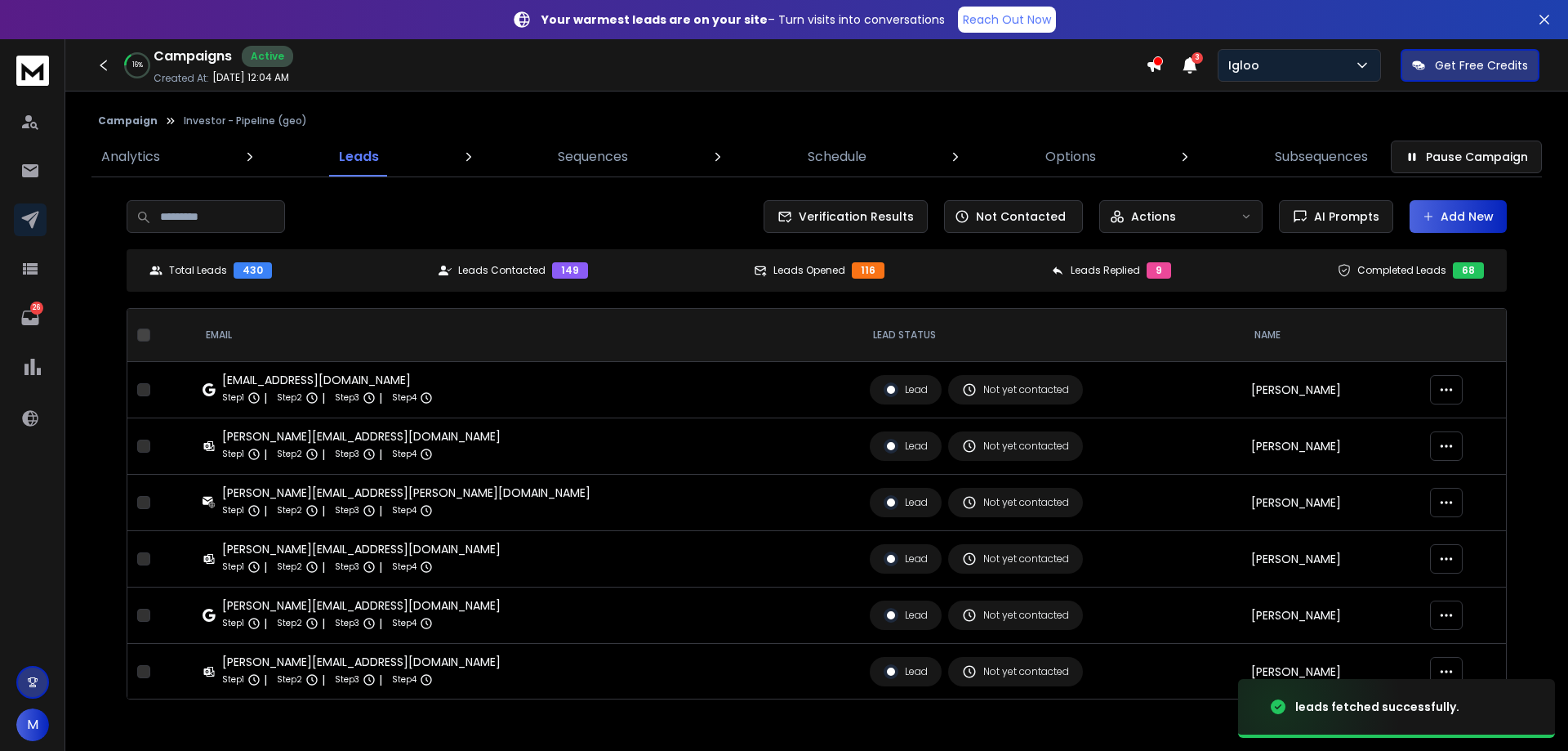
click at [1266, 67] on div "Igloo" at bounding box center [1299, 65] width 142 height 16
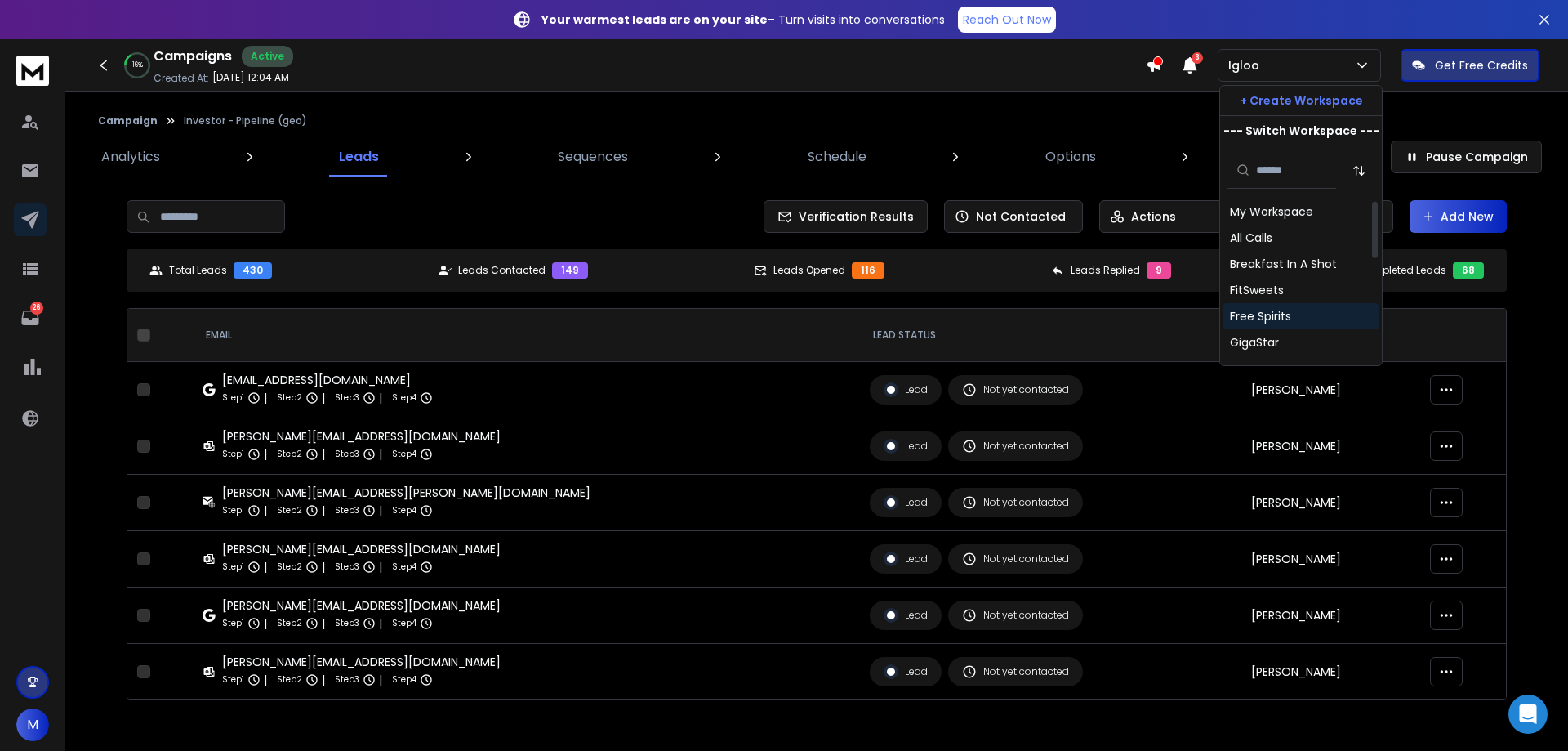
scroll to position [108, 0]
click at [1291, 313] on div "Igloo" at bounding box center [1301, 311] width 155 height 26
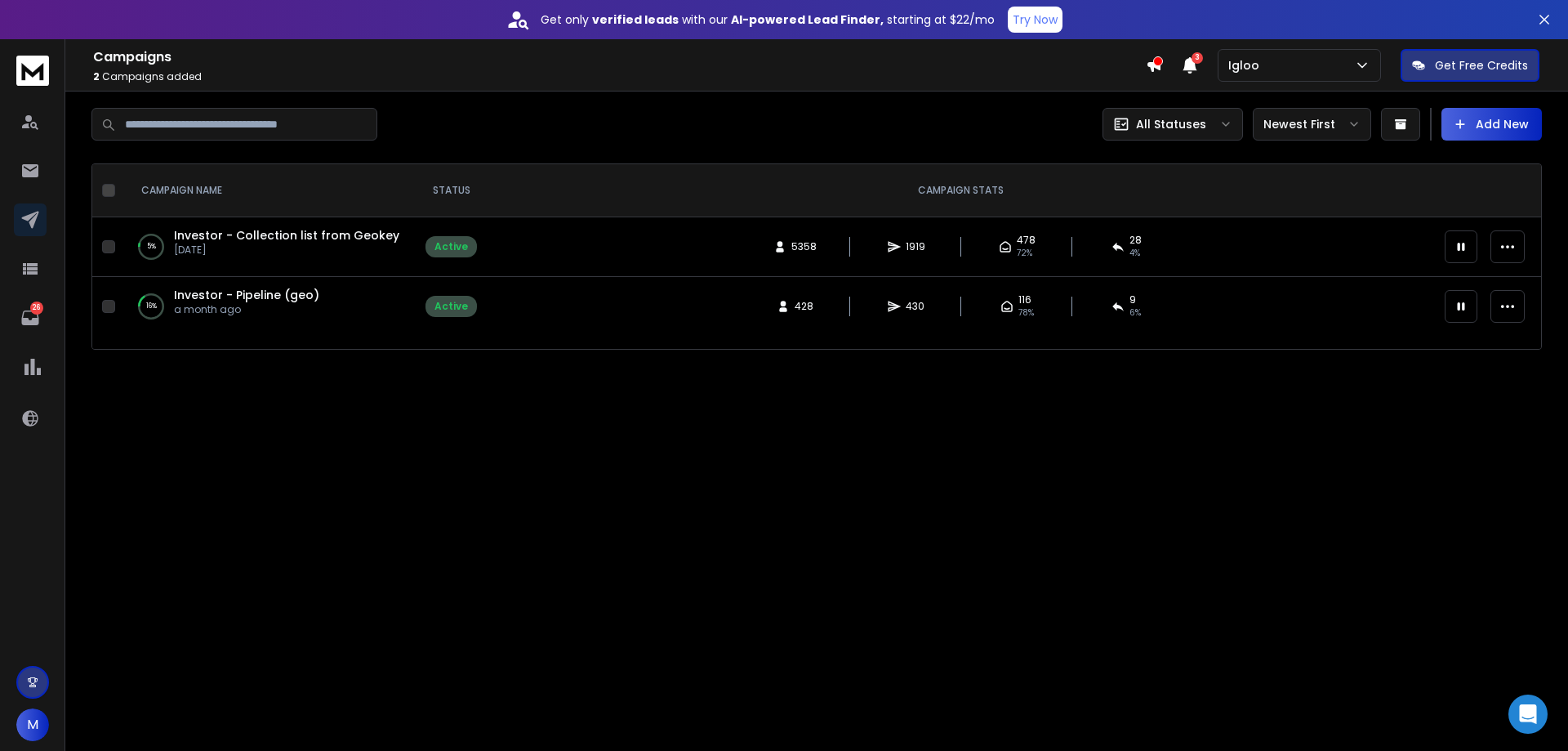
click at [299, 244] on p "[DATE]" at bounding box center [287, 249] width 225 height 13
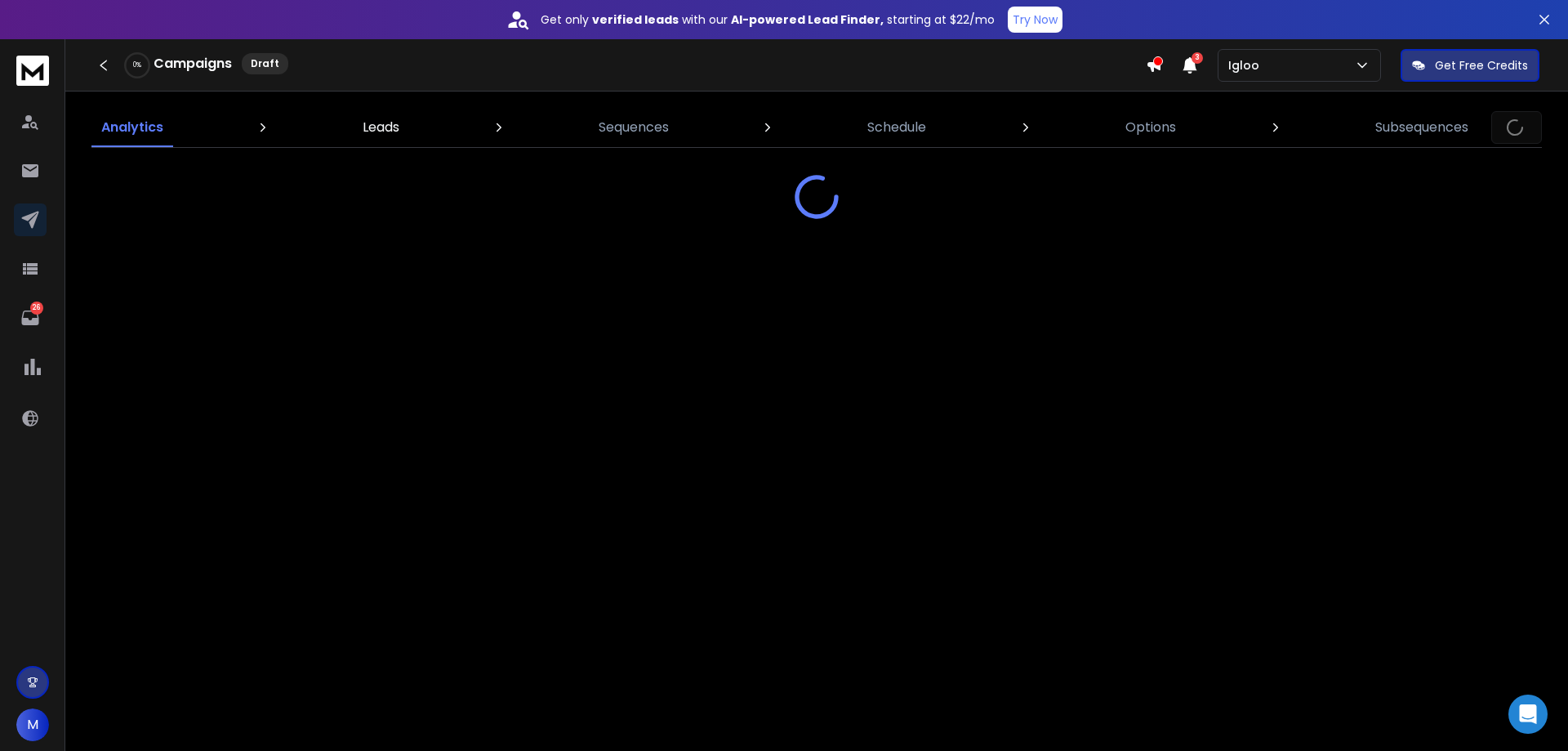
click at [381, 125] on p "Leads" at bounding box center [380, 127] width 37 height 20
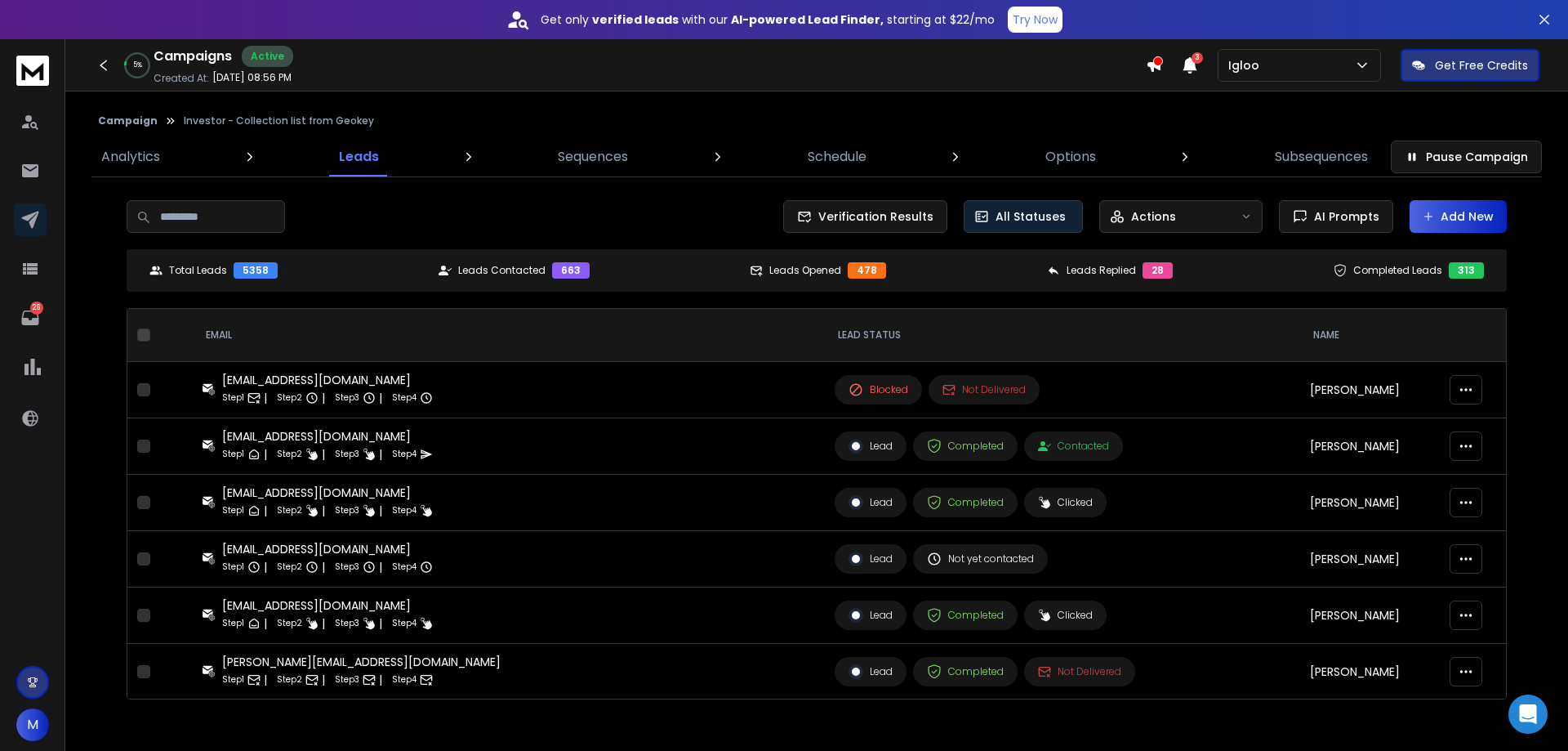
click at [1034, 218] on p "All Statuses" at bounding box center [1031, 216] width 70 height 16
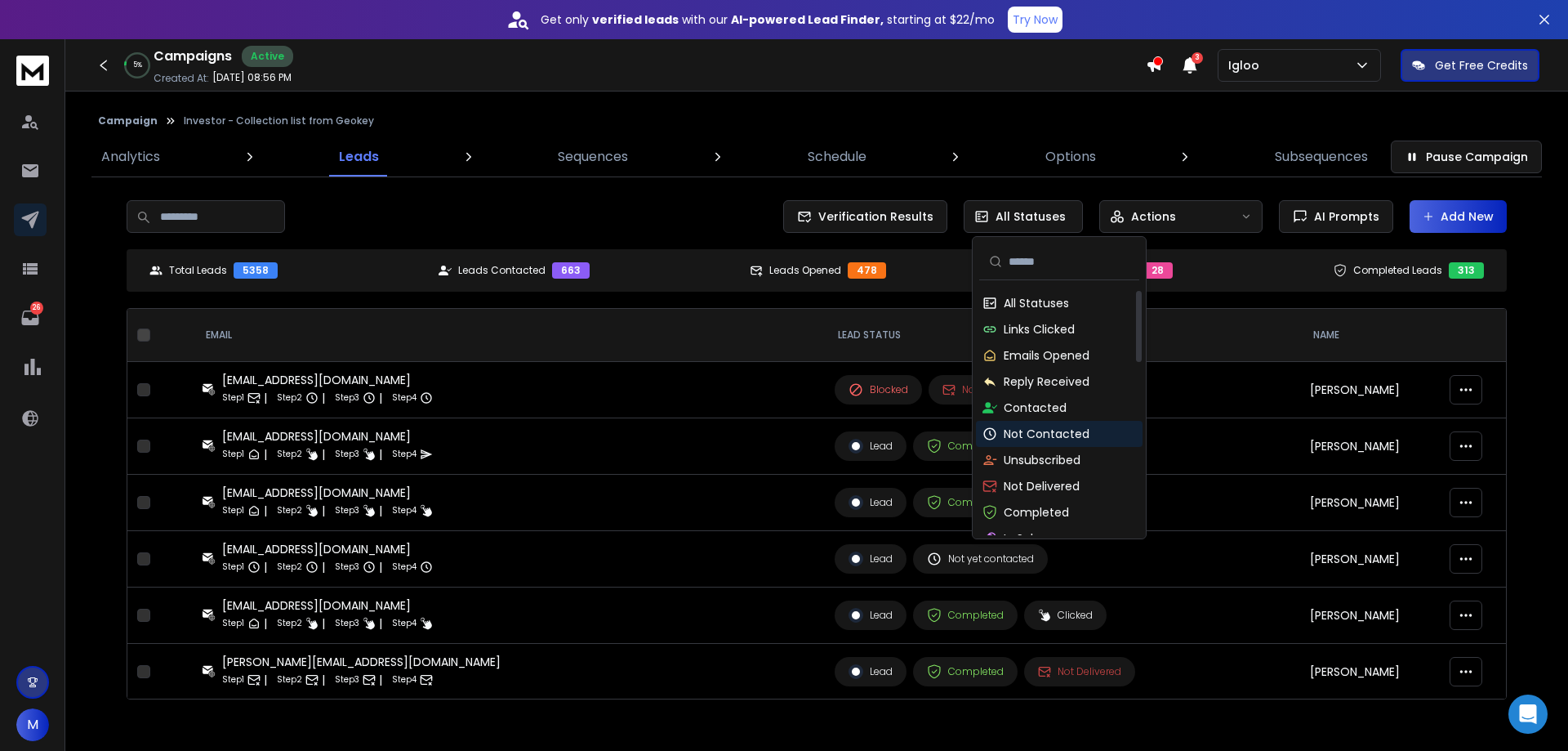
click at [1045, 442] on div "Not Contacted" at bounding box center [1059, 434] width 166 height 26
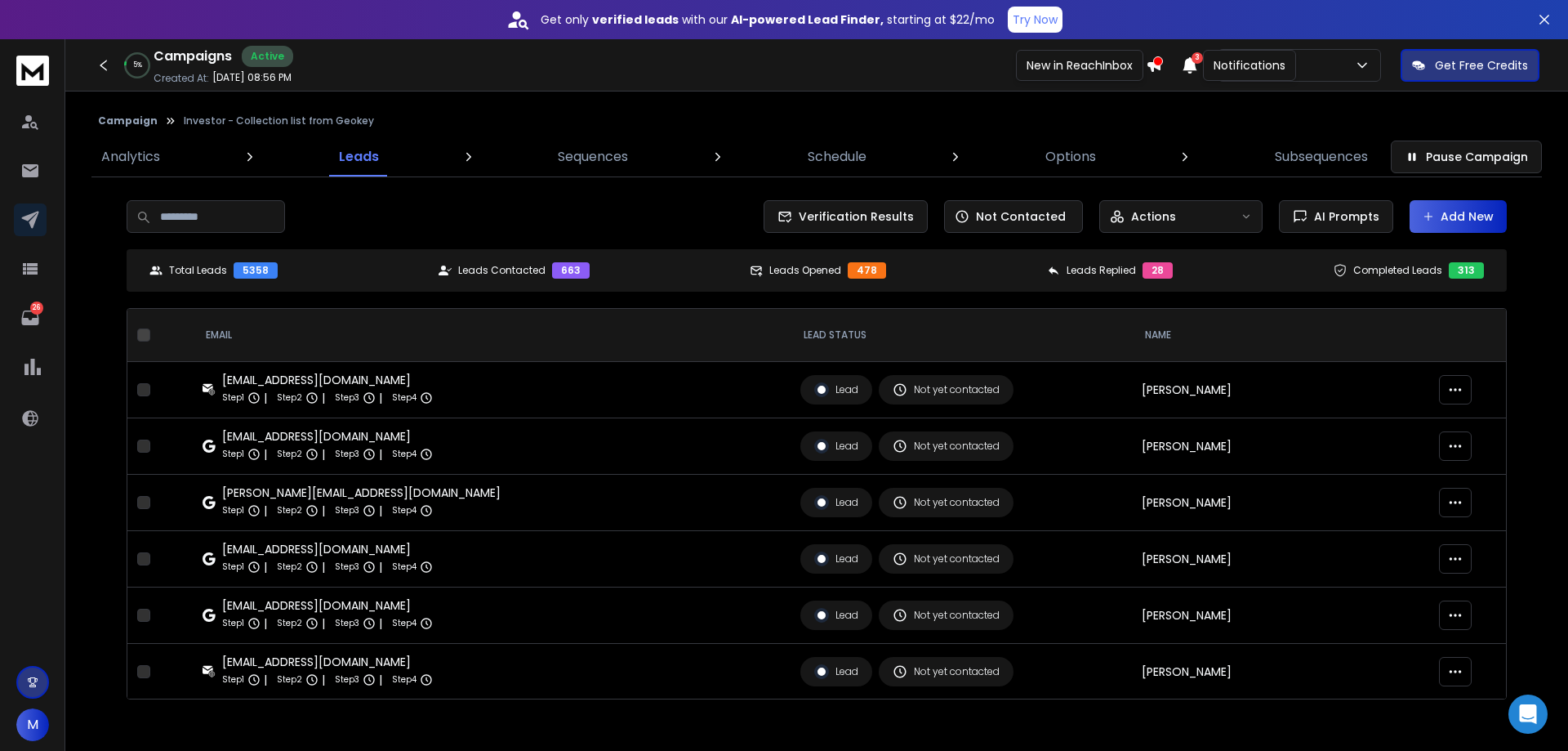
click at [1289, 63] on div "Notifications" at bounding box center [1249, 65] width 93 height 31
click at [1319, 70] on div "Igloo" at bounding box center [1299, 65] width 142 height 16
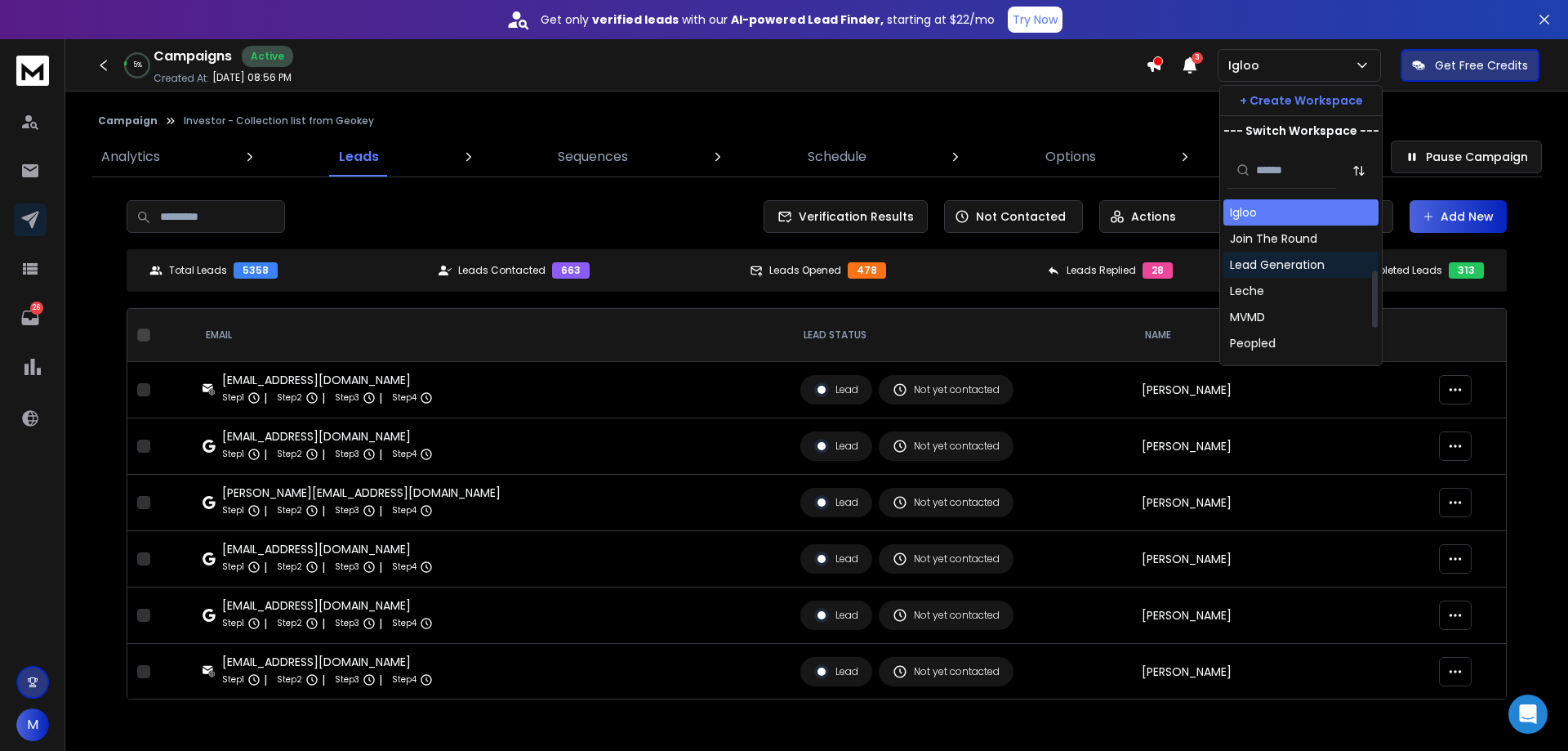
scroll to position [307, 0]
click at [1308, 272] on div "Securitas" at bounding box center [1301, 271] width 155 height 26
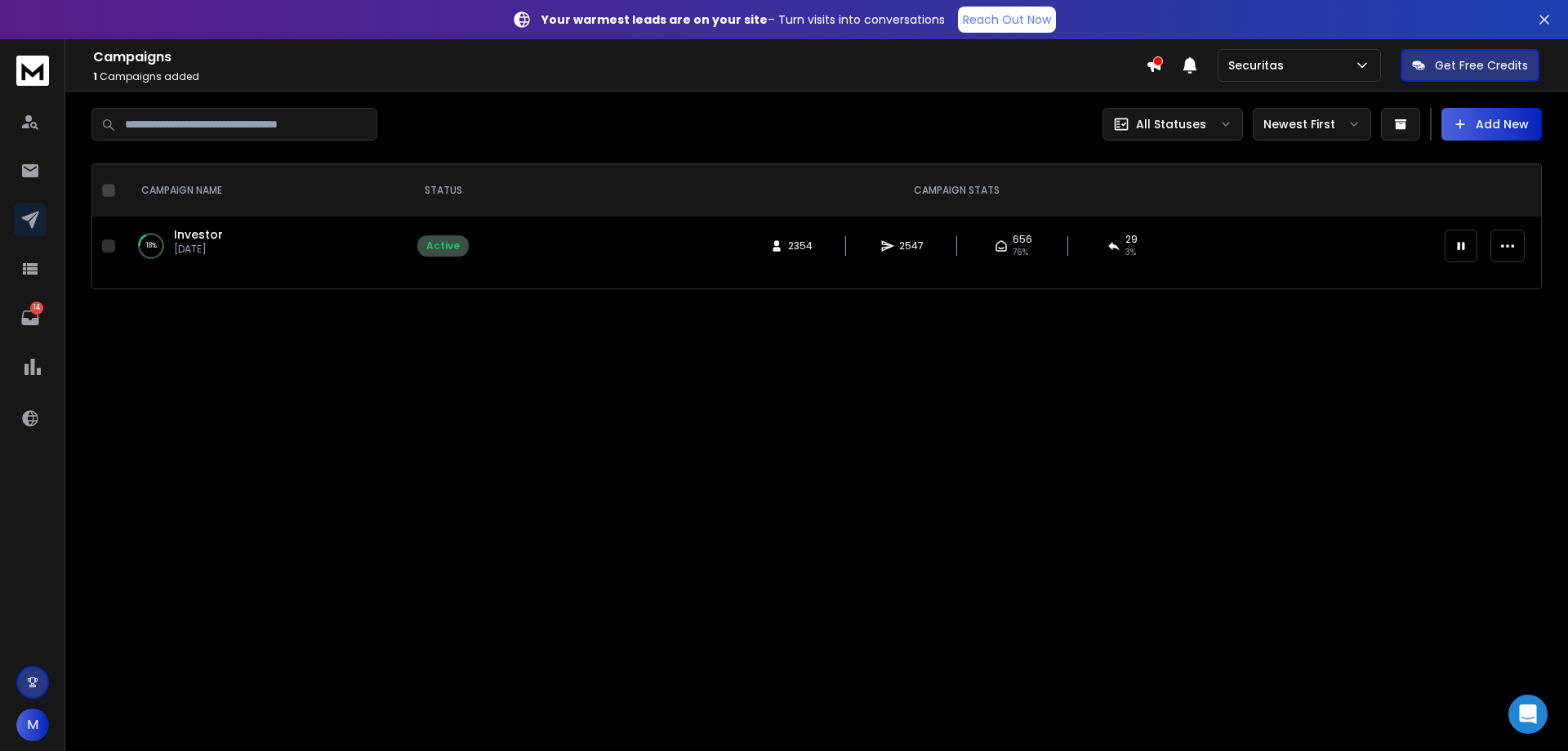
click at [250, 248] on div "18 % Investor [DATE]" at bounding box center [264, 246] width 253 height 39
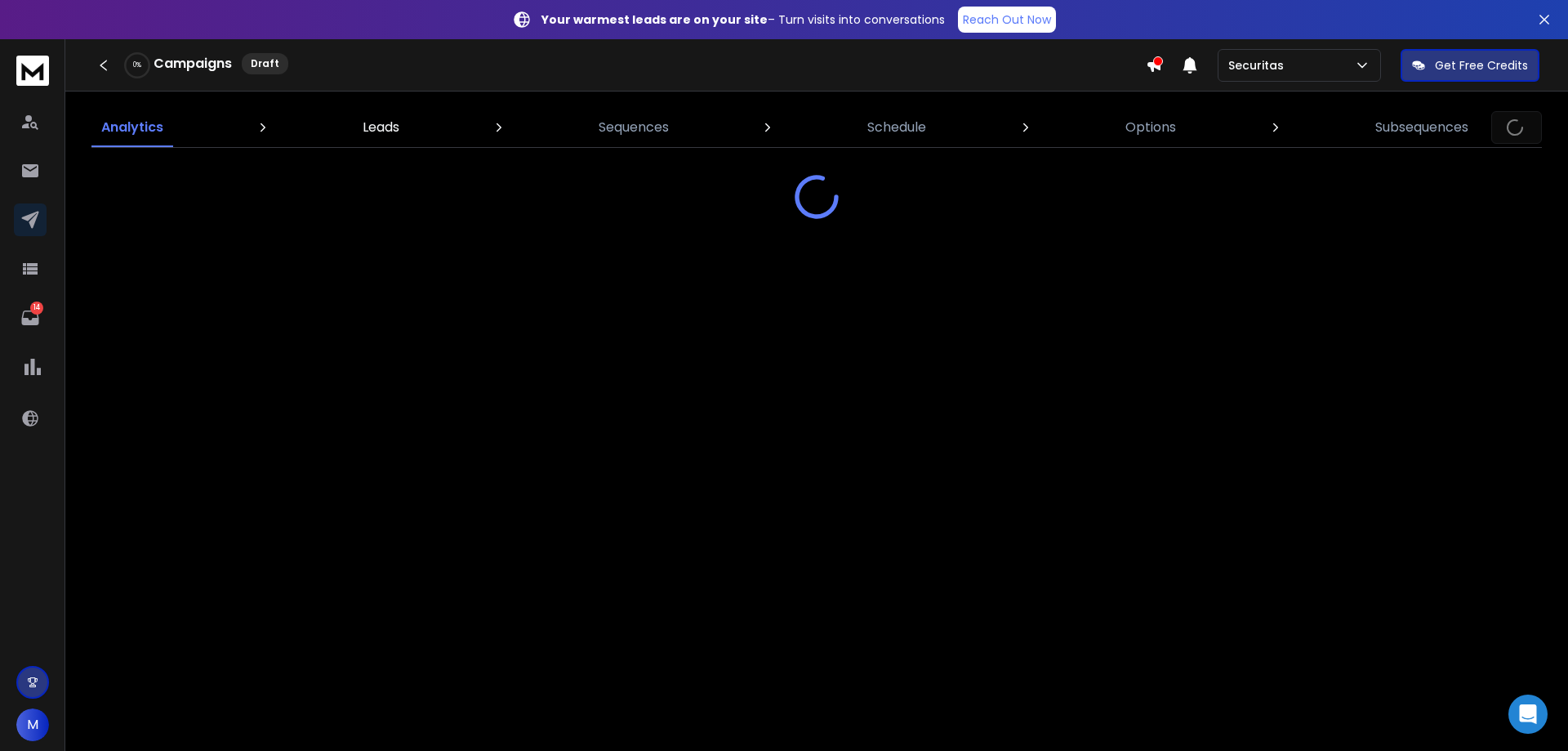
click at [392, 124] on p "Leads" at bounding box center [380, 127] width 37 height 20
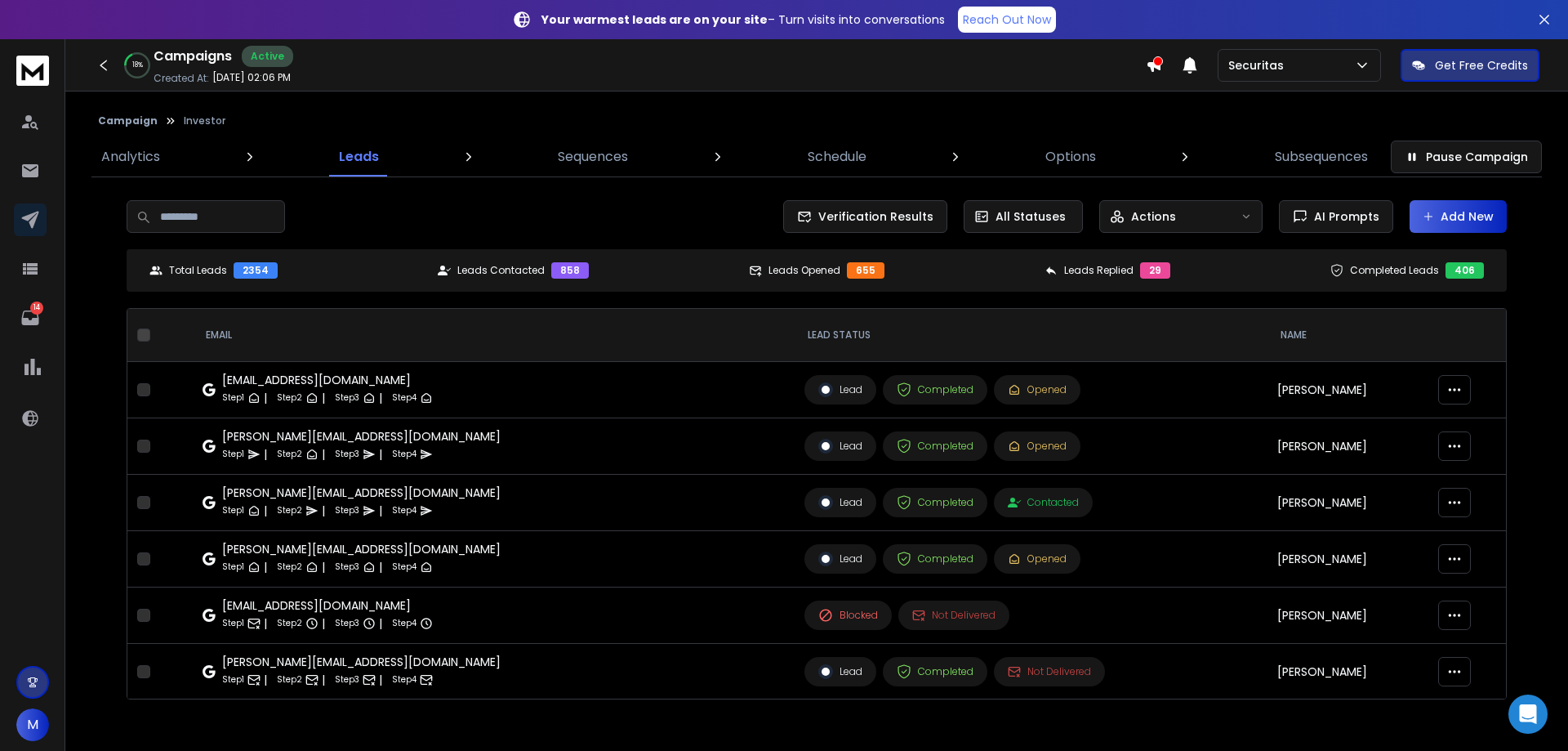
click at [1488, 213] on button "Add New" at bounding box center [1458, 217] width 97 height 32
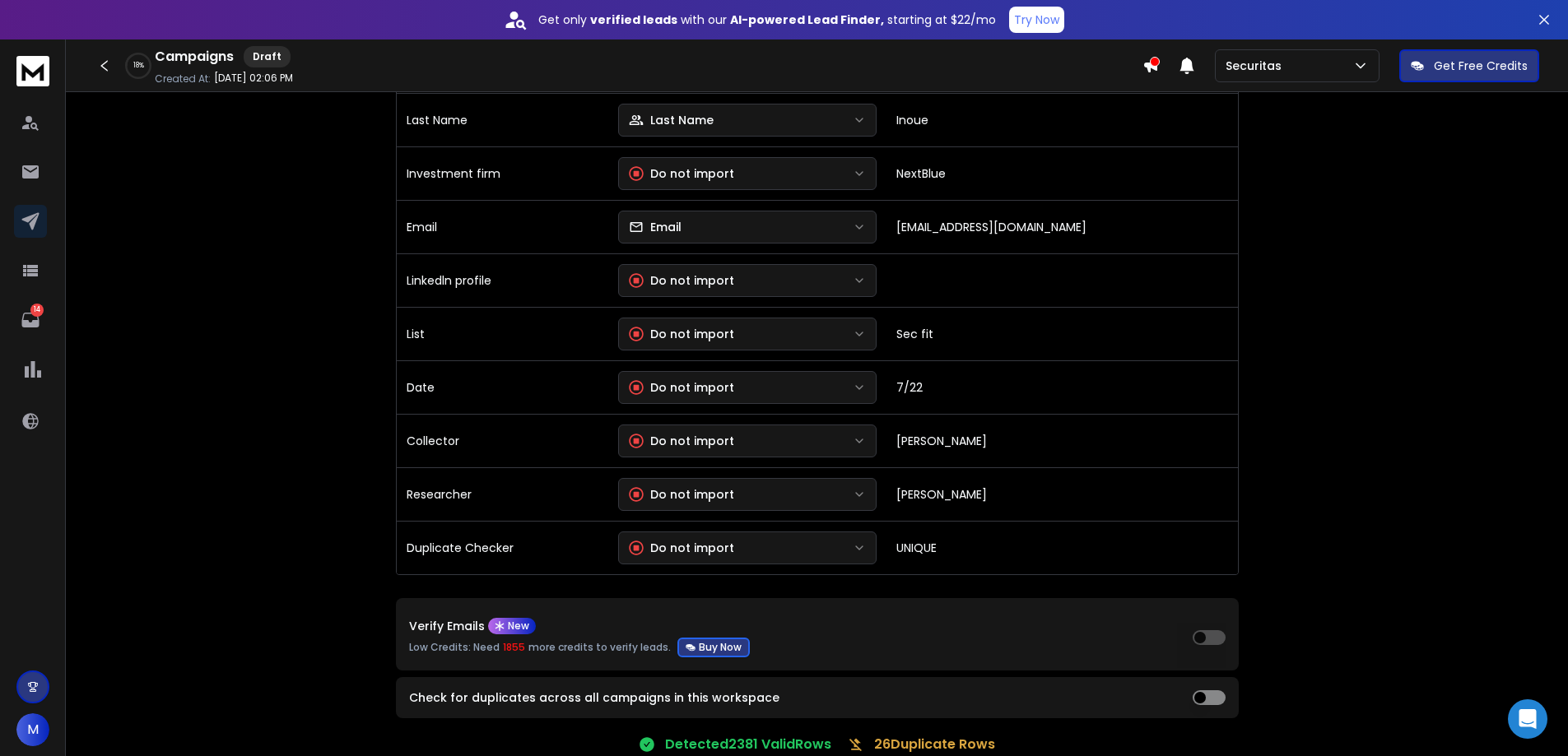
scroll to position [427, 0]
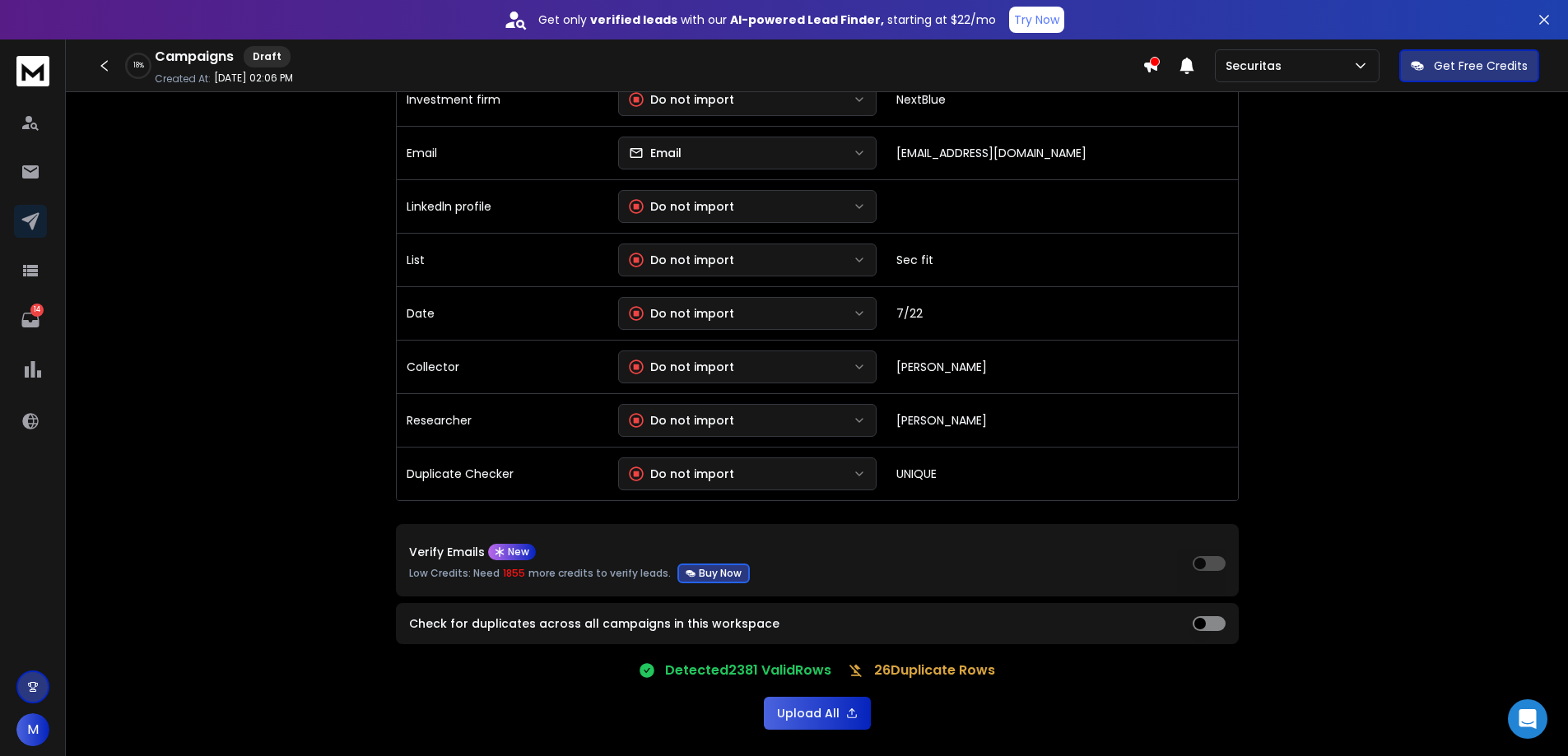
click at [799, 711] on button "Upload All" at bounding box center [817, 713] width 107 height 33
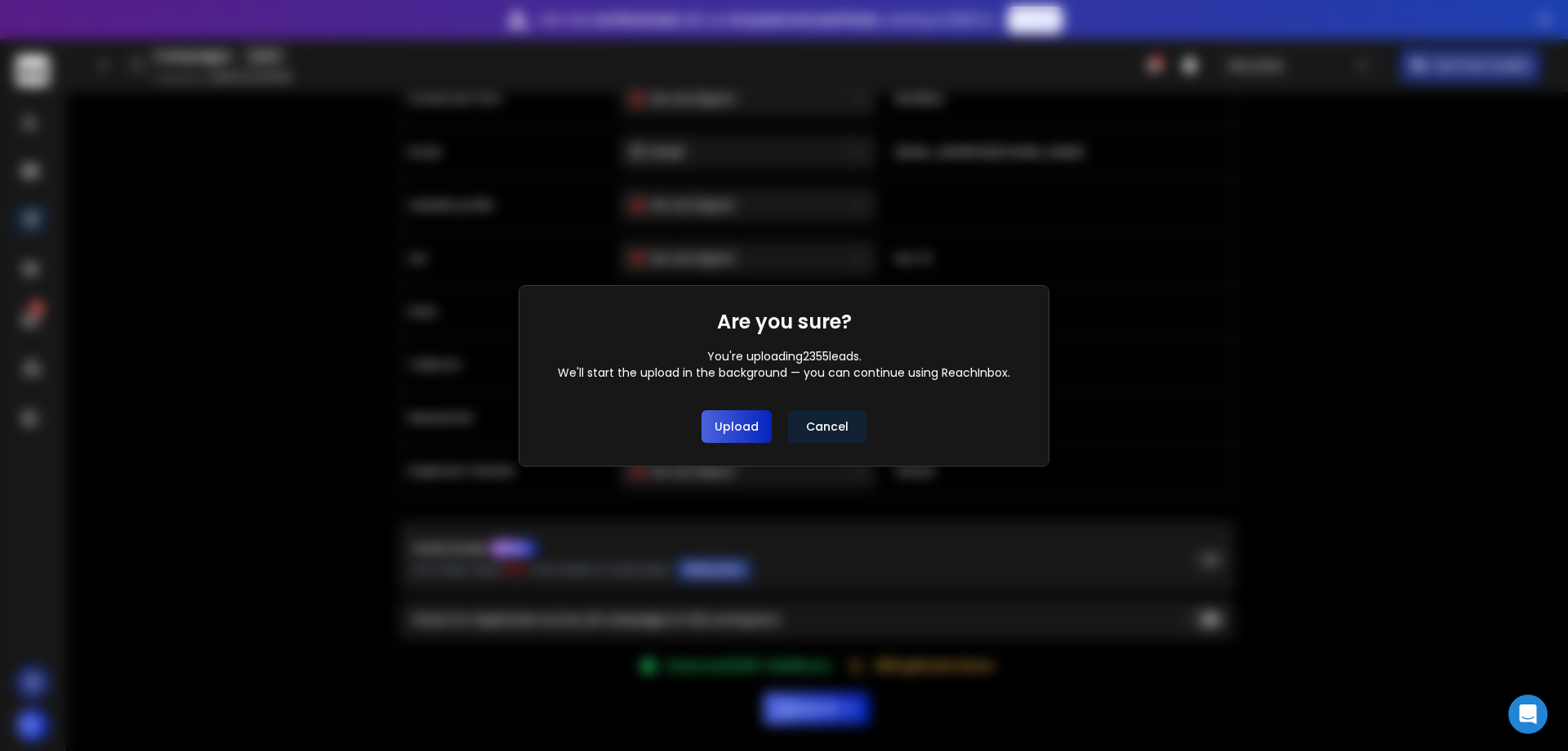
click at [719, 417] on button "Upload" at bounding box center [736, 427] width 70 height 32
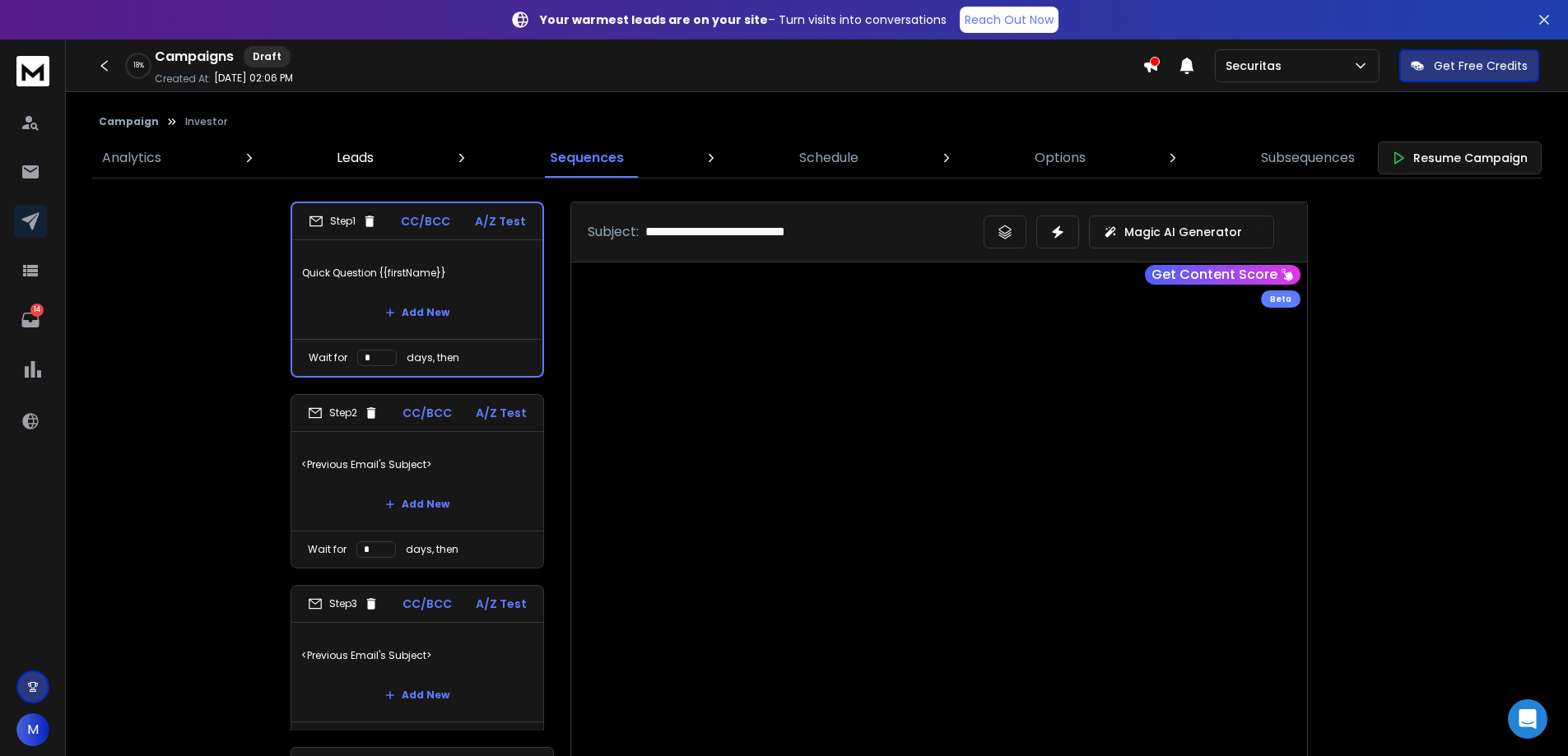
click at [337, 163] on link "Leads" at bounding box center [355, 158] width 57 height 40
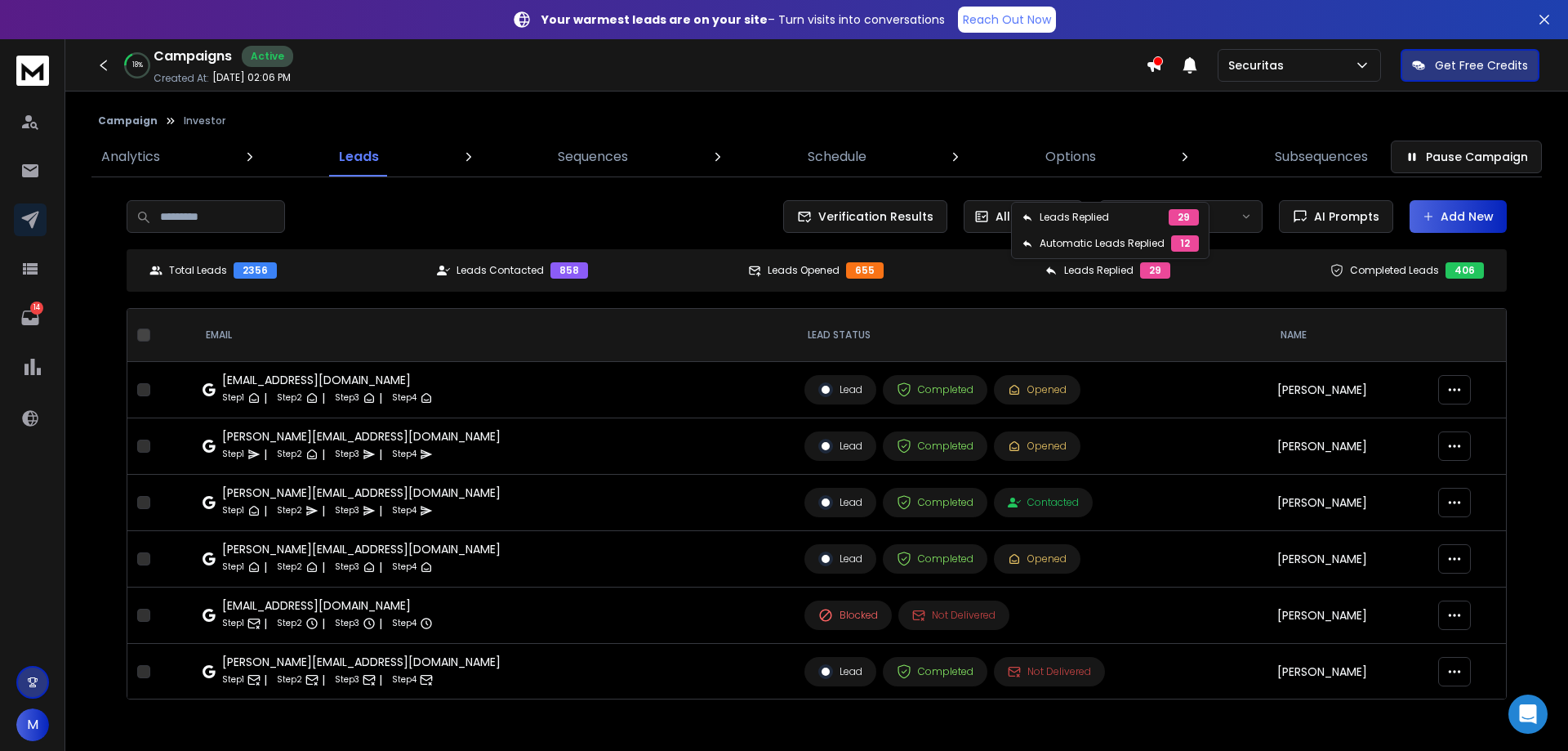
click at [1041, 213] on p "Leads Replied" at bounding box center [1074, 217] width 69 height 13
click at [989, 211] on icon "button" at bounding box center [981, 216] width 15 height 15
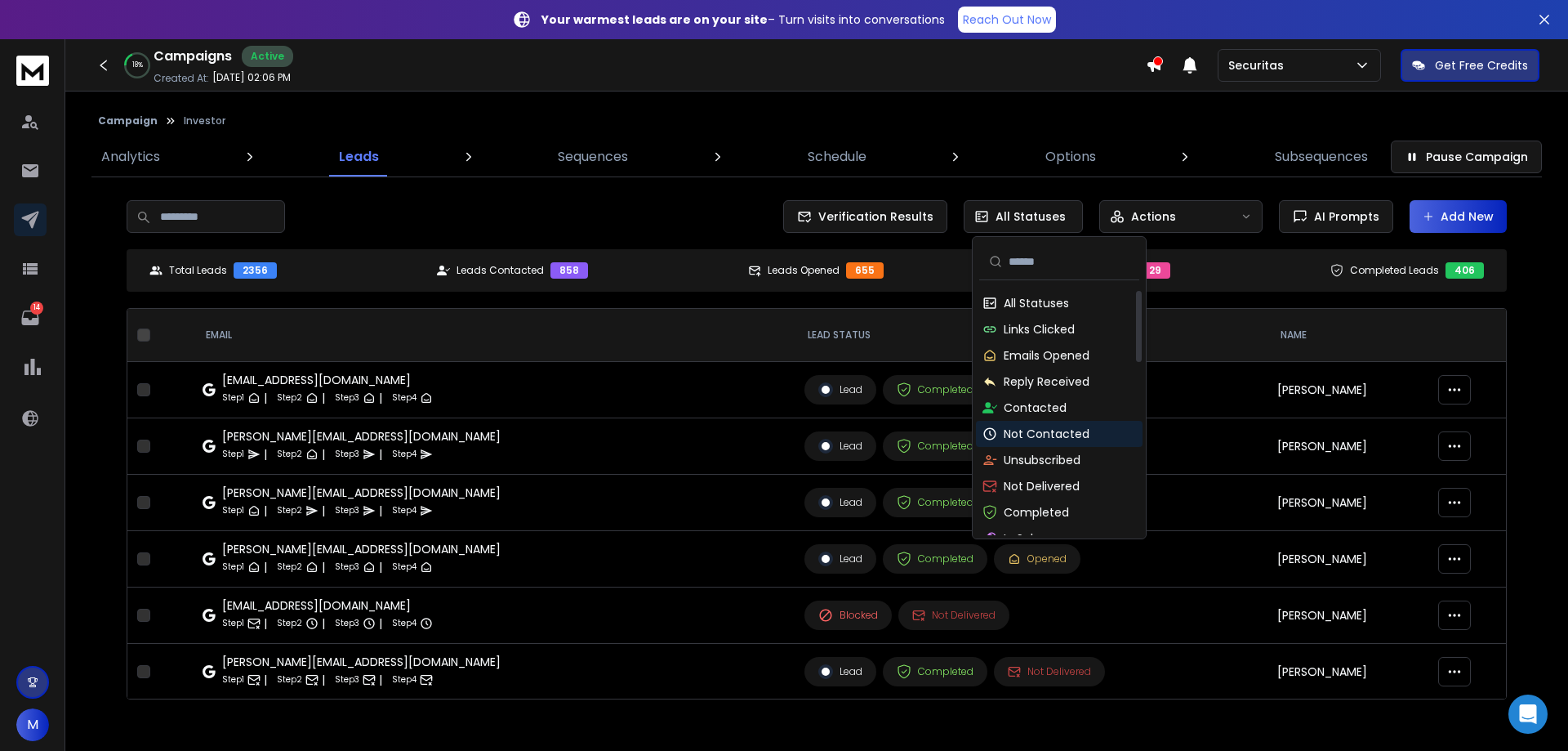
click at [1021, 435] on p "Not Contacted" at bounding box center [1046, 434] width 86 height 16
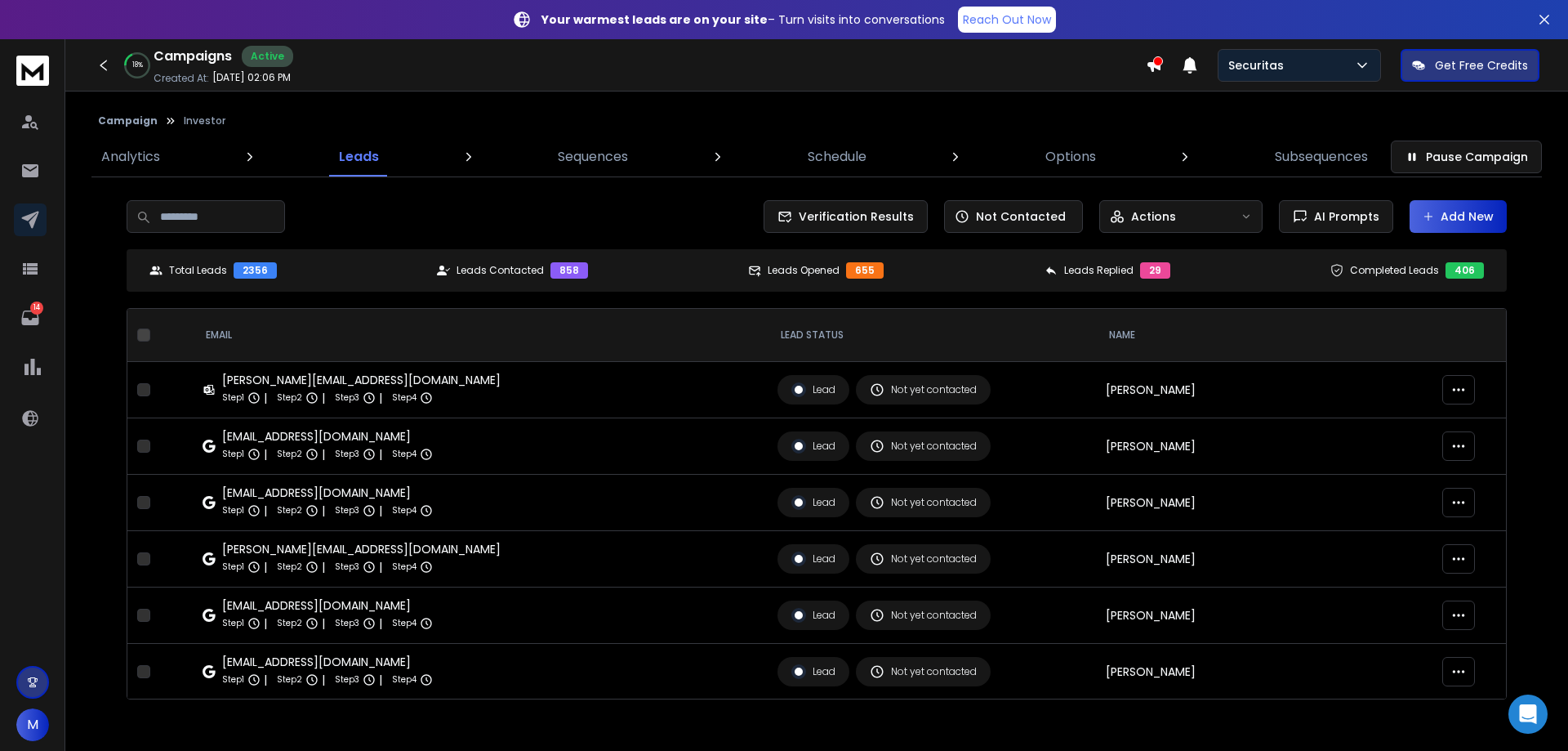
click at [1281, 66] on p "Securitas" at bounding box center [1259, 65] width 62 height 16
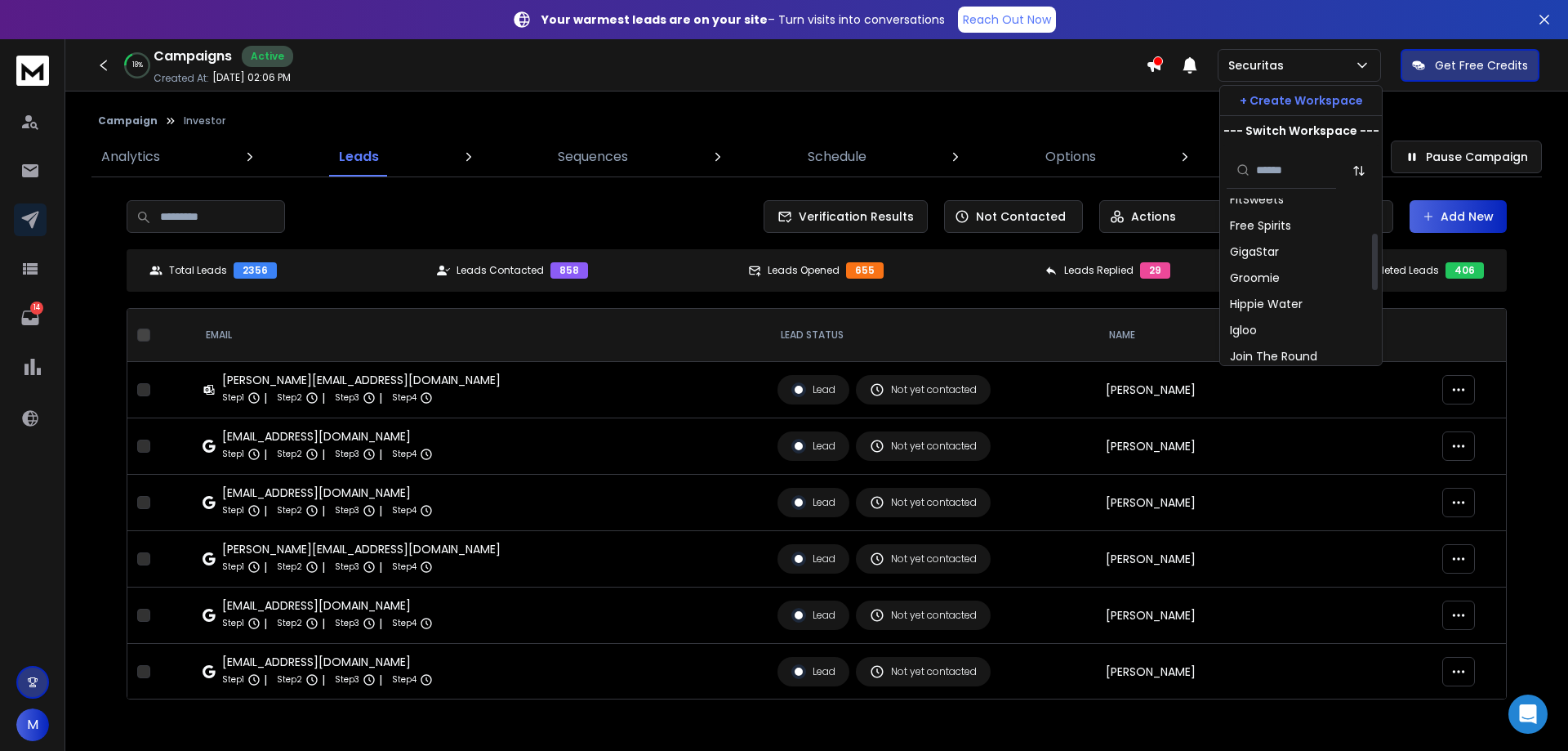
scroll to position [88, 0]
drag, startPoint x: 1374, startPoint y: 230, endPoint x: 1379, endPoint y: 259, distance: 29.4
click at [1378, 259] on div at bounding box center [1374, 262] width 6 height 56
click at [1298, 276] on div "Groomie" at bounding box center [1301, 280] width 155 height 26
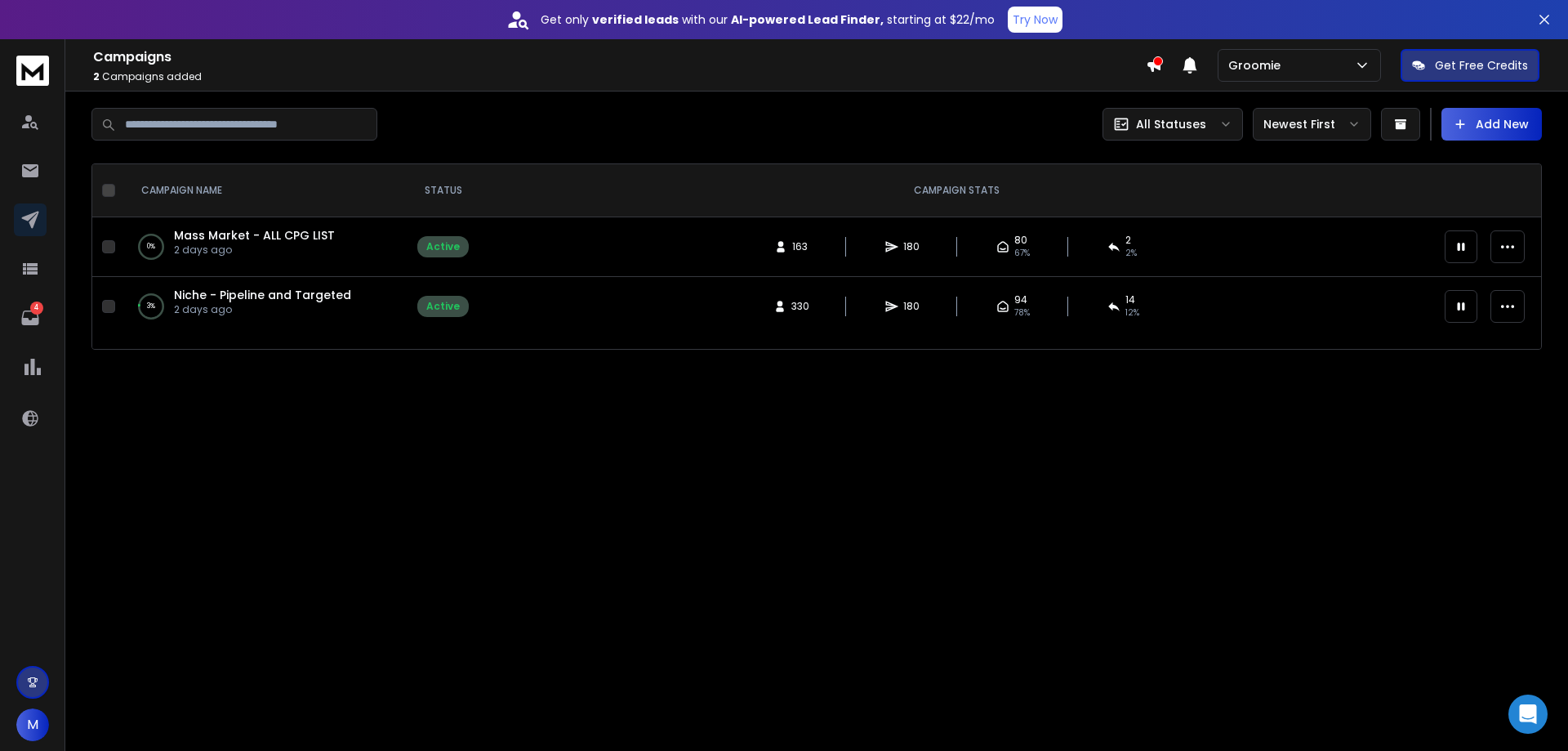
click at [298, 314] on p "2 days ago" at bounding box center [263, 309] width 177 height 13
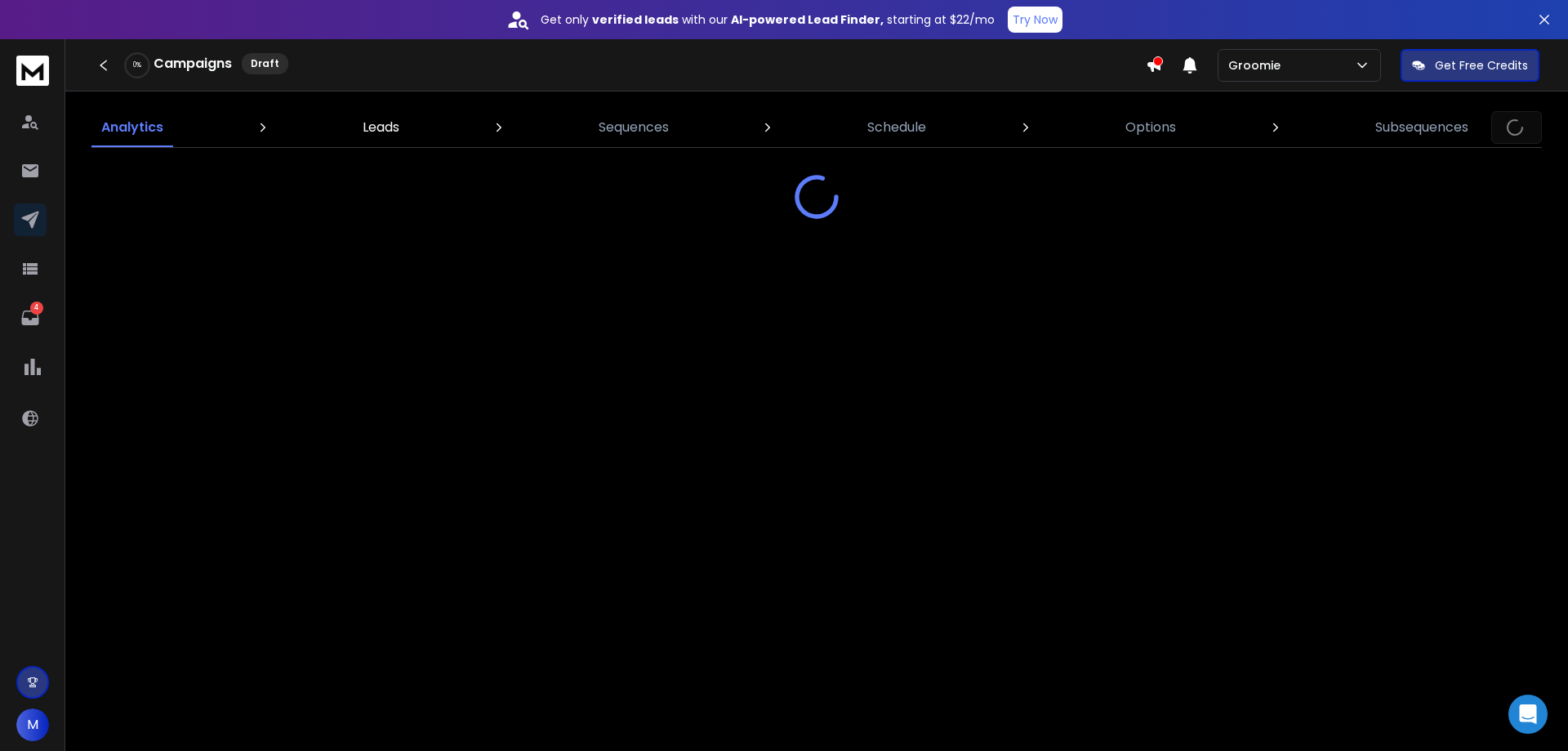
click at [377, 131] on p "Leads" at bounding box center [380, 127] width 37 height 20
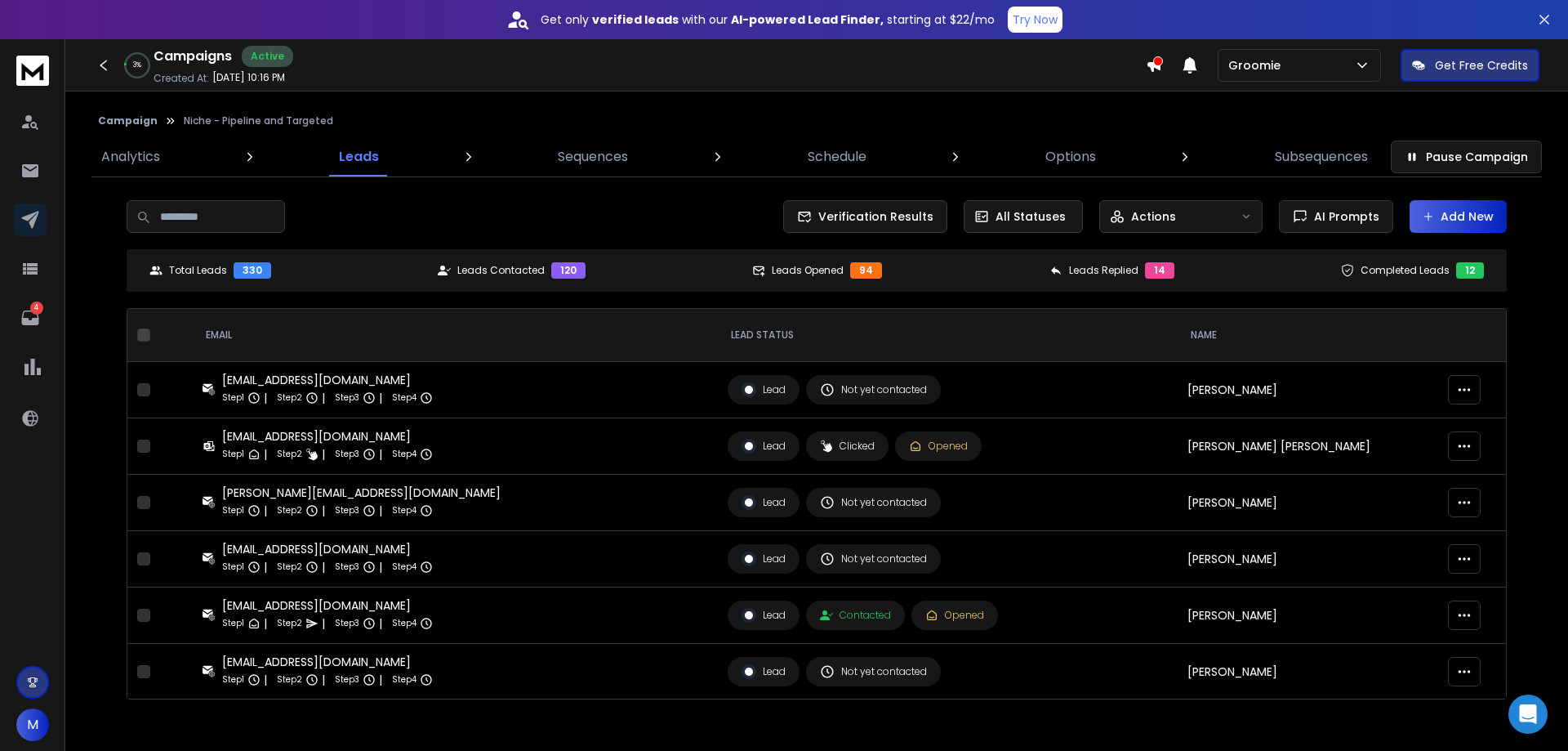
click at [1438, 212] on button "Add New" at bounding box center [1458, 217] width 97 height 32
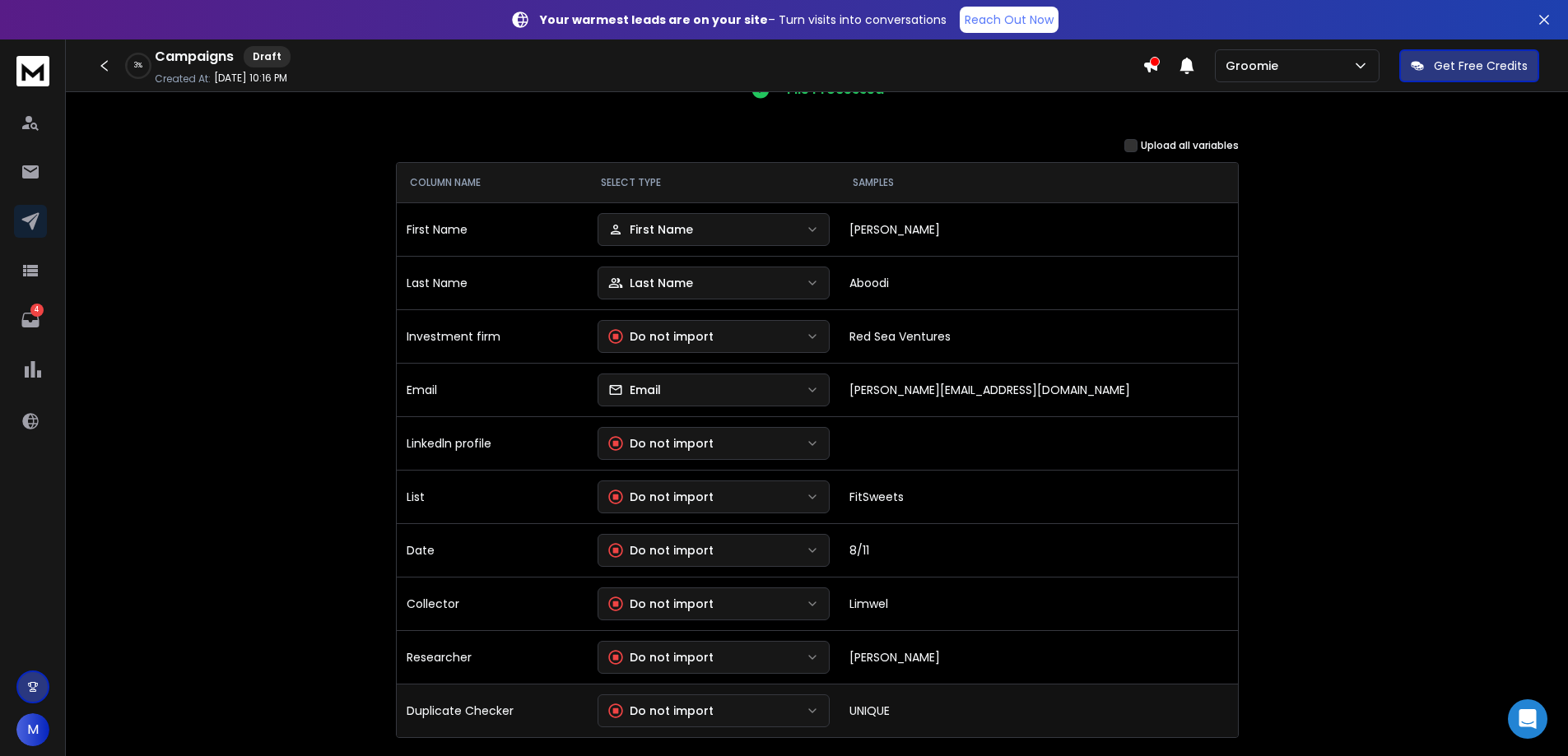
scroll to position [420, 0]
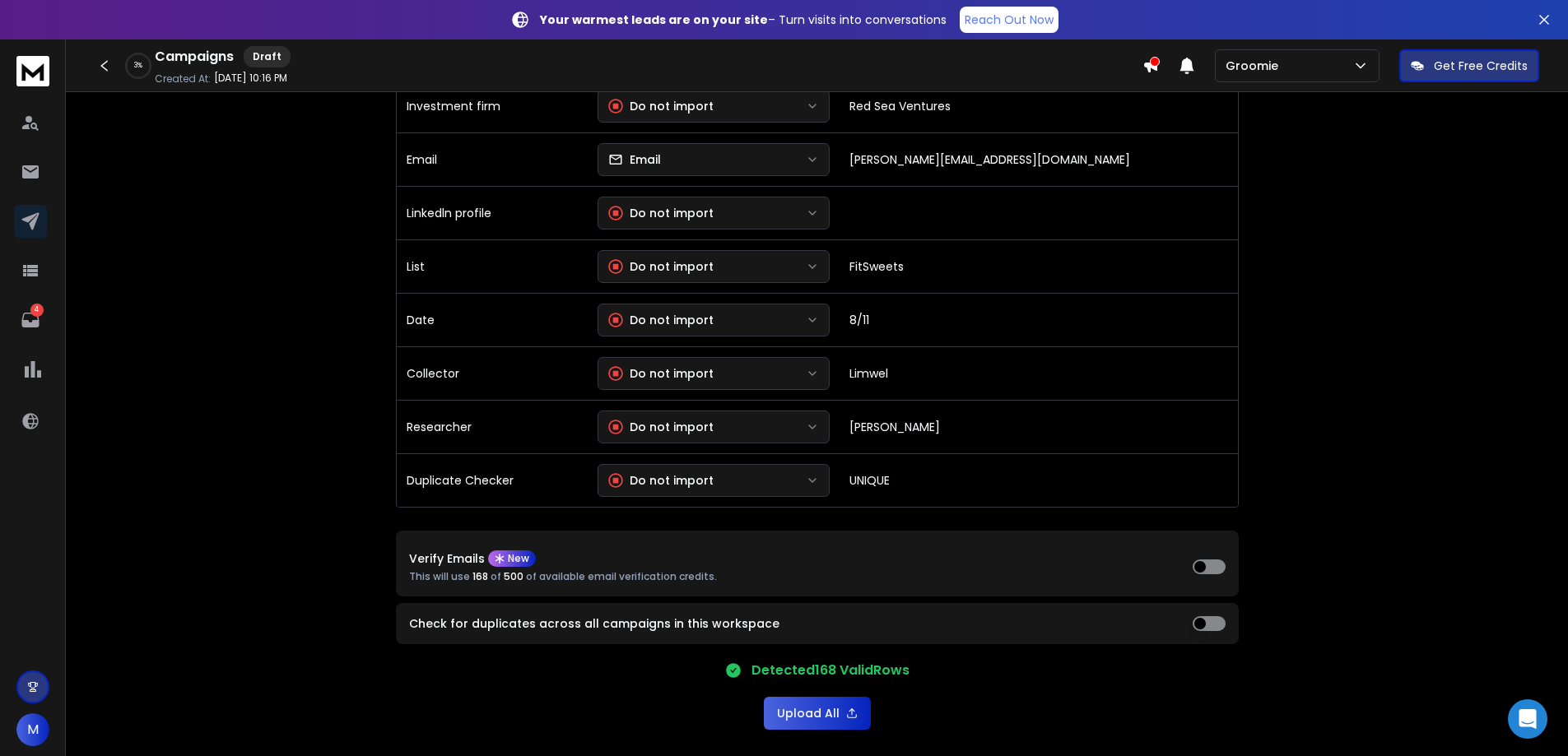
click at [844, 721] on button "Upload All" at bounding box center [817, 713] width 107 height 33
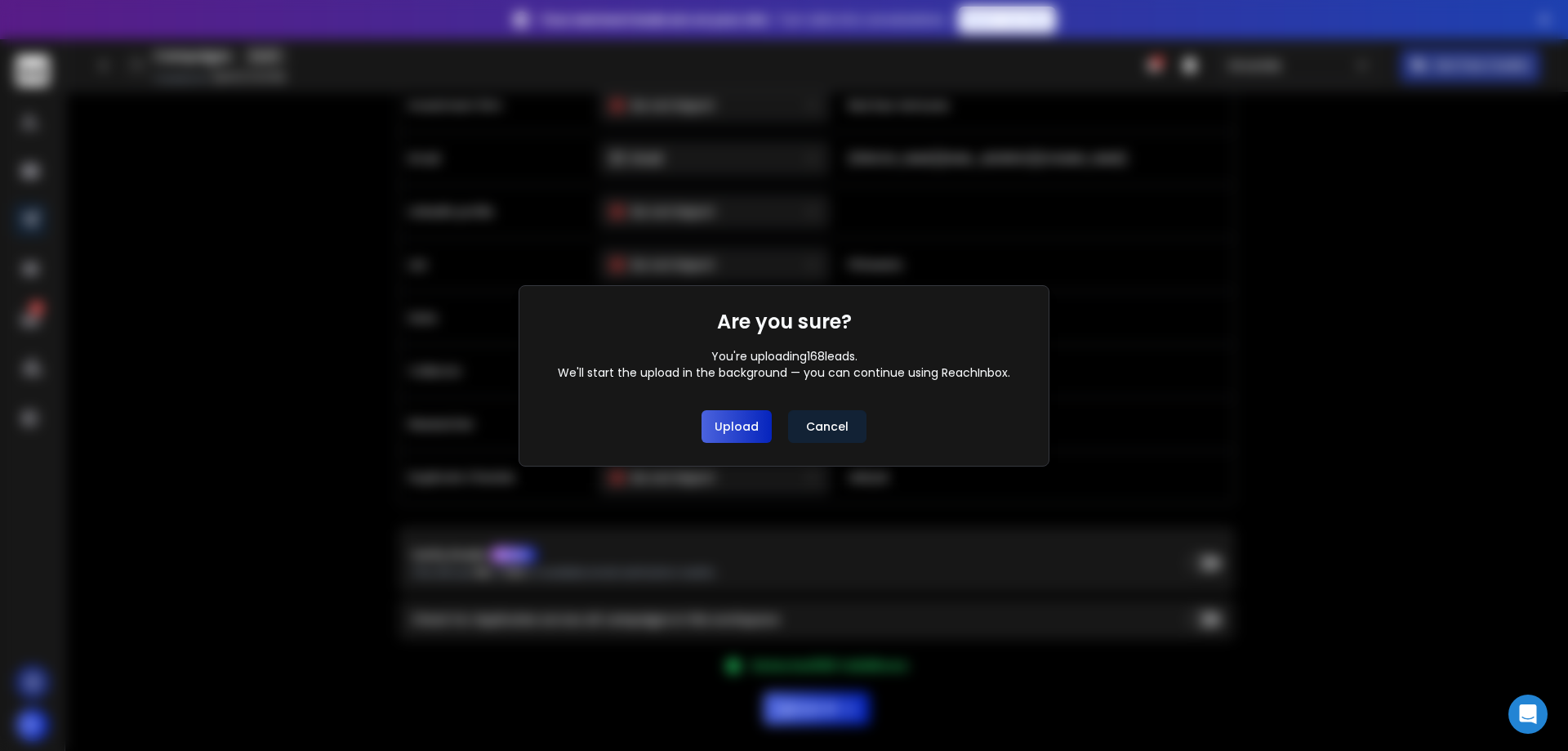
click at [737, 429] on button "Upload" at bounding box center [736, 427] width 70 height 32
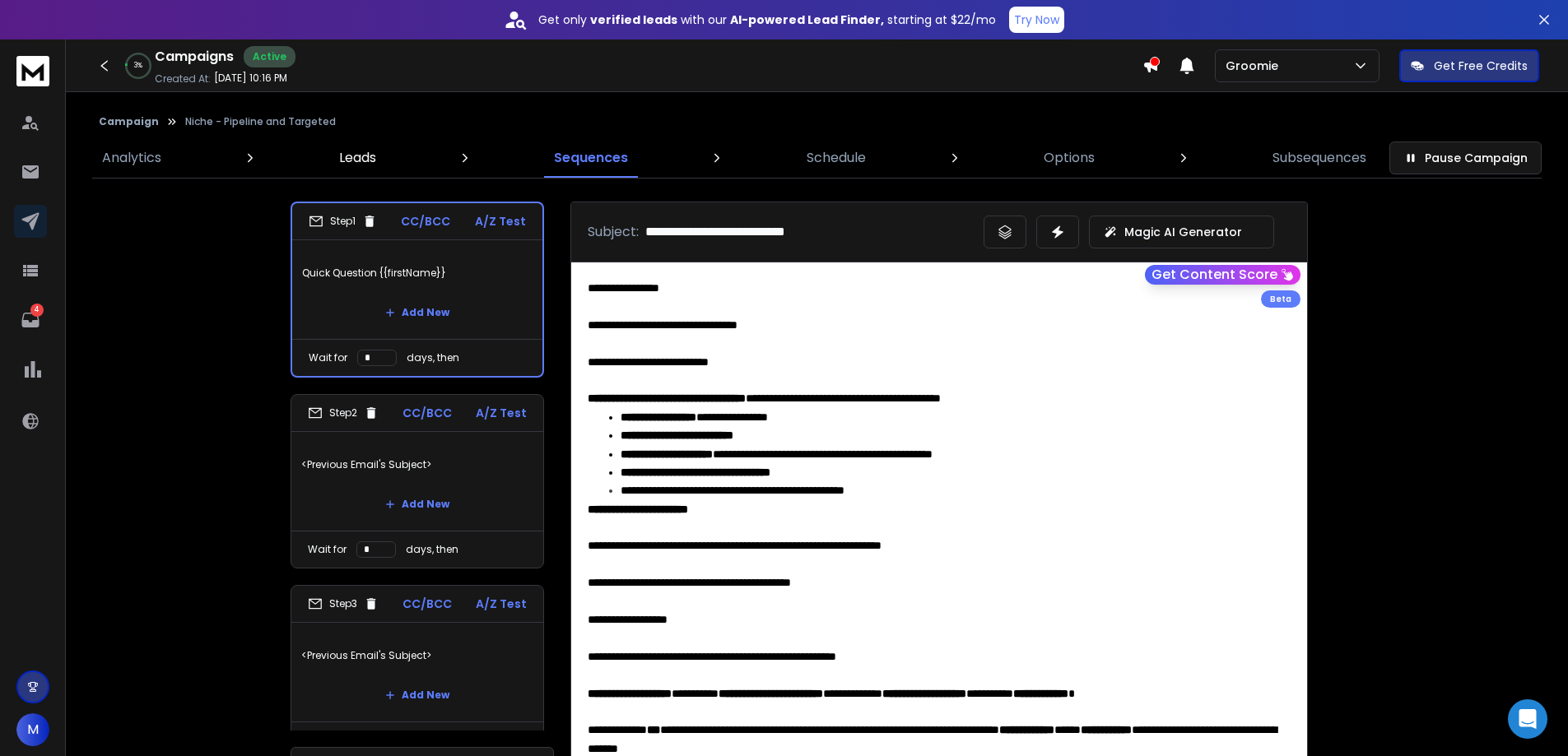
click at [353, 160] on p "Leads" at bounding box center [357, 157] width 37 height 20
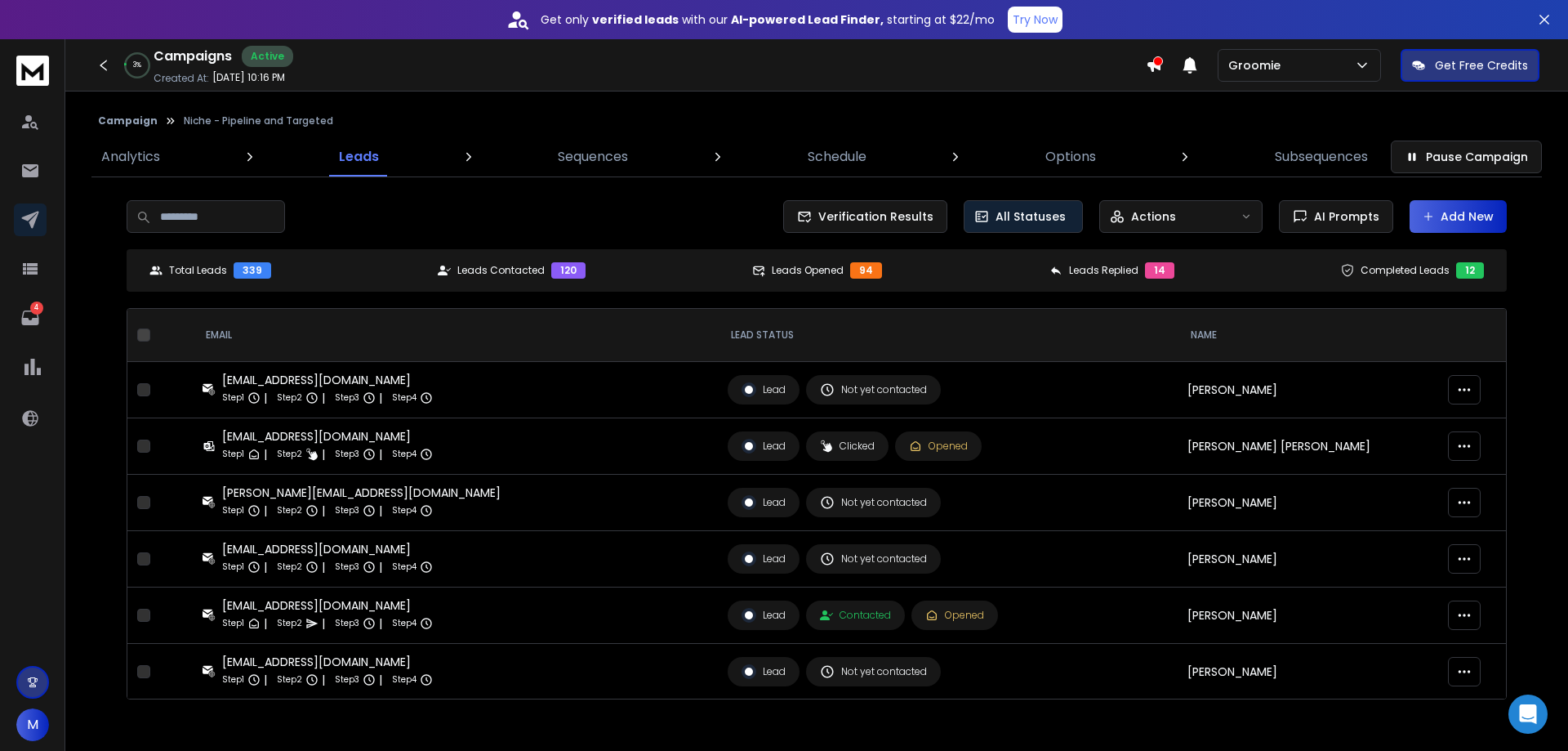
click at [1010, 224] on button "All Statuses" at bounding box center [1024, 217] width 119 height 32
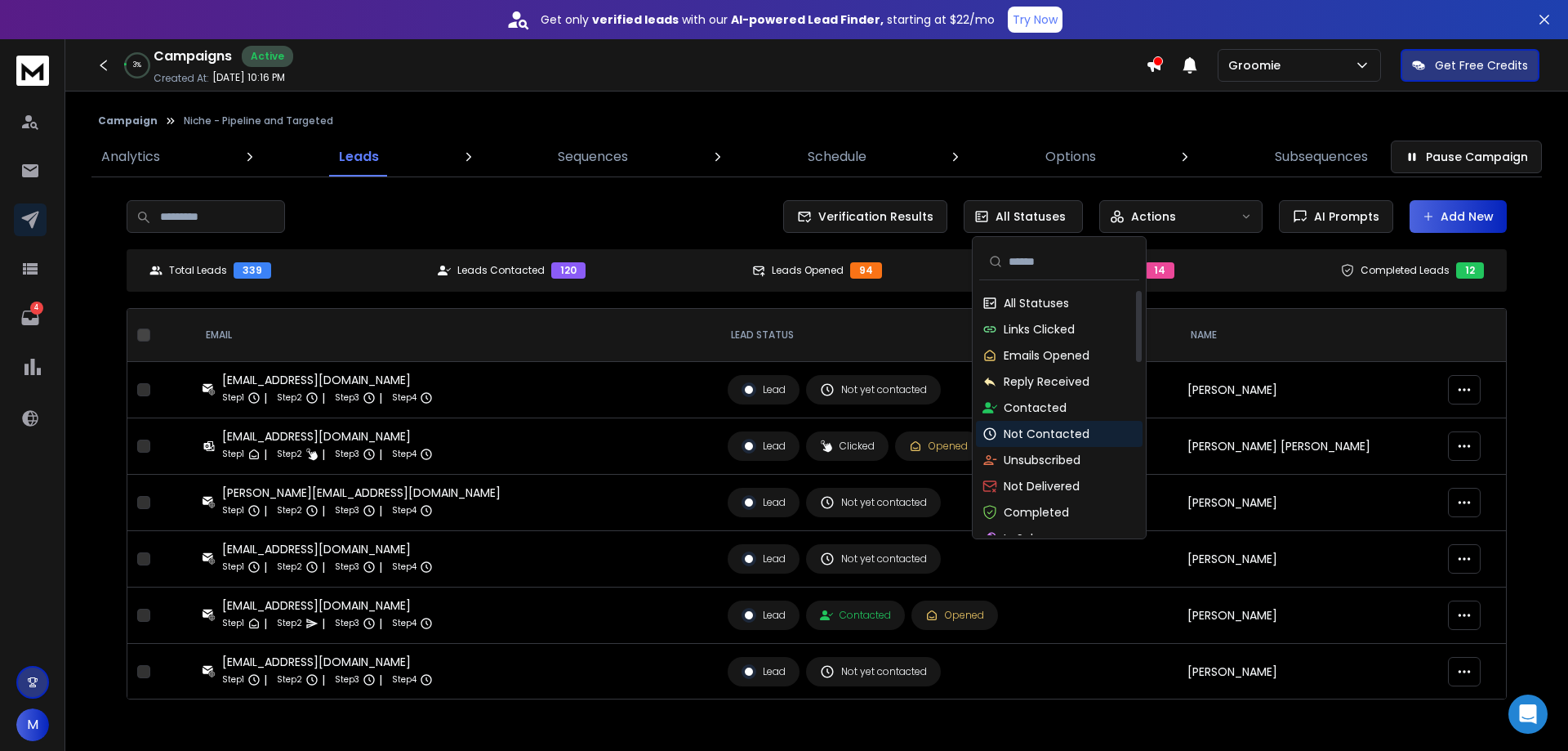
click at [1033, 435] on p "Not Contacted" at bounding box center [1046, 434] width 86 height 16
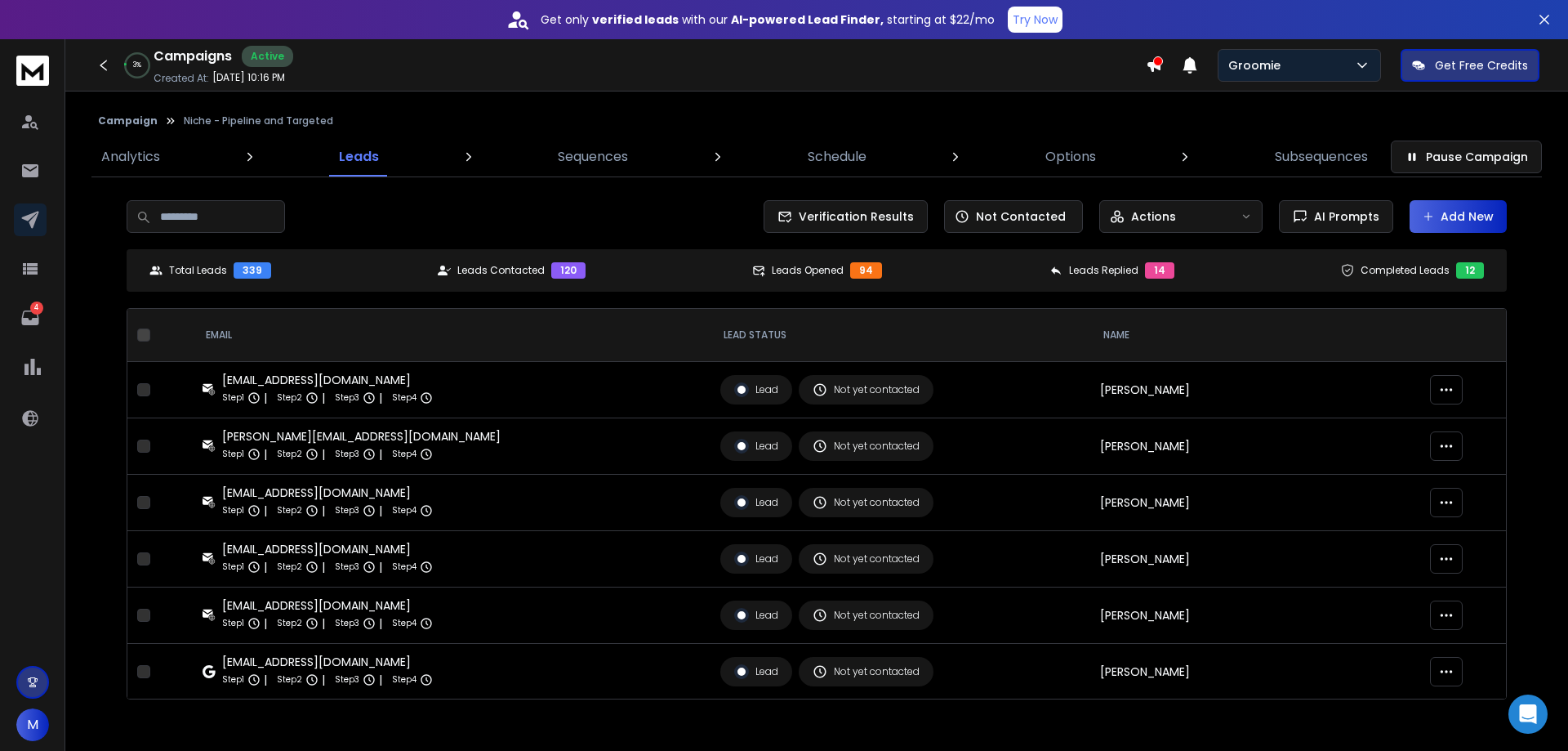
click at [1276, 75] on button "Groomie" at bounding box center [1298, 65] width 163 height 32
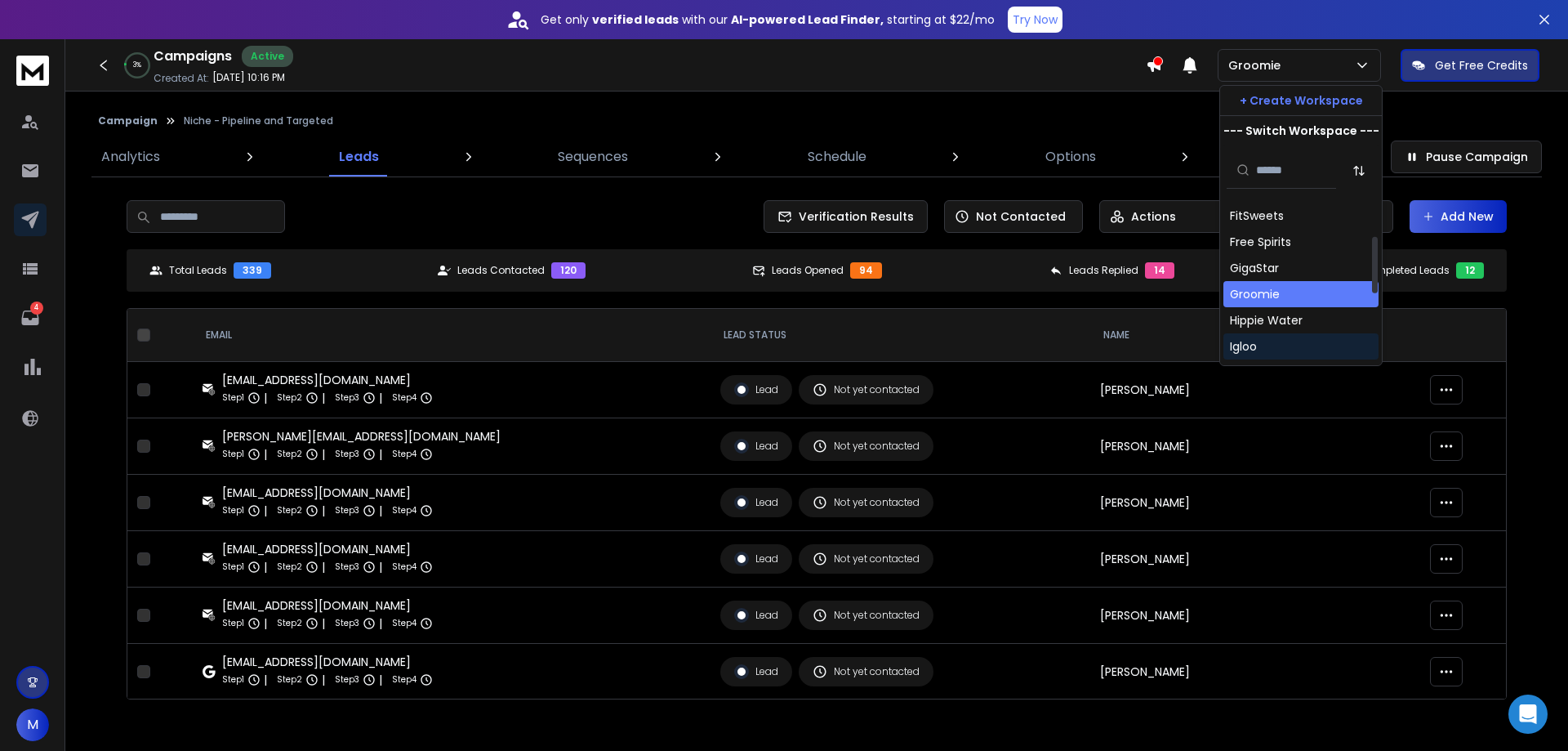
scroll to position [108, 0]
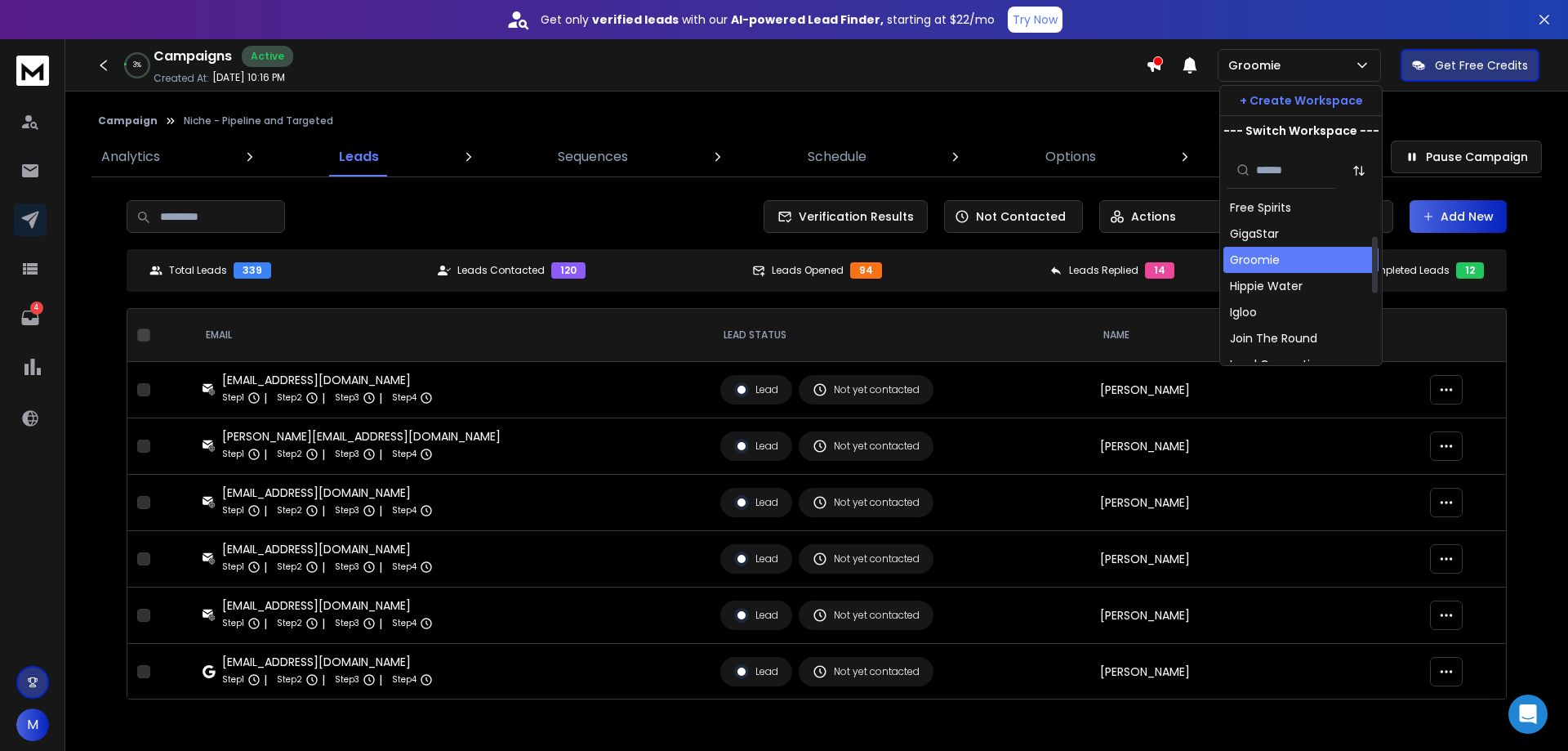
click at [1287, 264] on div "Groomie" at bounding box center [1301, 259] width 155 height 26
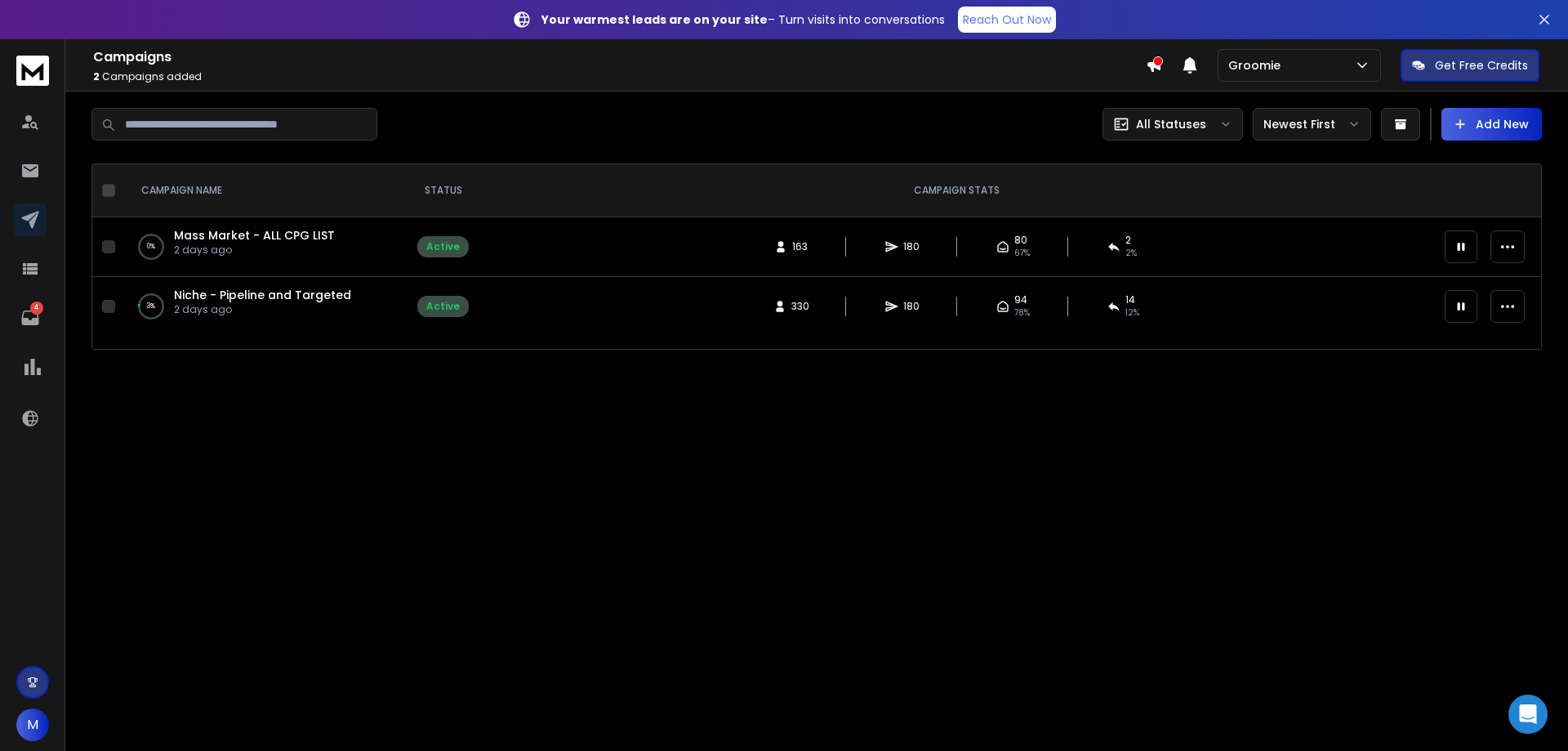
click at [315, 250] on p "2 days ago" at bounding box center [254, 249] width 161 height 13
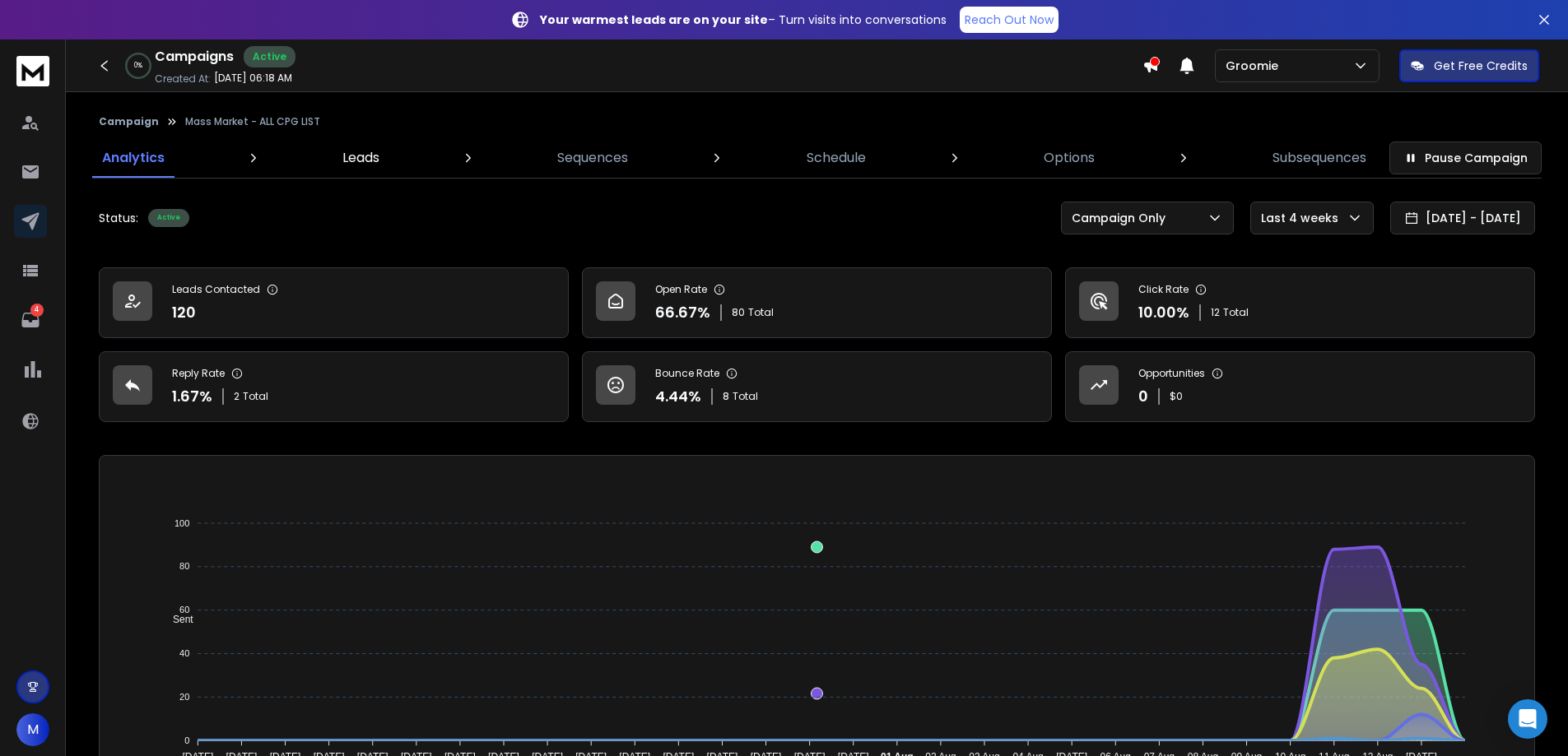
click at [380, 158] on link "Leads" at bounding box center [361, 158] width 57 height 40
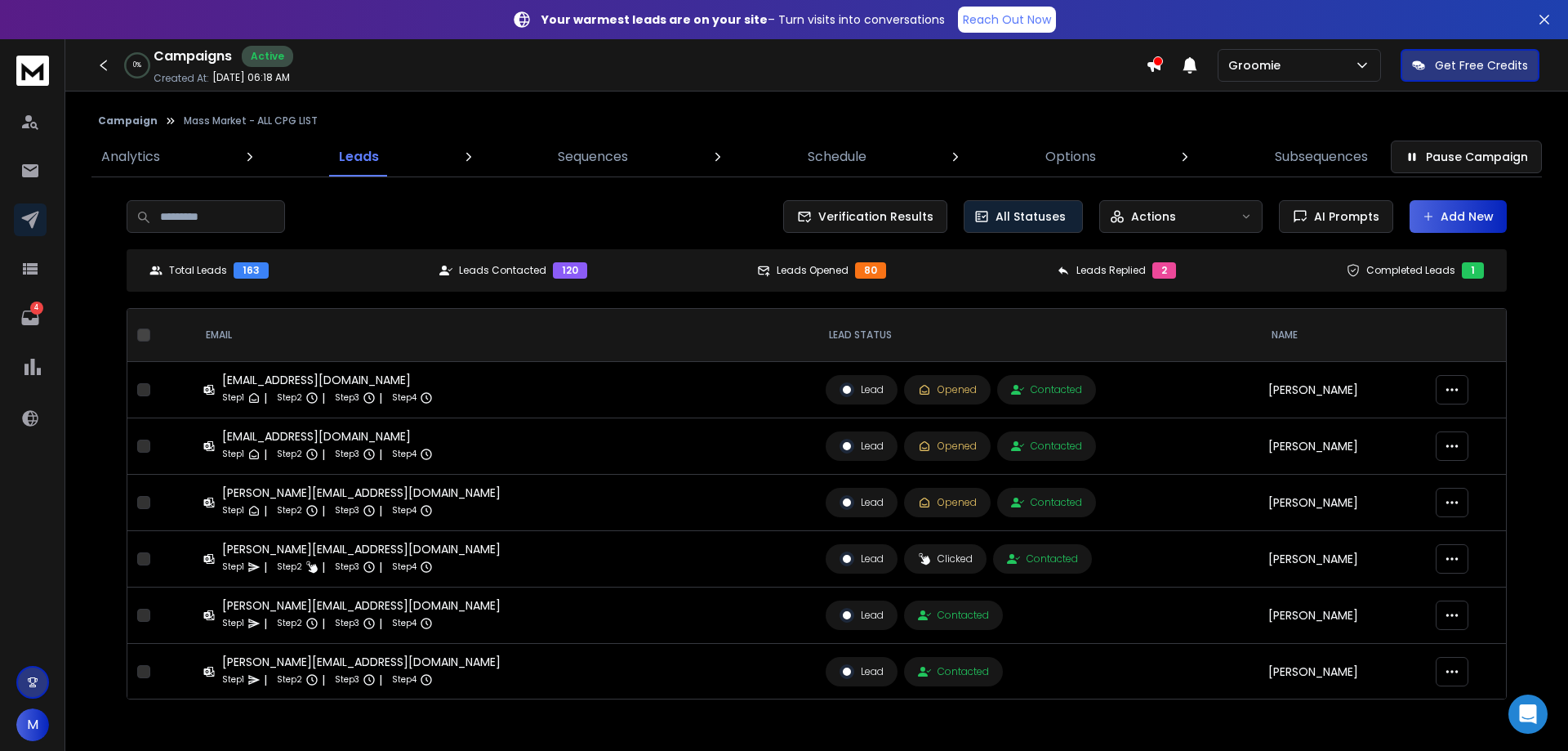
click at [1017, 220] on p "All Statuses" at bounding box center [1031, 216] width 70 height 16
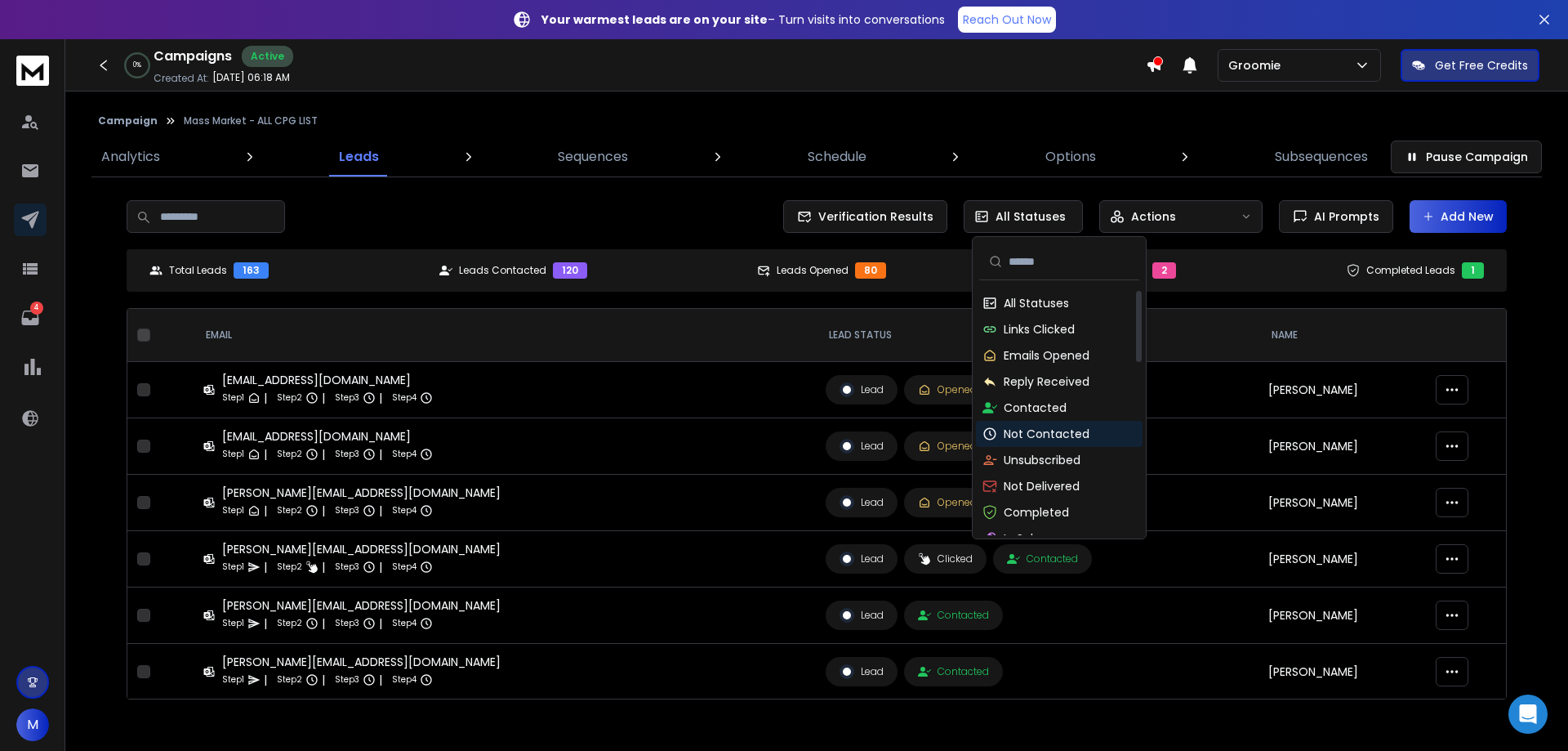
click at [1023, 429] on p "Not Contacted" at bounding box center [1046, 434] width 86 height 16
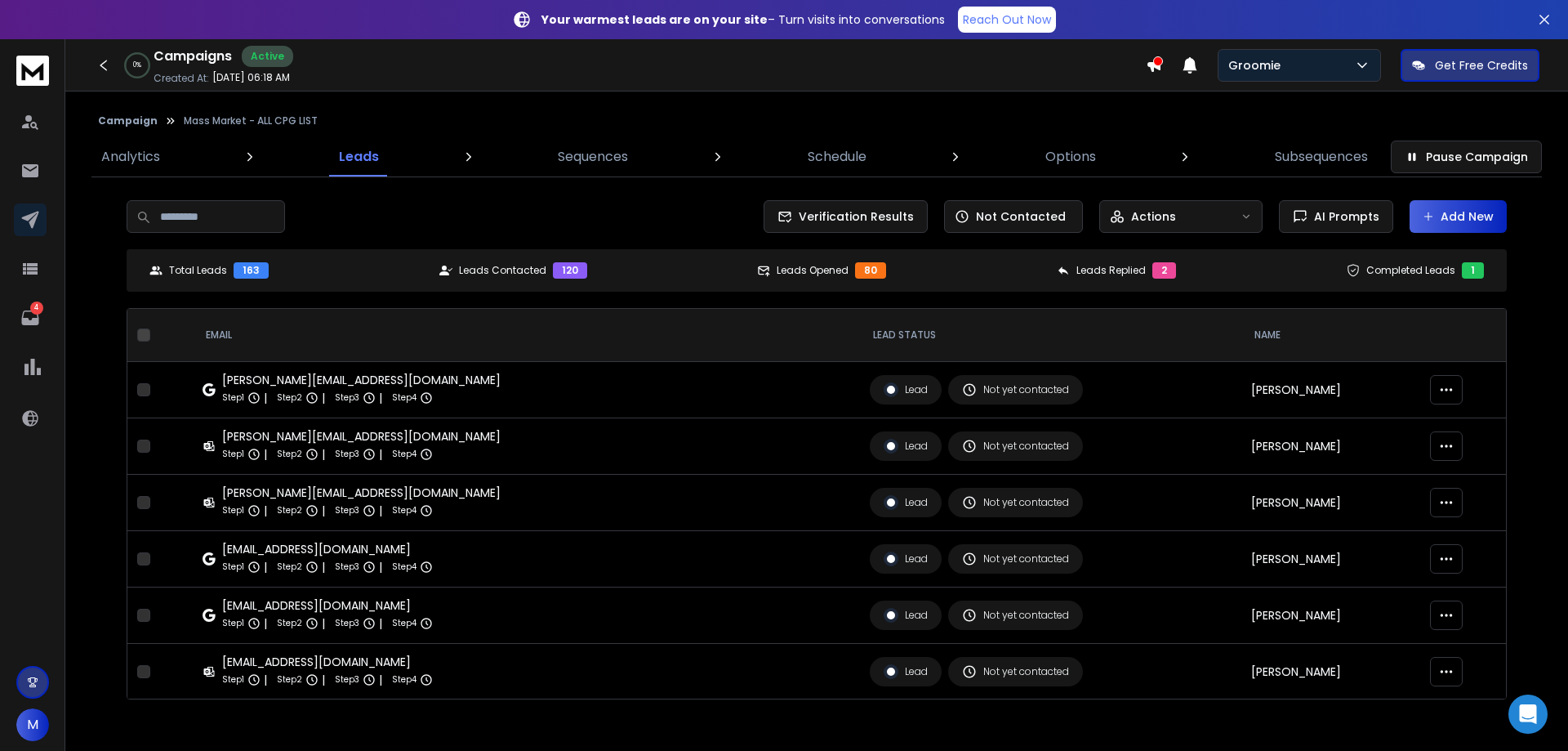
click at [1252, 73] on button "Groomie" at bounding box center [1298, 65] width 163 height 32
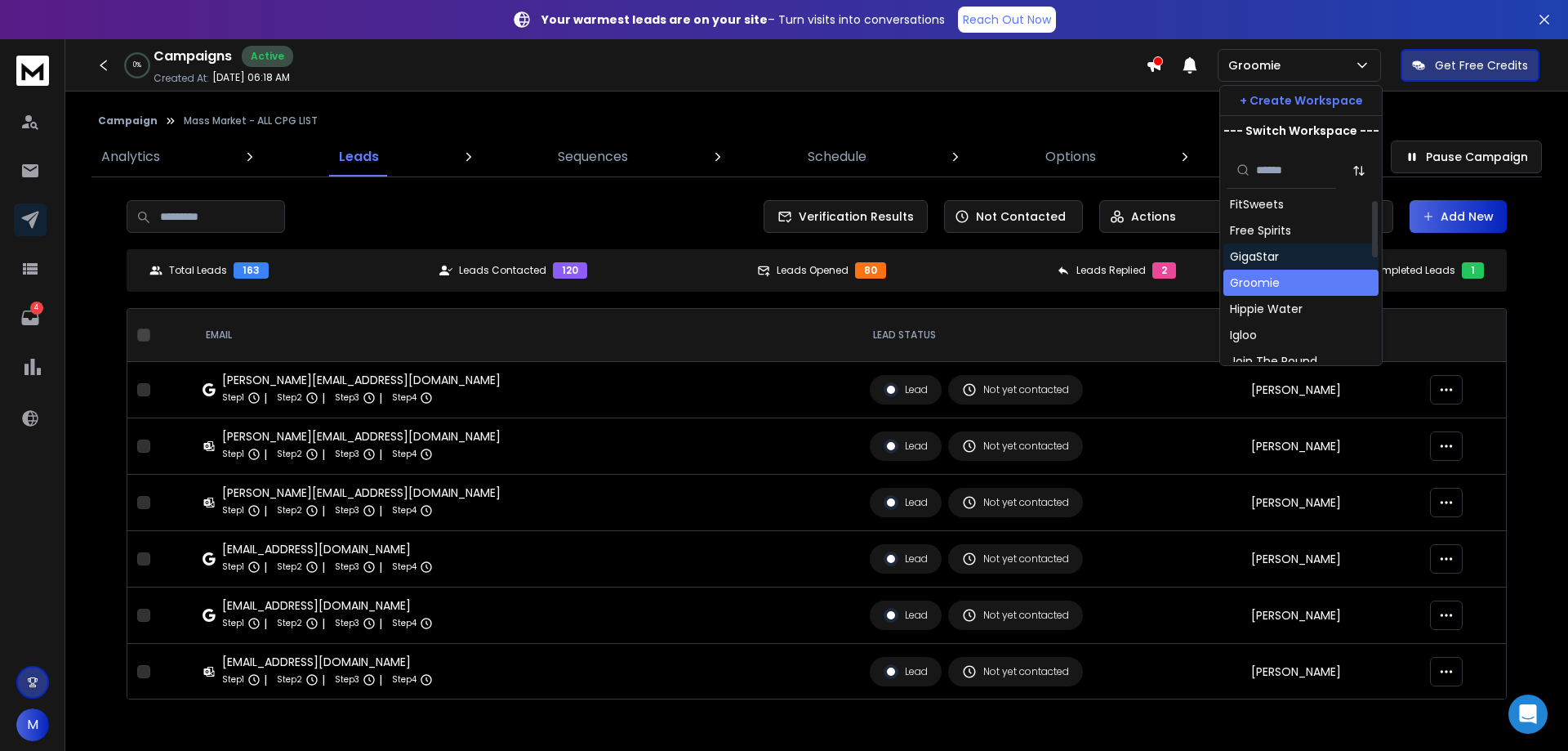
scroll to position [307, 0]
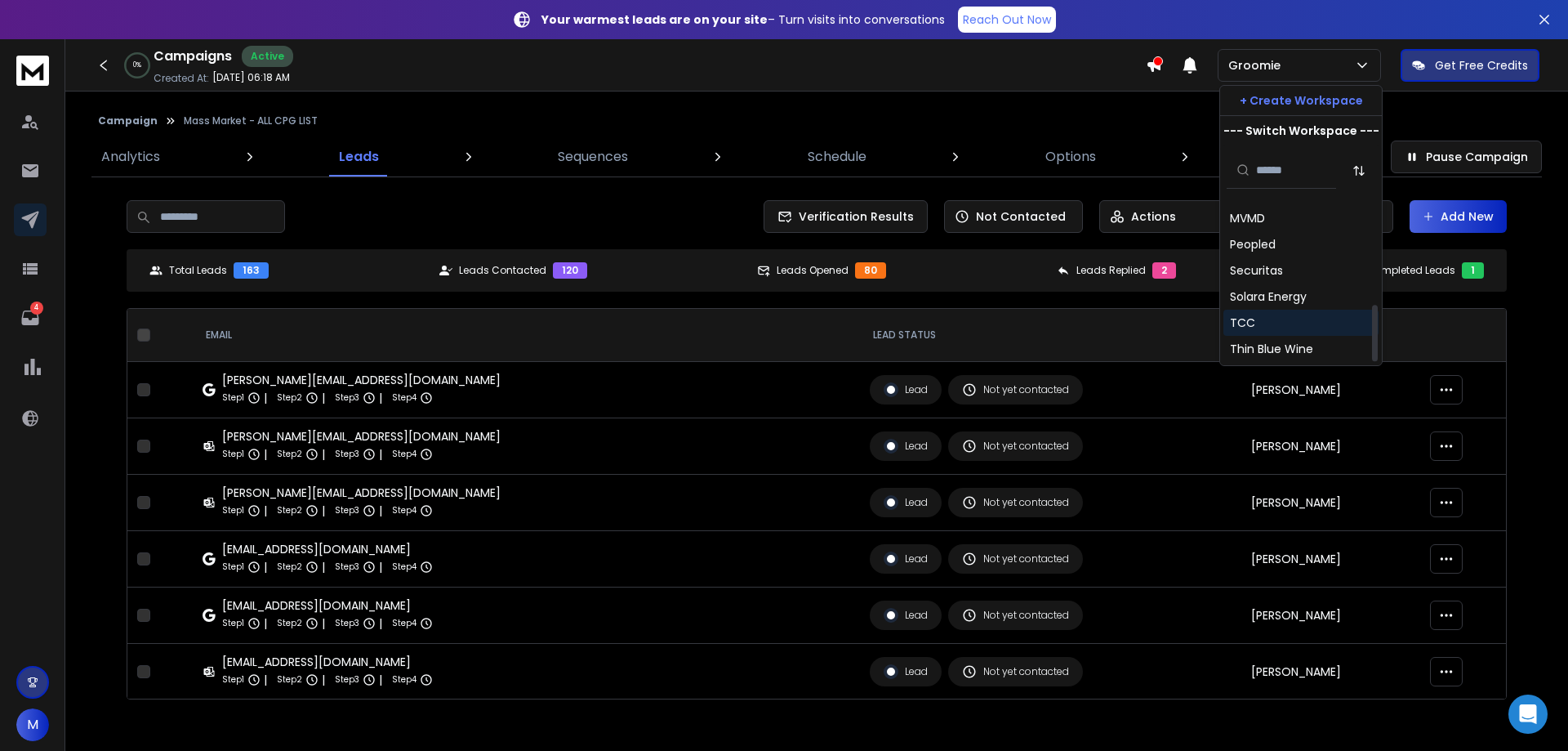
click at [1296, 321] on div "TCC" at bounding box center [1301, 323] width 155 height 26
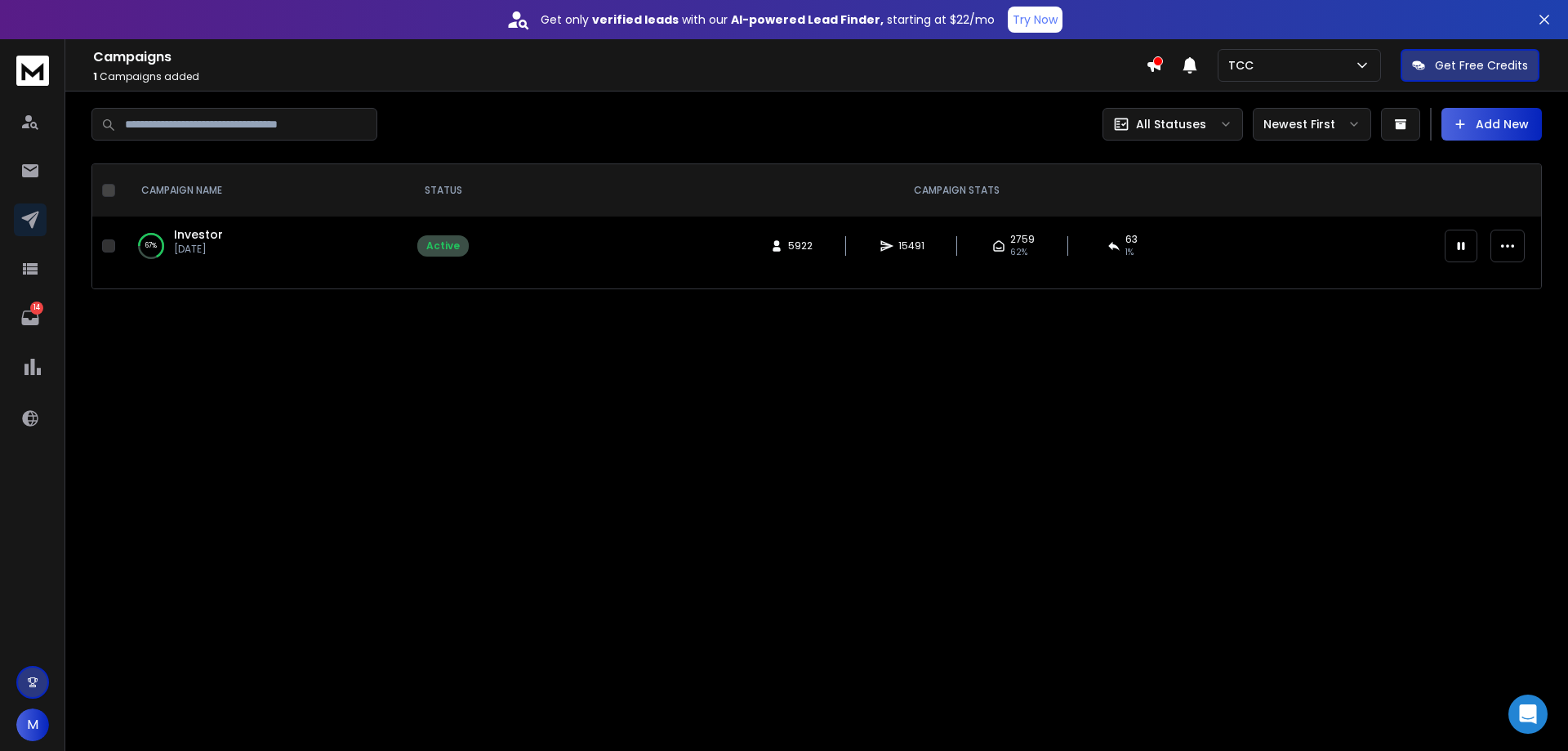
click at [258, 263] on div "67 % Investor [DATE]" at bounding box center [264, 246] width 253 height 39
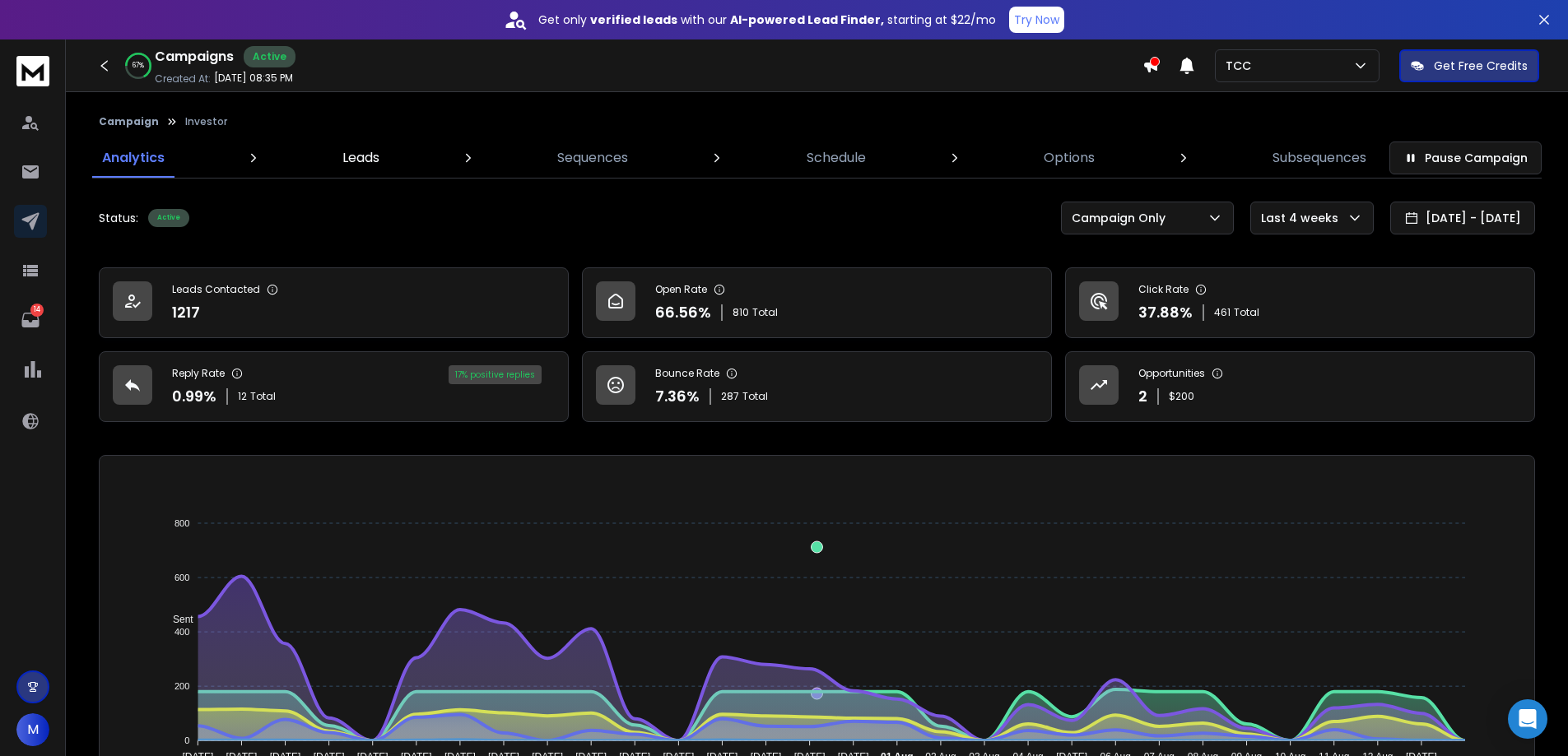
click at [356, 157] on p "Leads" at bounding box center [360, 157] width 37 height 20
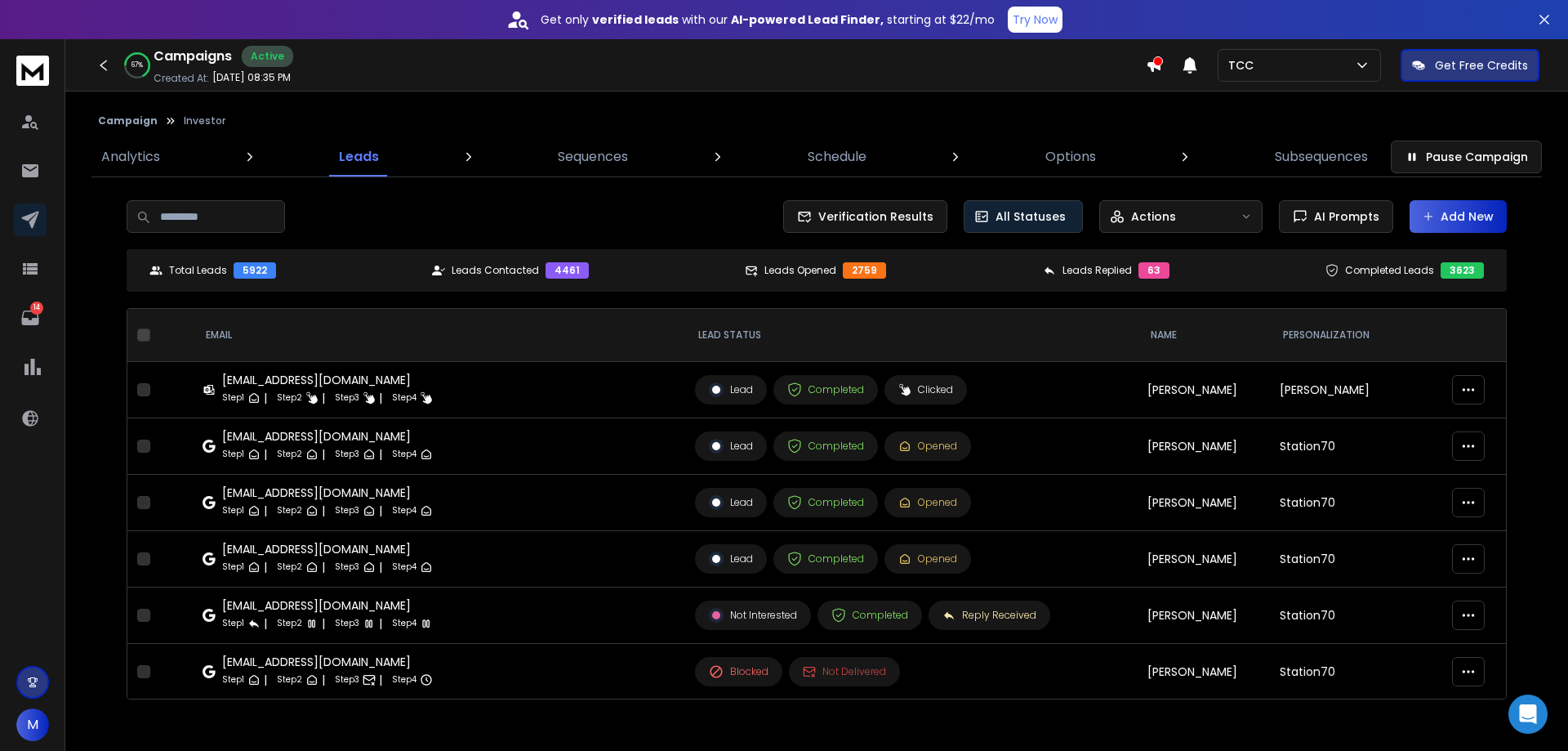
click at [1004, 208] on p "All Statuses" at bounding box center [1031, 216] width 70 height 16
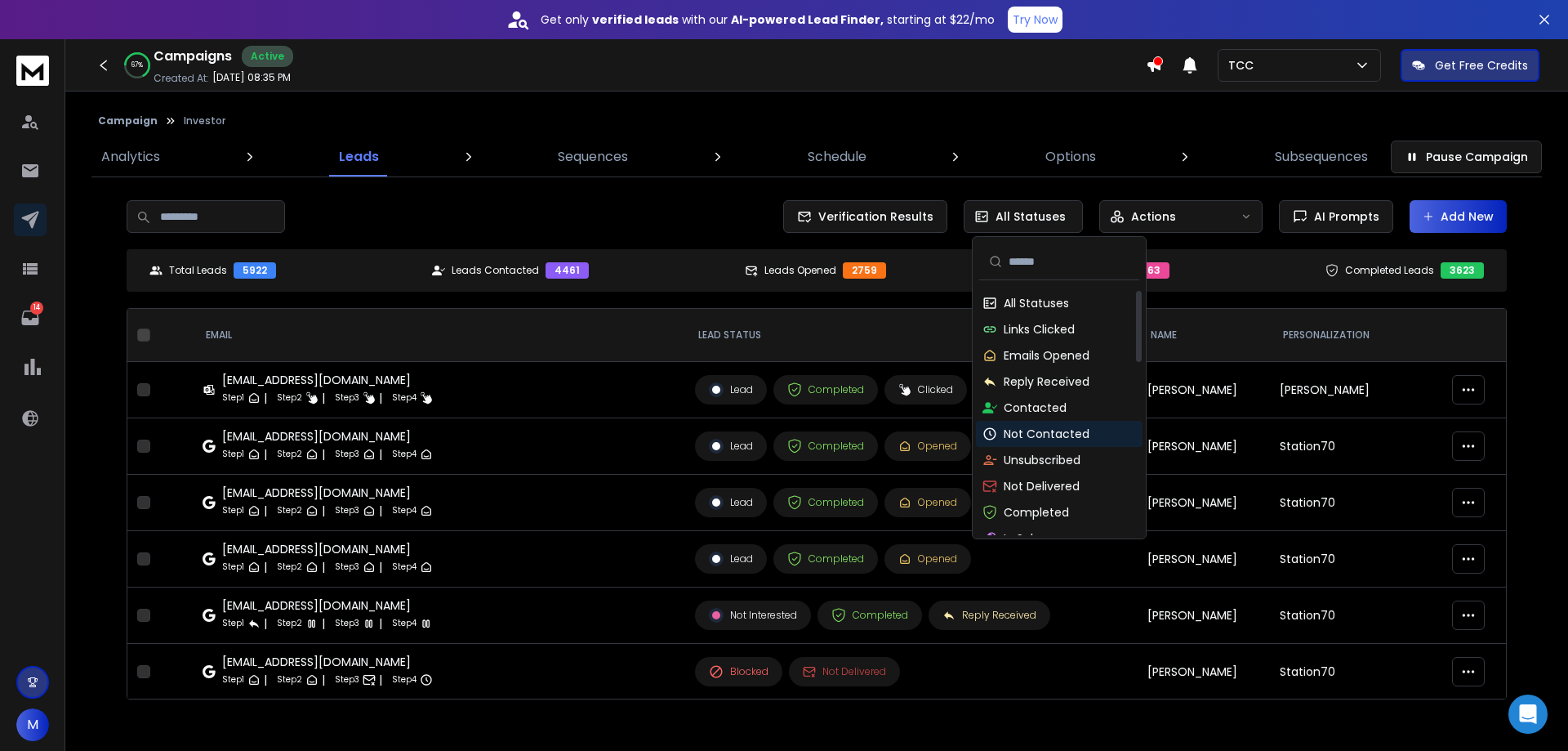
click at [1026, 431] on p "Not Contacted" at bounding box center [1046, 434] width 86 height 16
